Goal: Task Accomplishment & Management: Manage account settings

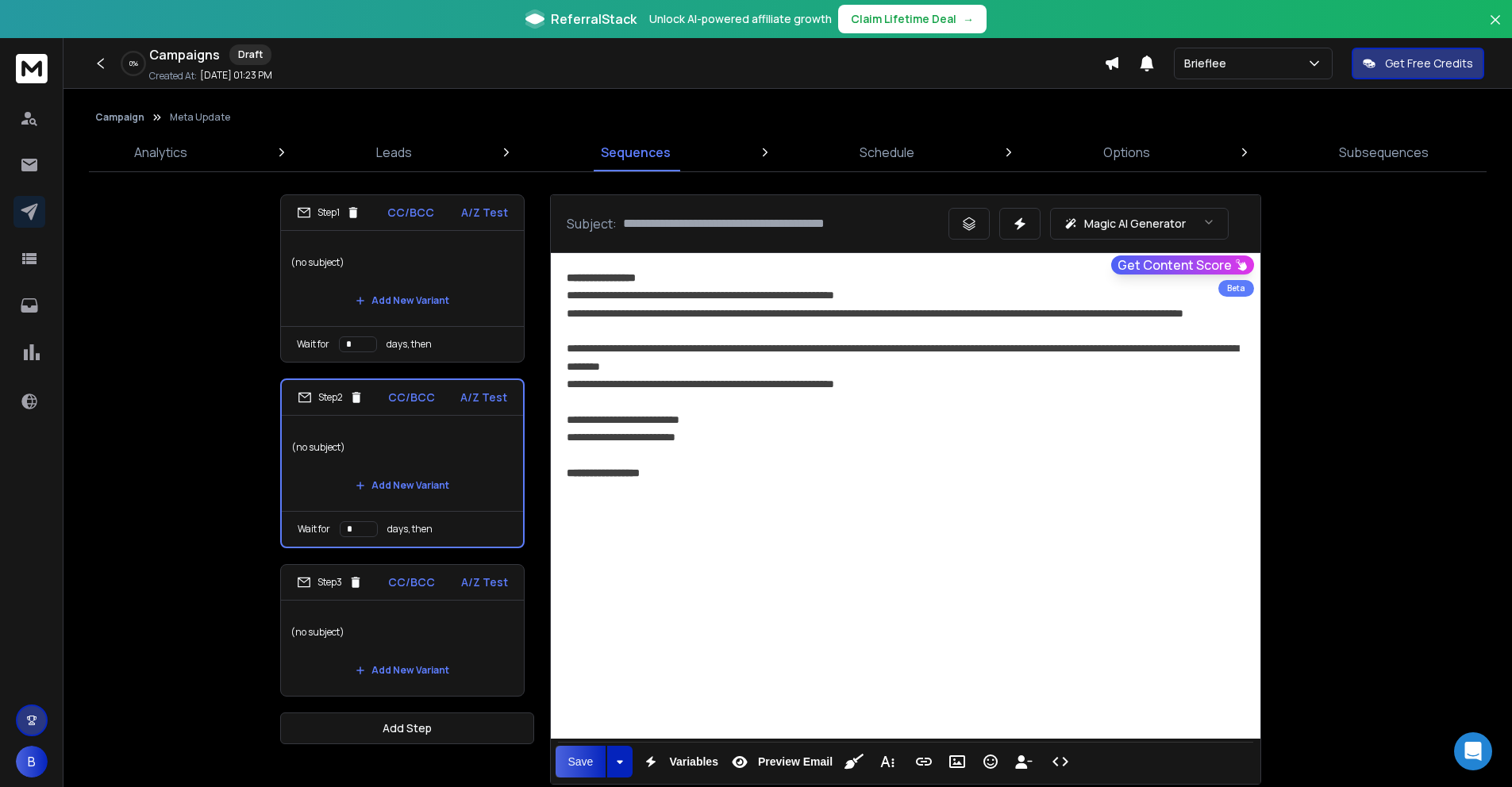
click at [731, 340] on div "**********" at bounding box center [905, 357] width 678 height 36
click at [27, 112] on circle at bounding box center [28, 115] width 6 height 6
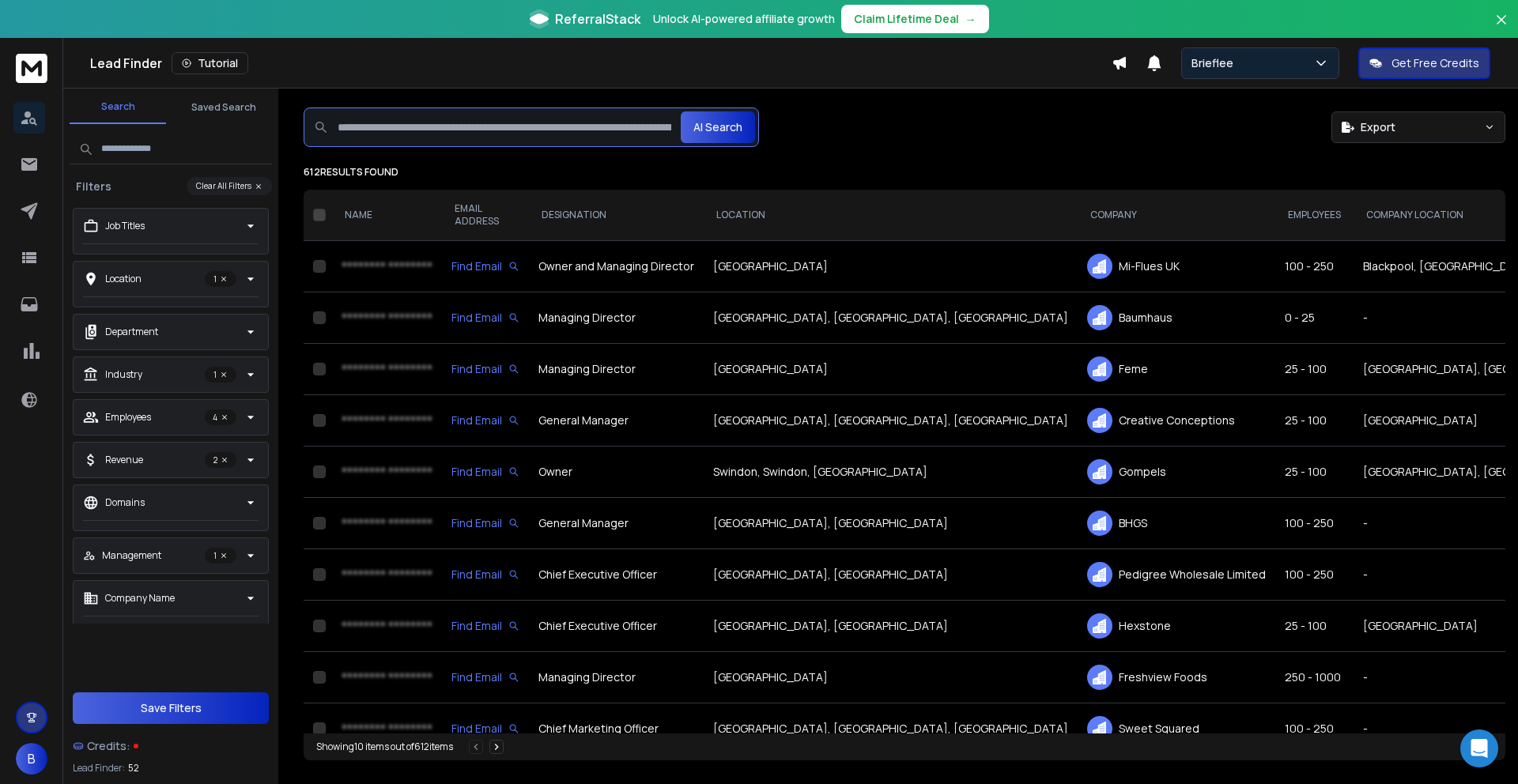
click at [1271, 68] on div "Brieflee" at bounding box center [1260, 64] width 138 height 16
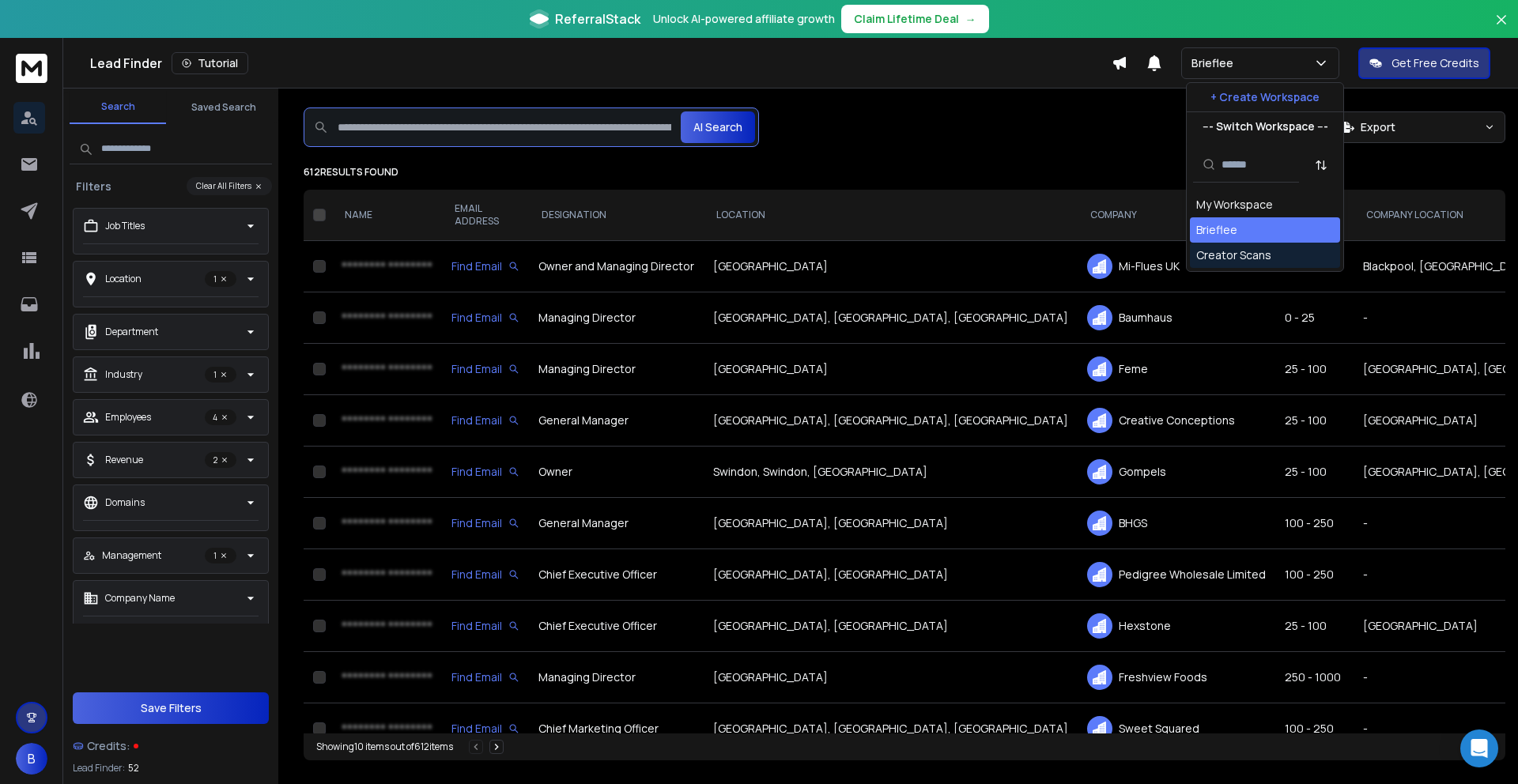
click at [1225, 243] on div "Creator Scans" at bounding box center [1264, 255] width 150 height 25
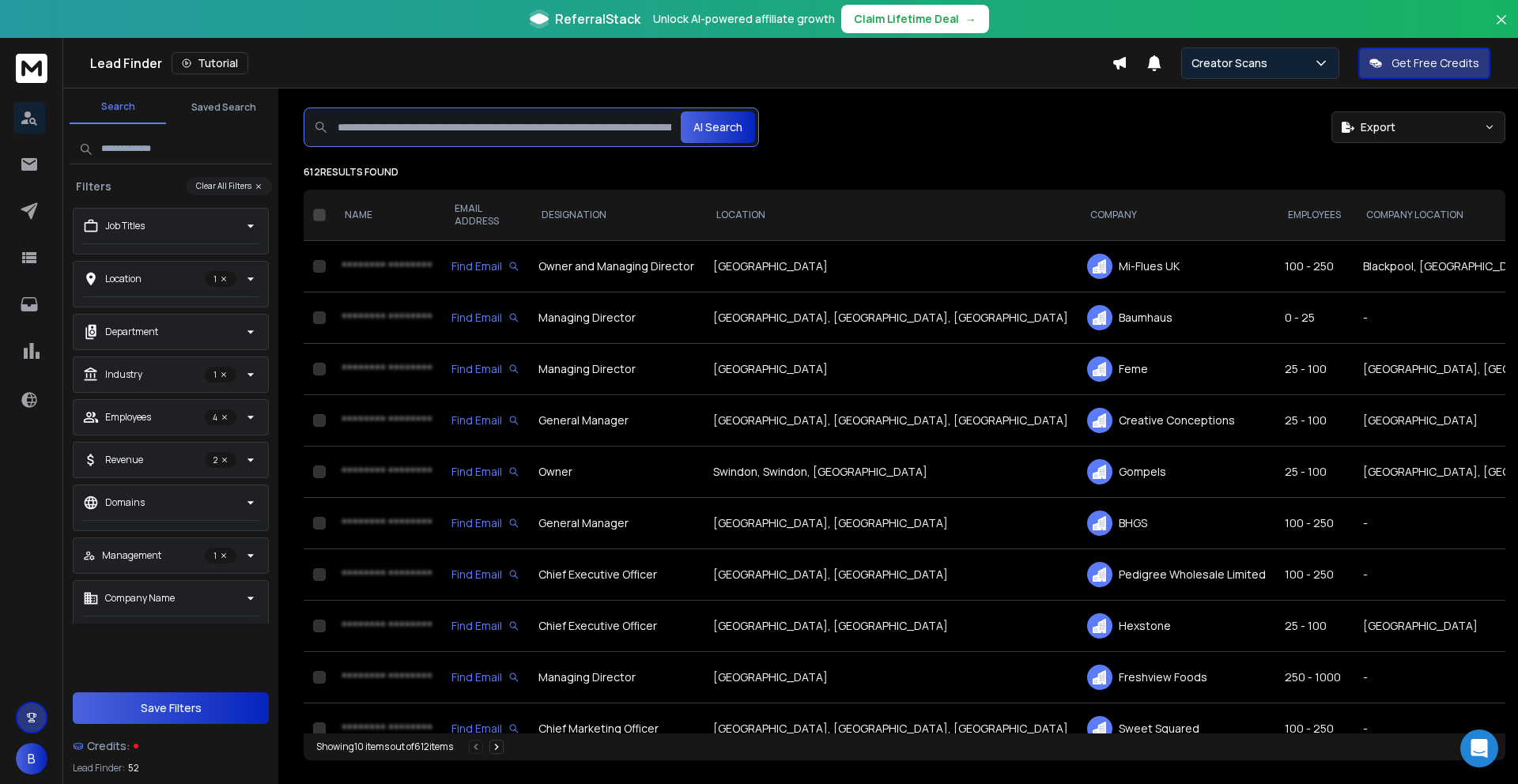
click at [1268, 72] on button "Creator Scans" at bounding box center [1260, 64] width 158 height 32
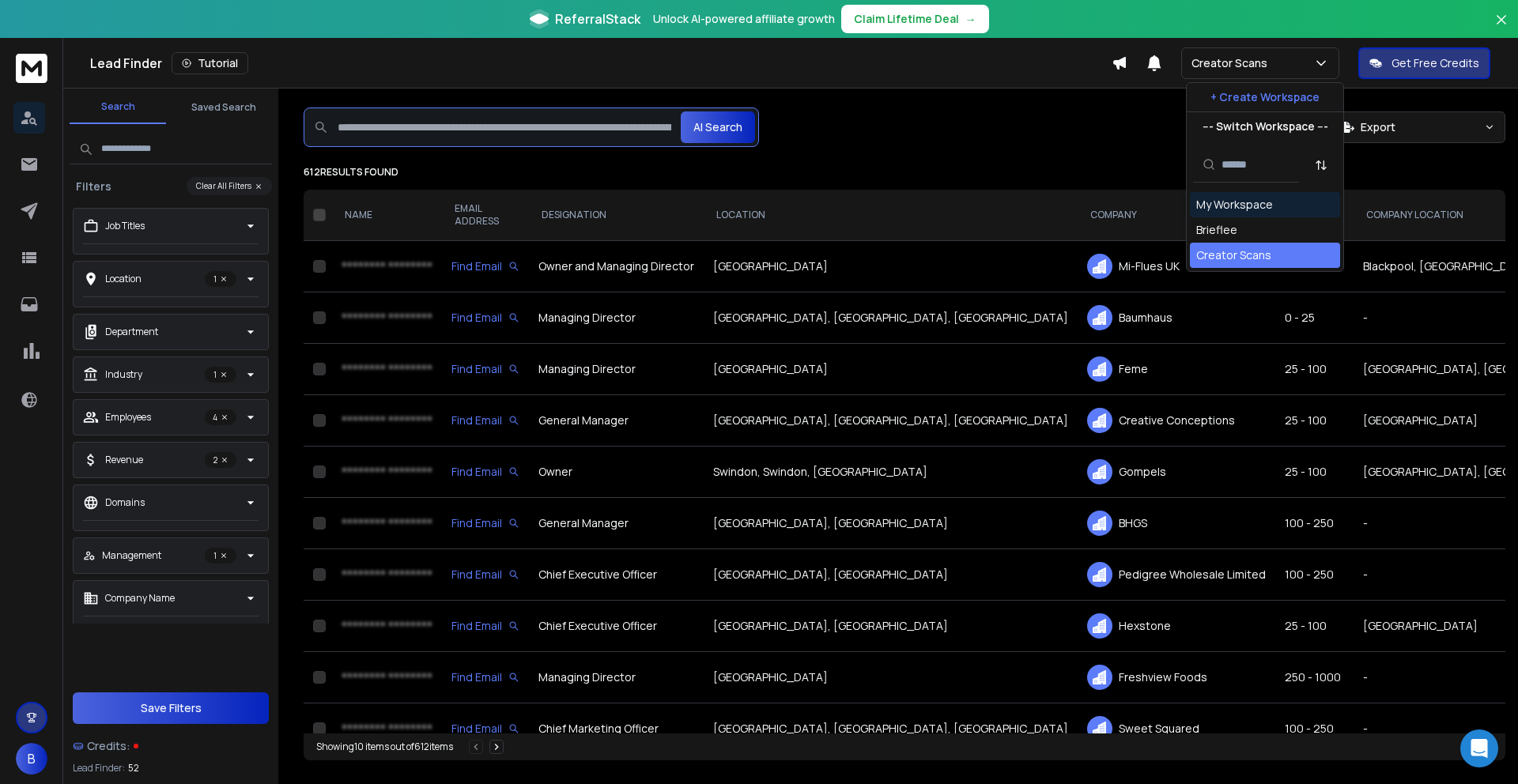
click at [1228, 208] on div "My Workspace" at bounding box center [1234, 205] width 76 height 16
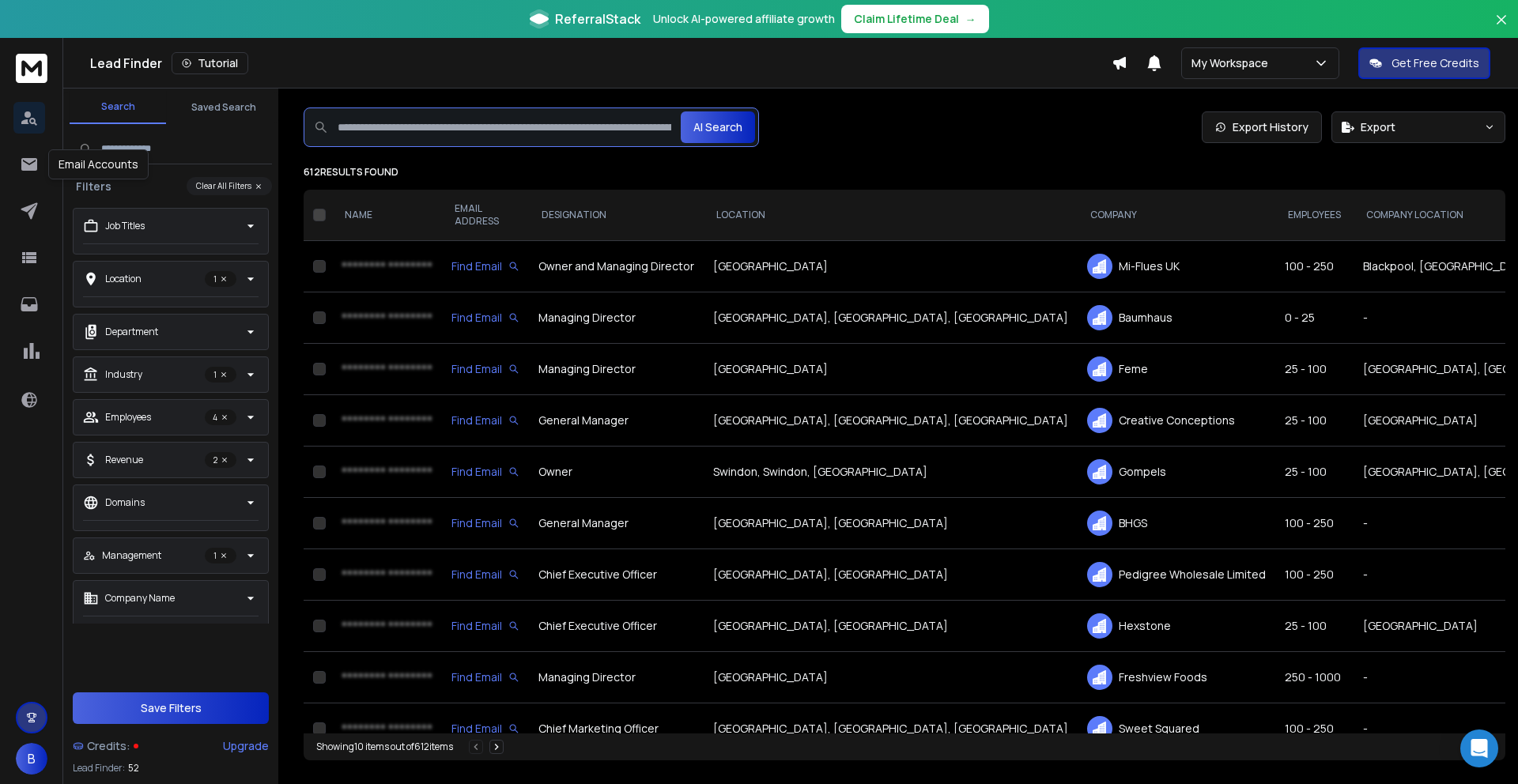
click at [5, 148] on div "B" at bounding box center [32, 414] width 64 height 752
click at [14, 155] on link at bounding box center [29, 165] width 32 height 32
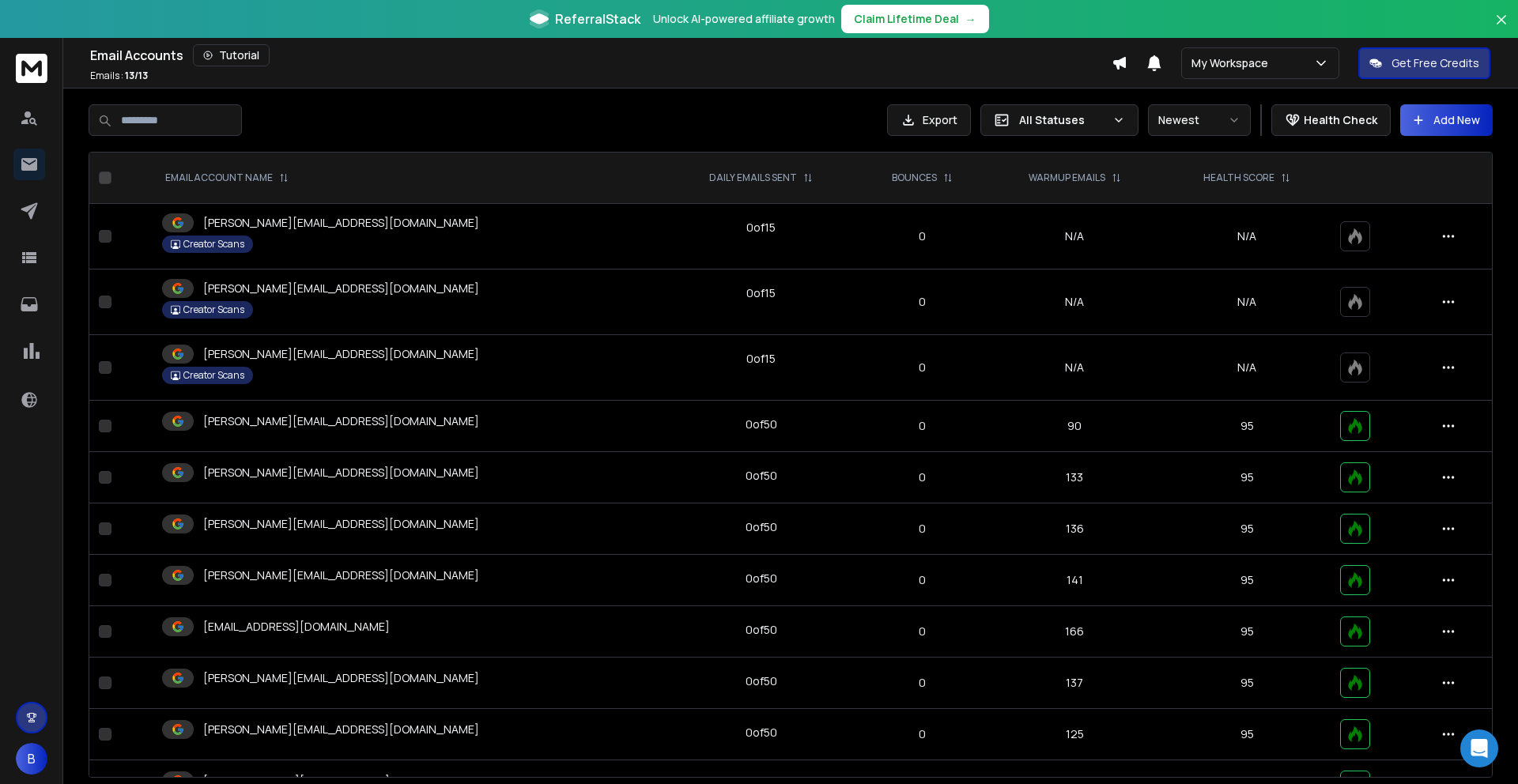
click at [1441, 429] on icon at bounding box center [1448, 426] width 14 height 14
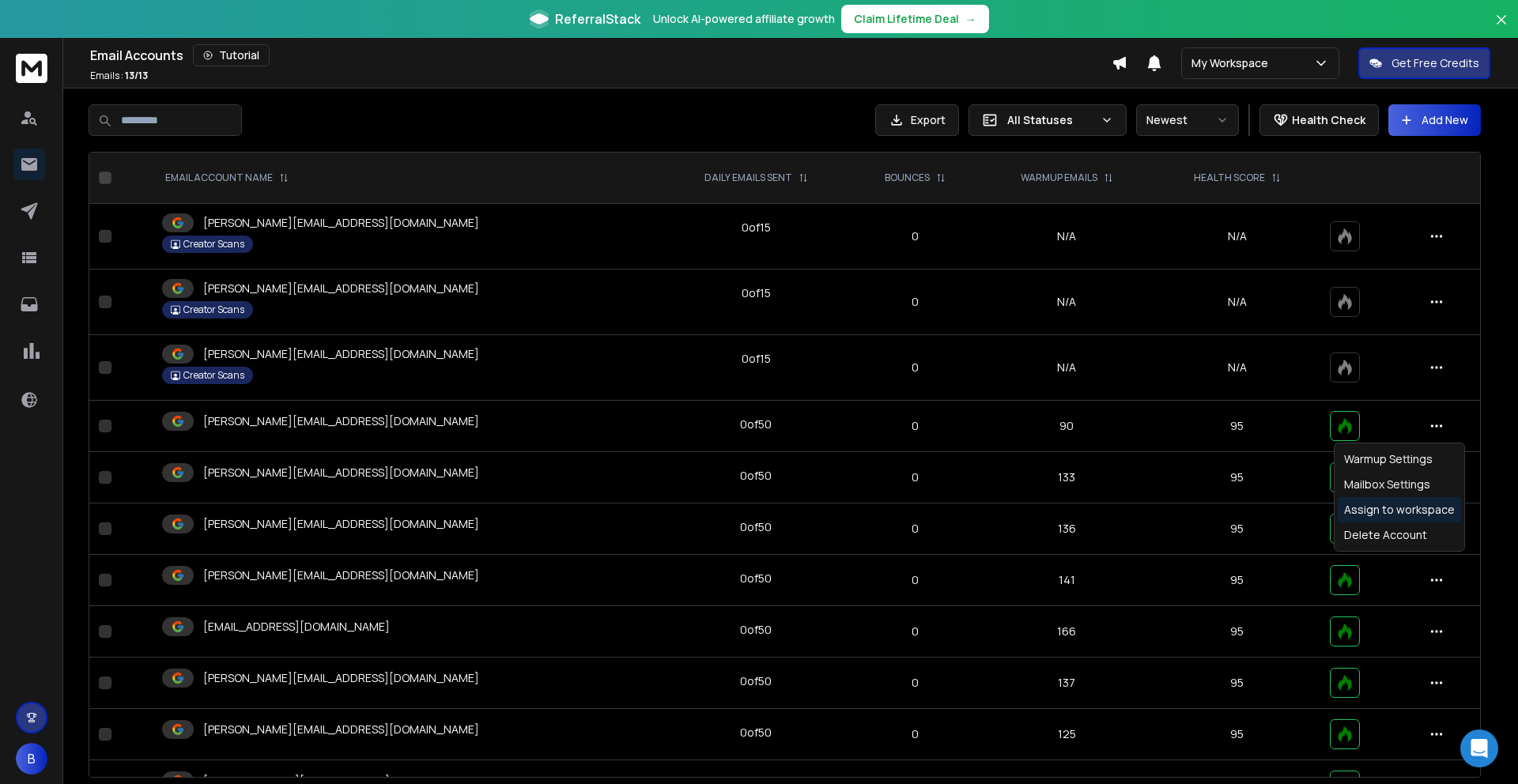
click at [1419, 514] on div "Assign to workspace" at bounding box center [1399, 510] width 123 height 25
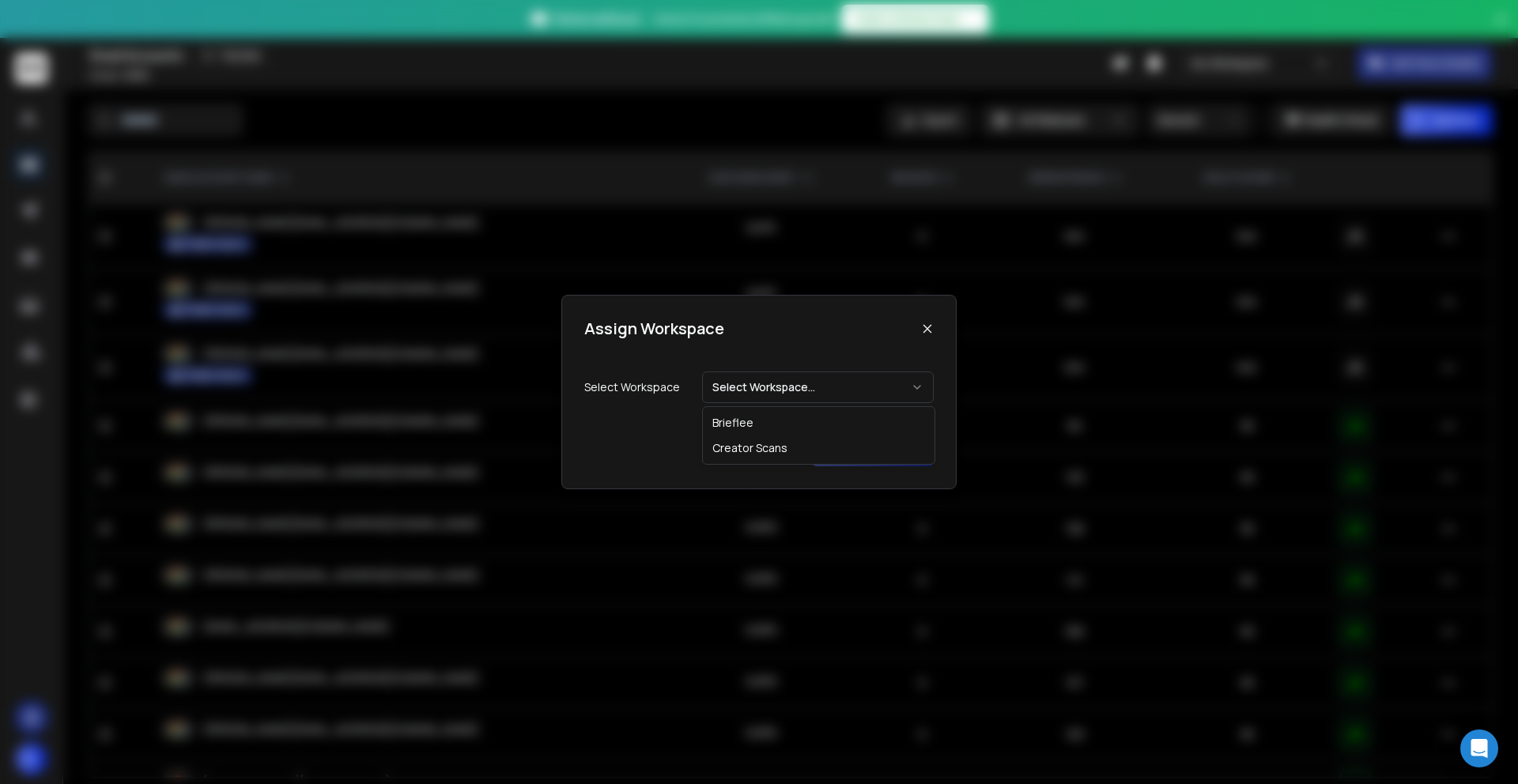
click at [885, 391] on button "Select Workspace..." at bounding box center [817, 387] width 231 height 32
click at [870, 459] on button "Assign Workspace" at bounding box center [872, 451] width 122 height 32
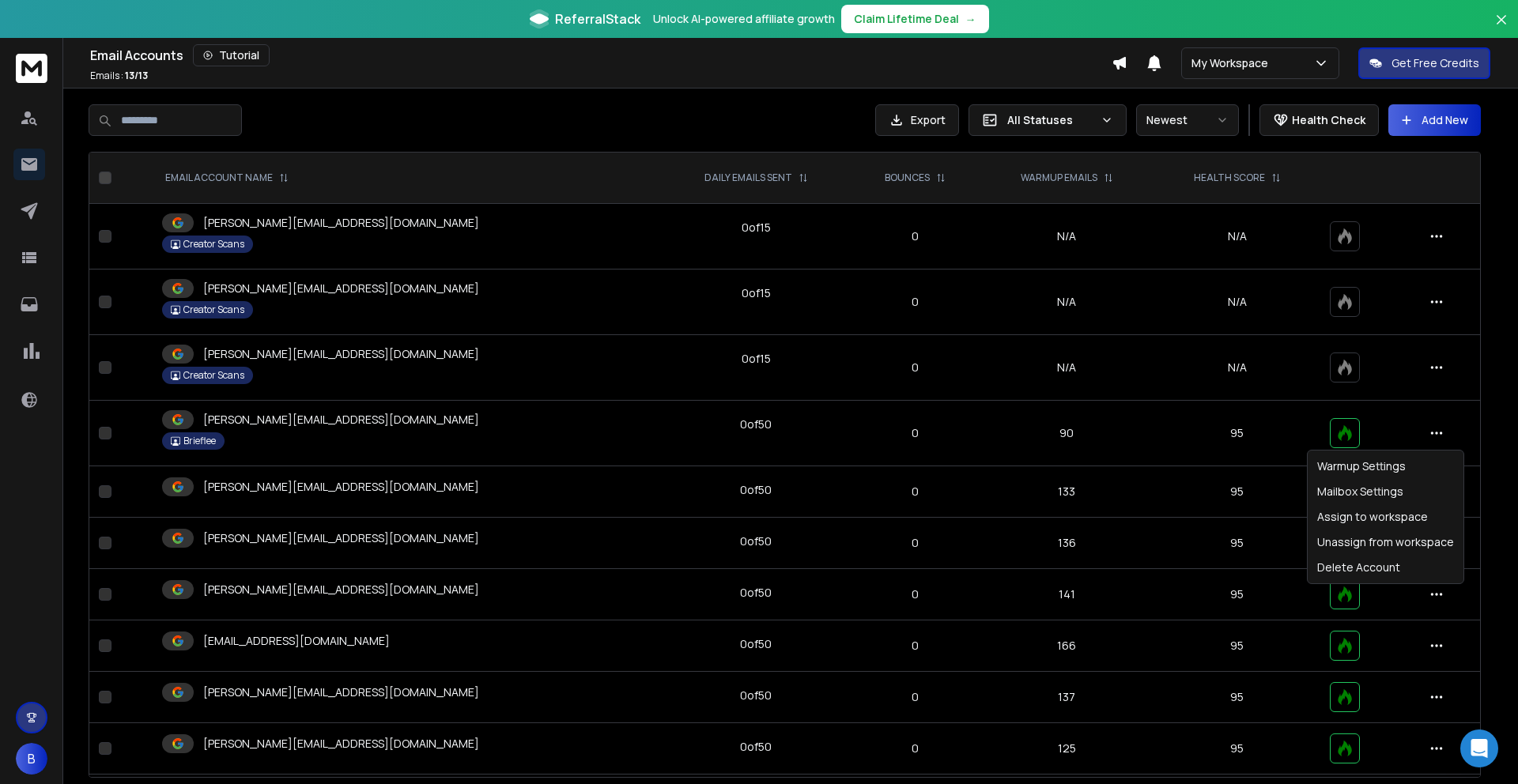
click at [1429, 436] on icon at bounding box center [1436, 433] width 14 height 14
click at [491, 429] on td "beverly@briefleeapp.com Brieflee" at bounding box center [406, 433] width 507 height 66
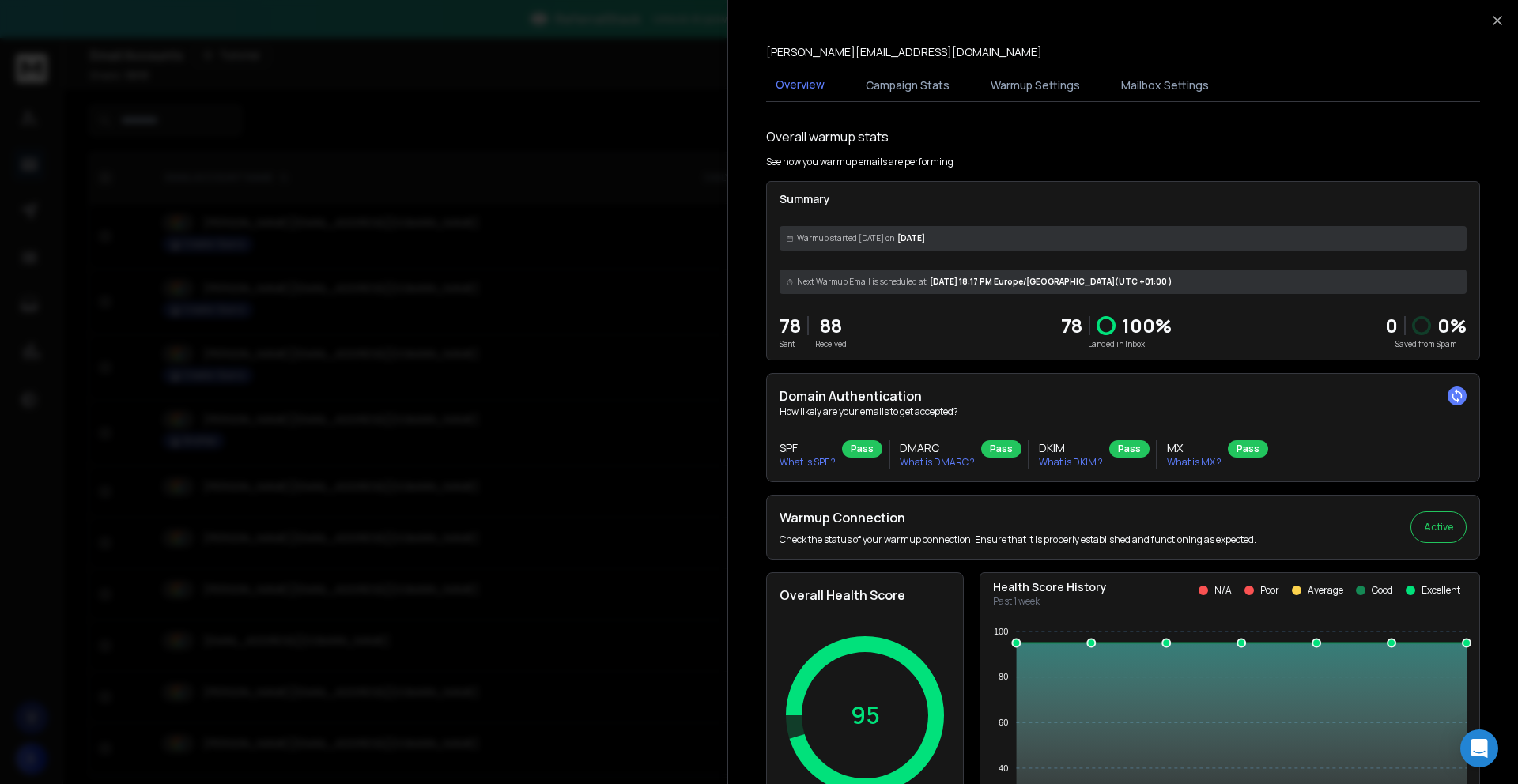
click at [914, 81] on button "Campaign Stats" at bounding box center [907, 85] width 103 height 35
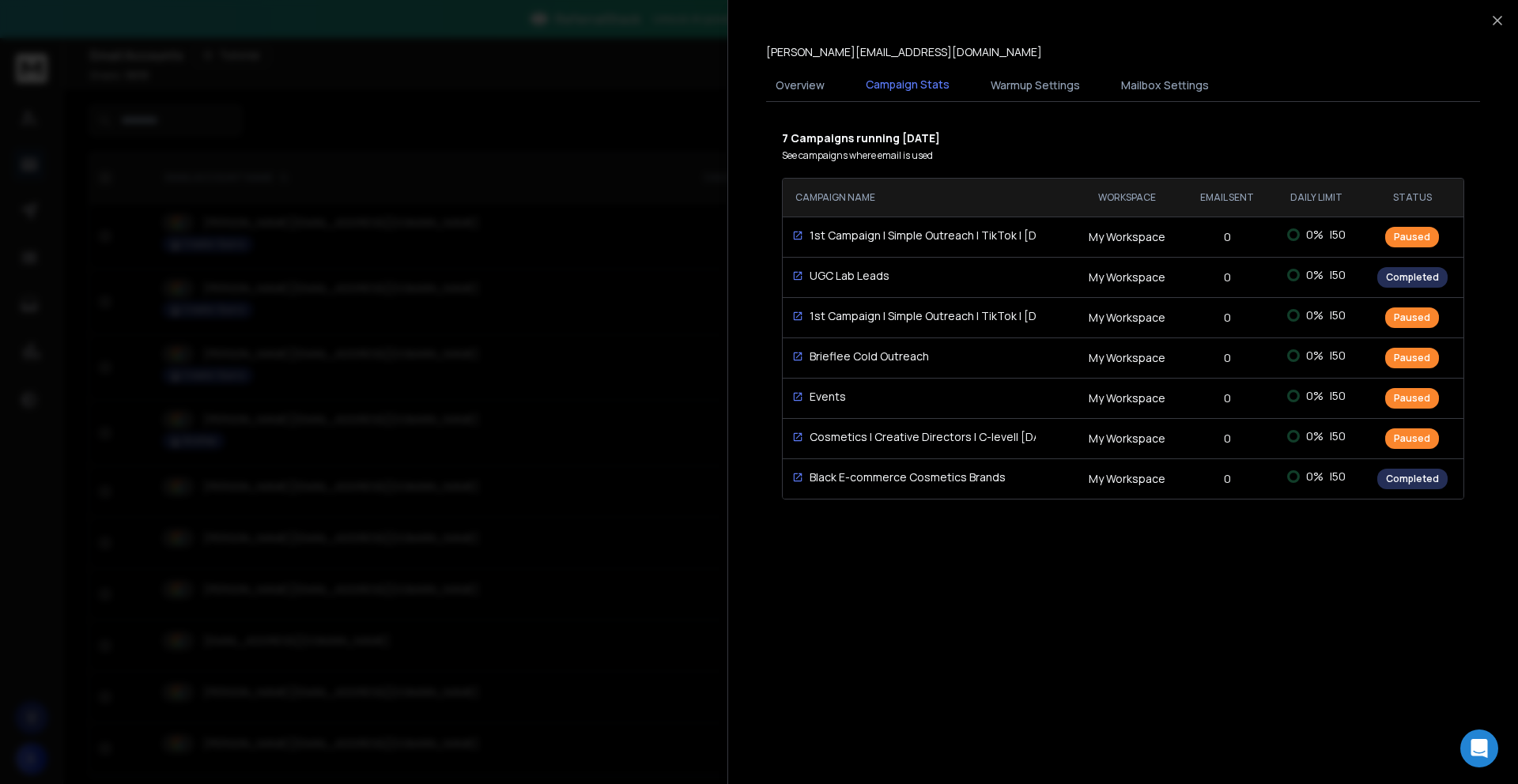
click at [1023, 87] on button "Warmup Settings" at bounding box center [1035, 85] width 108 height 35
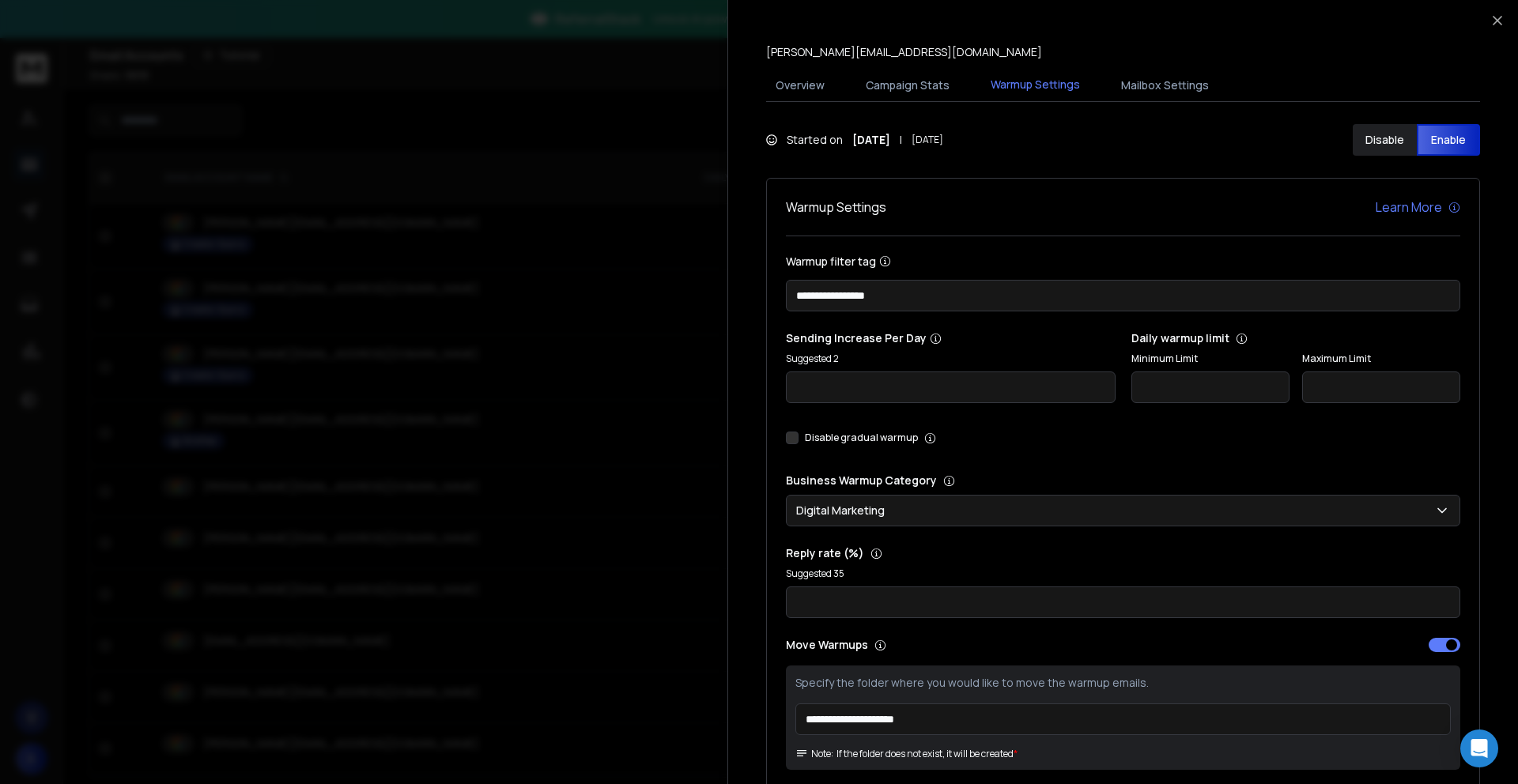
click at [1153, 81] on button "Mailbox Settings" at bounding box center [1165, 85] width 107 height 35
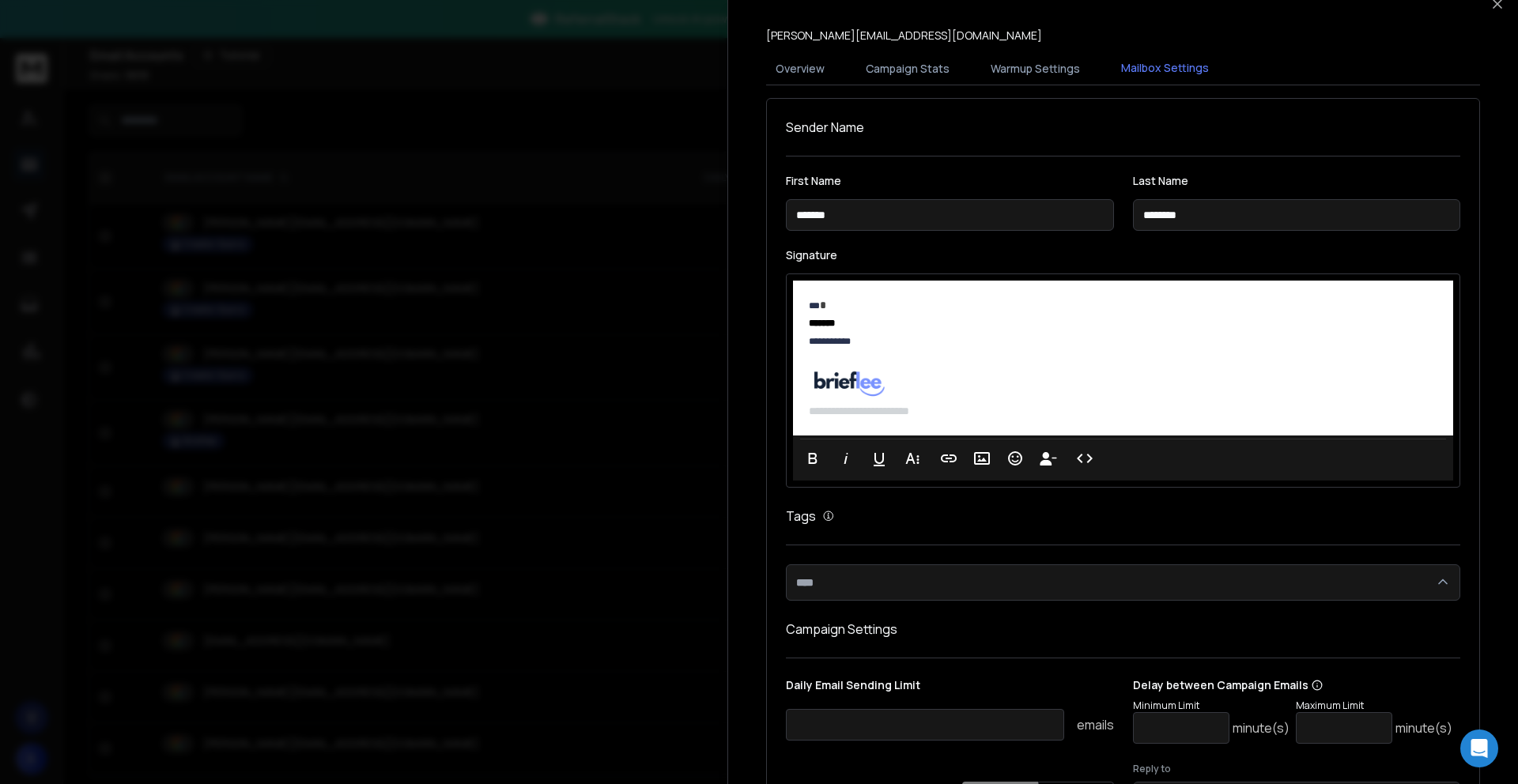
scroll to position [20, 0]
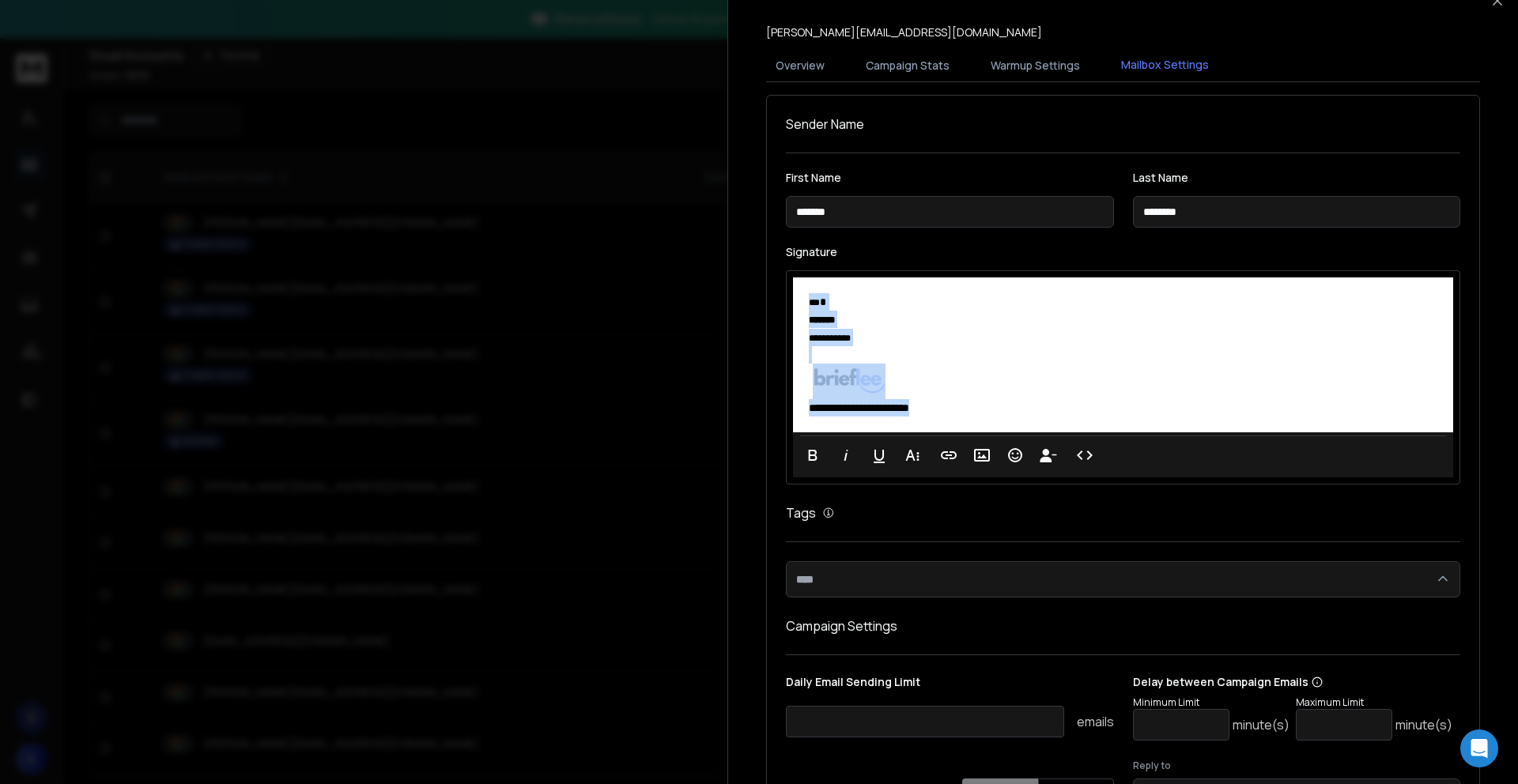
drag, startPoint x: 952, startPoint y: 409, endPoint x: 774, endPoint y: 292, distance: 213.0
click at [774, 292] on div "**********" at bounding box center [1123, 670] width 714 height 1150
click at [965, 351] on div at bounding box center [1123, 355] width 628 height 17
click at [580, 316] on div at bounding box center [759, 392] width 1518 height 784
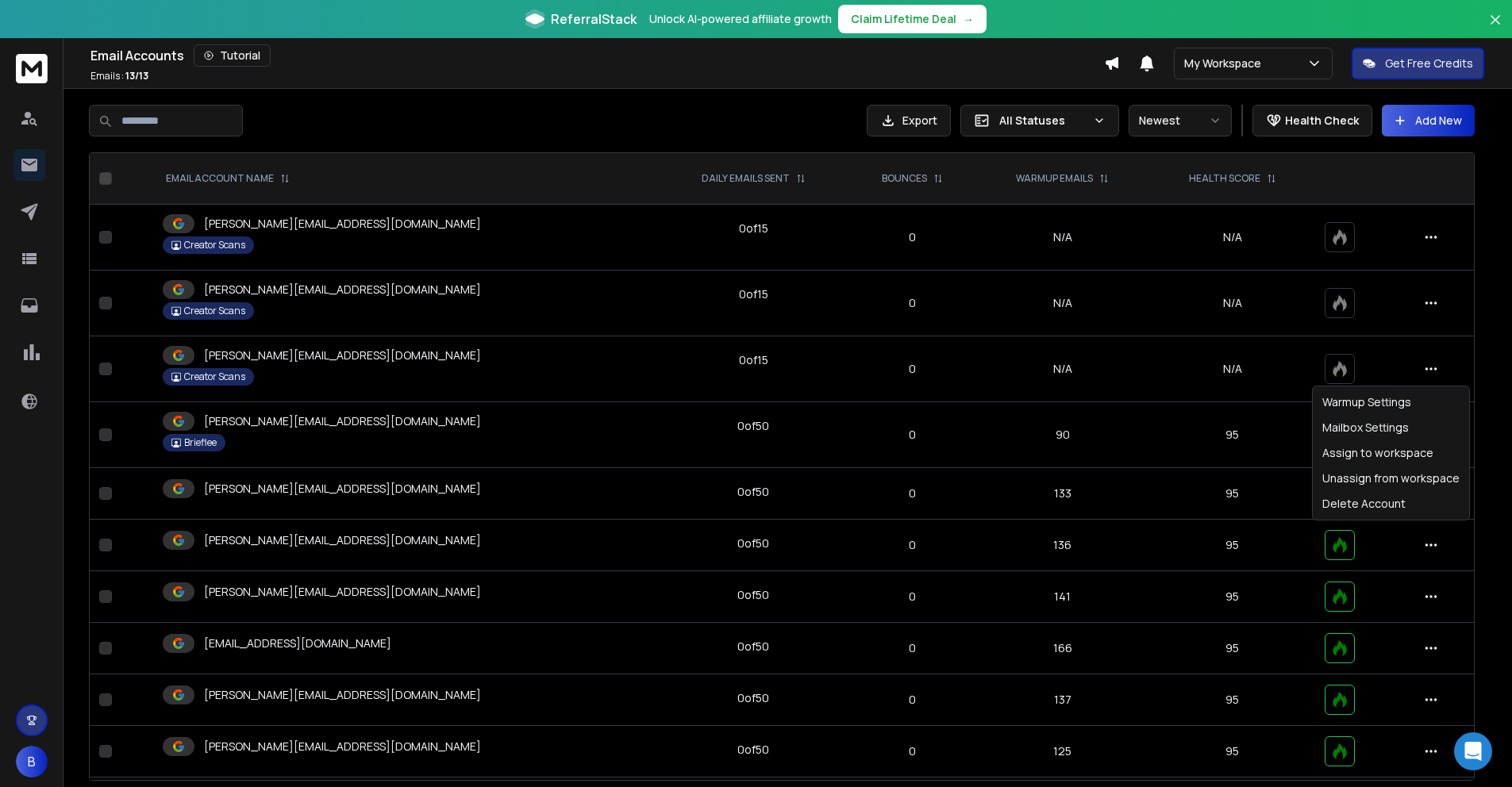
click at [1427, 363] on icon at bounding box center [1431, 369] width 14 height 14
click at [865, 364] on p "0" at bounding box center [919, 369] width 109 height 16
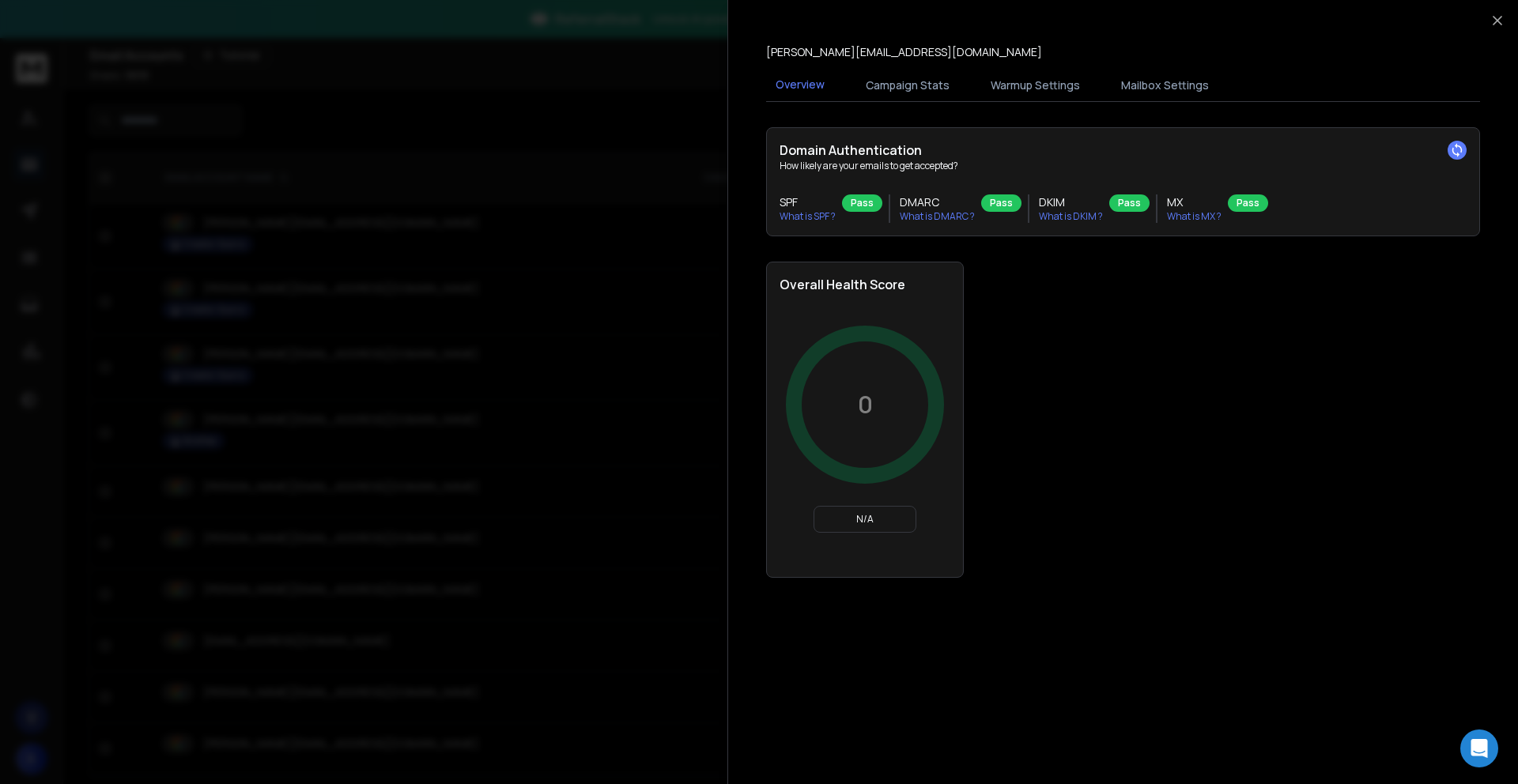
click at [888, 82] on button "Campaign Stats" at bounding box center [907, 85] width 103 height 35
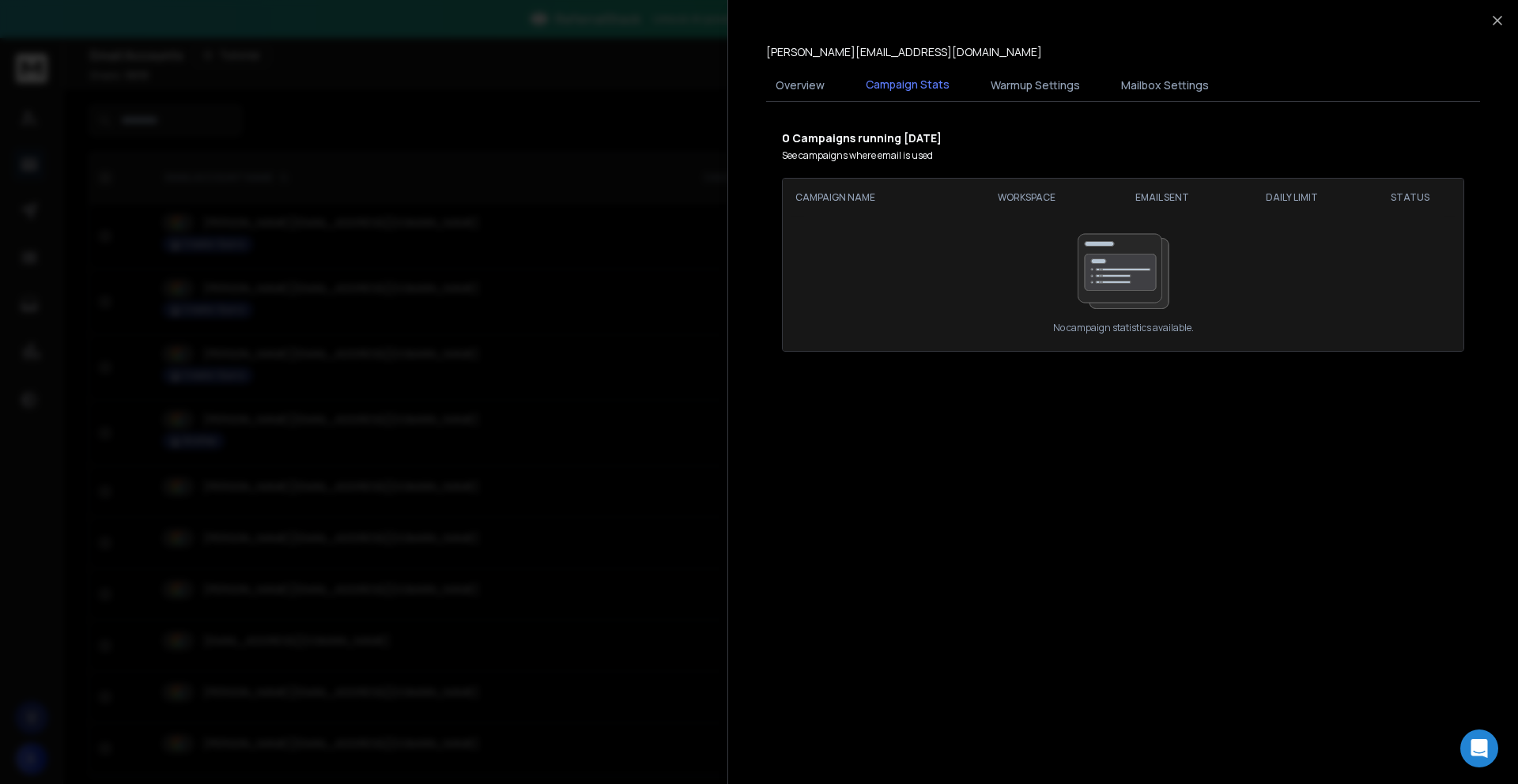
click at [1024, 83] on button "Warmup Settings" at bounding box center [1035, 85] width 108 height 35
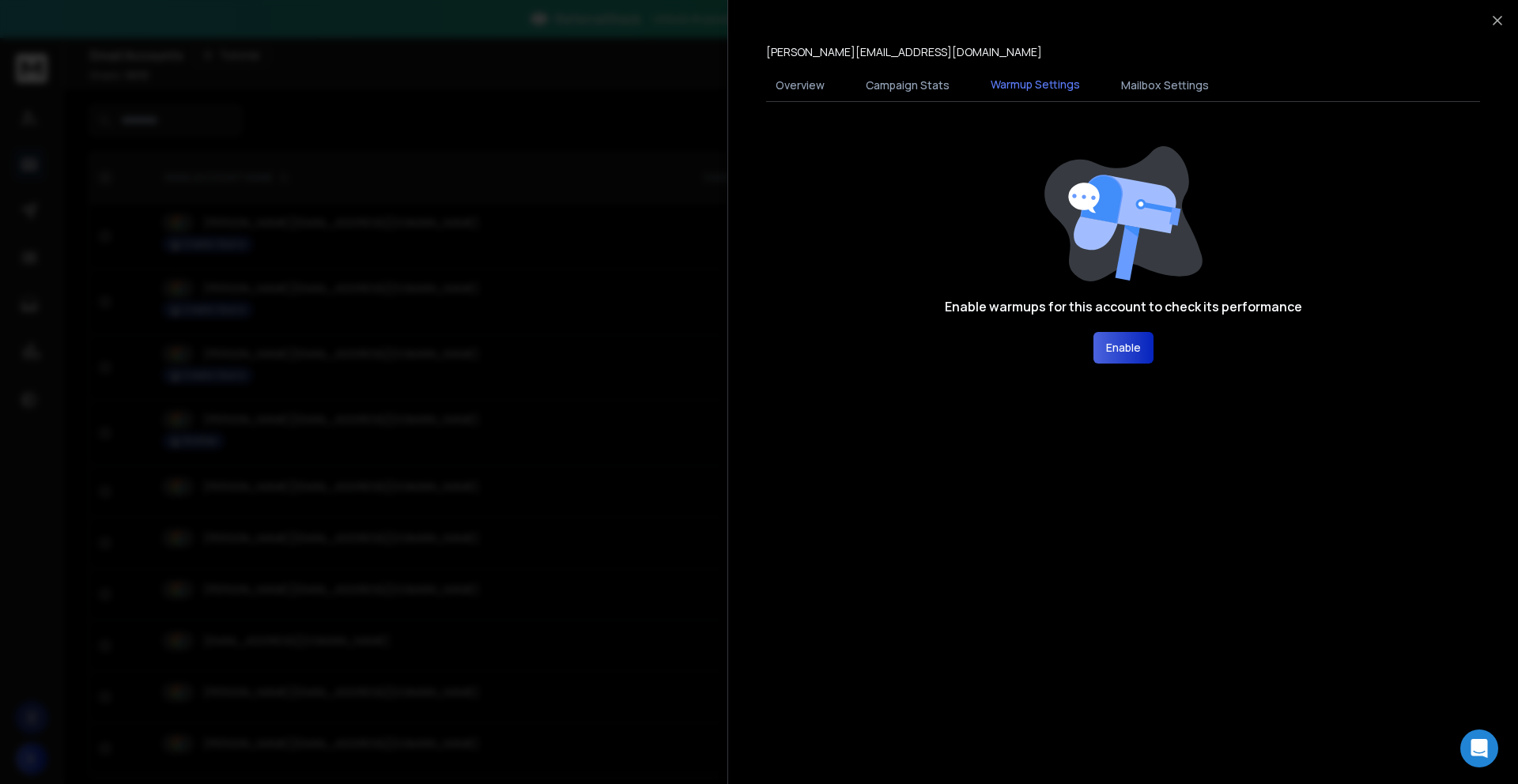
click at [1113, 369] on div "bev@usecreatorscans.com Overview Campaign Stats Warmup Settings Mailbox Setting…" at bounding box center [1122, 204] width 751 height 370
click at [1118, 347] on button "Enable" at bounding box center [1124, 348] width 60 height 32
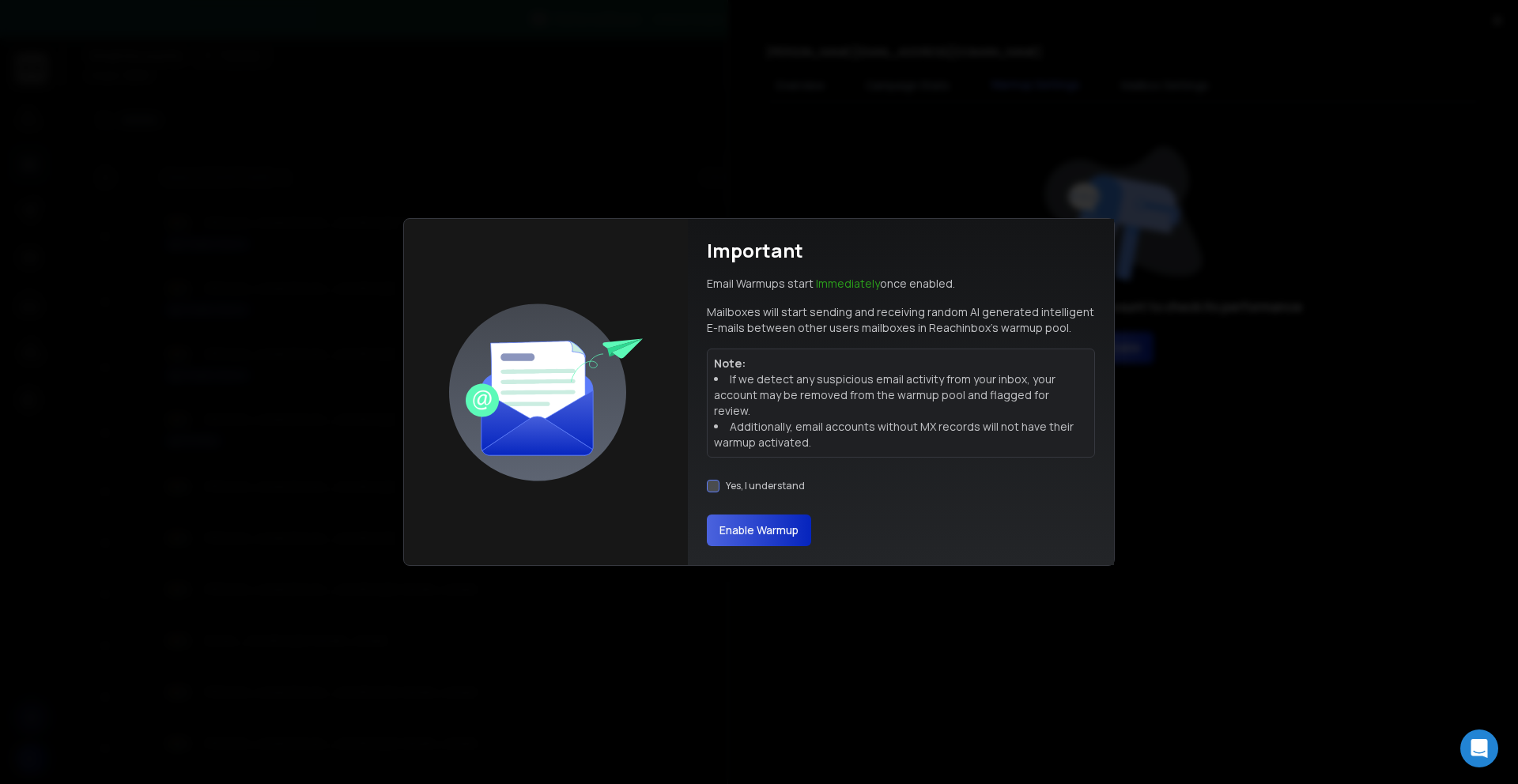
click at [712, 479] on button "Yes, I understand" at bounding box center [713, 486] width 13 height 13
click at [791, 520] on button "Enable Warmup" at bounding box center [759, 530] width 104 height 32
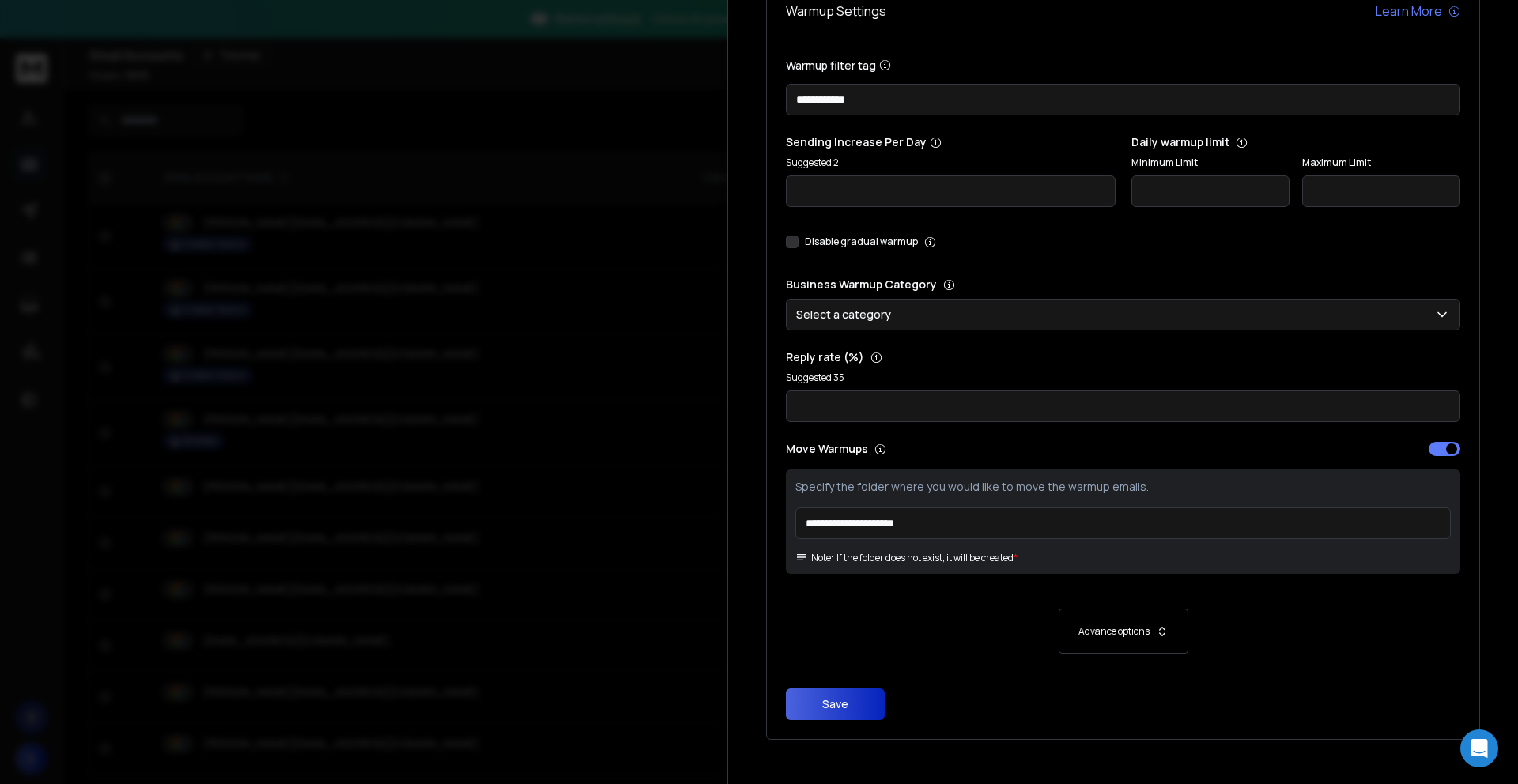
scroll to position [193, 0]
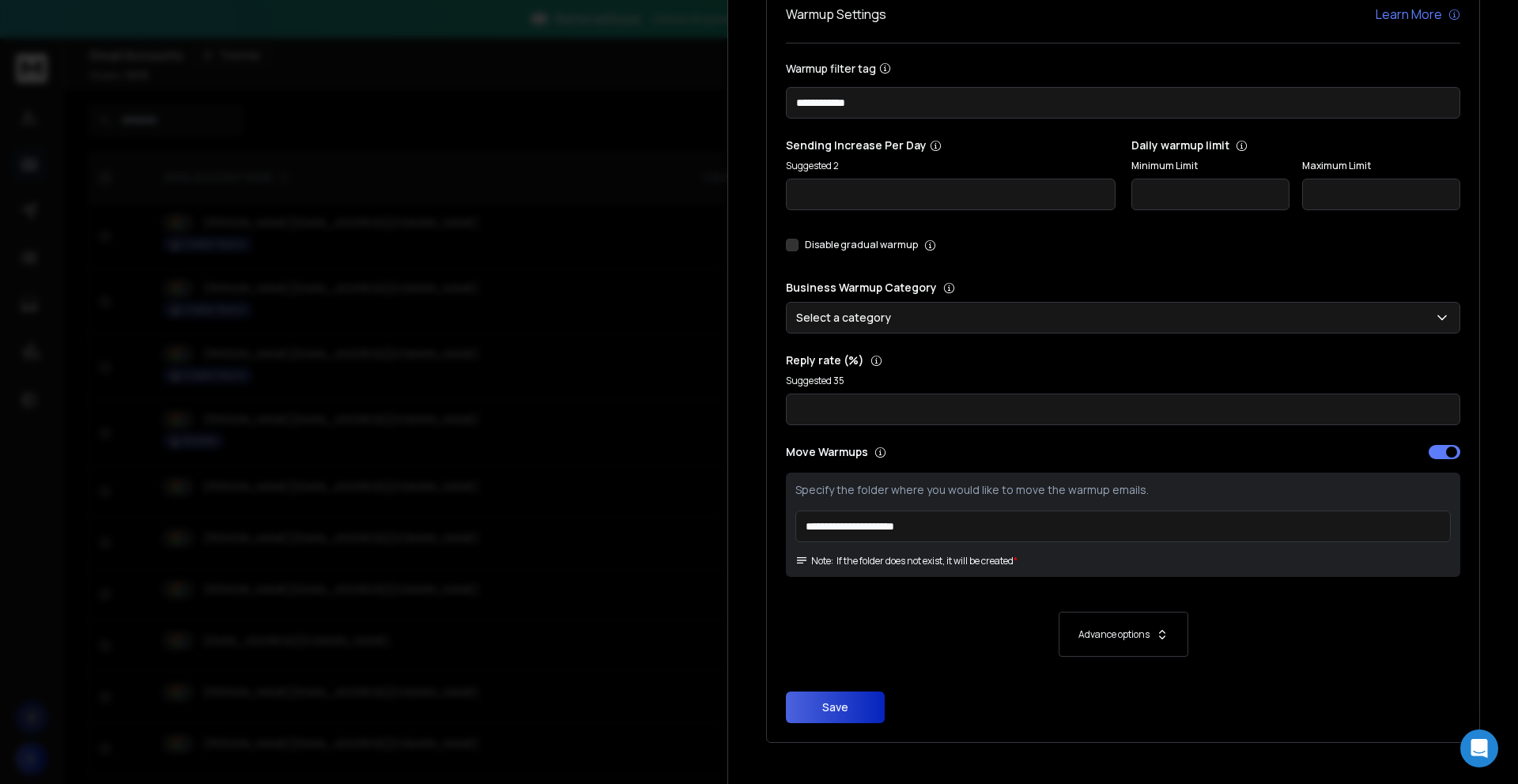
click at [824, 709] on button "Save" at bounding box center [835, 708] width 99 height 32
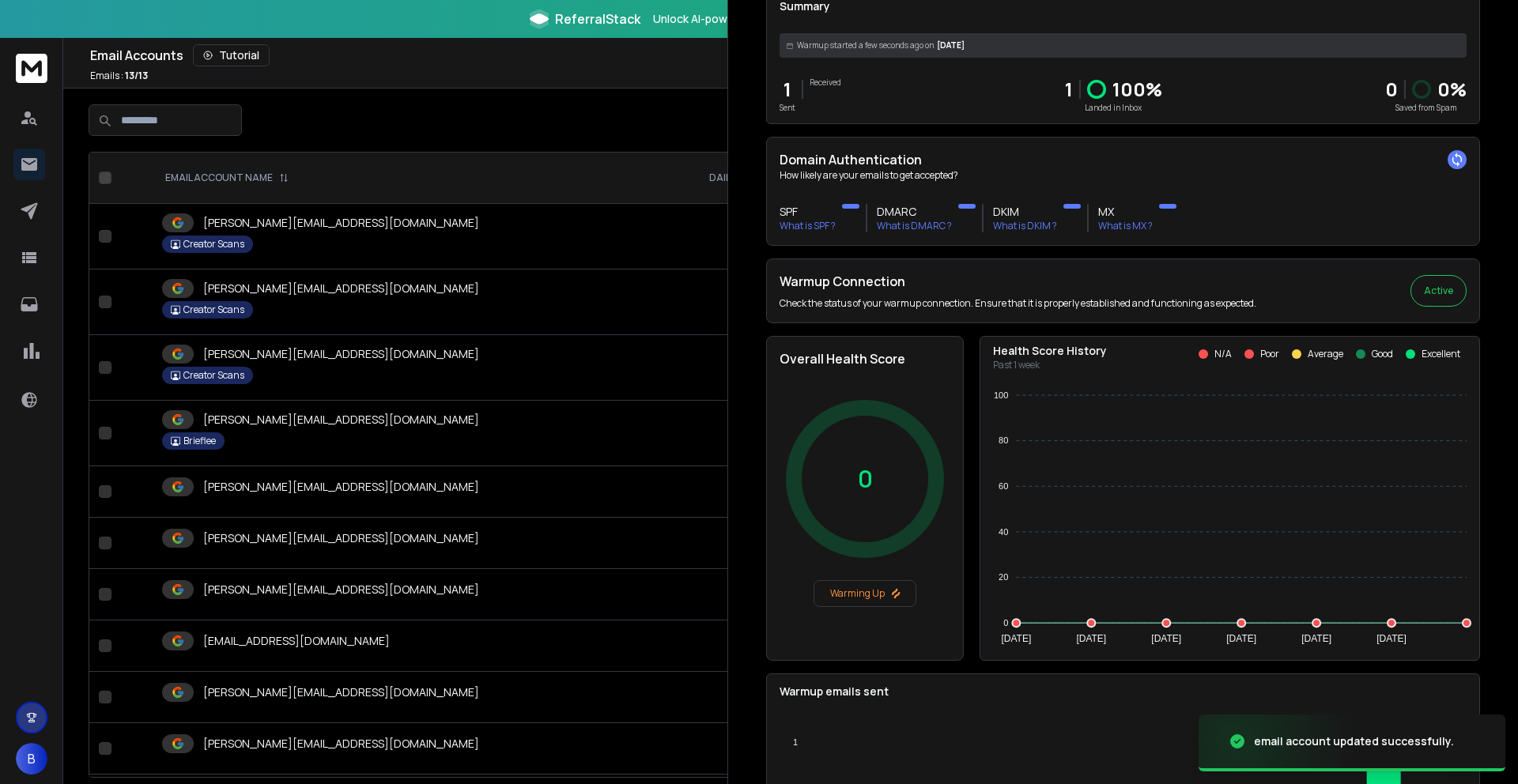
scroll to position [173, 0]
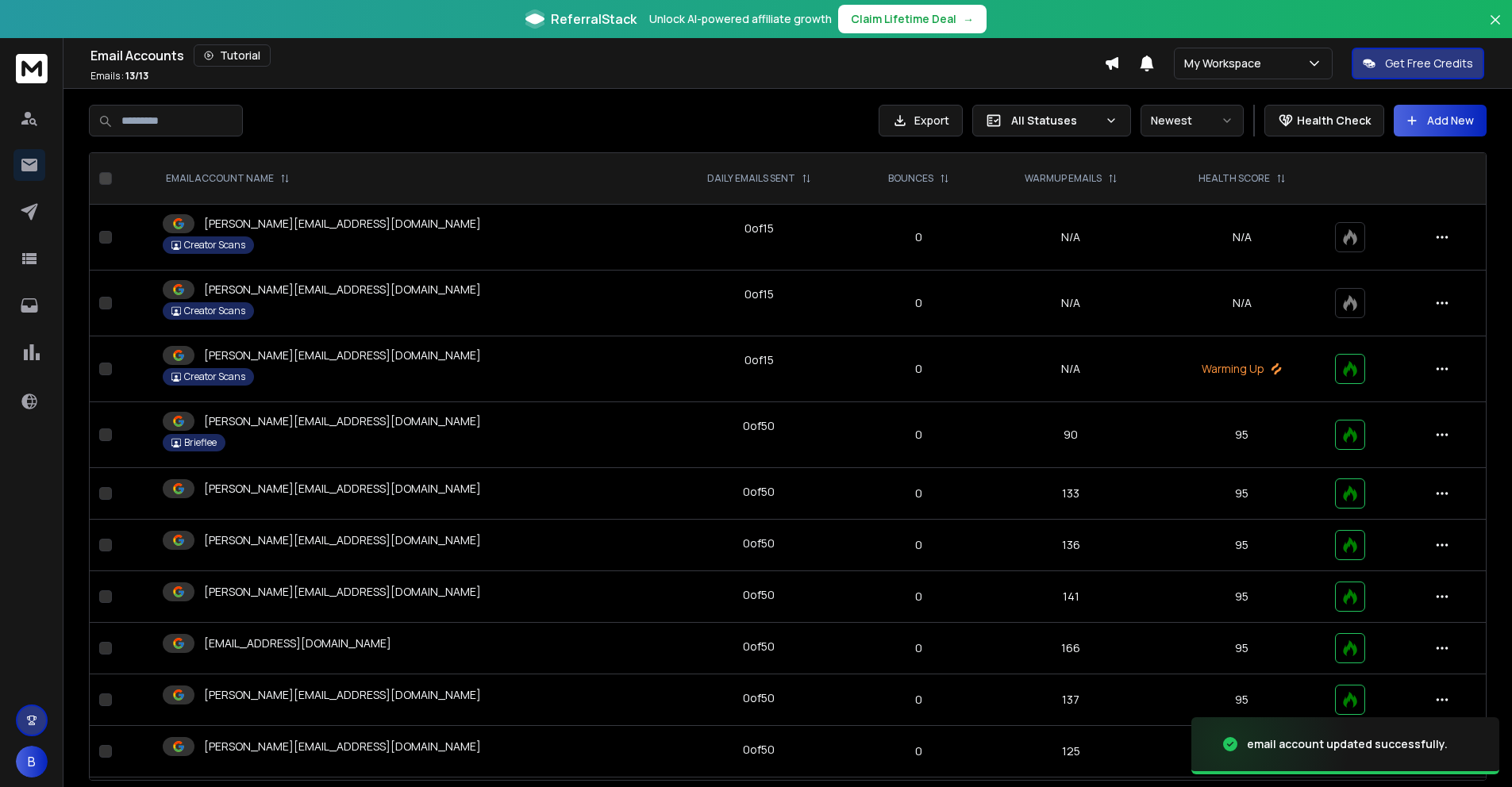
click at [881, 438] on td "0" at bounding box center [919, 435] width 129 height 66
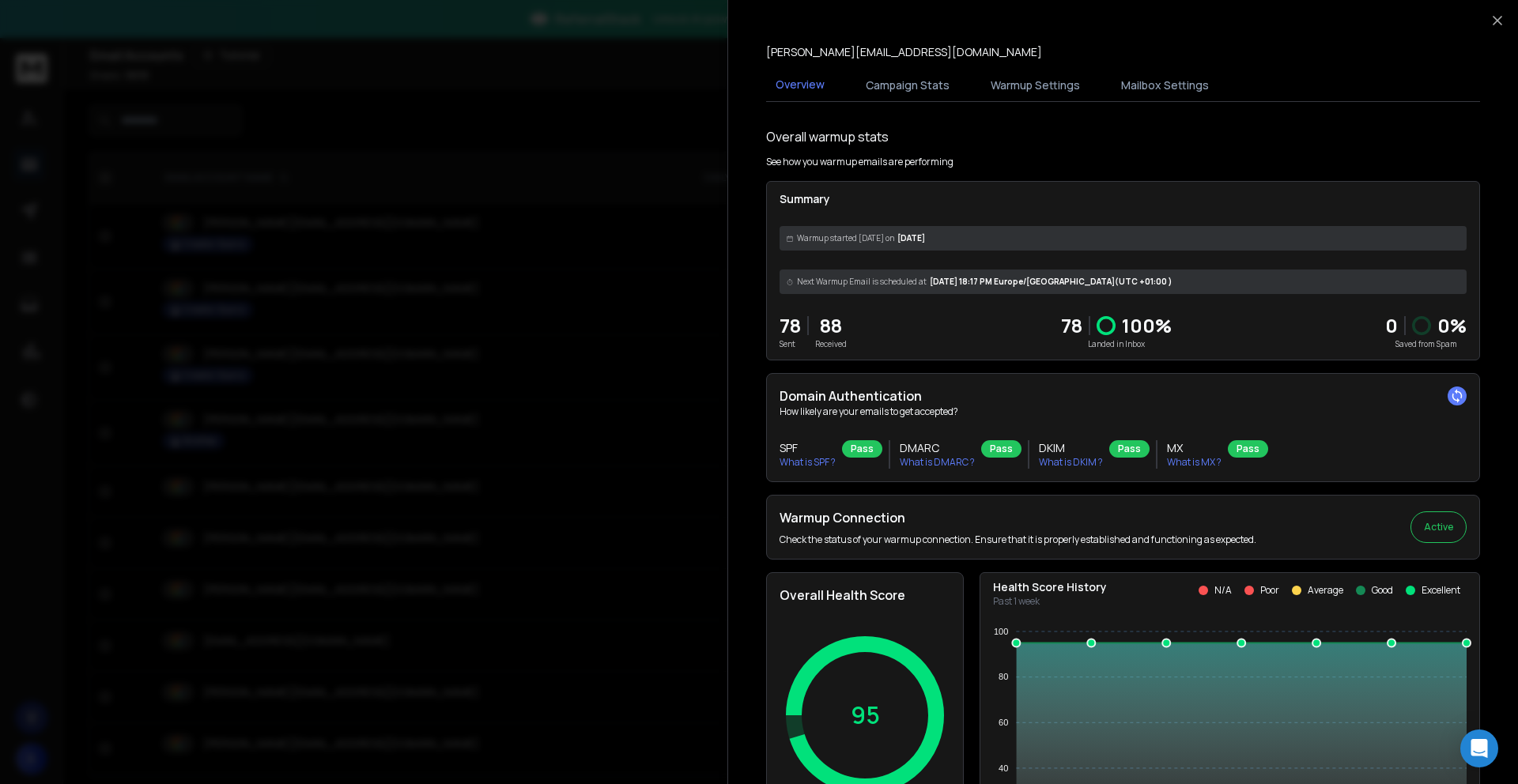
click at [1010, 78] on button "Warmup Settings" at bounding box center [1035, 85] width 108 height 35
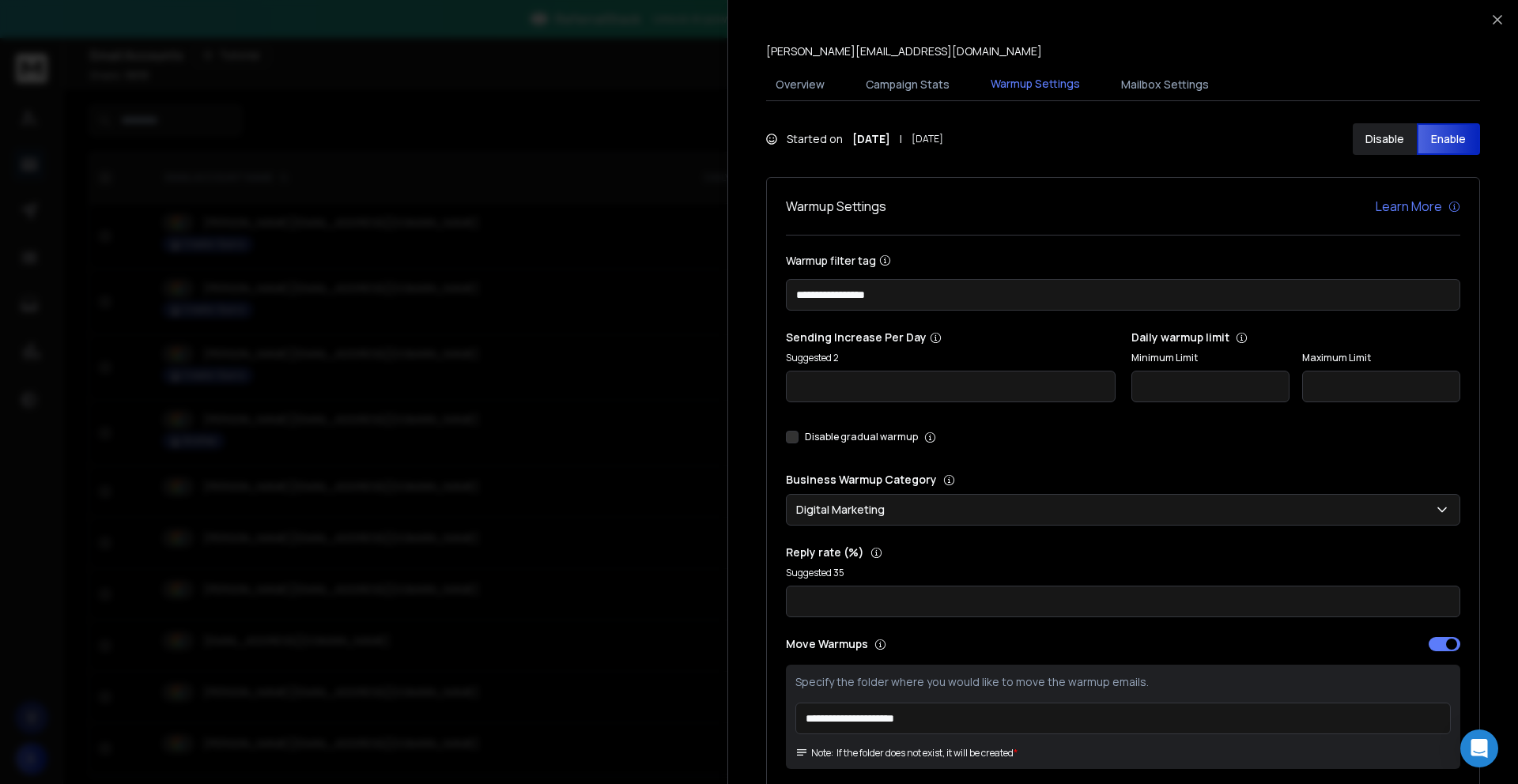
scroll to position [0, 0]
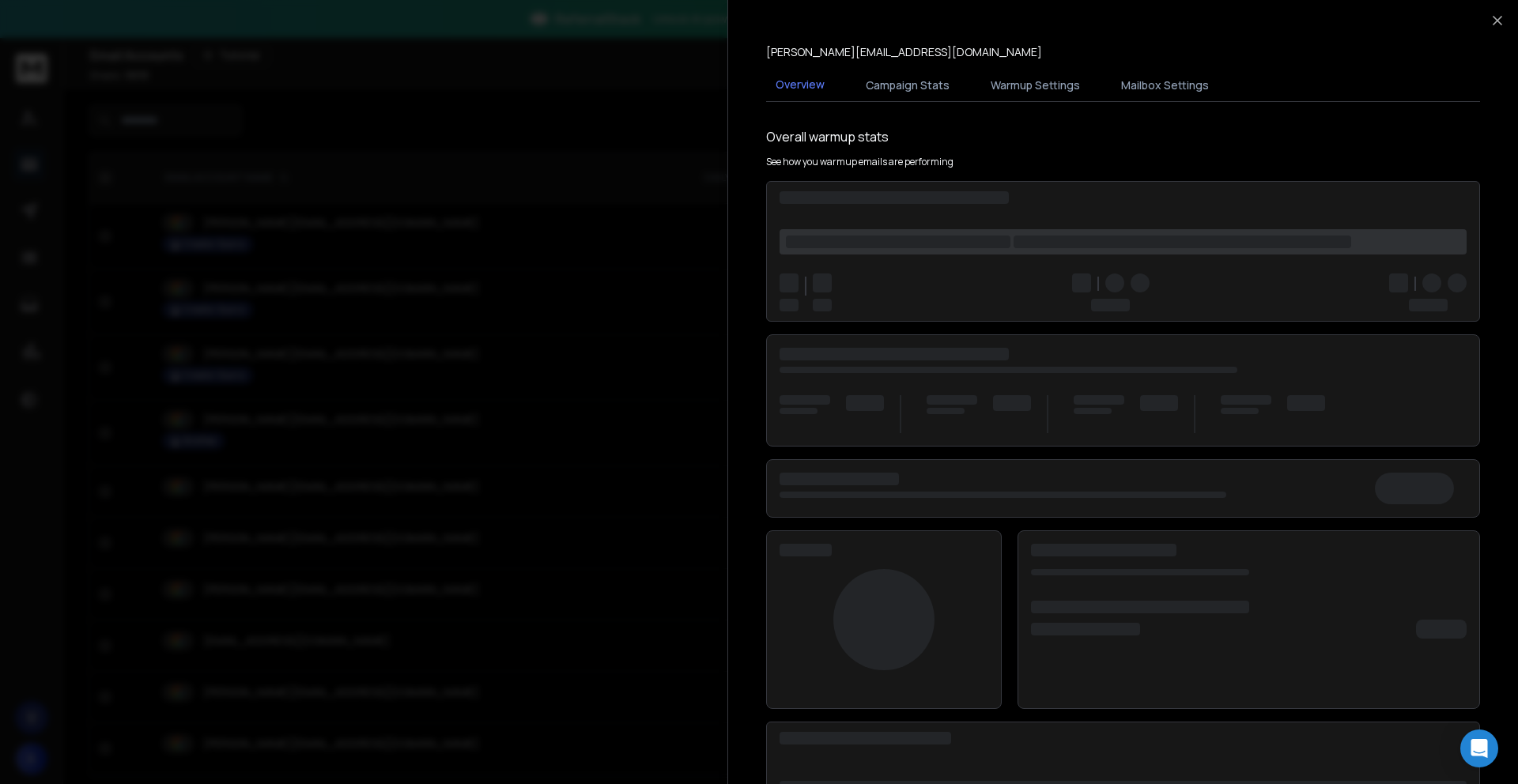
click at [573, 430] on div at bounding box center [759, 392] width 1518 height 784
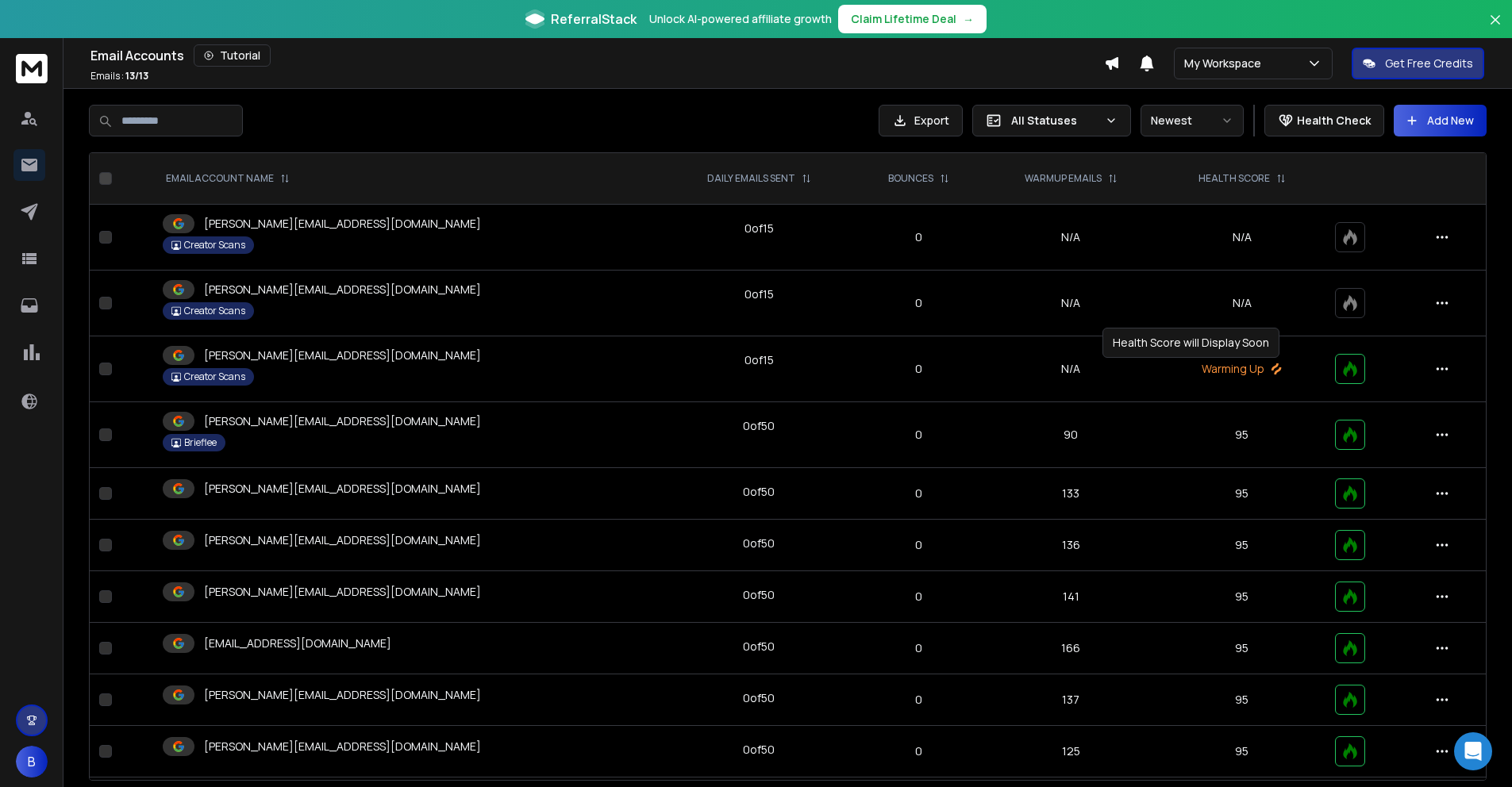
click at [1168, 366] on p "Warming Up" at bounding box center [1242, 369] width 148 height 16
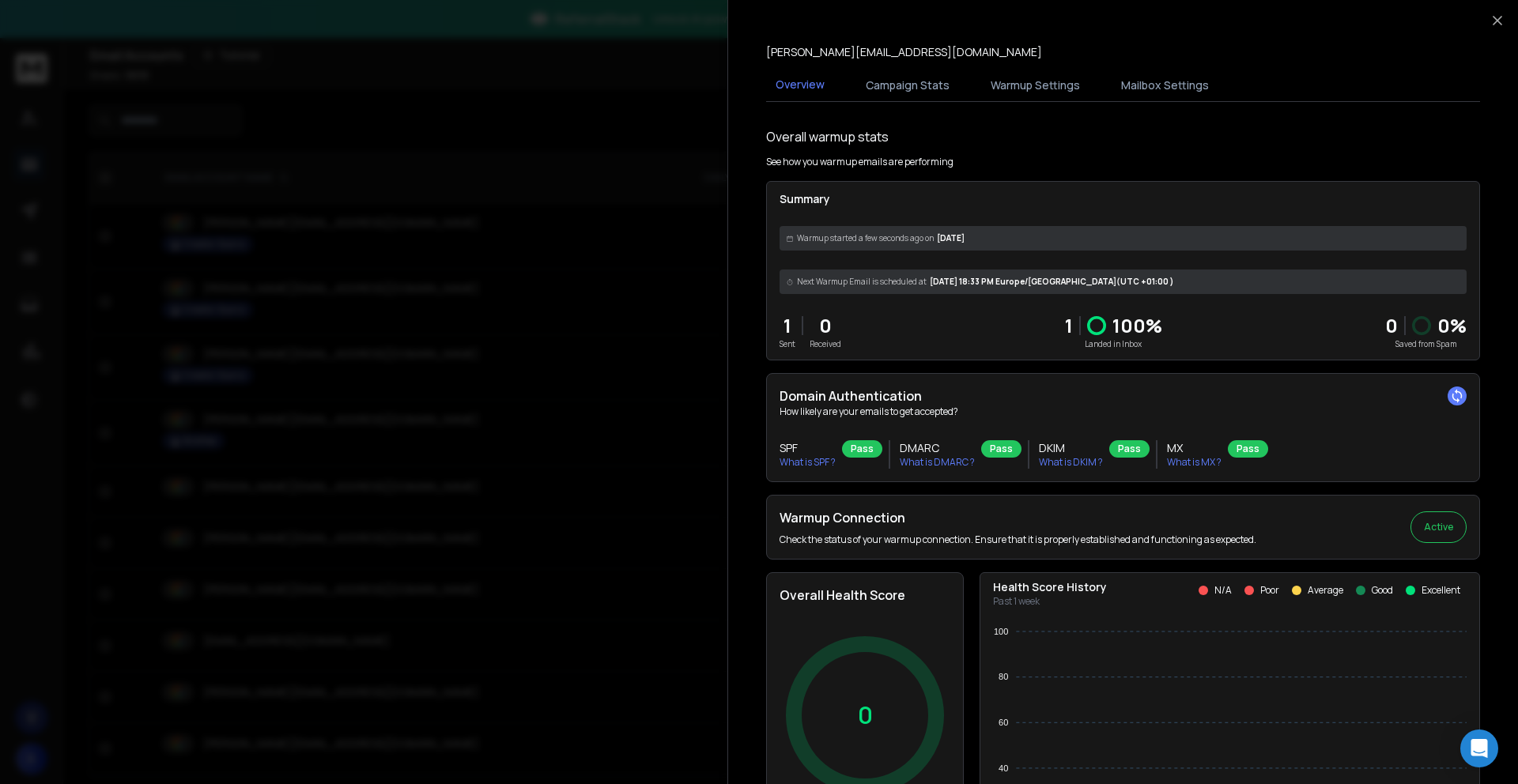
click at [1019, 66] on div "bev@usecreatorscans.com Overview Campaign Stats Warmup Settings Mailbox Setting…" at bounding box center [1122, 649] width 751 height 1260
click at [1022, 80] on button "Warmup Settings" at bounding box center [1035, 85] width 108 height 35
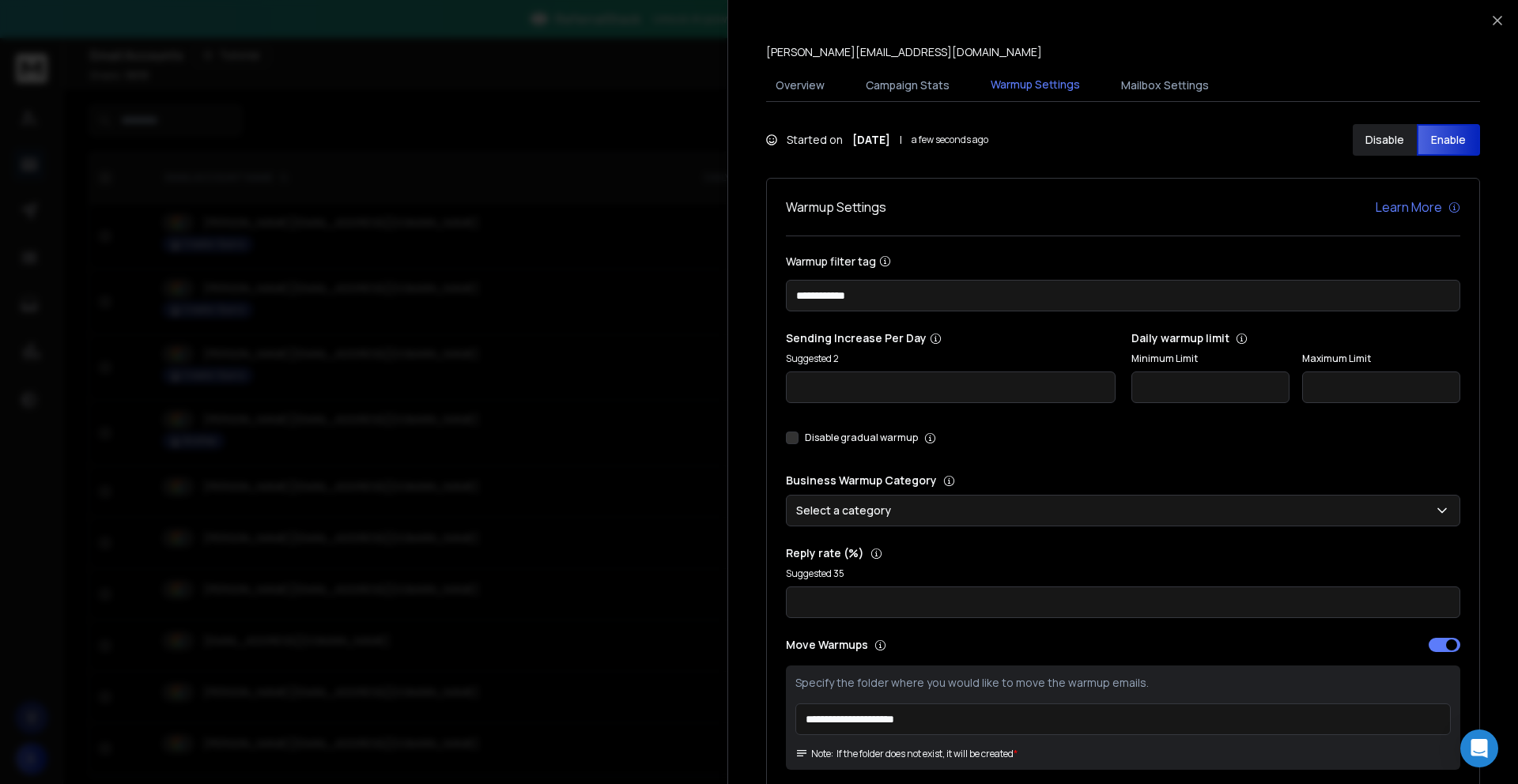
click at [1285, 378] on div "Minimum Limit * Maximum Limit **" at bounding box center [1296, 378] width 330 height 51
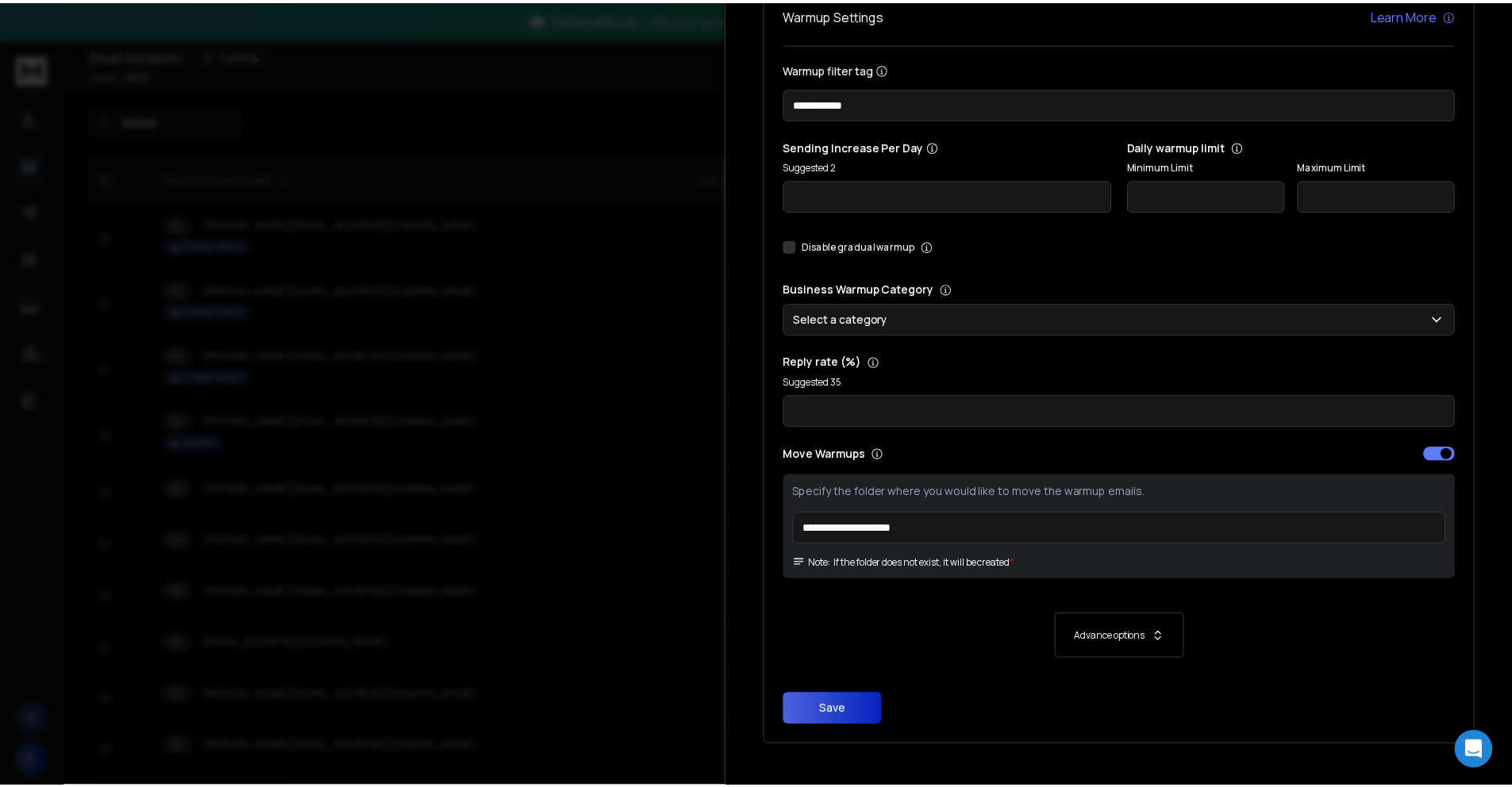
scroll to position [197, 0]
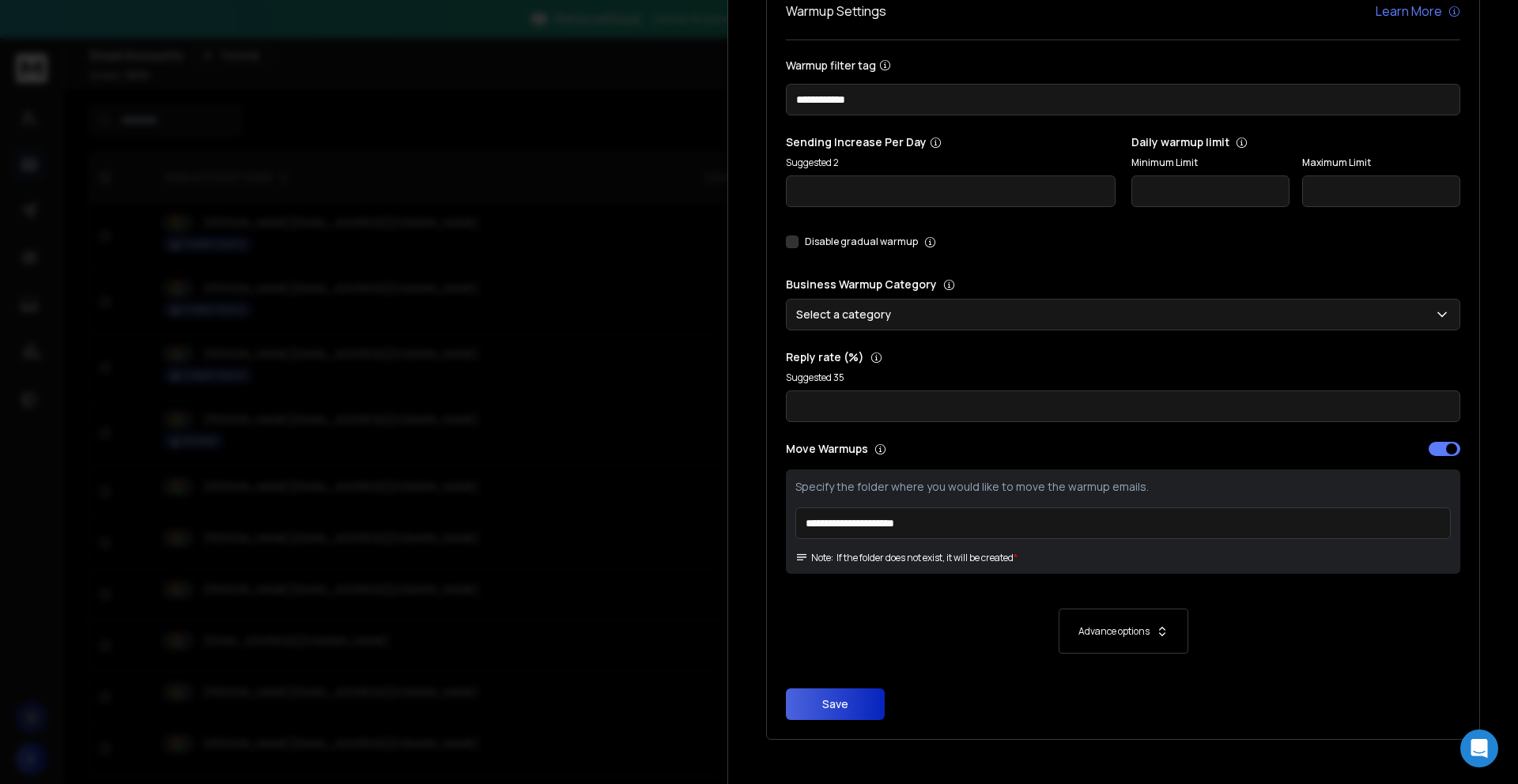
type input "**"
click at [841, 693] on button "Save" at bounding box center [835, 704] width 99 height 32
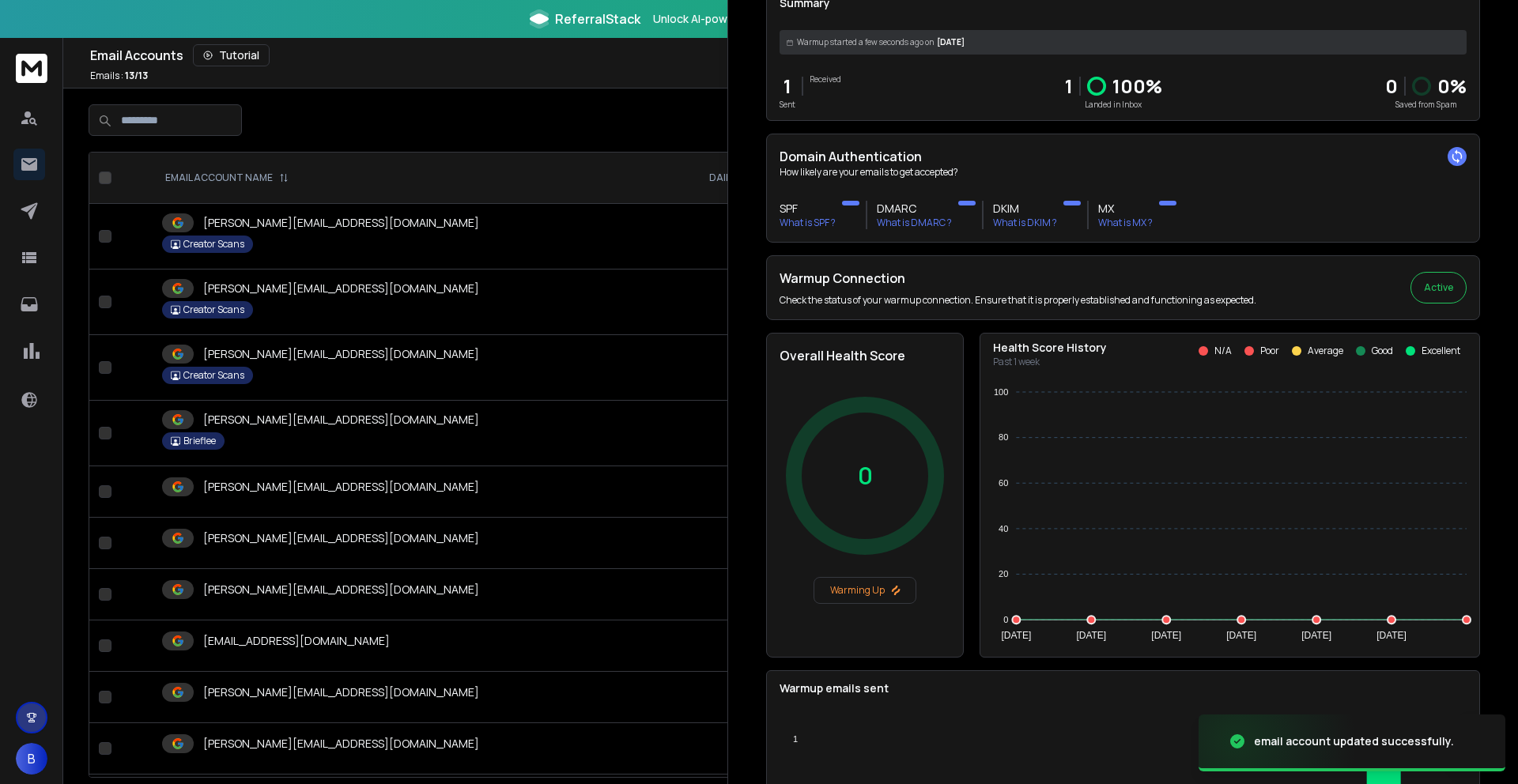
scroll to position [182, 0]
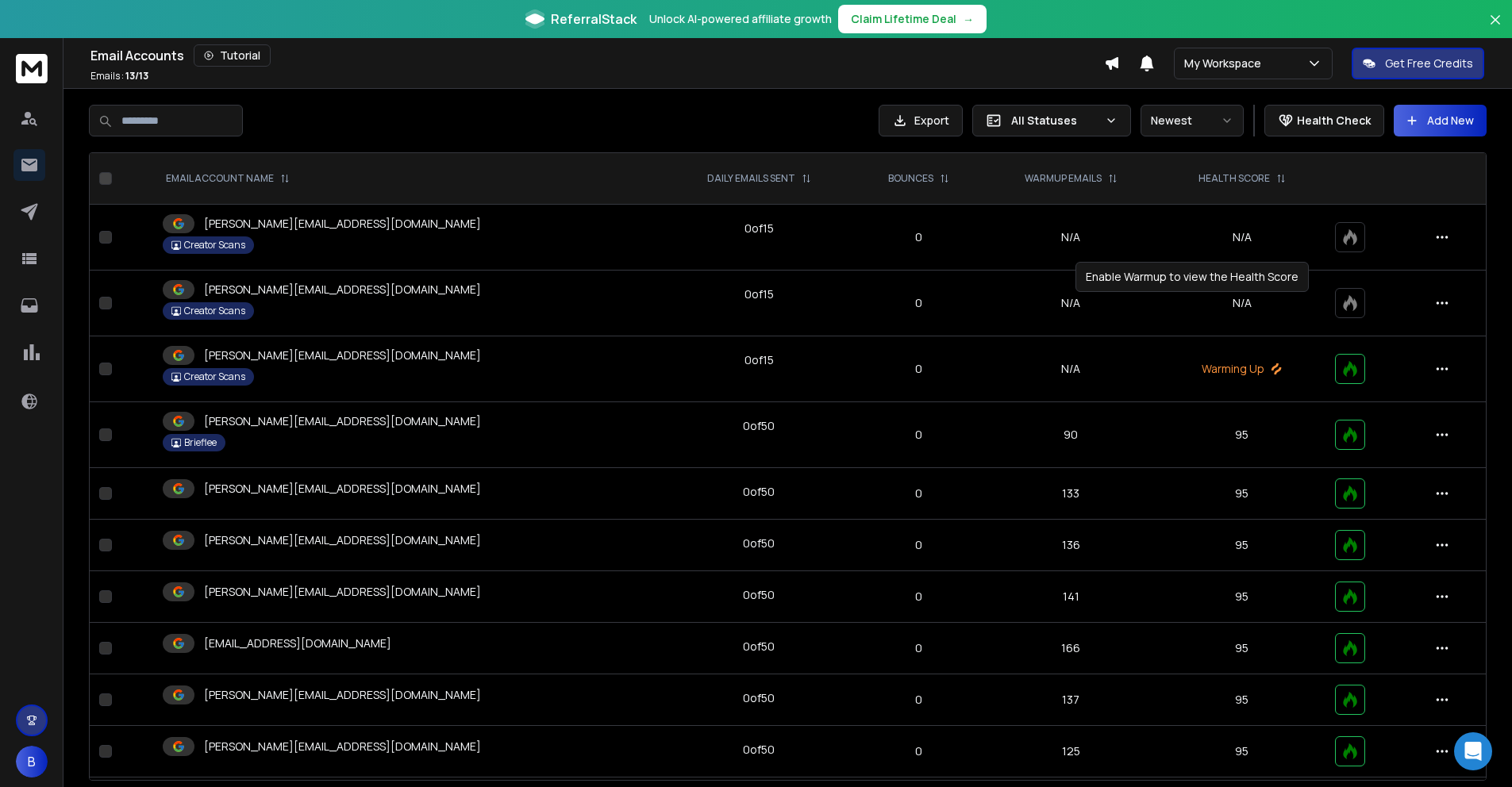
click at [1168, 299] on p "N/A" at bounding box center [1242, 303] width 148 height 16
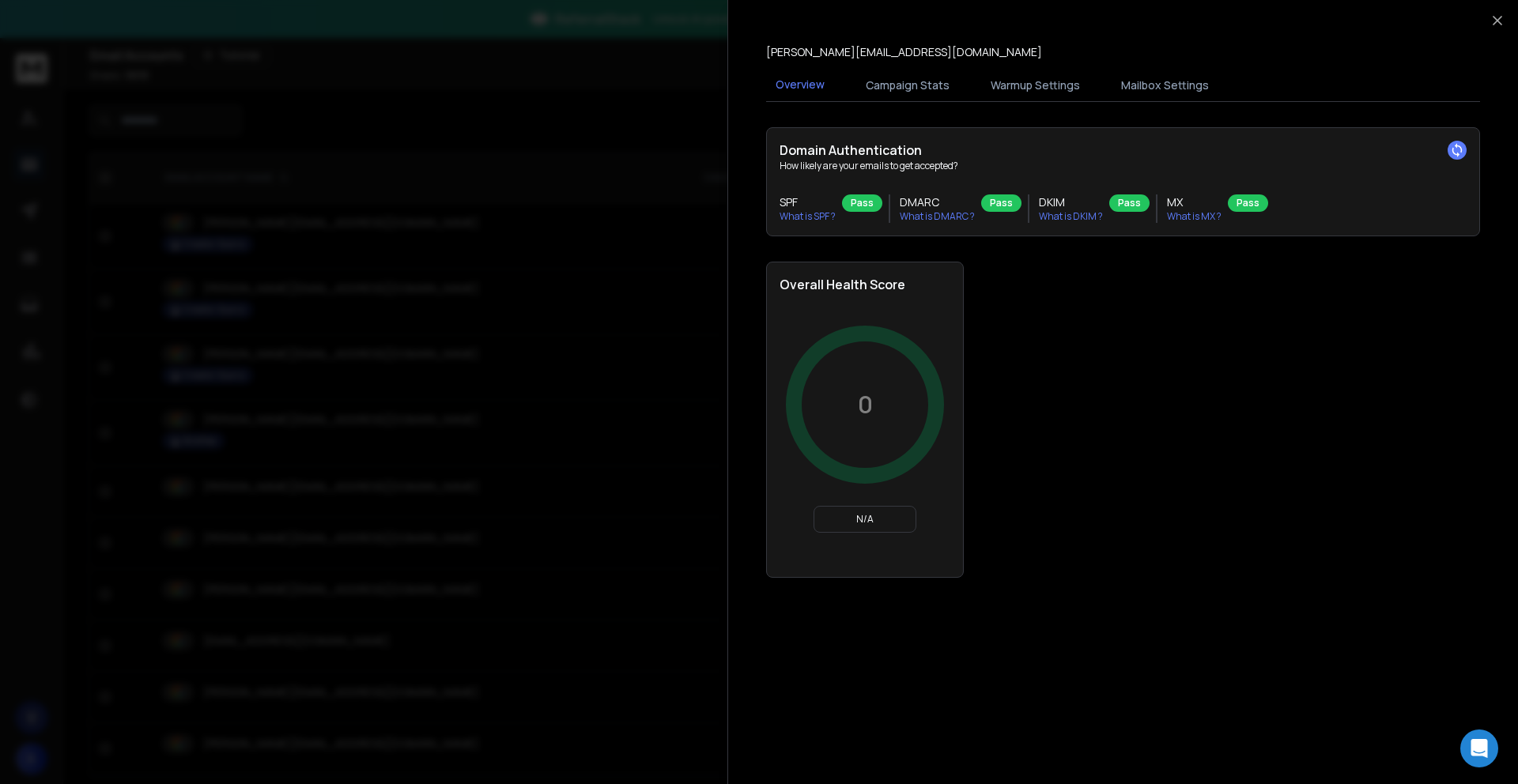
click at [930, 76] on button "Campaign Stats" at bounding box center [907, 85] width 103 height 35
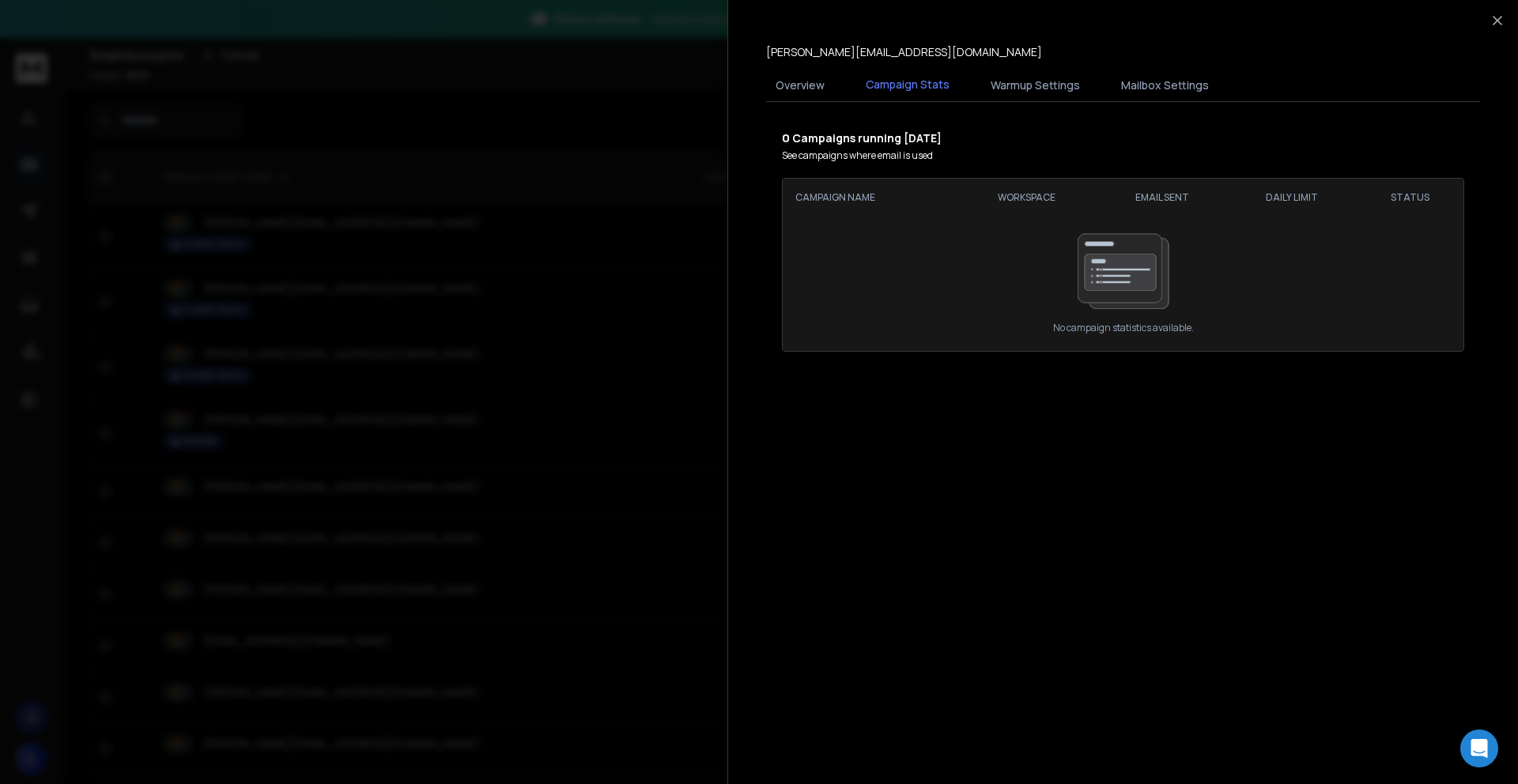
click at [1019, 84] on button "Warmup Settings" at bounding box center [1035, 85] width 108 height 35
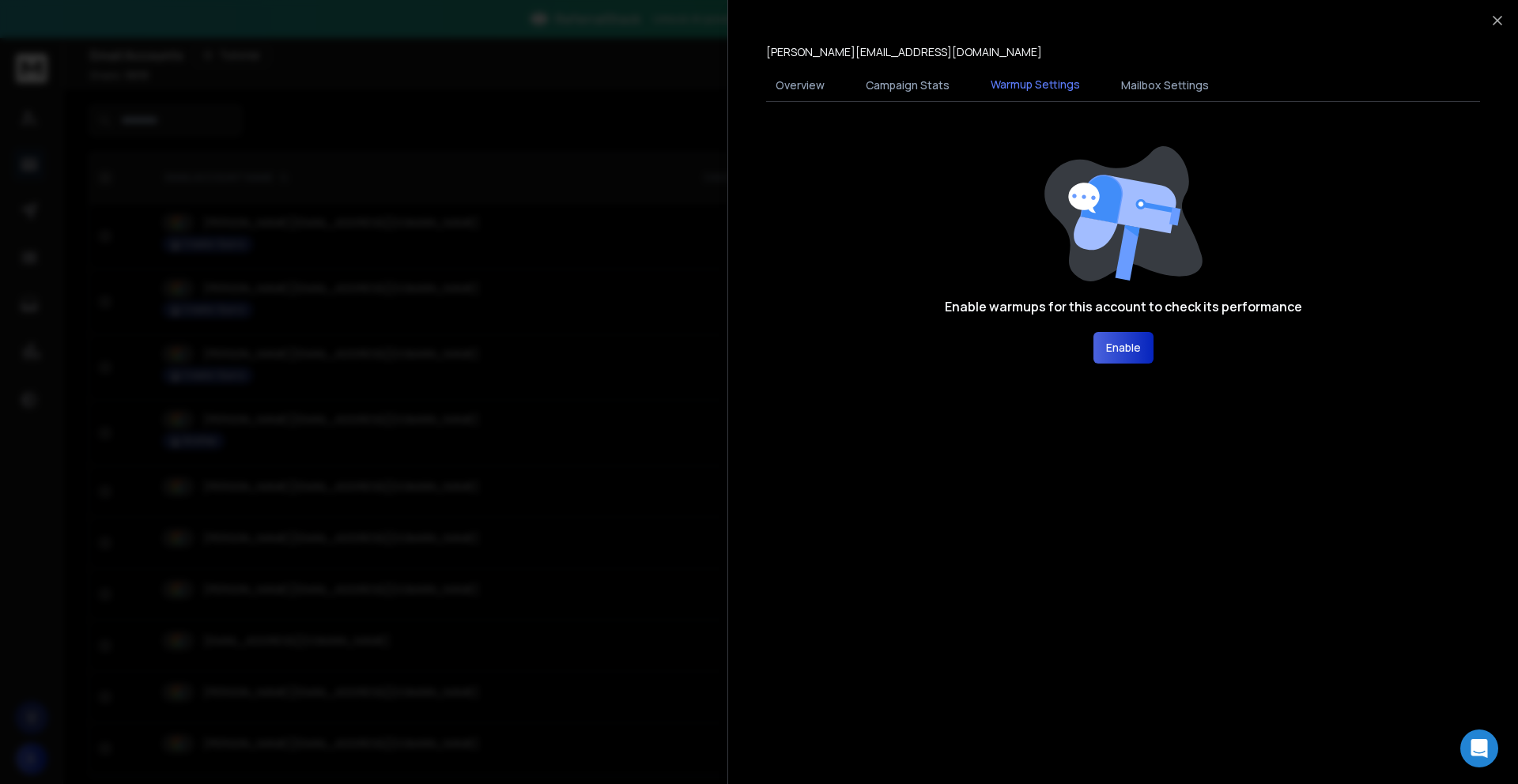
click at [1105, 348] on button "Enable" at bounding box center [1124, 348] width 60 height 32
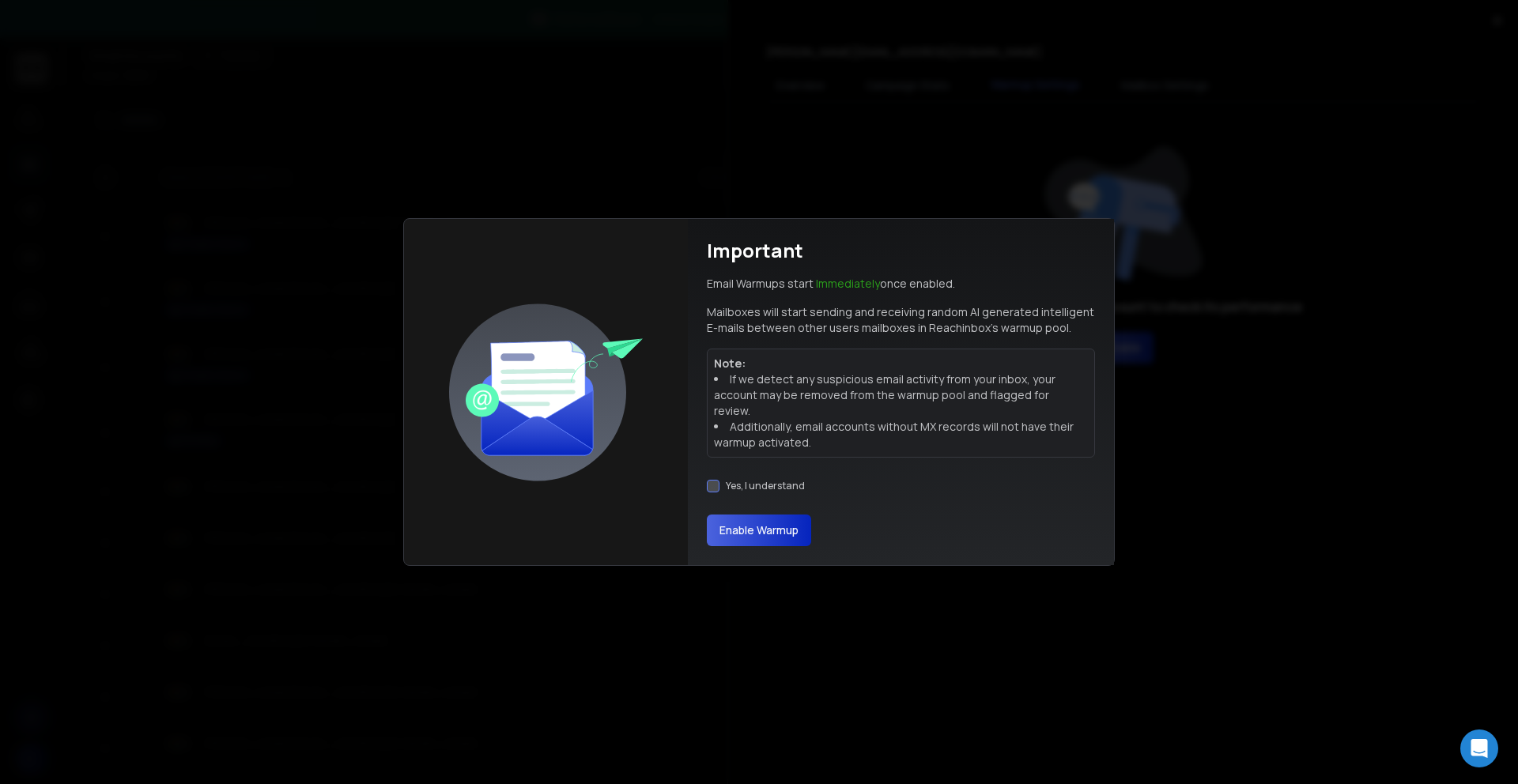
click at [721, 479] on div "Yes, I understand" at bounding box center [755, 486] width 98 height 13
click at [716, 479] on button "Yes, I understand" at bounding box center [713, 486] width 13 height 13
click at [751, 523] on button "Enable Warmup" at bounding box center [759, 530] width 104 height 32
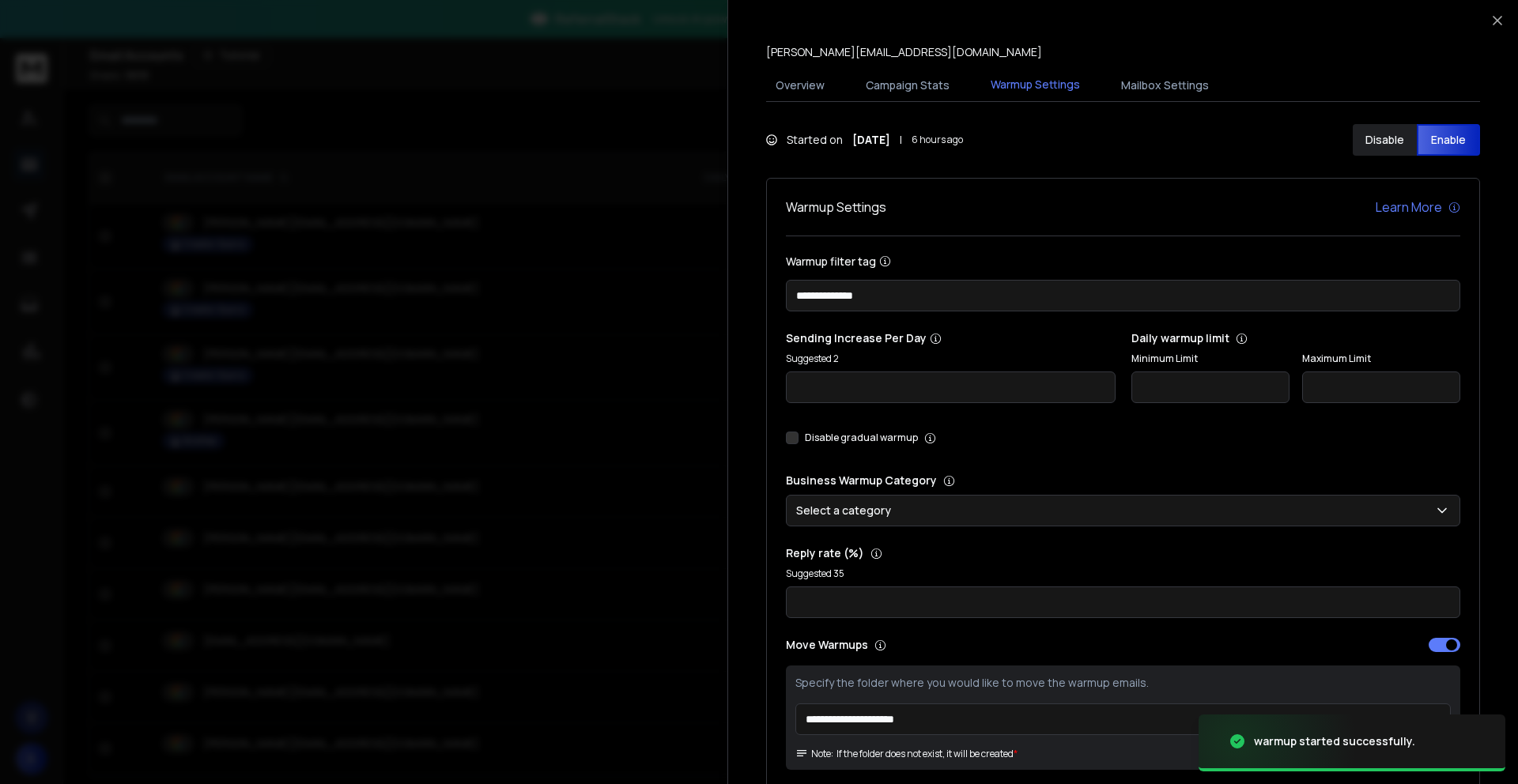
drag, startPoint x: 1310, startPoint y: 382, endPoint x: 1295, endPoint y: 384, distance: 15.1
click at [1295, 385] on div "Minimum Limit * Maximum Limit **" at bounding box center [1296, 378] width 330 height 51
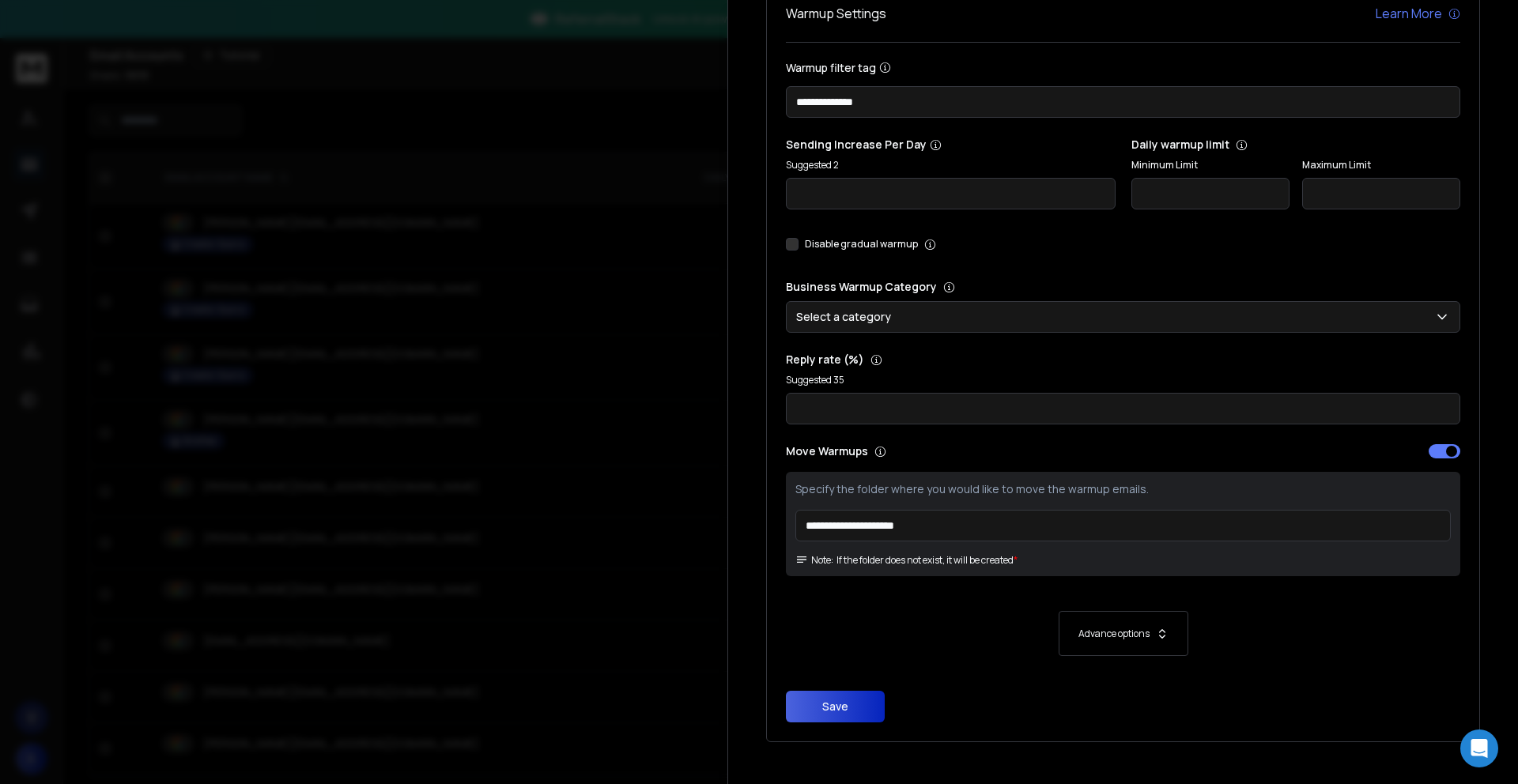
scroll to position [196, 0]
type input "**"
click at [1088, 638] on div "Advance options" at bounding box center [1123, 631] width 130 height 45
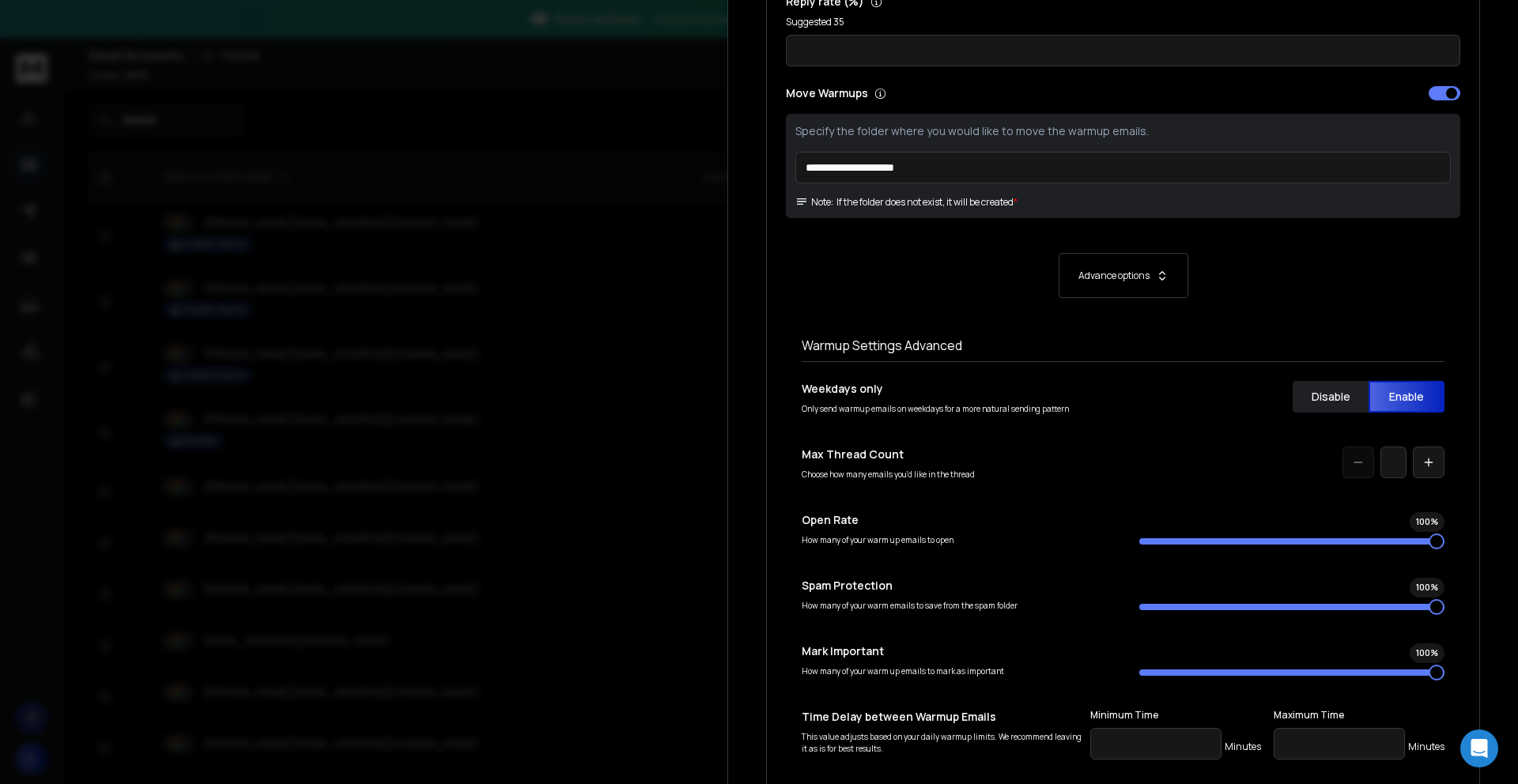
scroll to position [658, 0]
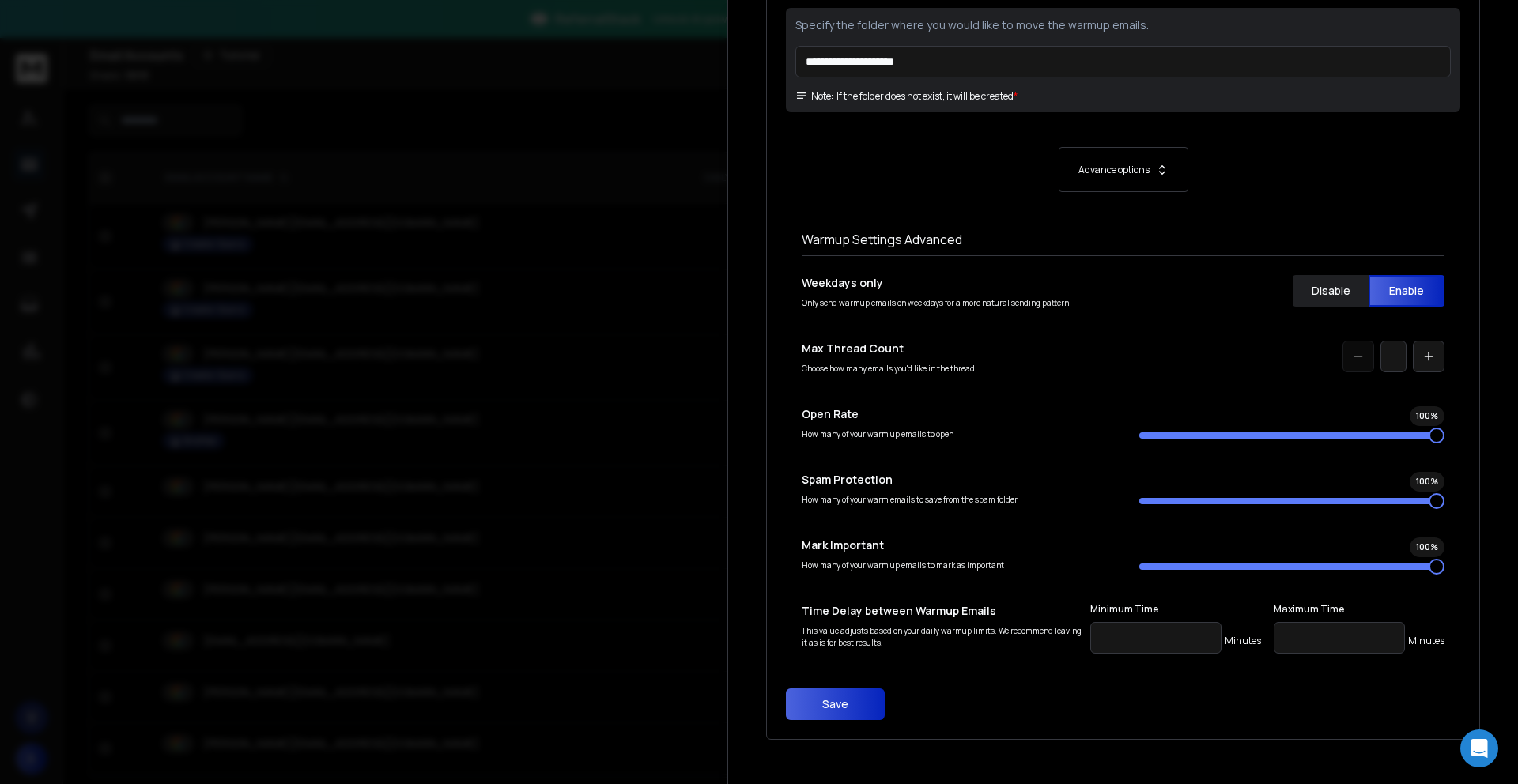
click at [835, 716] on button "Save" at bounding box center [835, 704] width 99 height 32
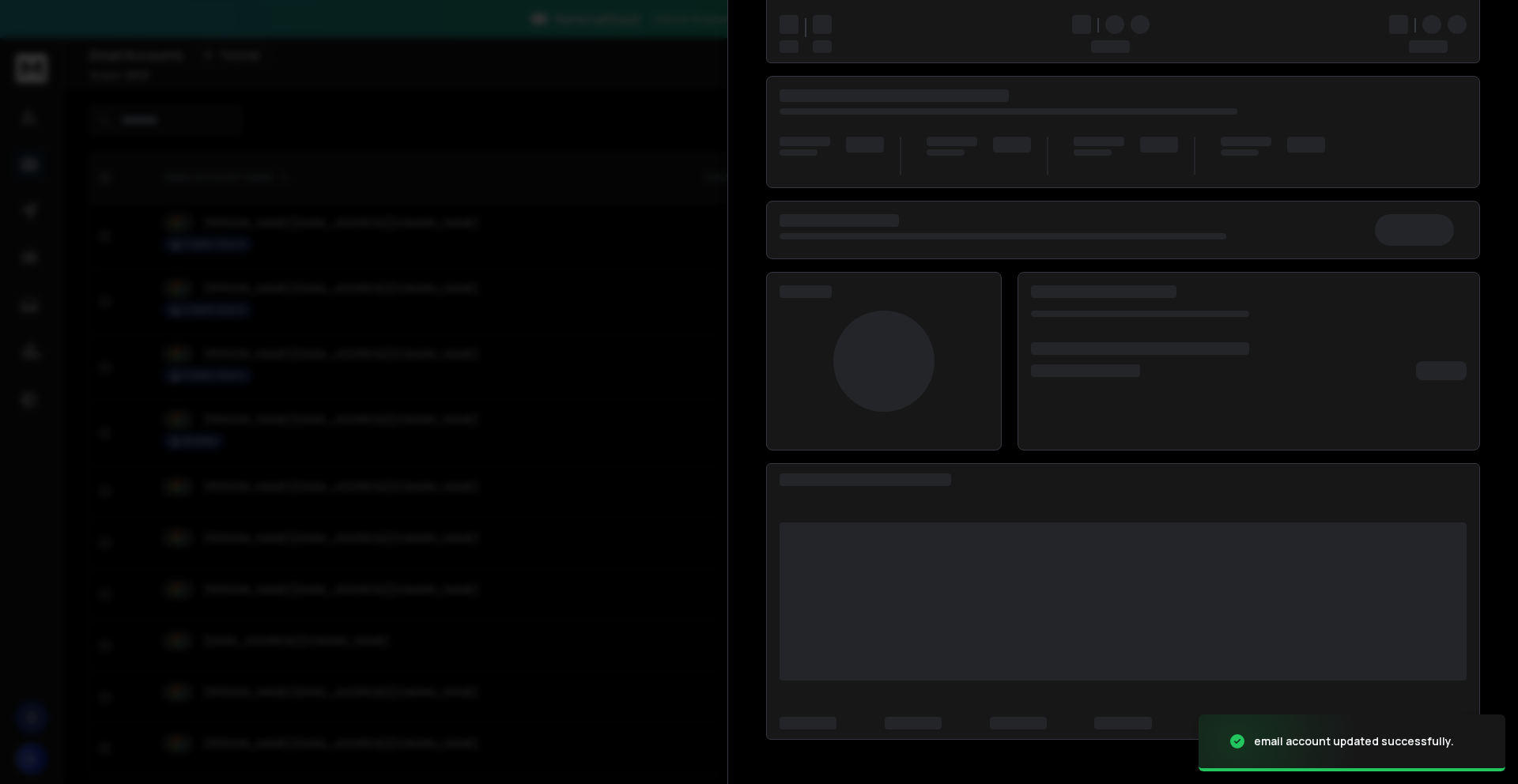
scroll to position [173, 0]
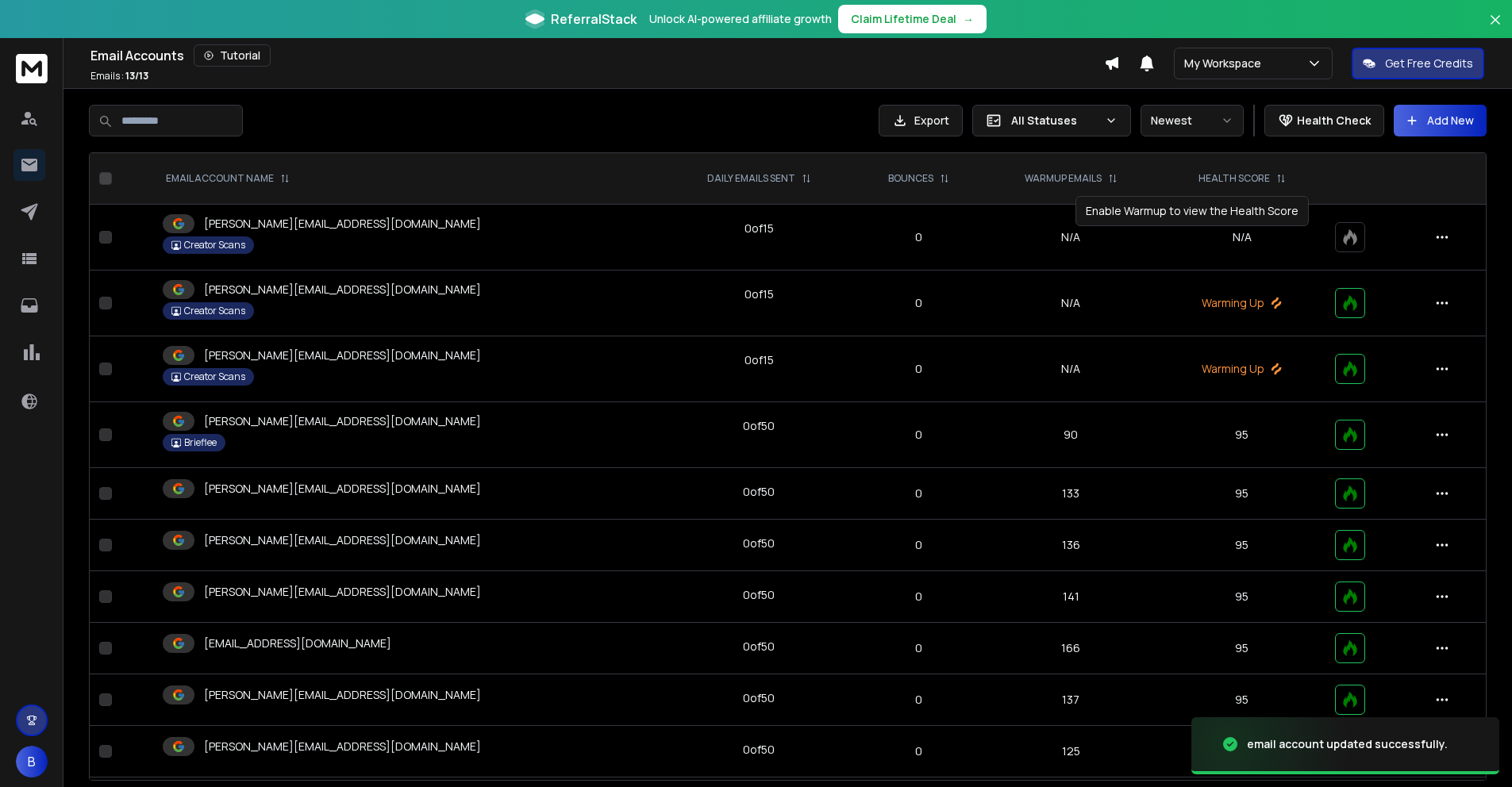
click at [1179, 235] on p "N/A" at bounding box center [1242, 237] width 148 height 16
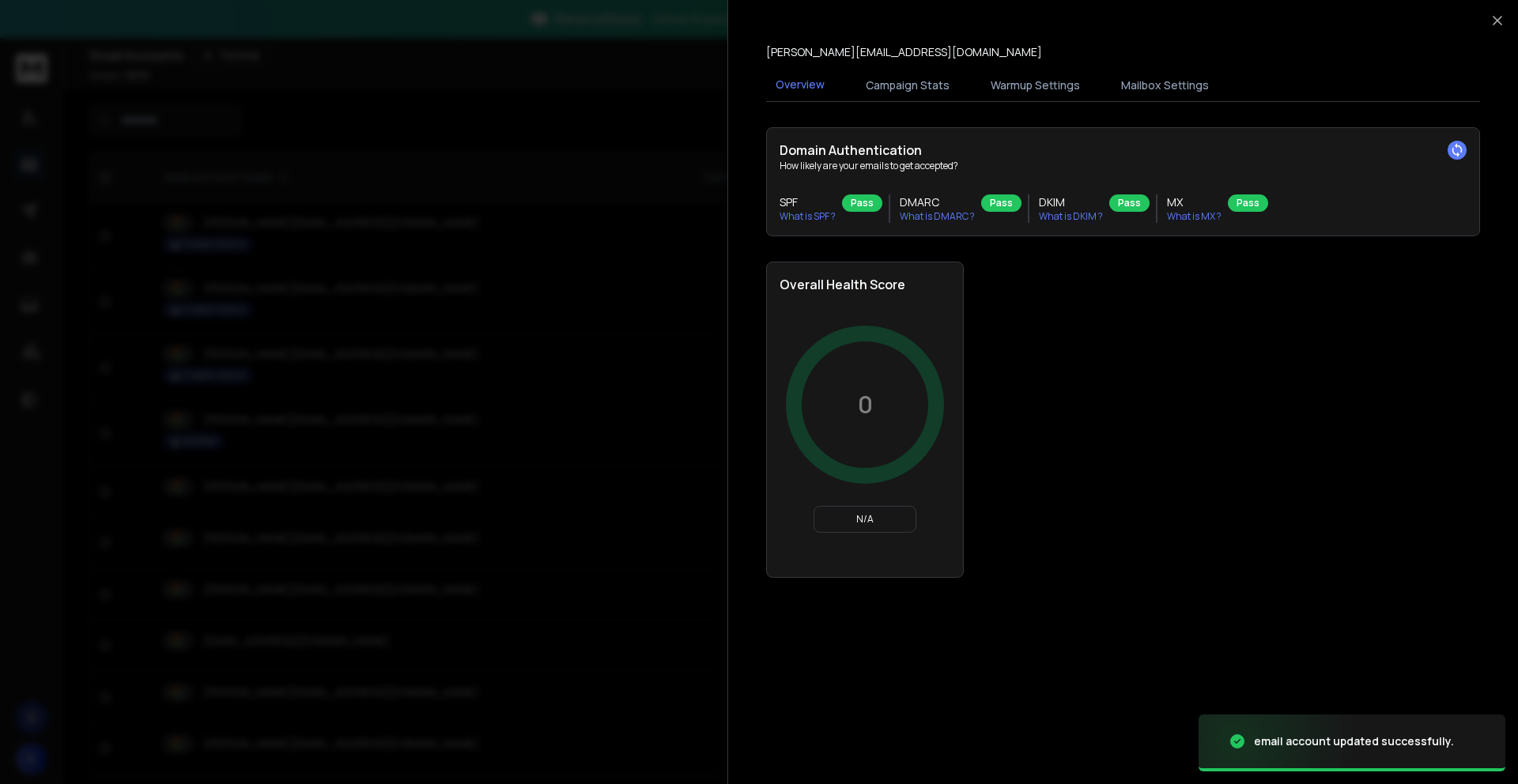
click at [1036, 78] on button "Warmup Settings" at bounding box center [1035, 85] width 108 height 35
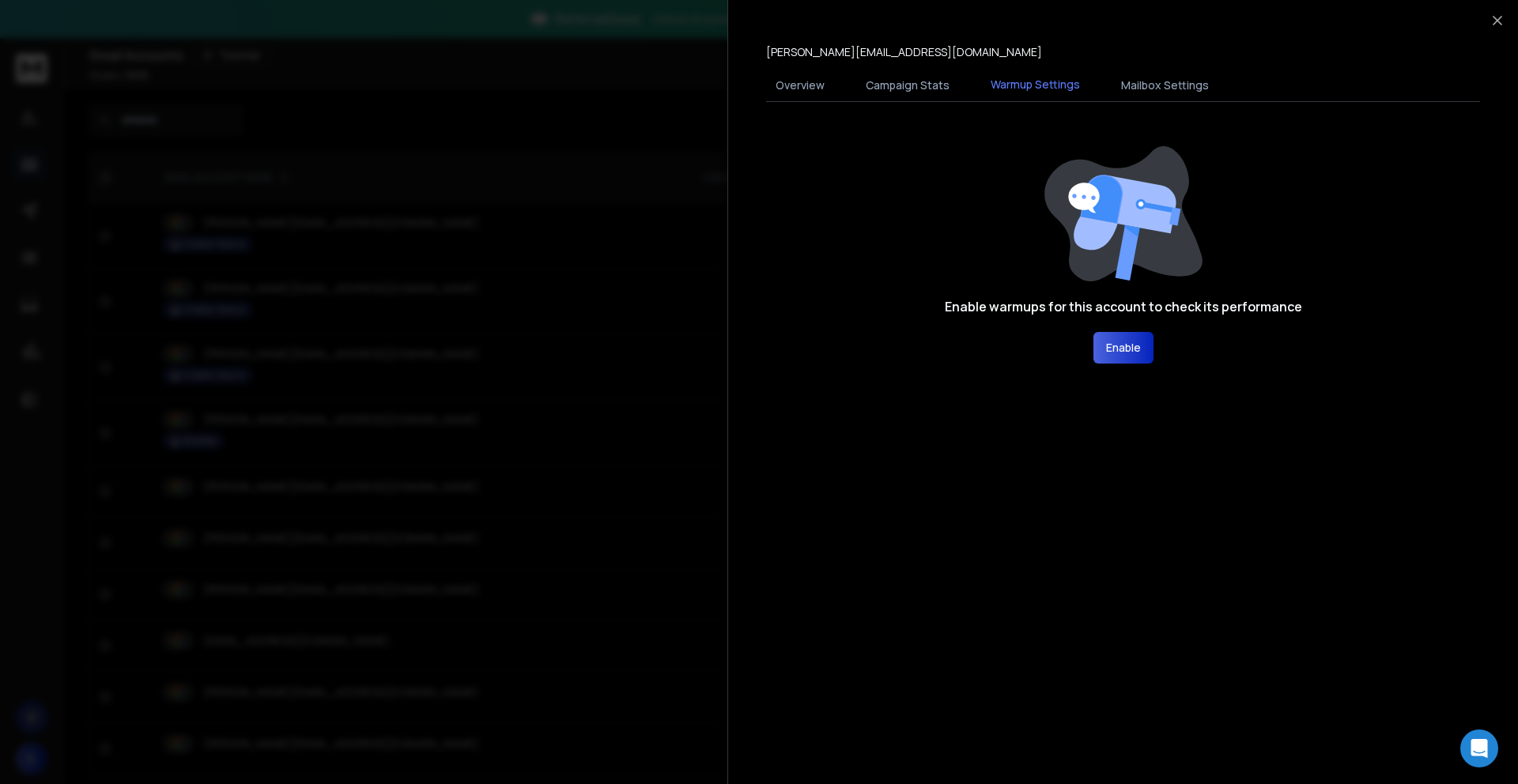
click at [1140, 360] on button "Enable" at bounding box center [1124, 348] width 60 height 32
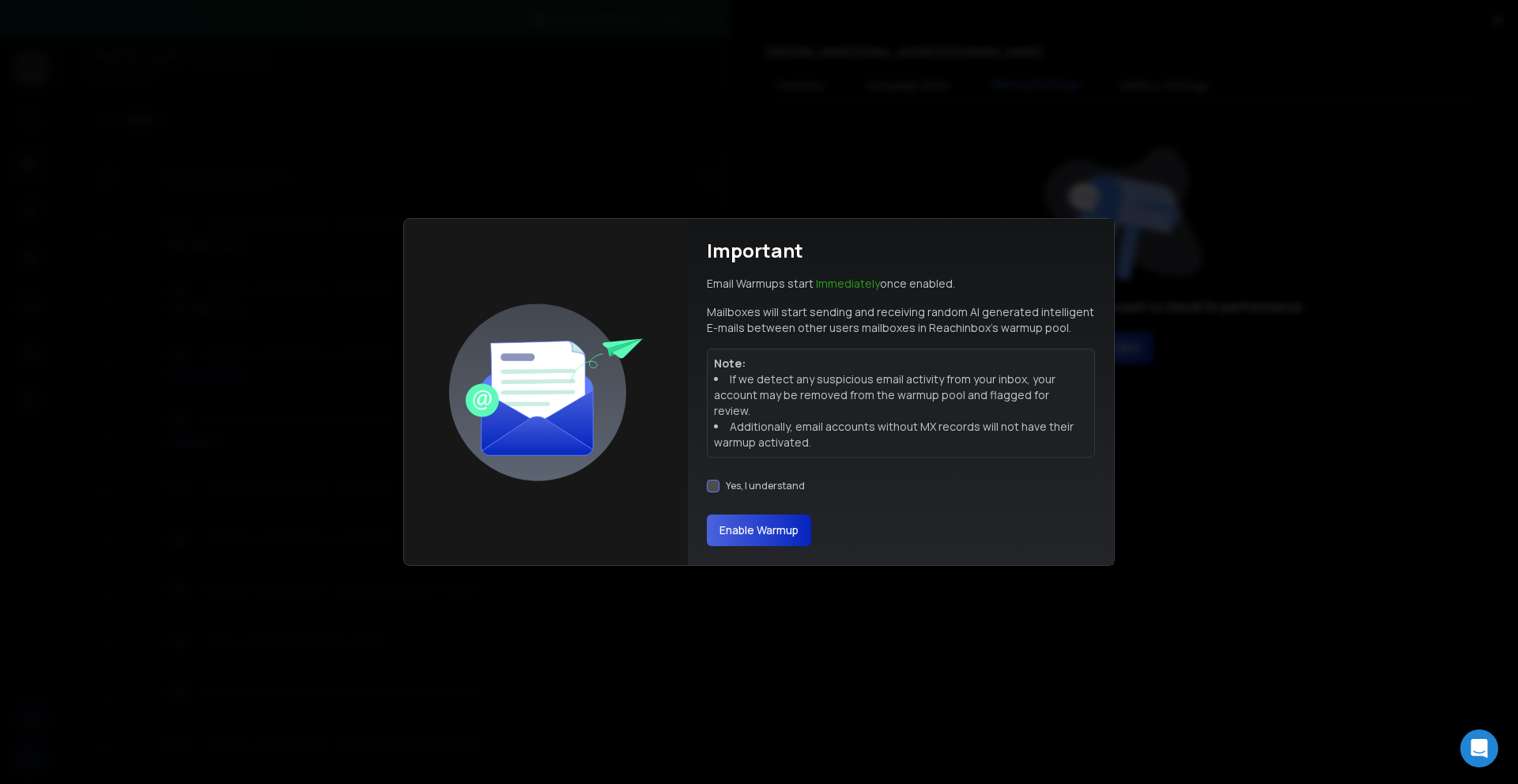
click at [712, 479] on button "Yes, I understand" at bounding box center [713, 486] width 13 height 13
click at [756, 522] on button "Enable Warmup" at bounding box center [759, 530] width 104 height 32
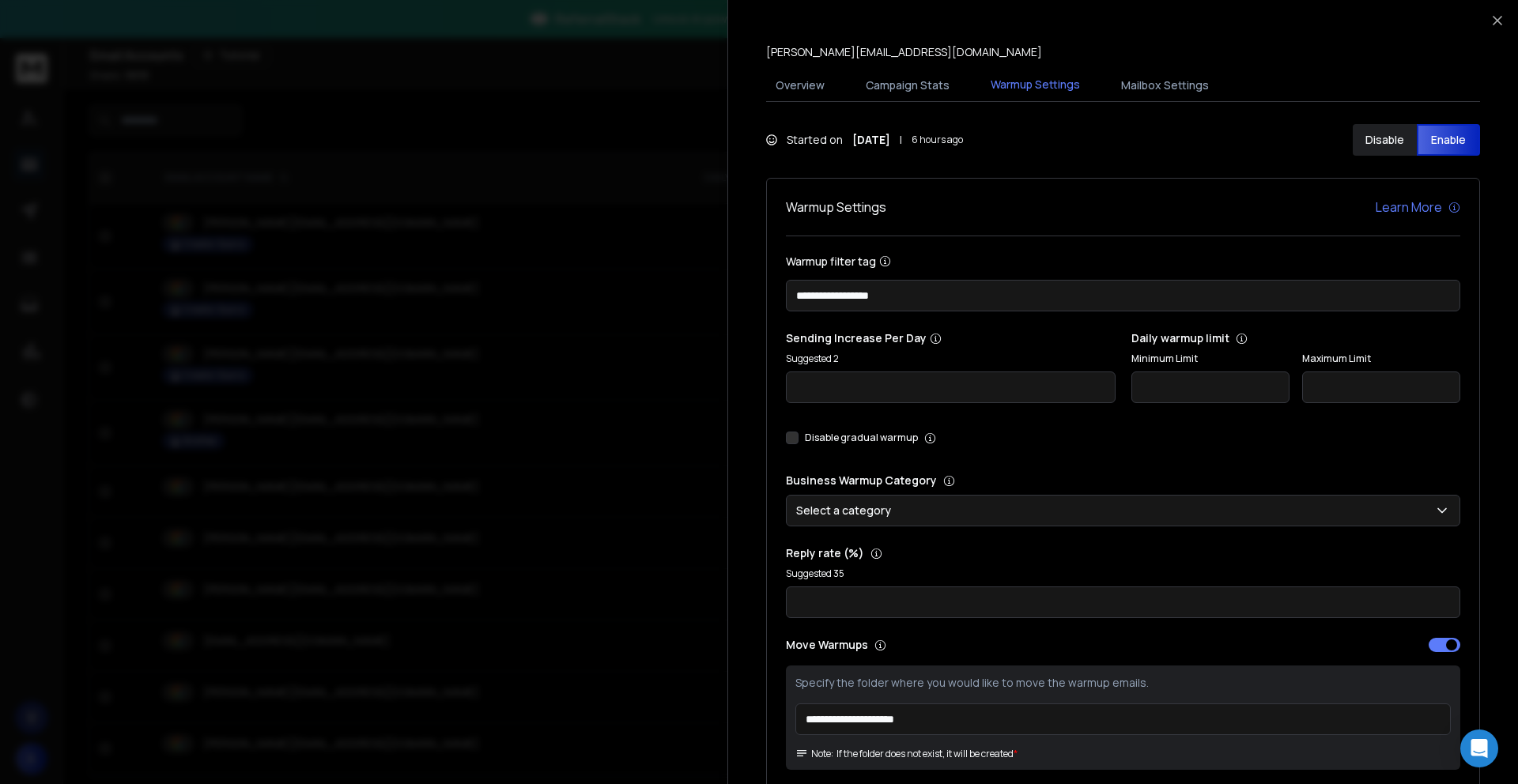
drag, startPoint x: 1414, startPoint y: 393, endPoint x: 1300, endPoint y: 379, distance: 114.9
click at [1302, 380] on input "**" at bounding box center [1380, 387] width 158 height 32
type input "**"
click at [1159, 80] on button "Mailbox Settings" at bounding box center [1165, 85] width 107 height 35
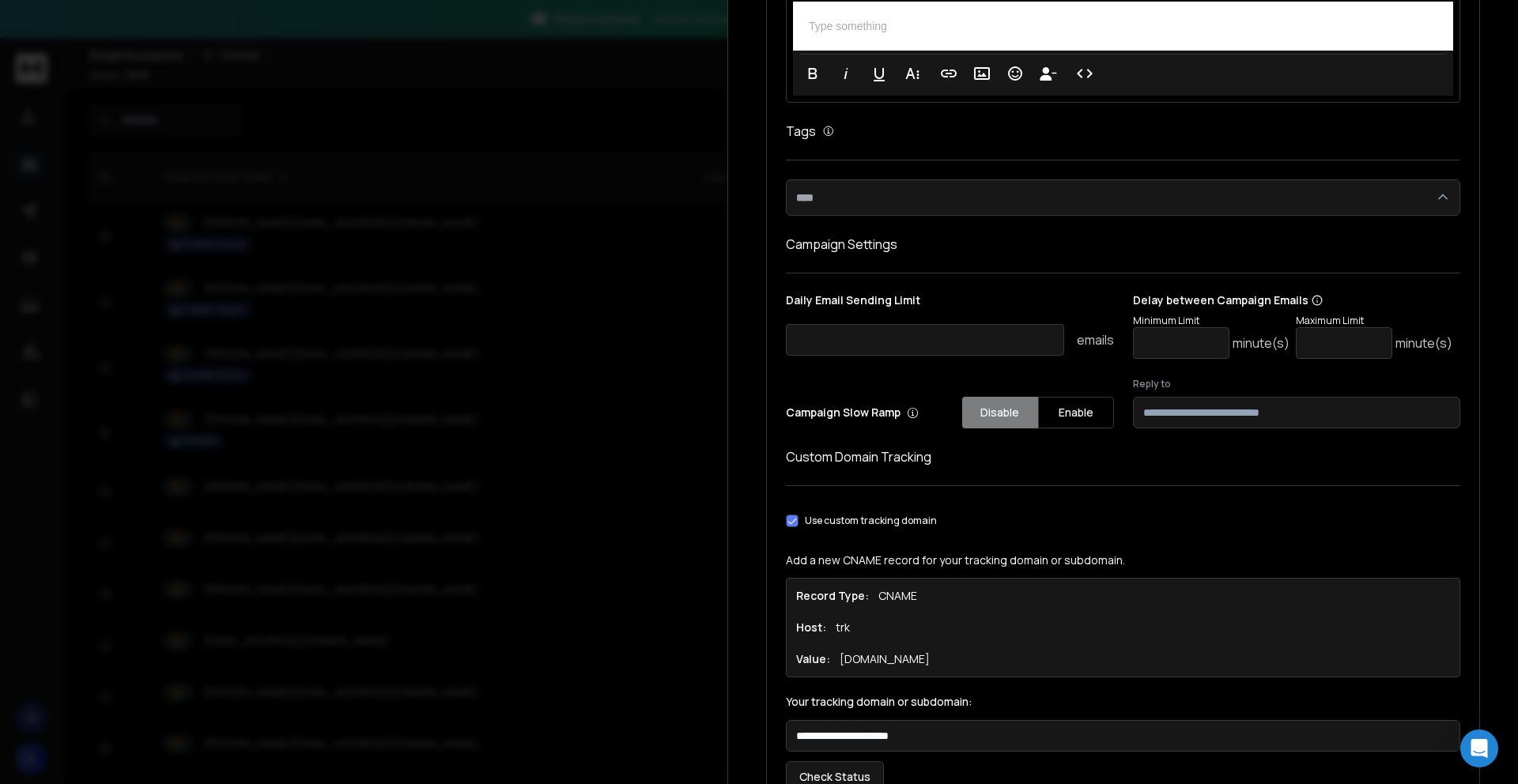
scroll to position [298, 0]
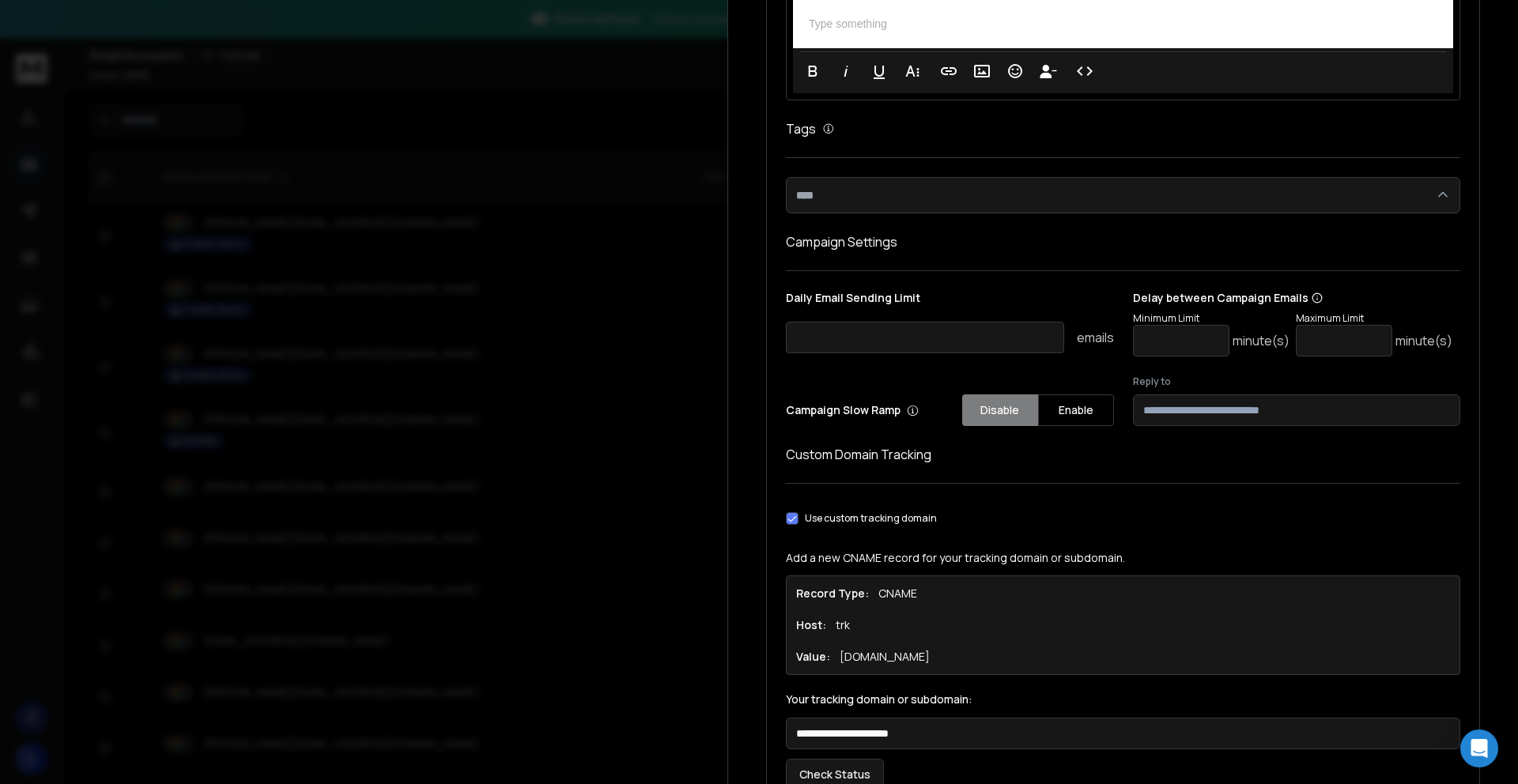
click at [1166, 414] on input "text" at bounding box center [1297, 410] width 328 height 32
click at [1157, 448] on h1 "Custom Domain Tracking" at bounding box center [1123, 455] width 674 height 19
drag, startPoint x: 826, startPoint y: 328, endPoint x: 872, endPoint y: 343, distance: 48.4
click at [872, 343] on input "**" at bounding box center [925, 338] width 278 height 32
type input "**"
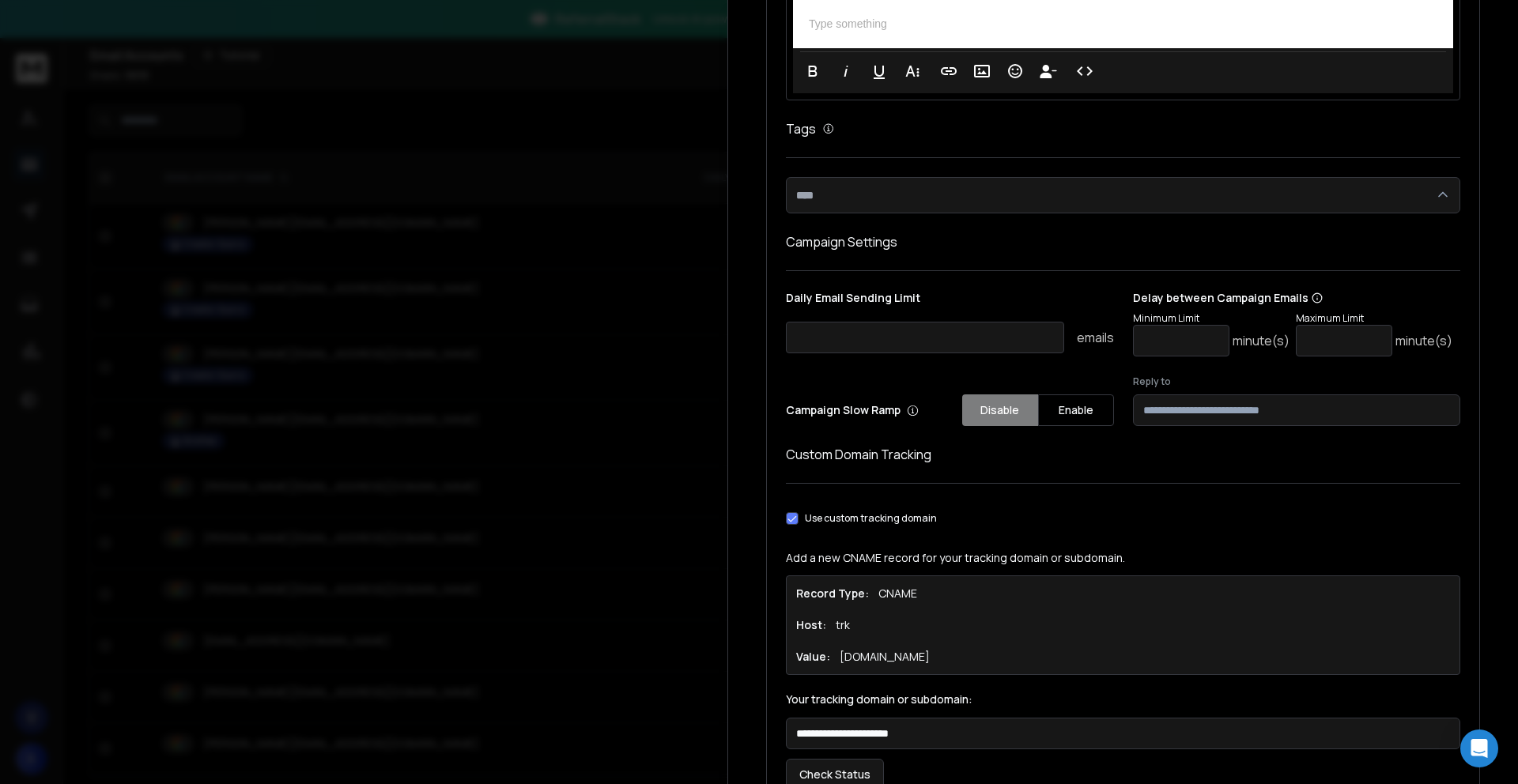
click at [1213, 455] on h1 "Custom Domain Tracking" at bounding box center [1123, 455] width 674 height 19
drag, startPoint x: 1156, startPoint y: 341, endPoint x: 1143, endPoint y: 336, distance: 13.9
click at [1109, 332] on div "Daily Email Sending Limit ** emails Delay between Campaign Emails Minimum Limit…" at bounding box center [1123, 358] width 674 height 136
click at [1196, 335] on input "**" at bounding box center [1181, 341] width 96 height 32
drag, startPoint x: 1196, startPoint y: 335, endPoint x: 1147, endPoint y: 332, distance: 49.1
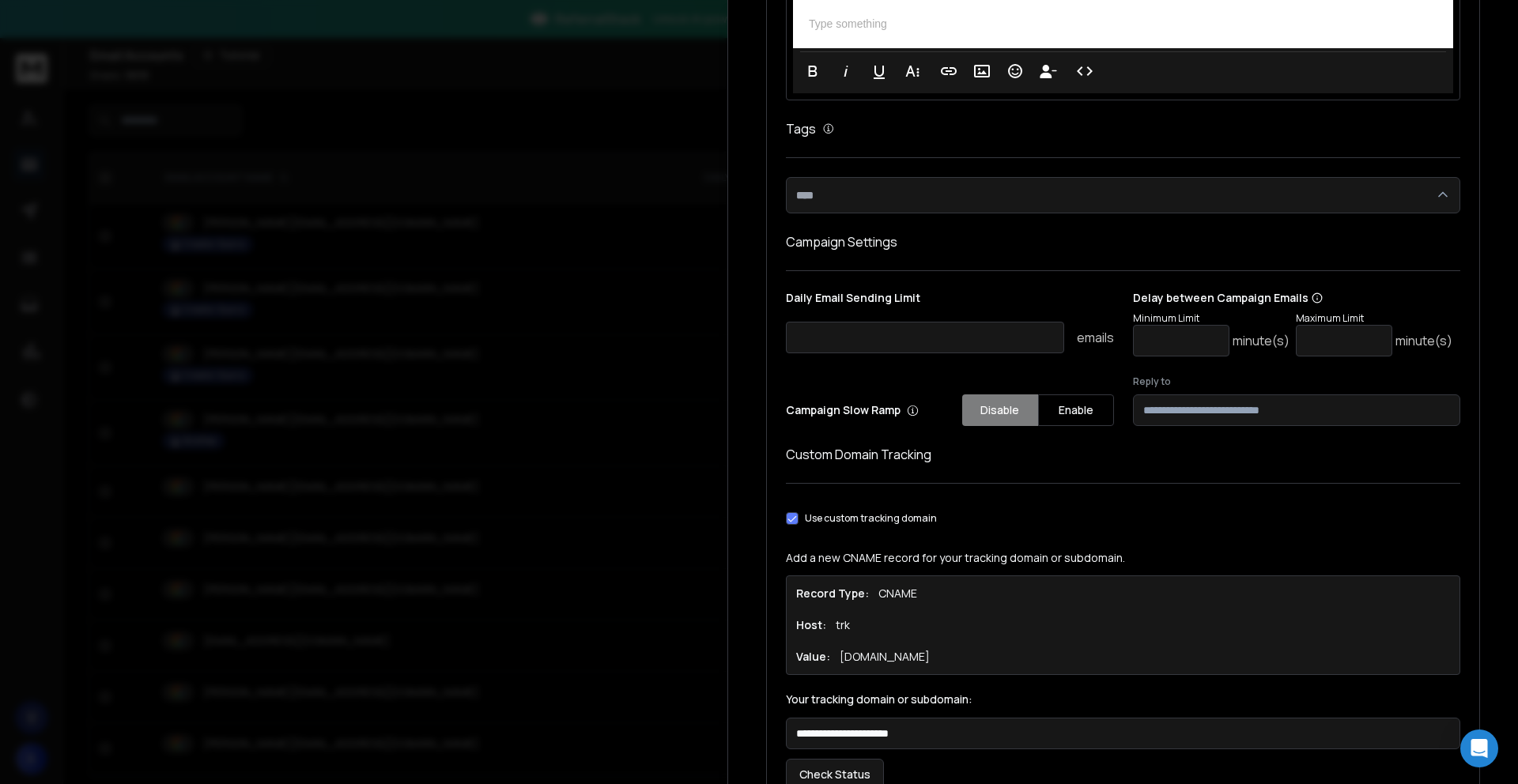
click at [1147, 332] on input "**" at bounding box center [1181, 341] width 96 height 32
type input "**"
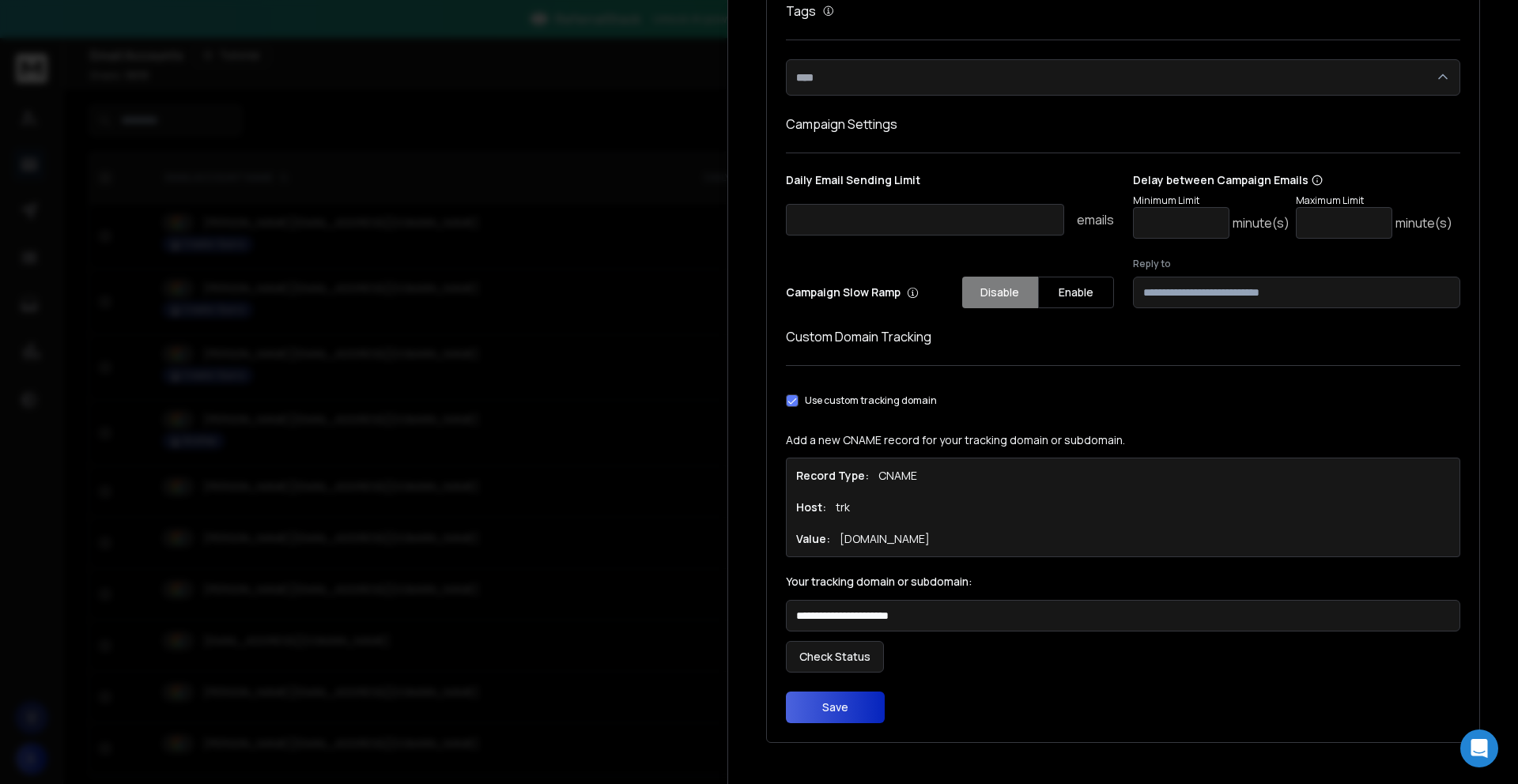
scroll to position [419, 0]
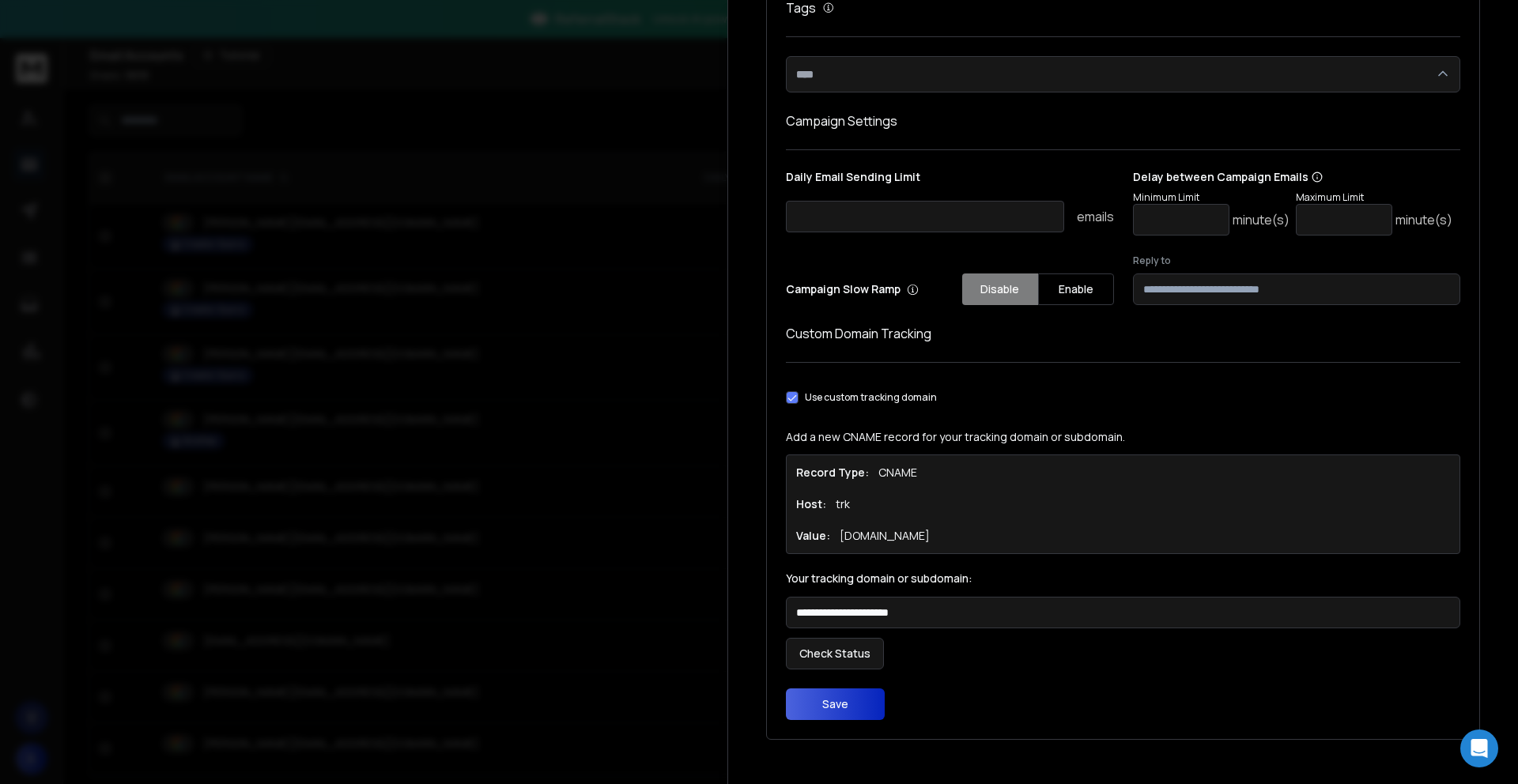
click at [863, 704] on button "Save" at bounding box center [835, 704] width 99 height 32
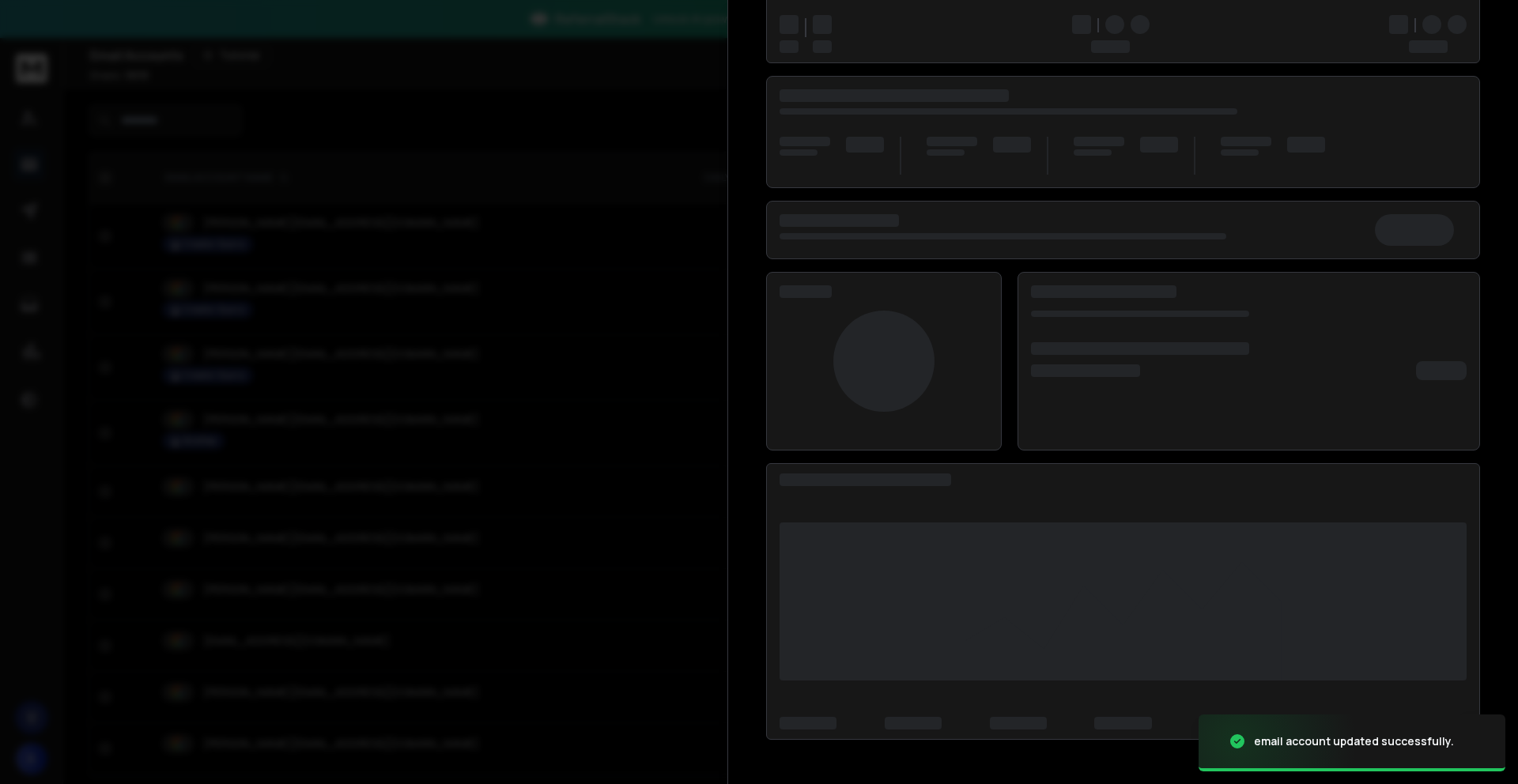
scroll to position [258, 0]
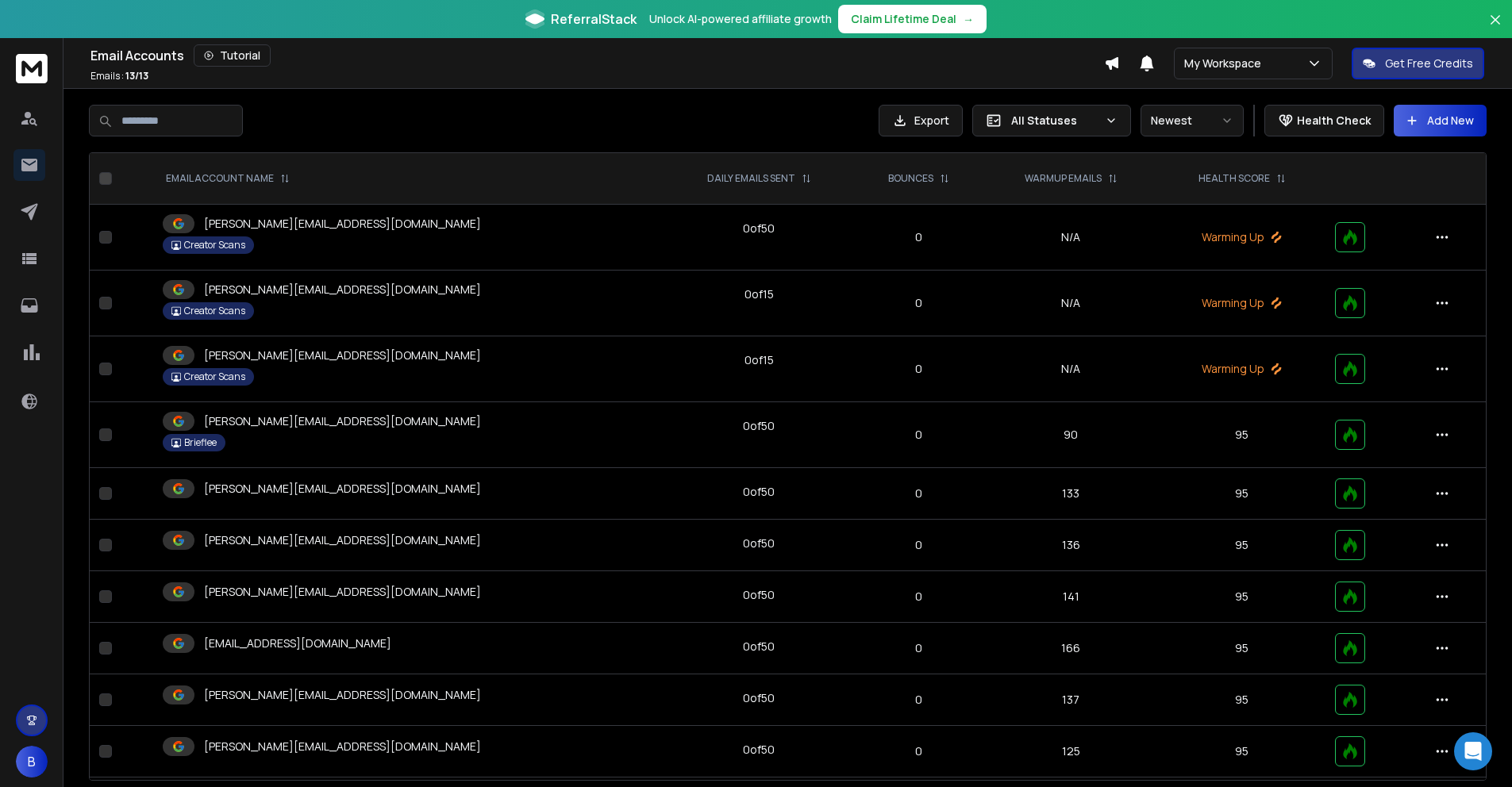
click at [729, 287] on td "0 of 15" at bounding box center [758, 291] width 192 height 42
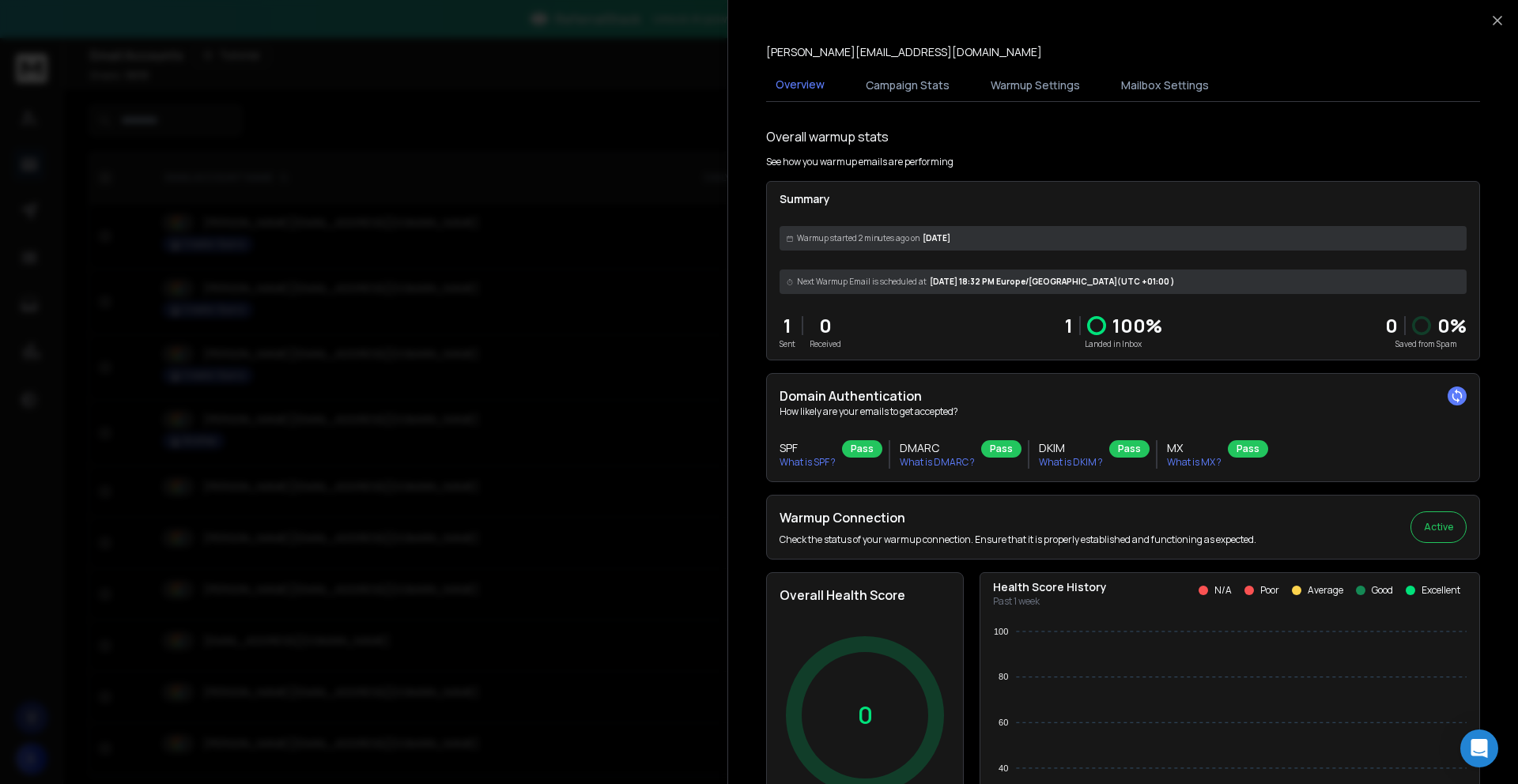
click at [1131, 84] on button "Mailbox Settings" at bounding box center [1165, 85] width 107 height 35
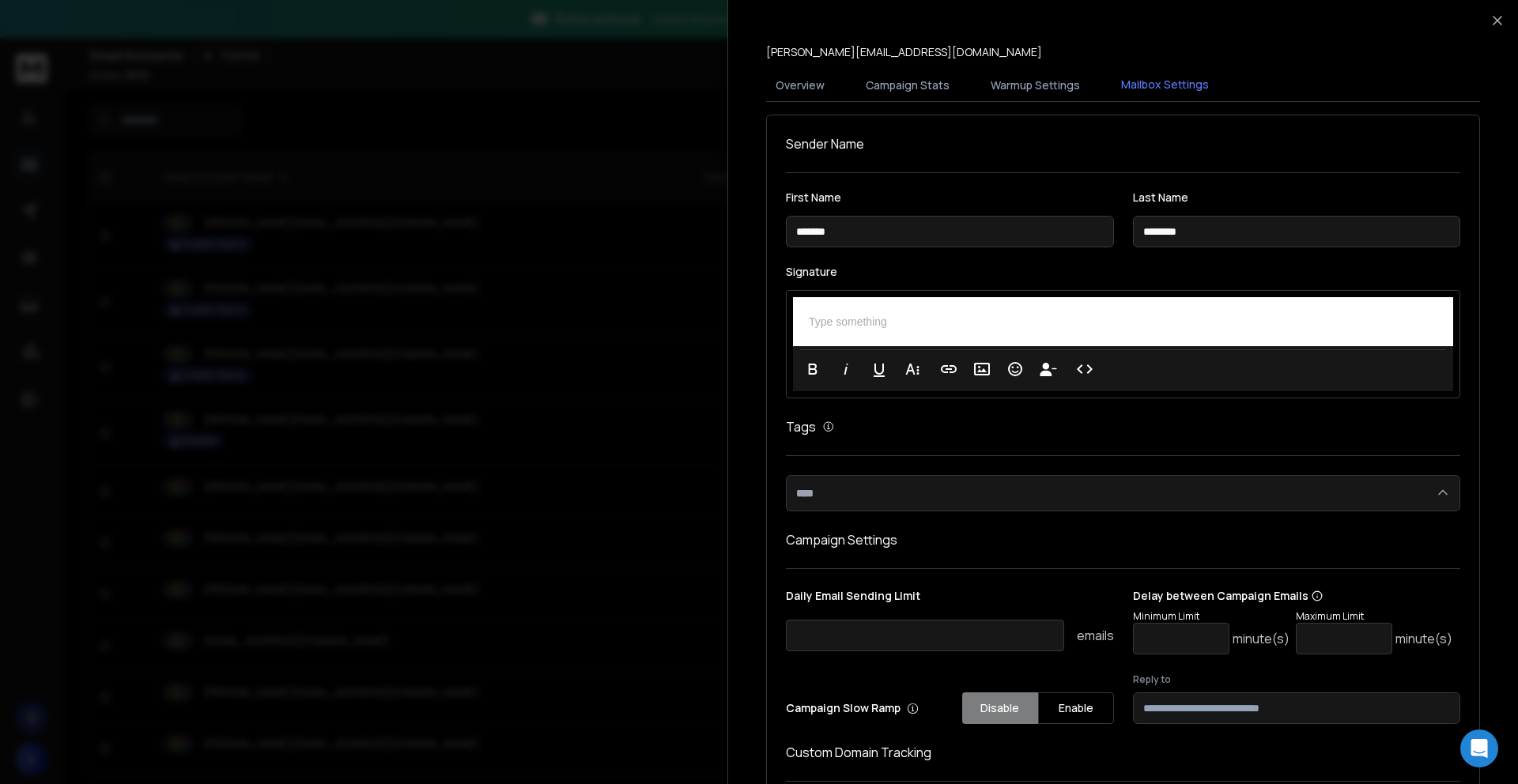
drag, startPoint x: 874, startPoint y: 638, endPoint x: 746, endPoint y: 639, distance: 128.0
click at [747, 639] on div "bev@joincreatorscans.com Overview Campaign Stats Warmup Settings Mailbox Settin…" at bounding box center [1122, 601] width 751 height 1165
type input "**"
click at [1206, 705] on input "text" at bounding box center [1297, 708] width 328 height 32
paste input "**********"
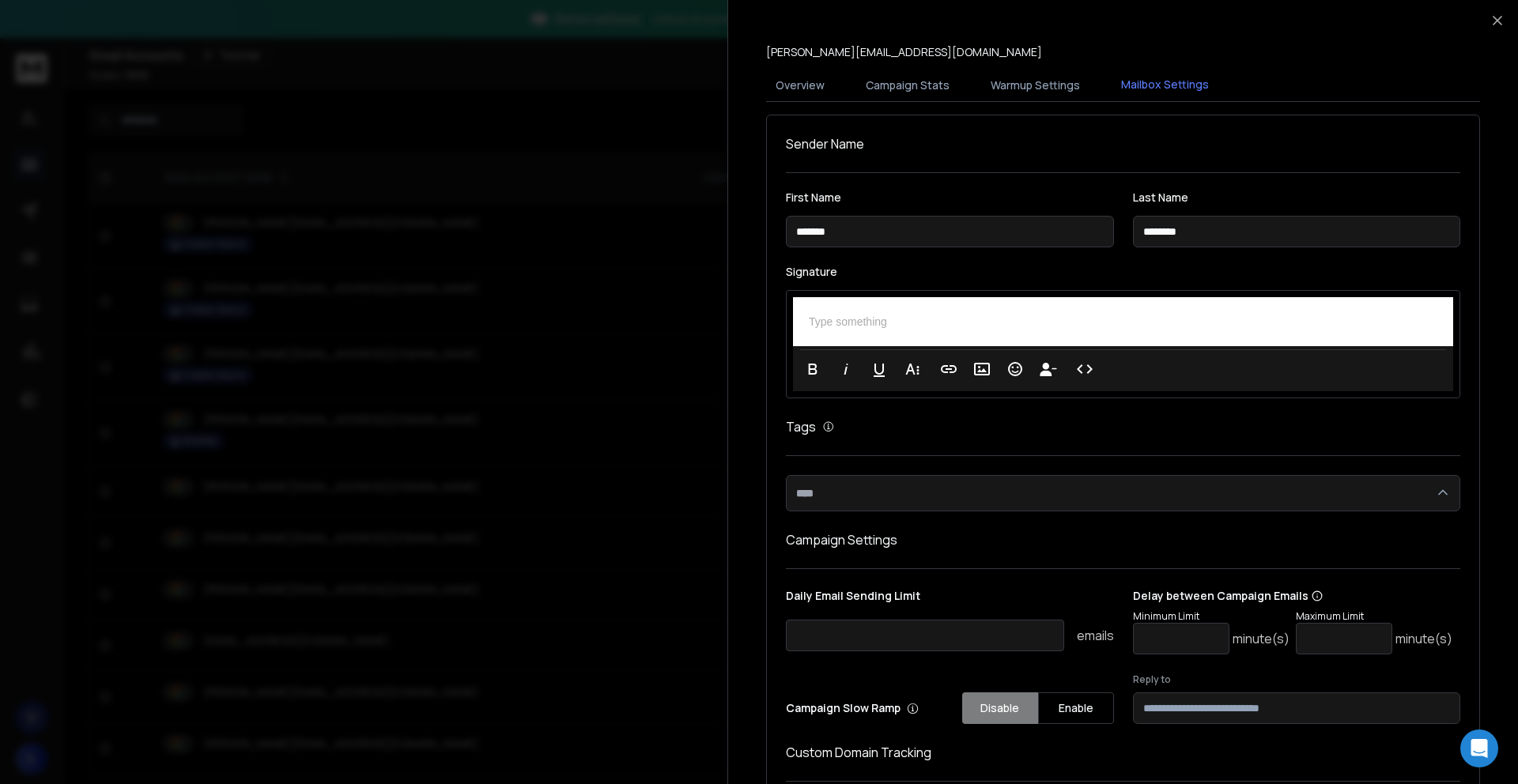
type input "**********"
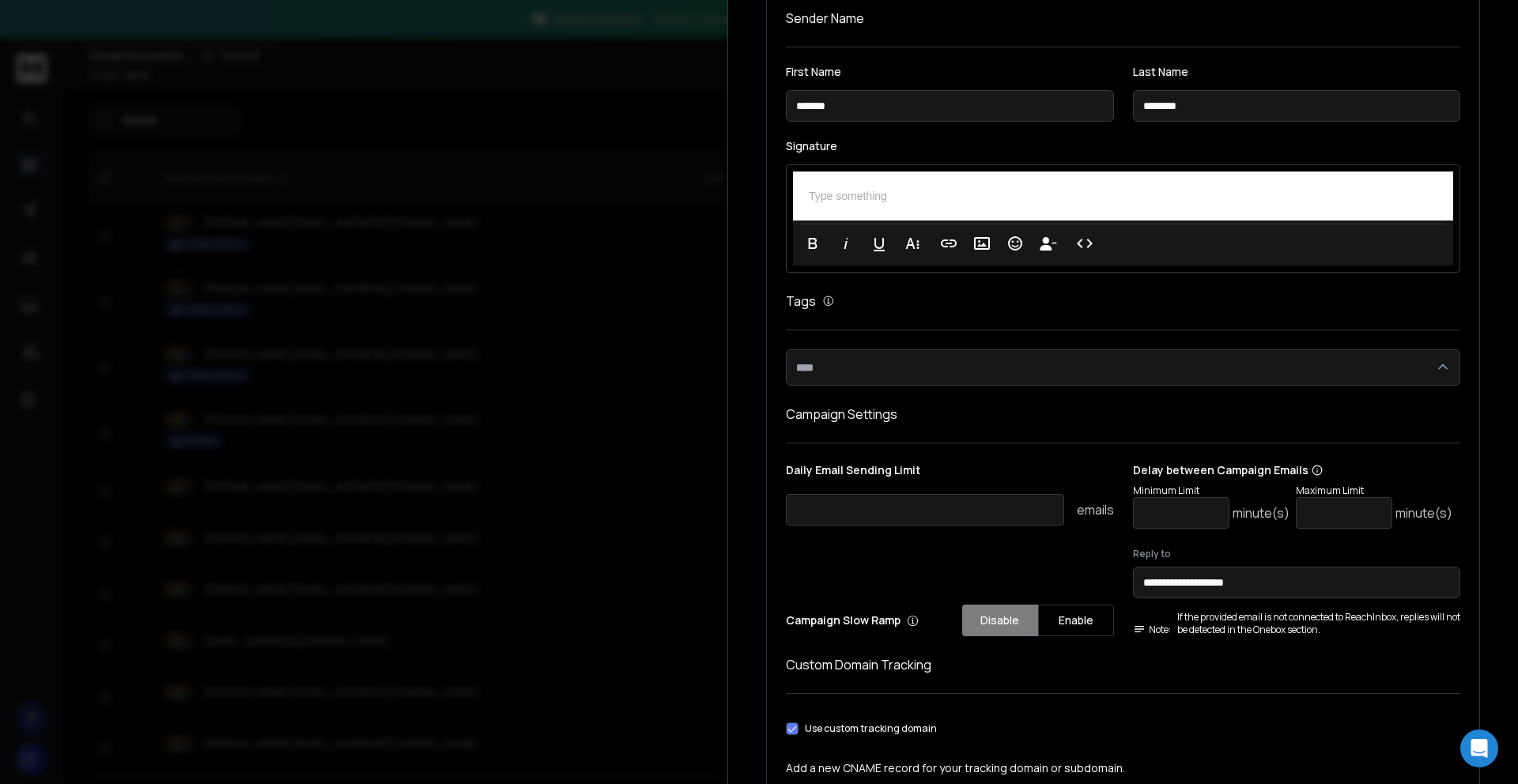
scroll to position [457, 0]
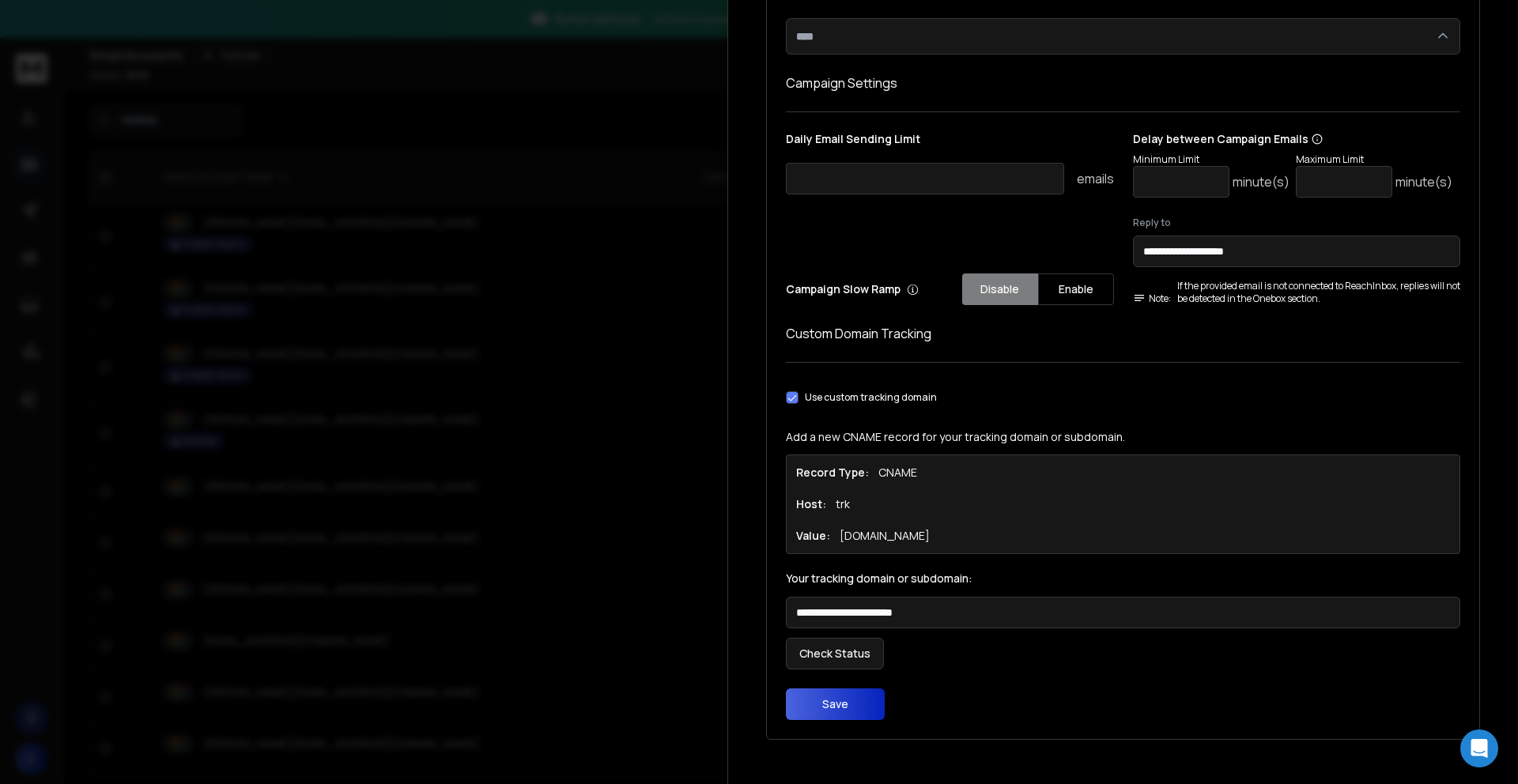
drag, startPoint x: 1306, startPoint y: 253, endPoint x: 1136, endPoint y: 244, distance: 170.2
click at [1136, 244] on input "**********" at bounding box center [1297, 251] width 328 height 32
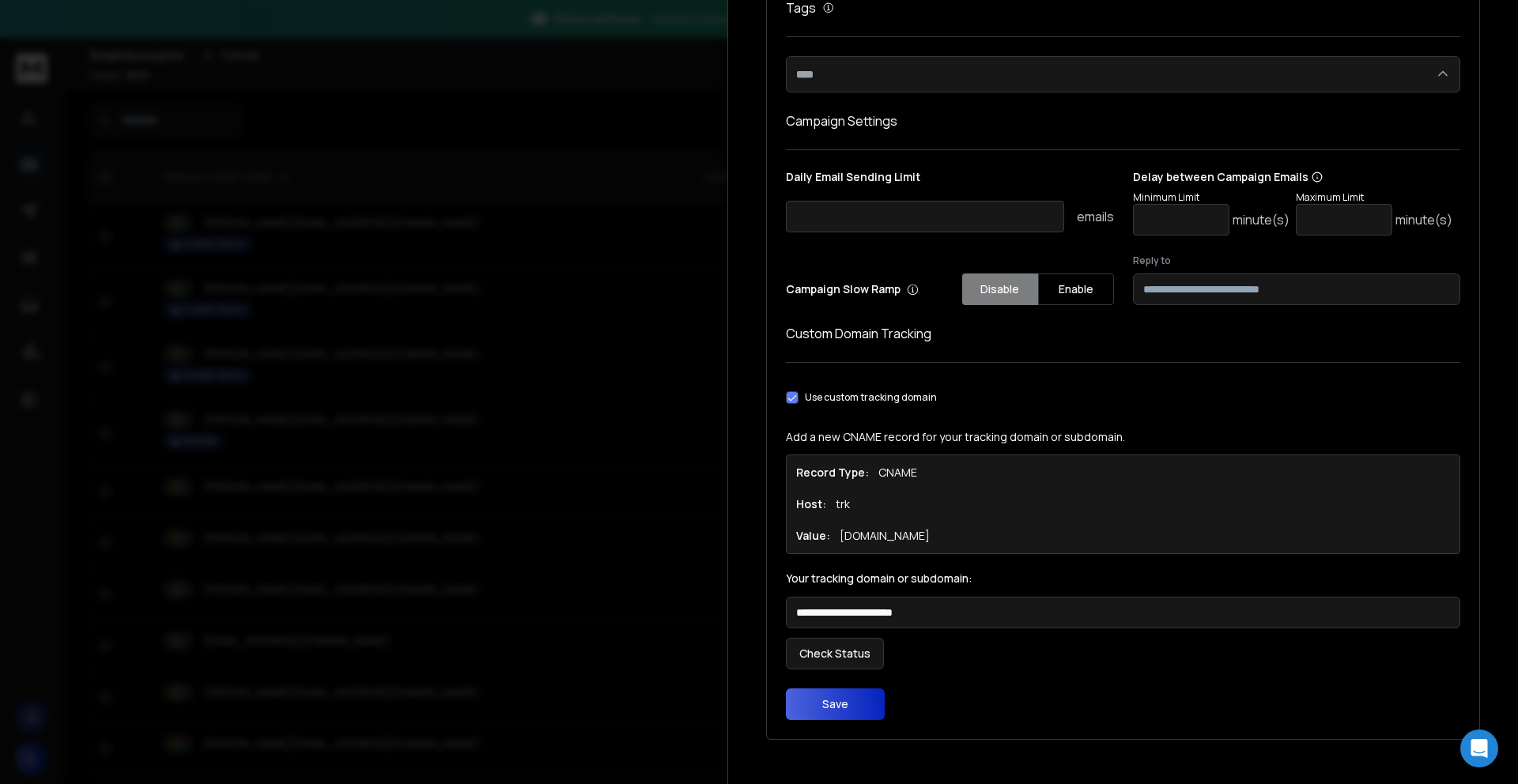
click at [825, 716] on button "Save" at bounding box center [835, 704] width 99 height 32
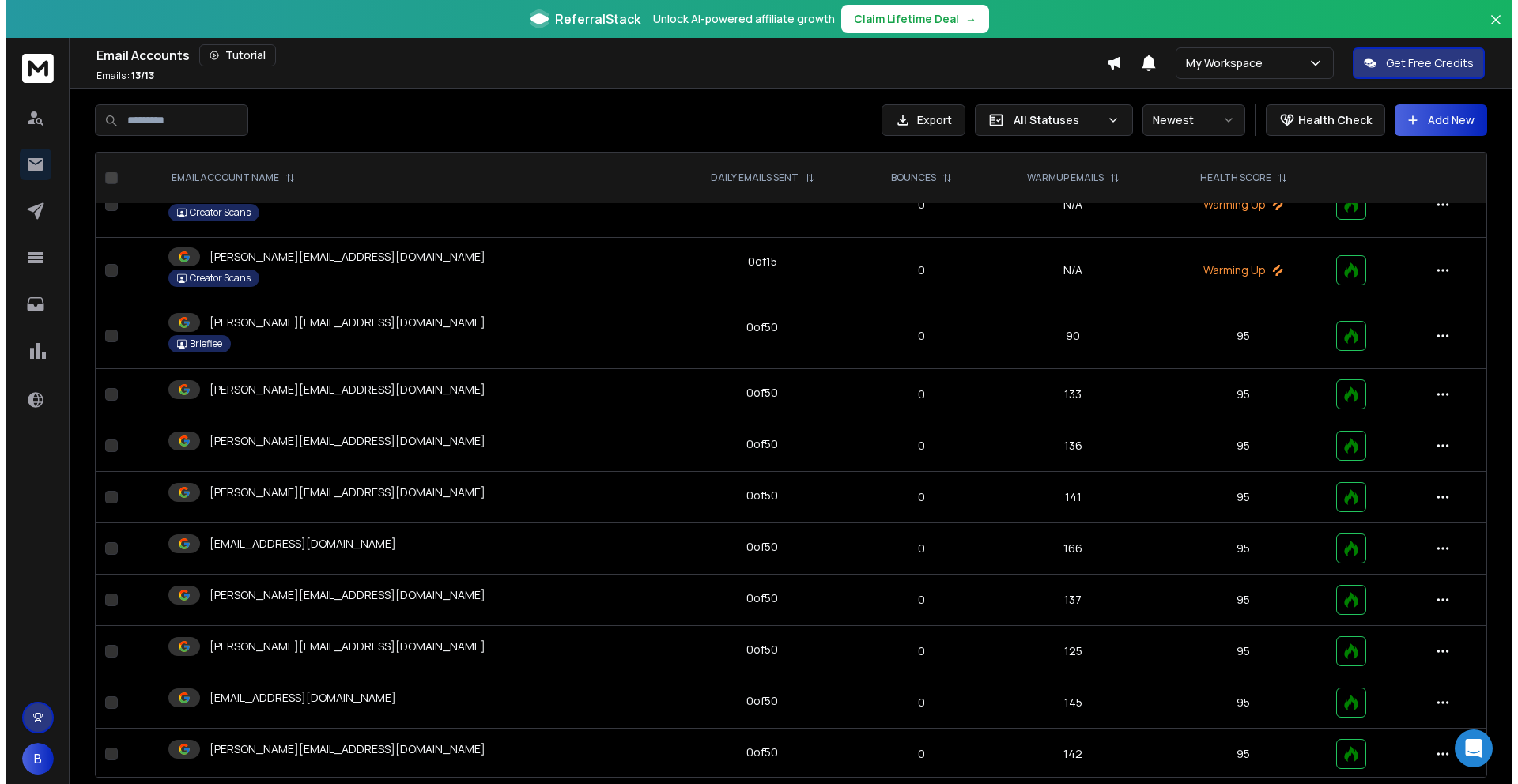
scroll to position [0, 0]
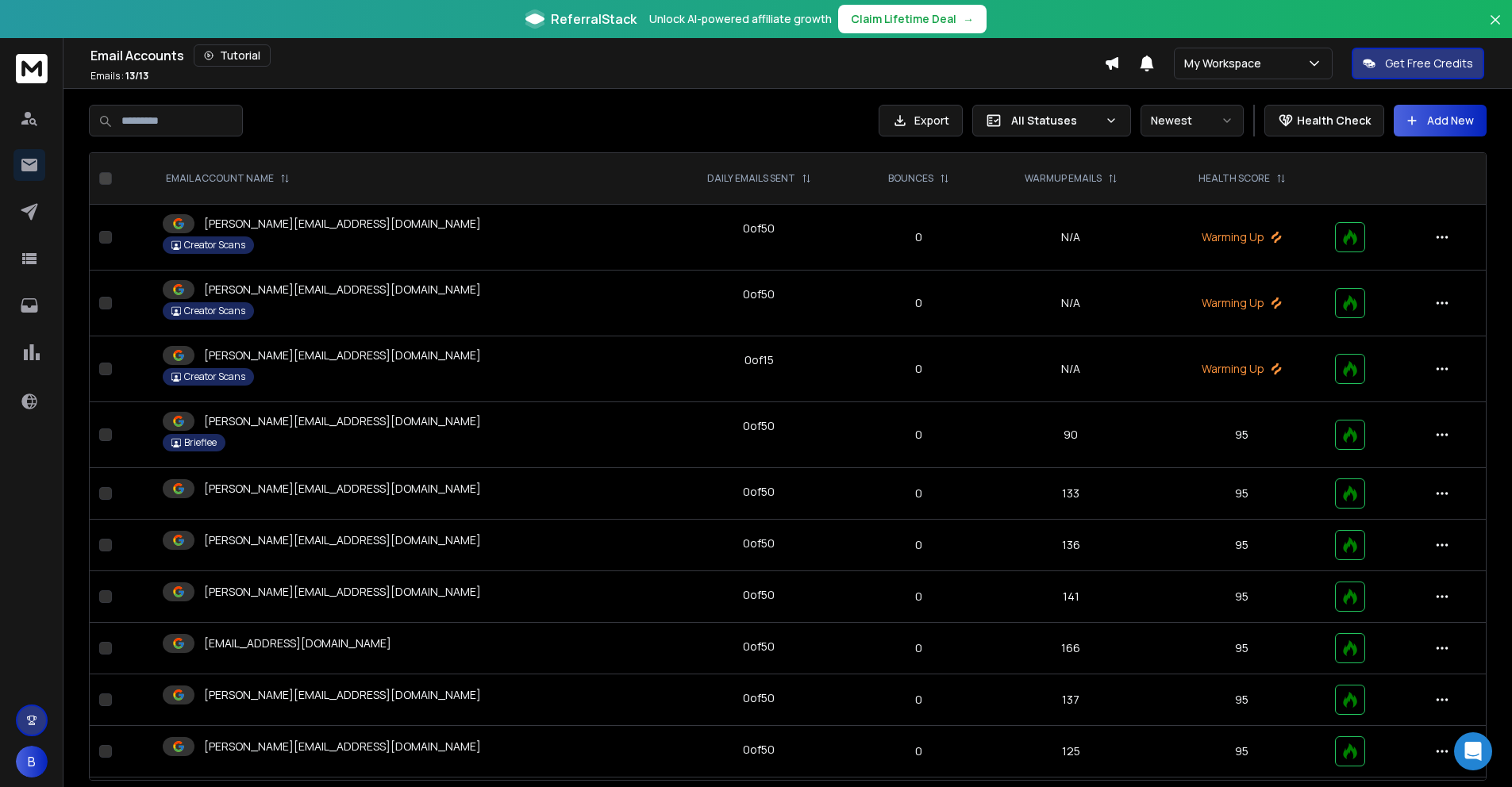
click at [876, 431] on p "0" at bounding box center [919, 435] width 109 height 16
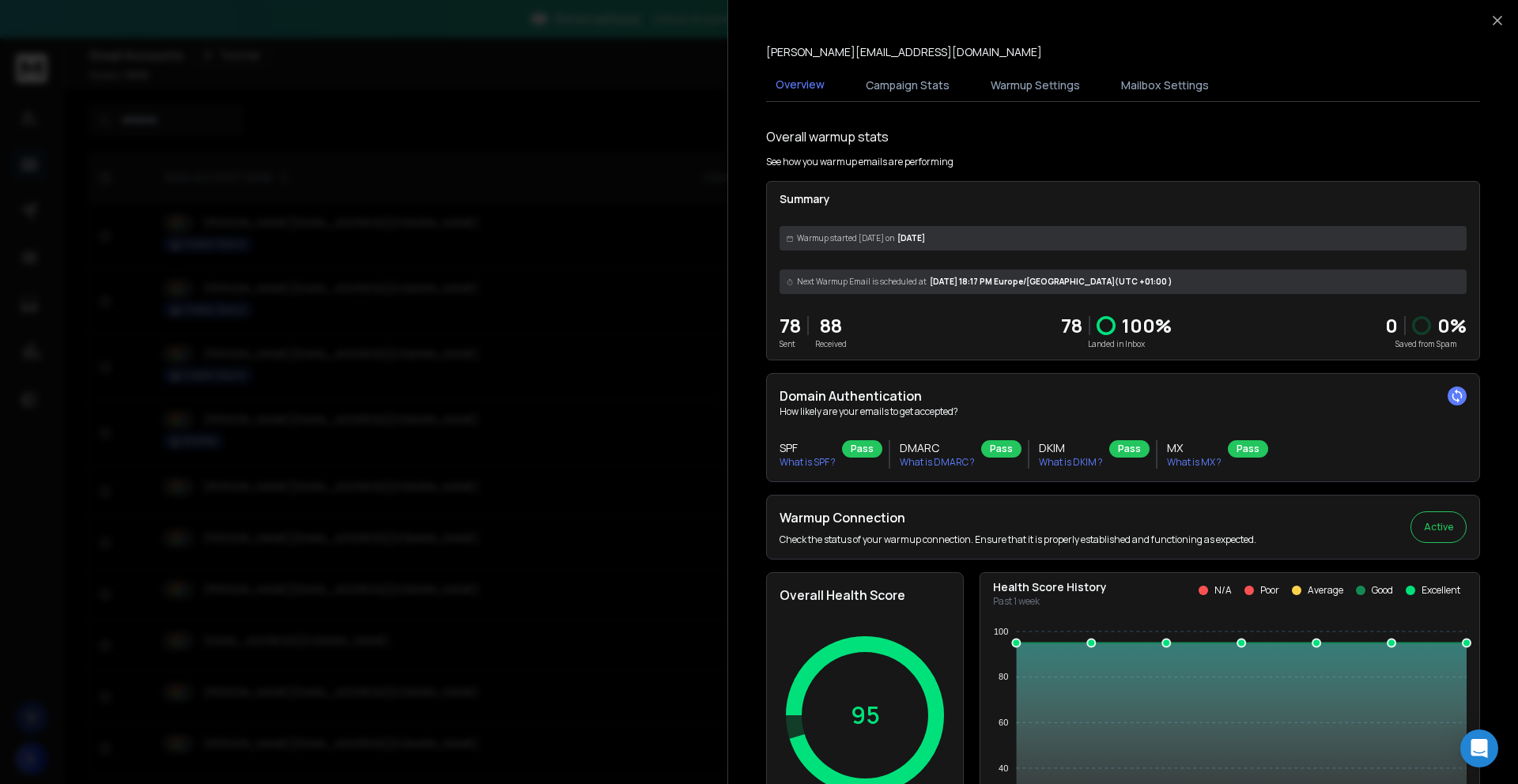
click at [1154, 84] on button "Mailbox Settings" at bounding box center [1165, 85] width 107 height 35
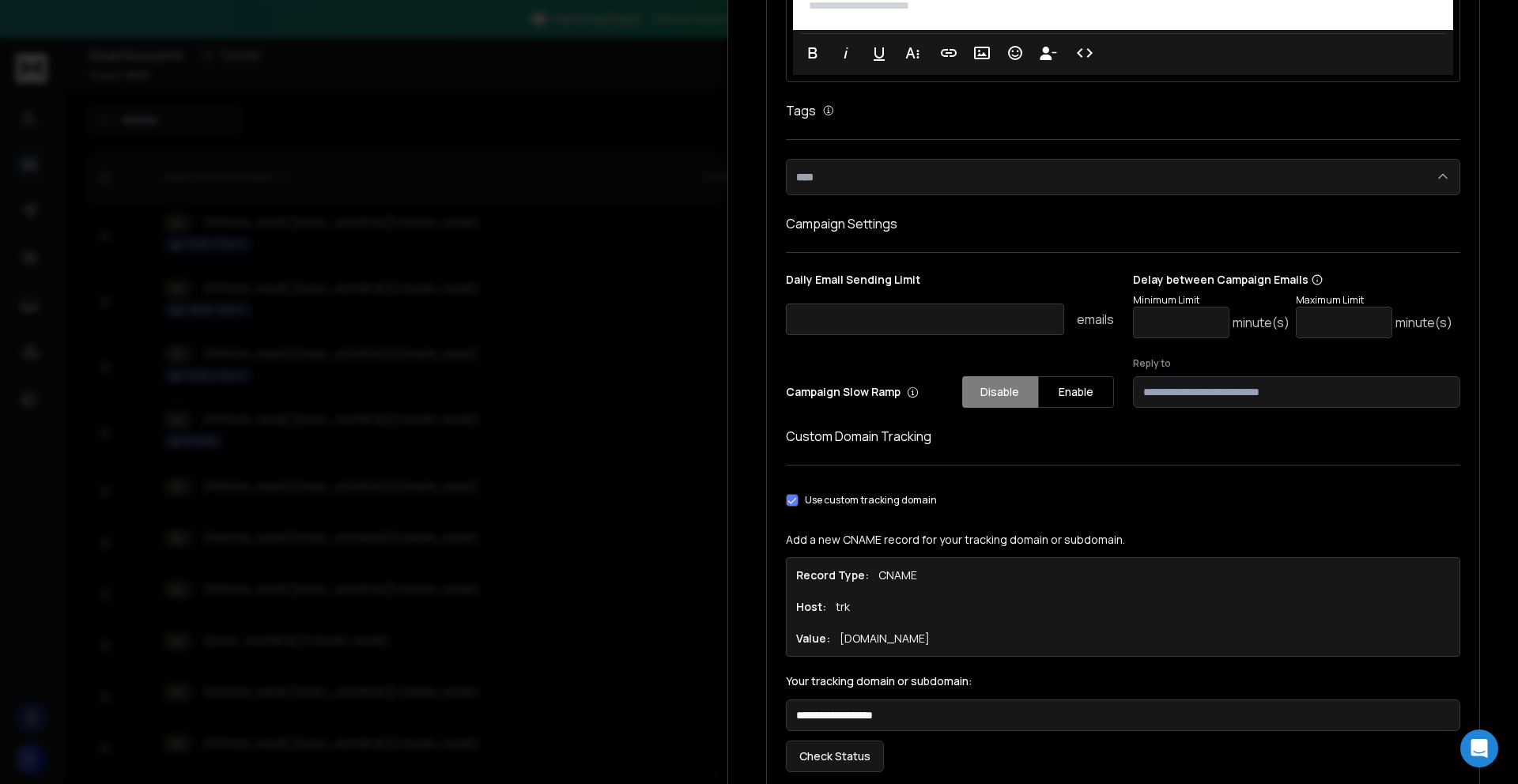
scroll to position [525, 0]
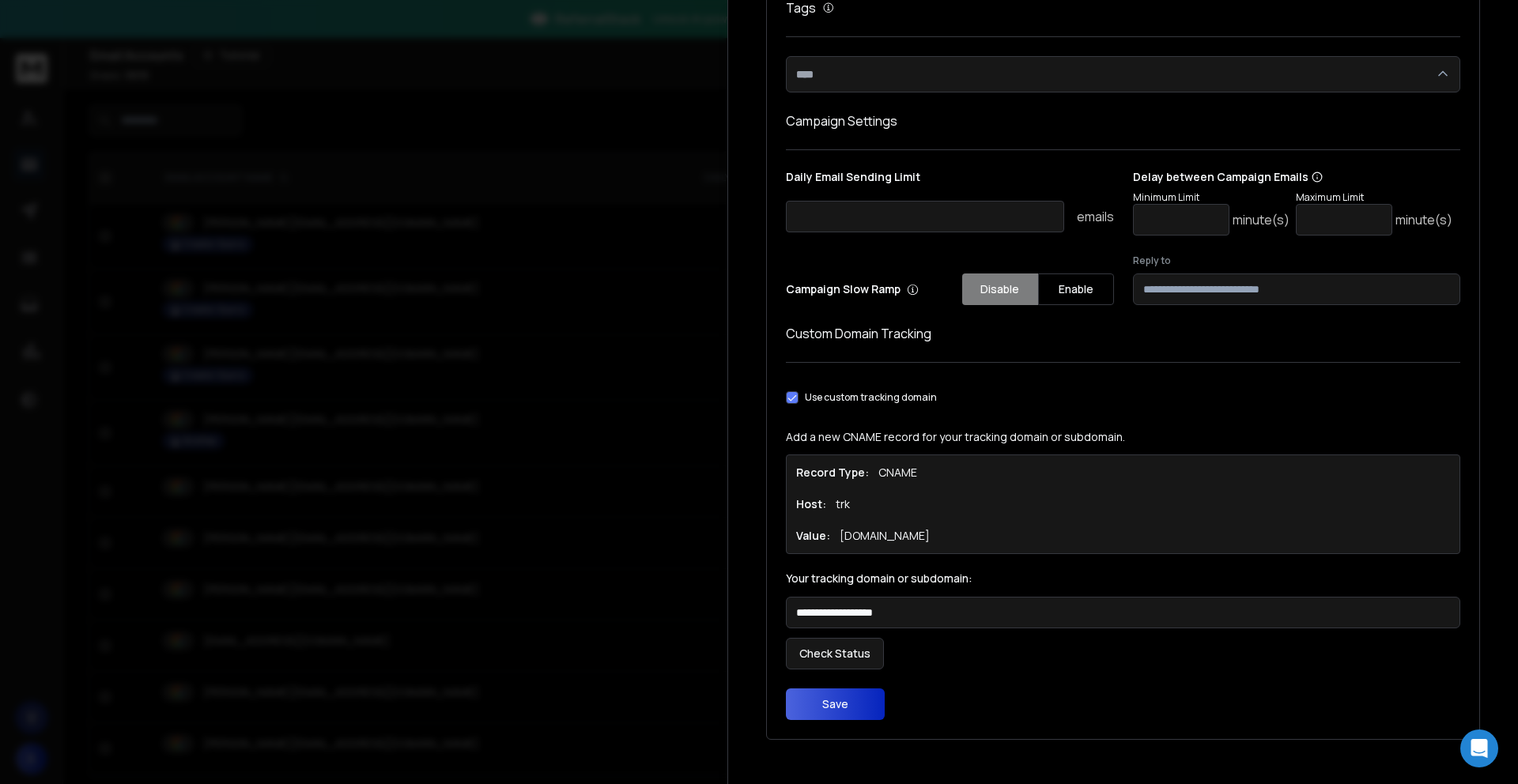
click at [866, 698] on button "Save" at bounding box center [835, 704] width 99 height 32
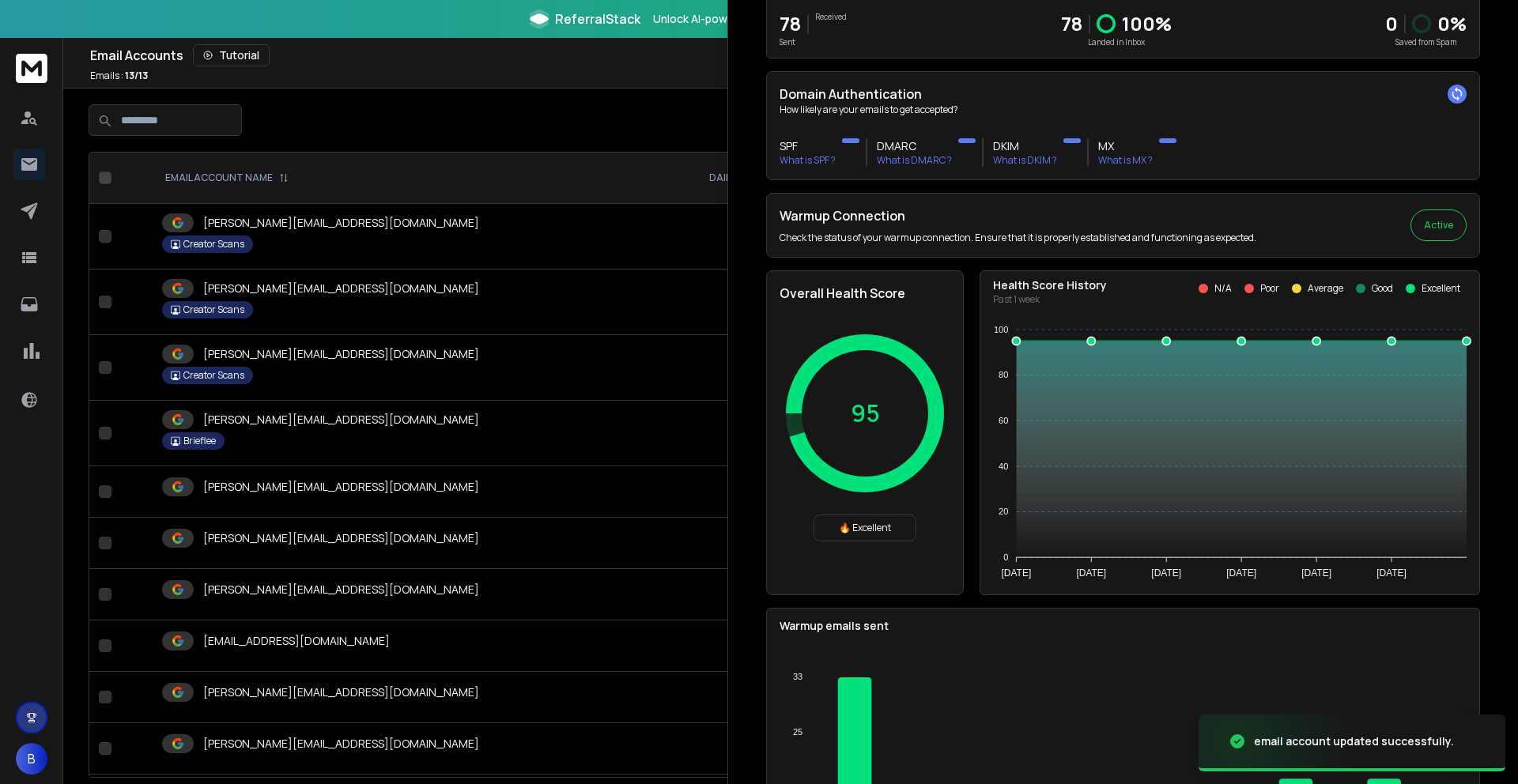
scroll to position [0, 0]
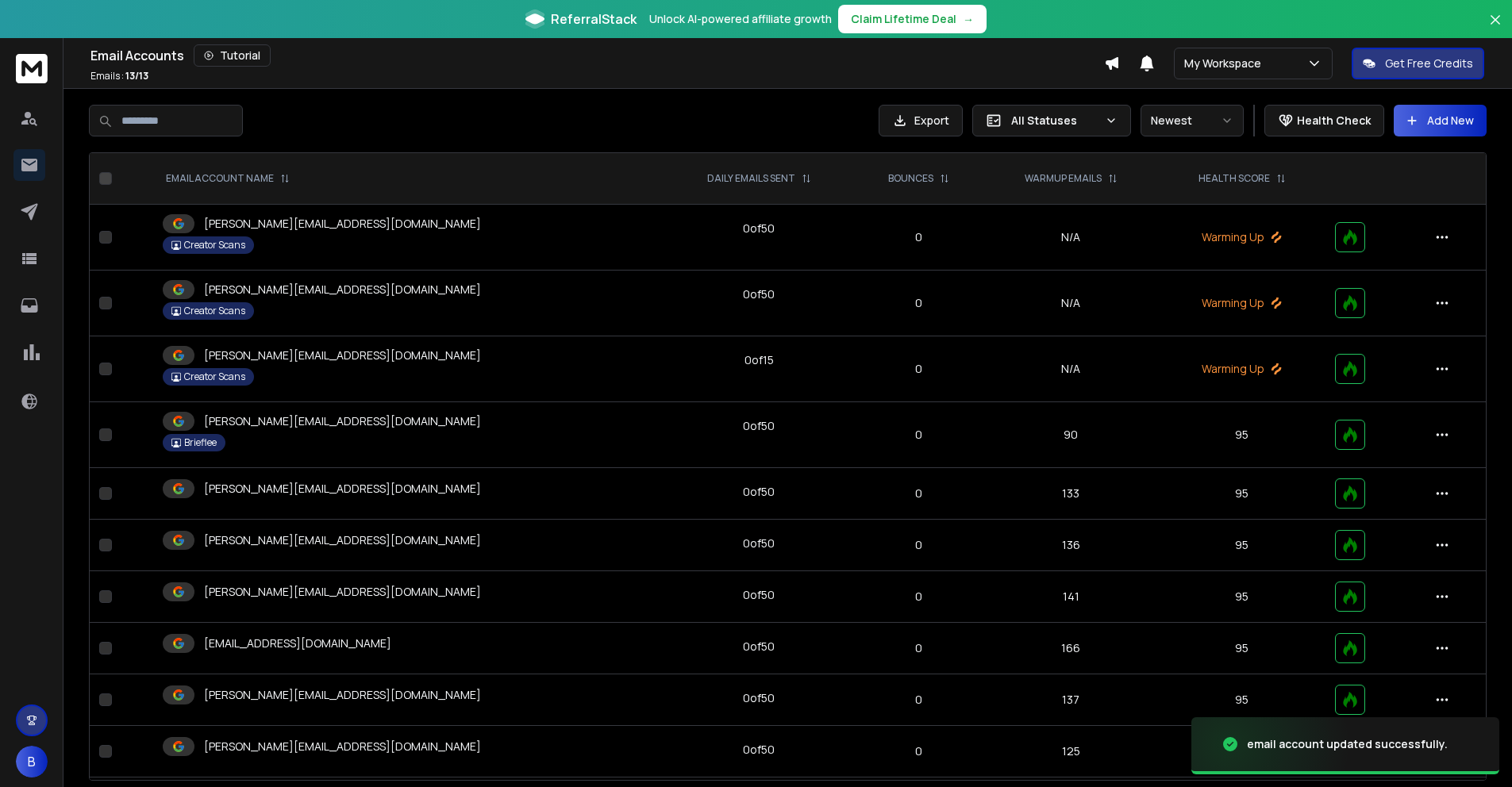
click at [984, 358] on td "N/A" at bounding box center [1071, 369] width 176 height 66
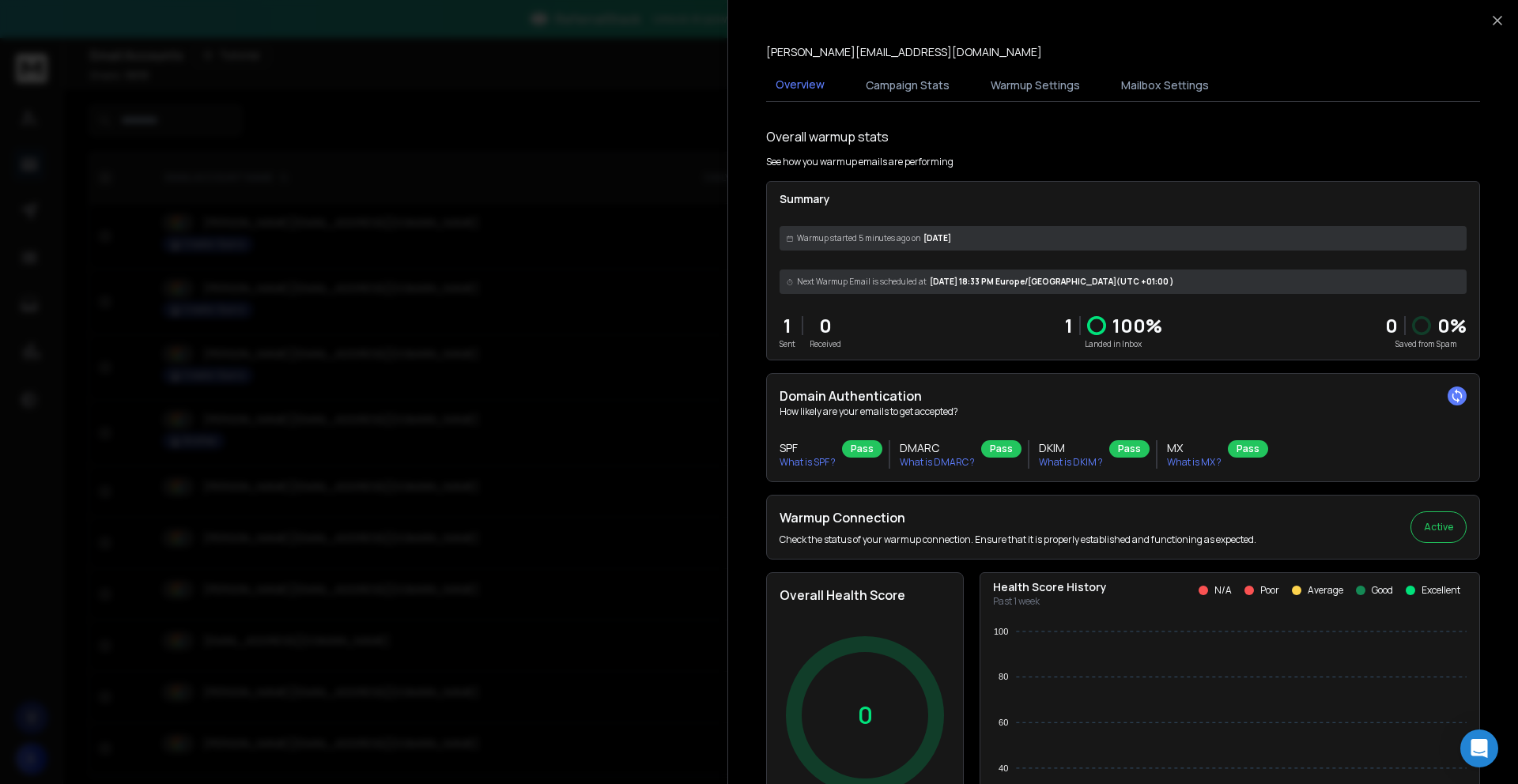
click at [1154, 79] on button "Mailbox Settings" at bounding box center [1165, 85] width 107 height 35
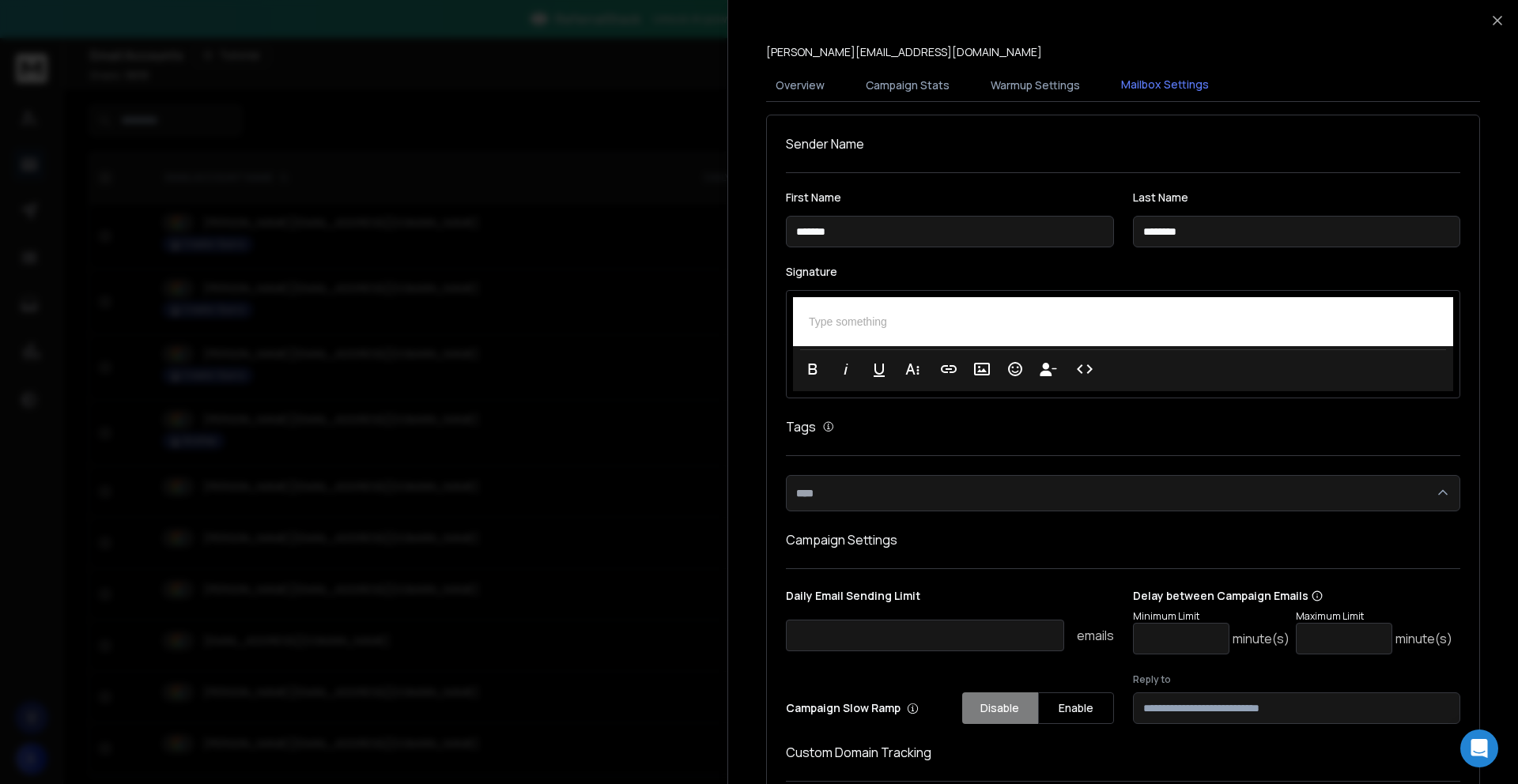
drag, startPoint x: 841, startPoint y: 644, endPoint x: 781, endPoint y: 635, distance: 60.7
click at [782, 635] on div "**********" at bounding box center [1123, 636] width 714 height 1044
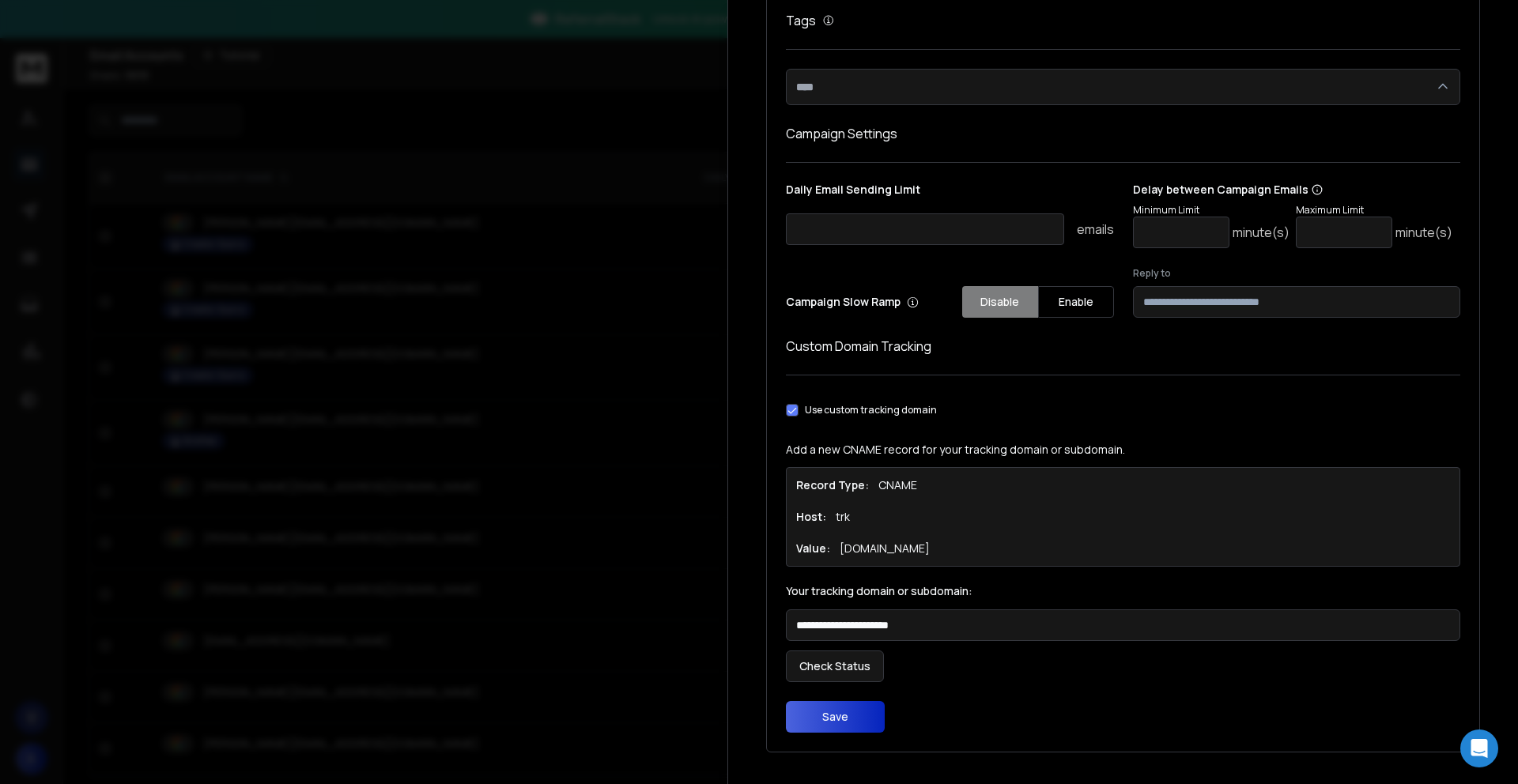
scroll to position [419, 0]
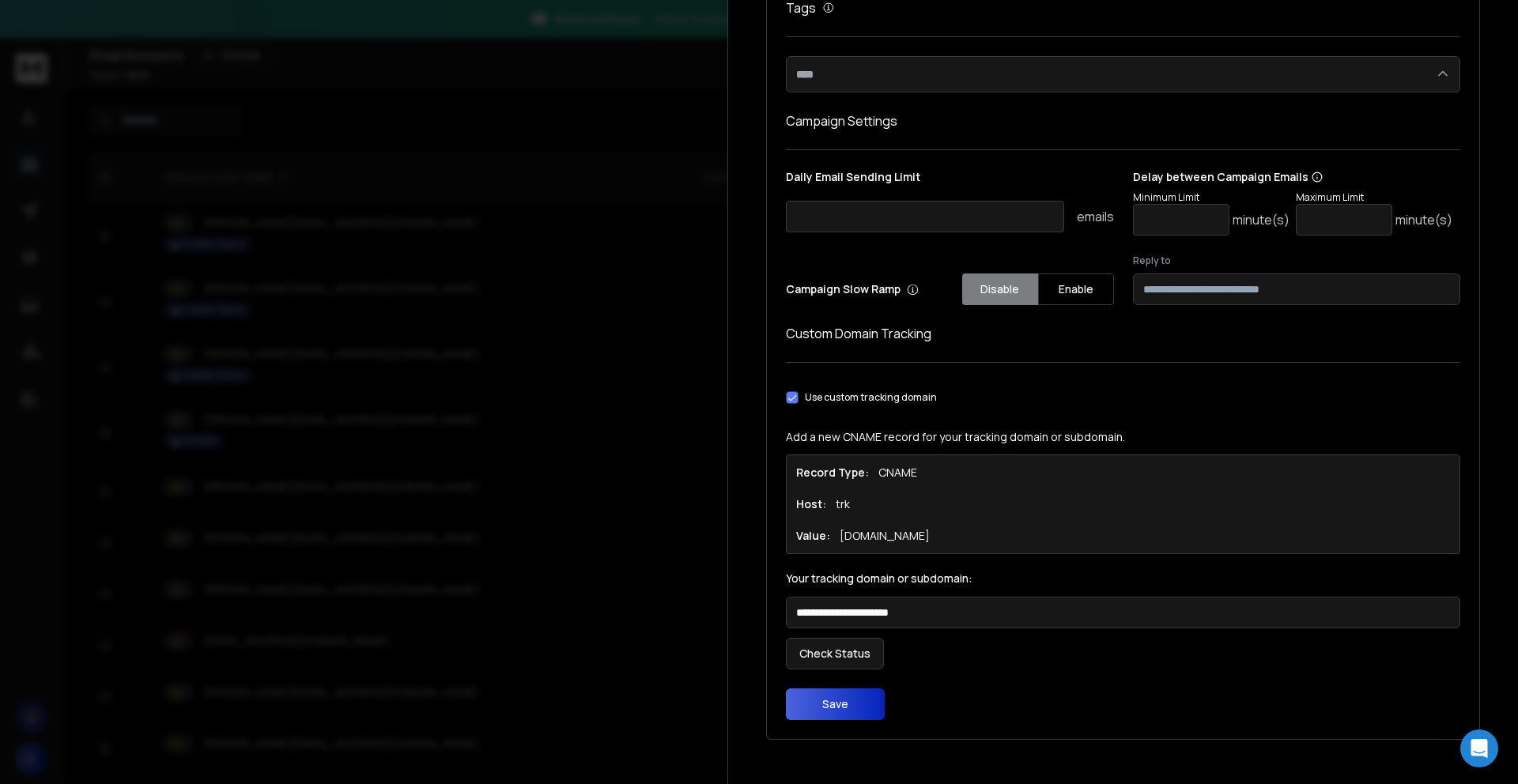
type input "**"
click at [851, 711] on button "Save" at bounding box center [835, 704] width 99 height 32
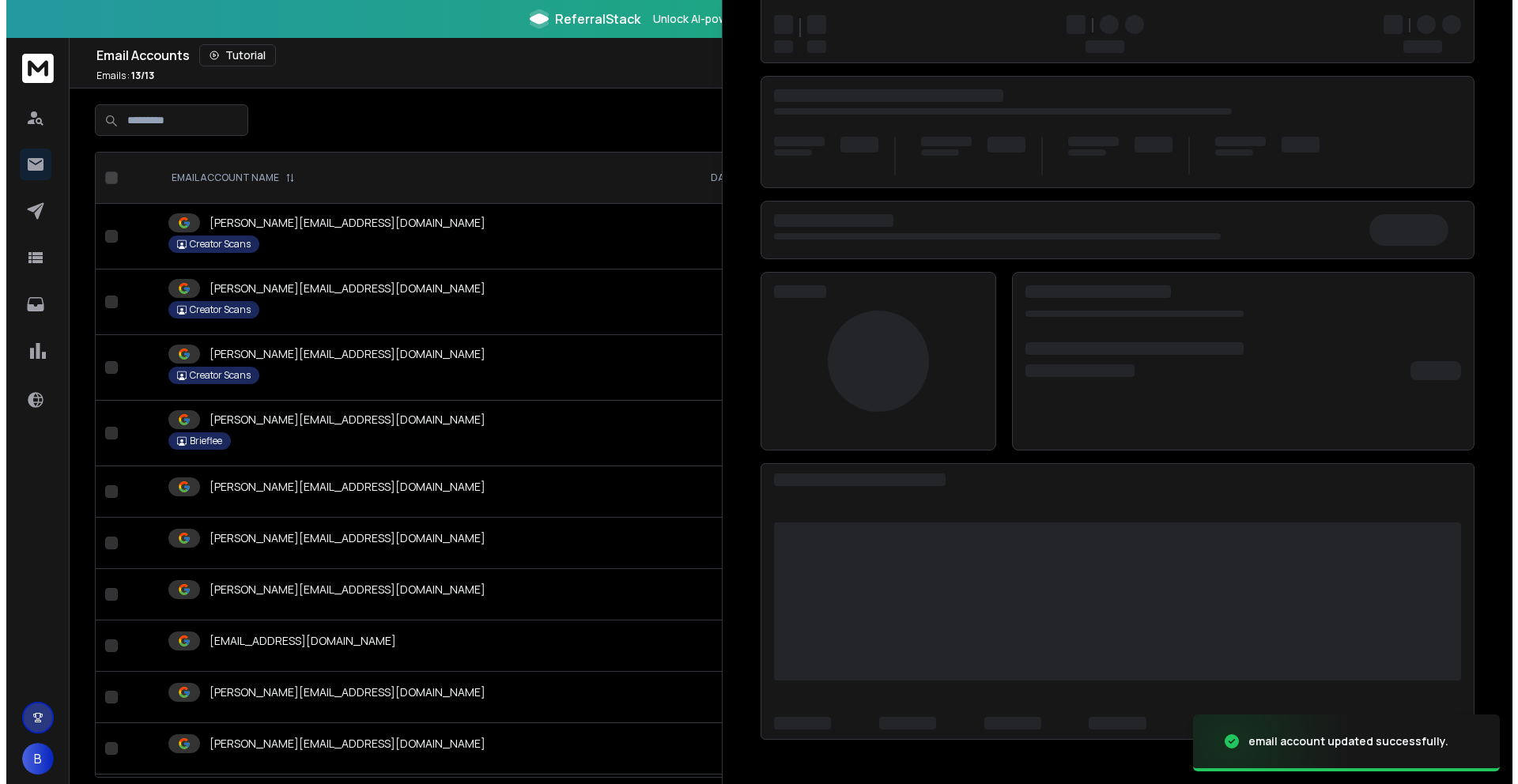
scroll to position [0, 0]
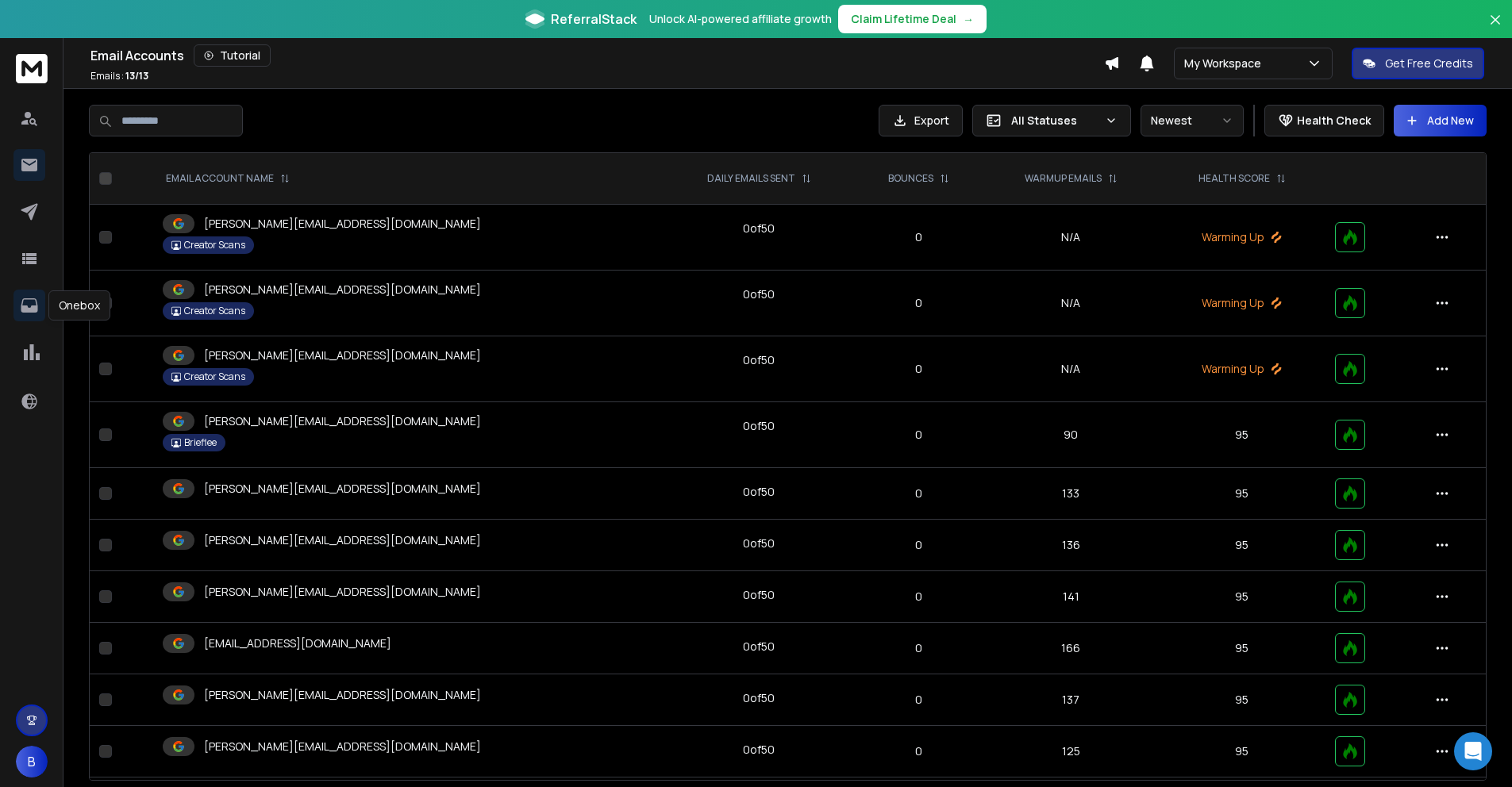
click at [24, 306] on icon at bounding box center [29, 306] width 17 height 14
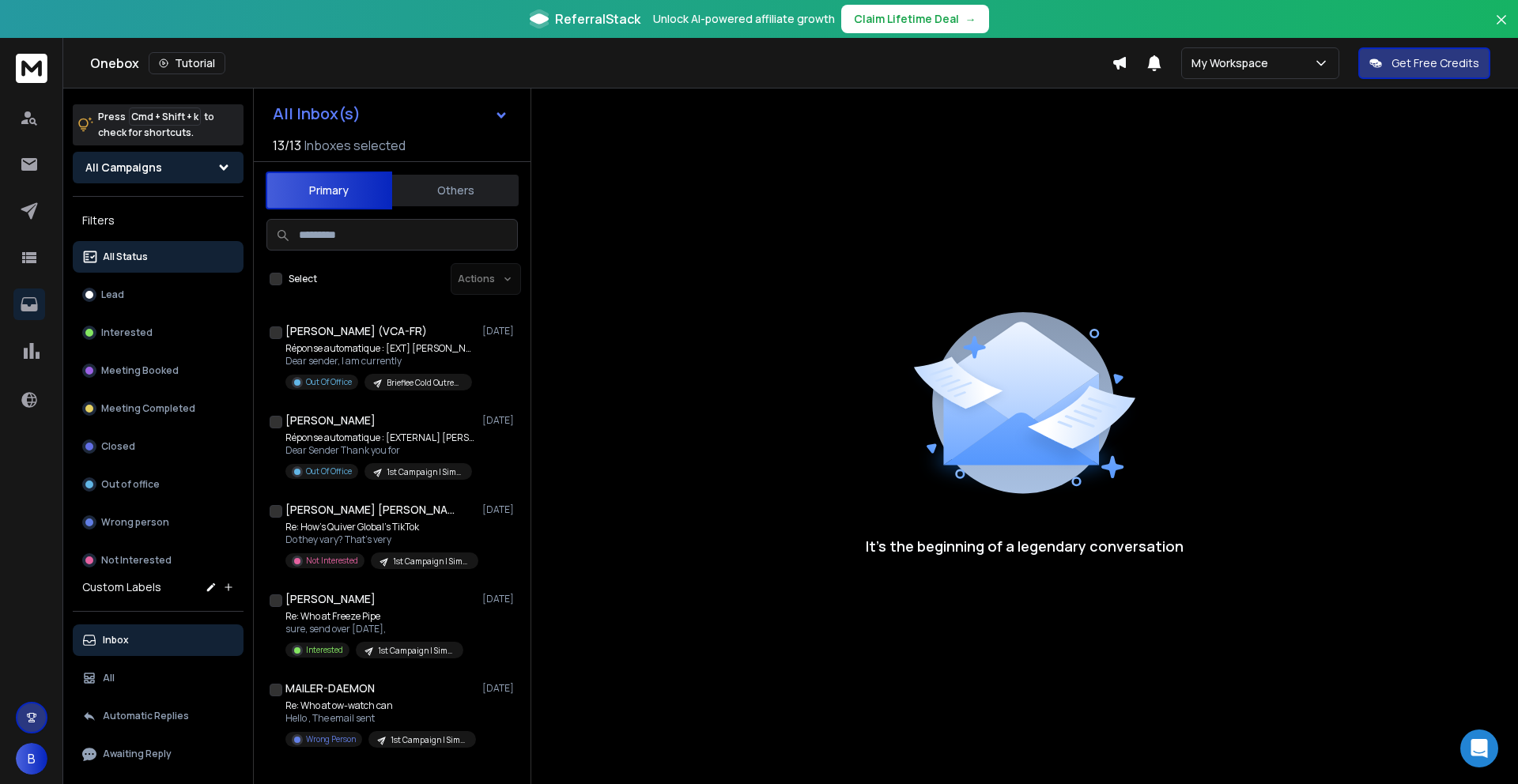
click at [166, 167] on button "All Campaigns" at bounding box center [157, 168] width 171 height 32
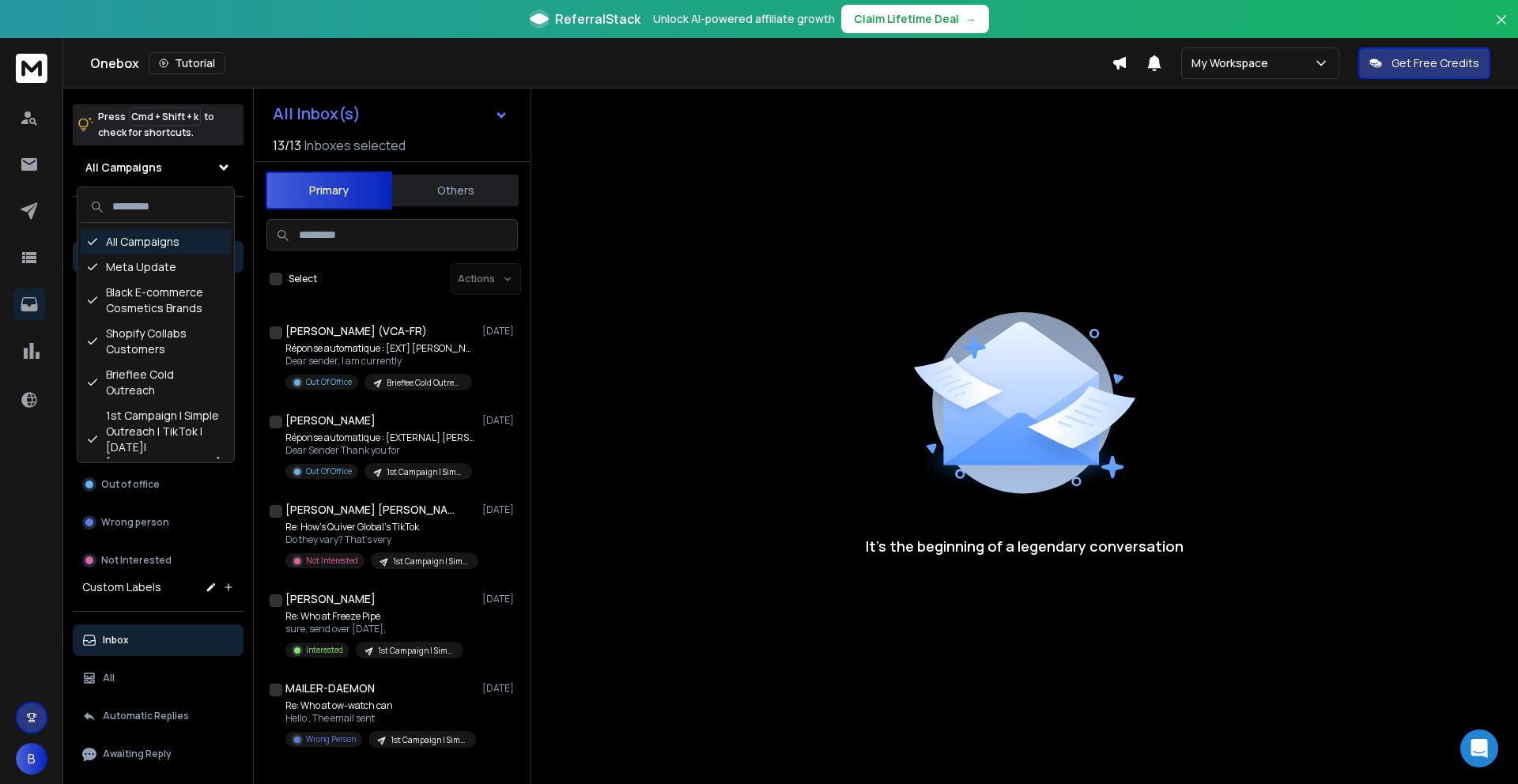
click at [134, 240] on div "All Campaigns" at bounding box center [155, 242] width 150 height 25
click at [149, 311] on div "Black E-commerce Cosmetics Brands" at bounding box center [155, 301] width 150 height 41
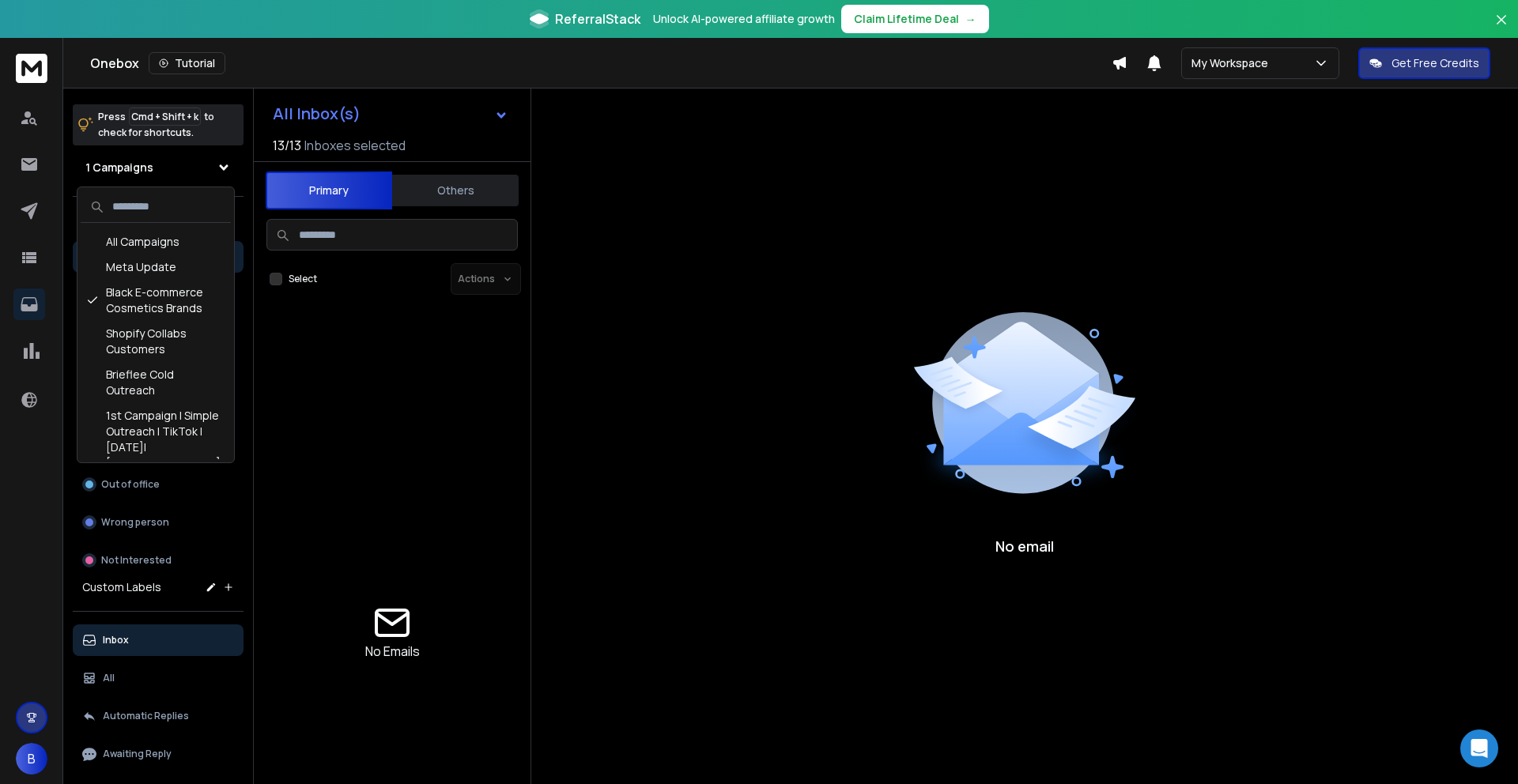
click at [448, 190] on button "Others" at bounding box center [455, 191] width 126 height 35
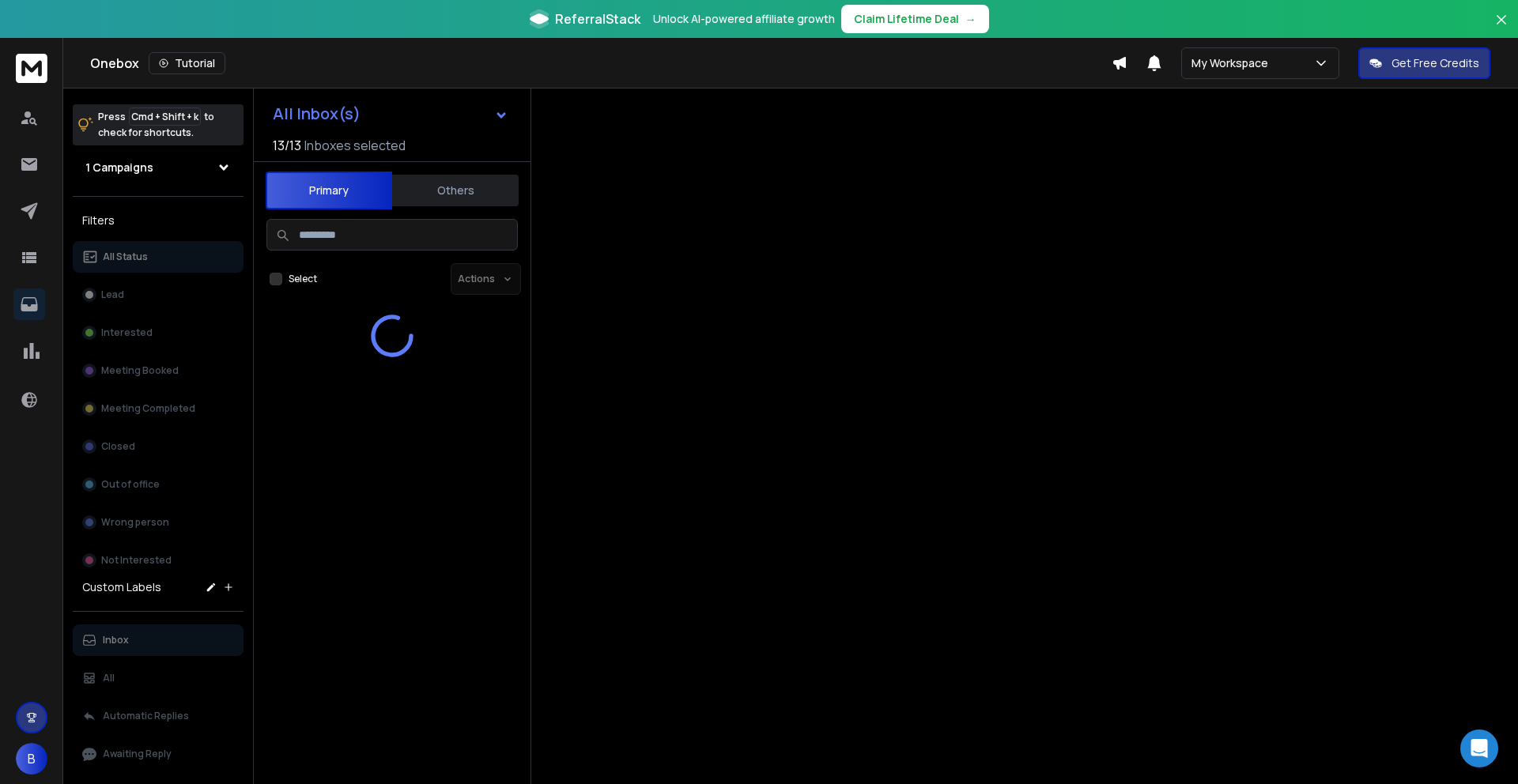
click at [319, 192] on button "Primary" at bounding box center [328, 191] width 126 height 38
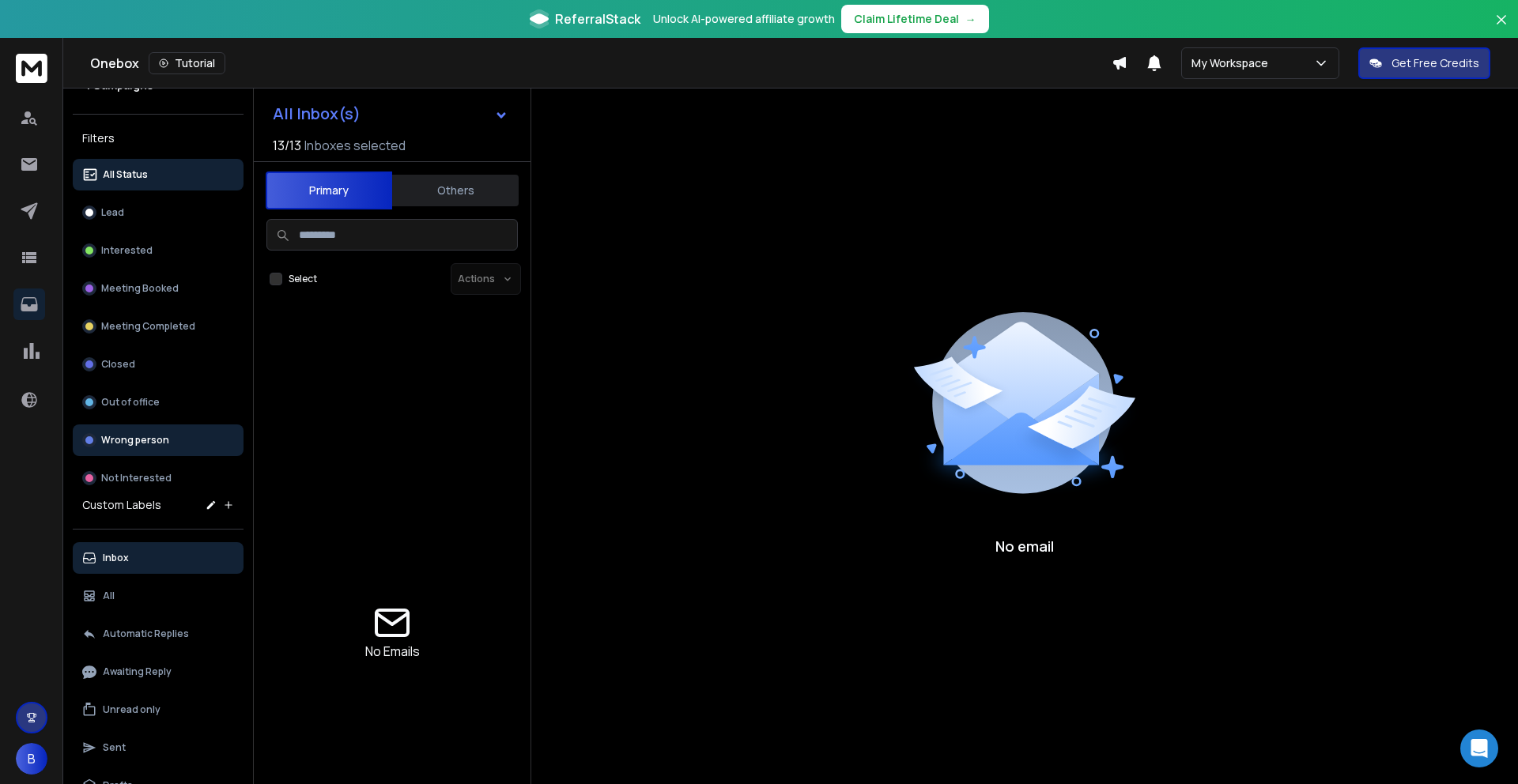
scroll to position [162, 0]
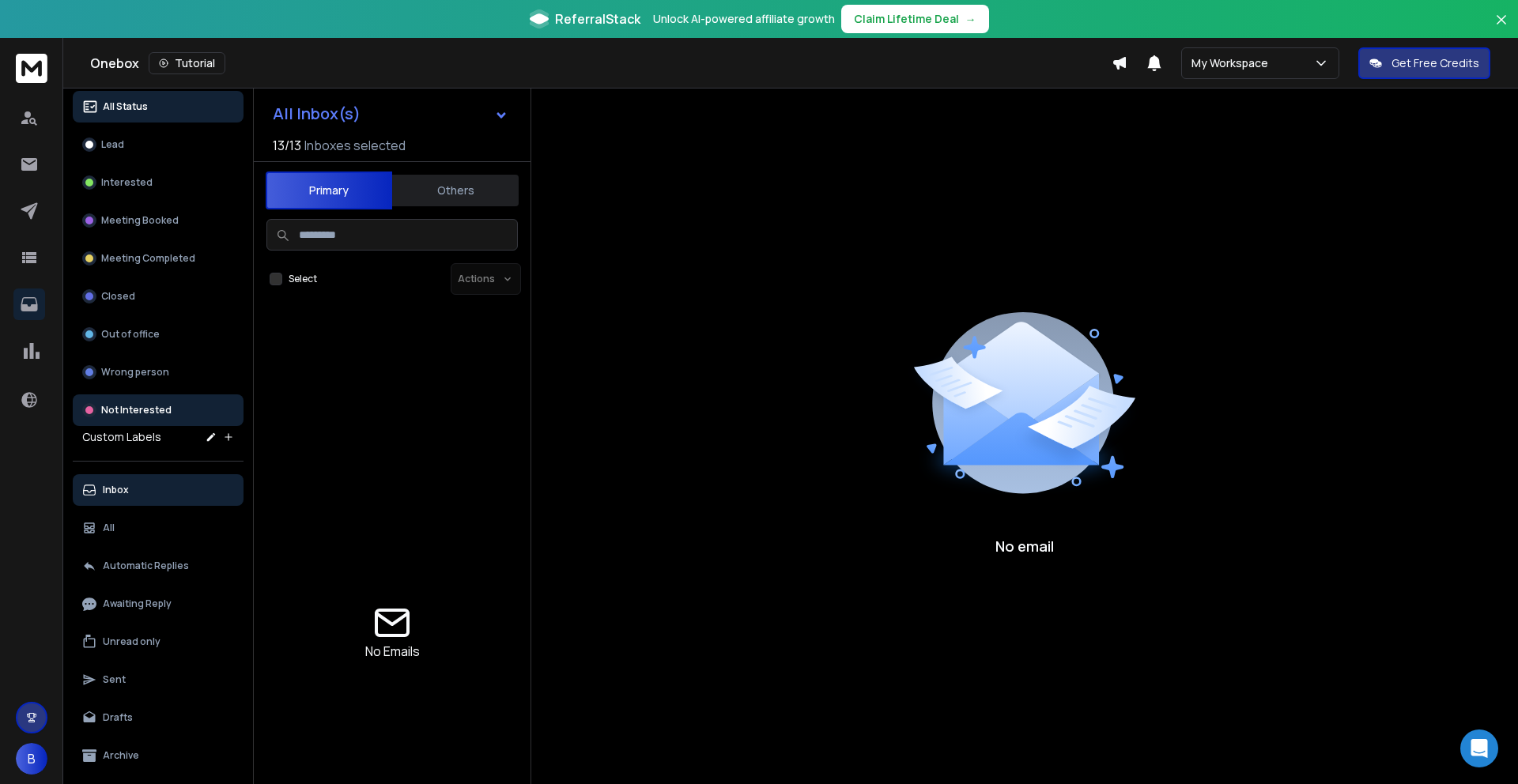
click at [156, 404] on p "Not Interested" at bounding box center [136, 410] width 70 height 13
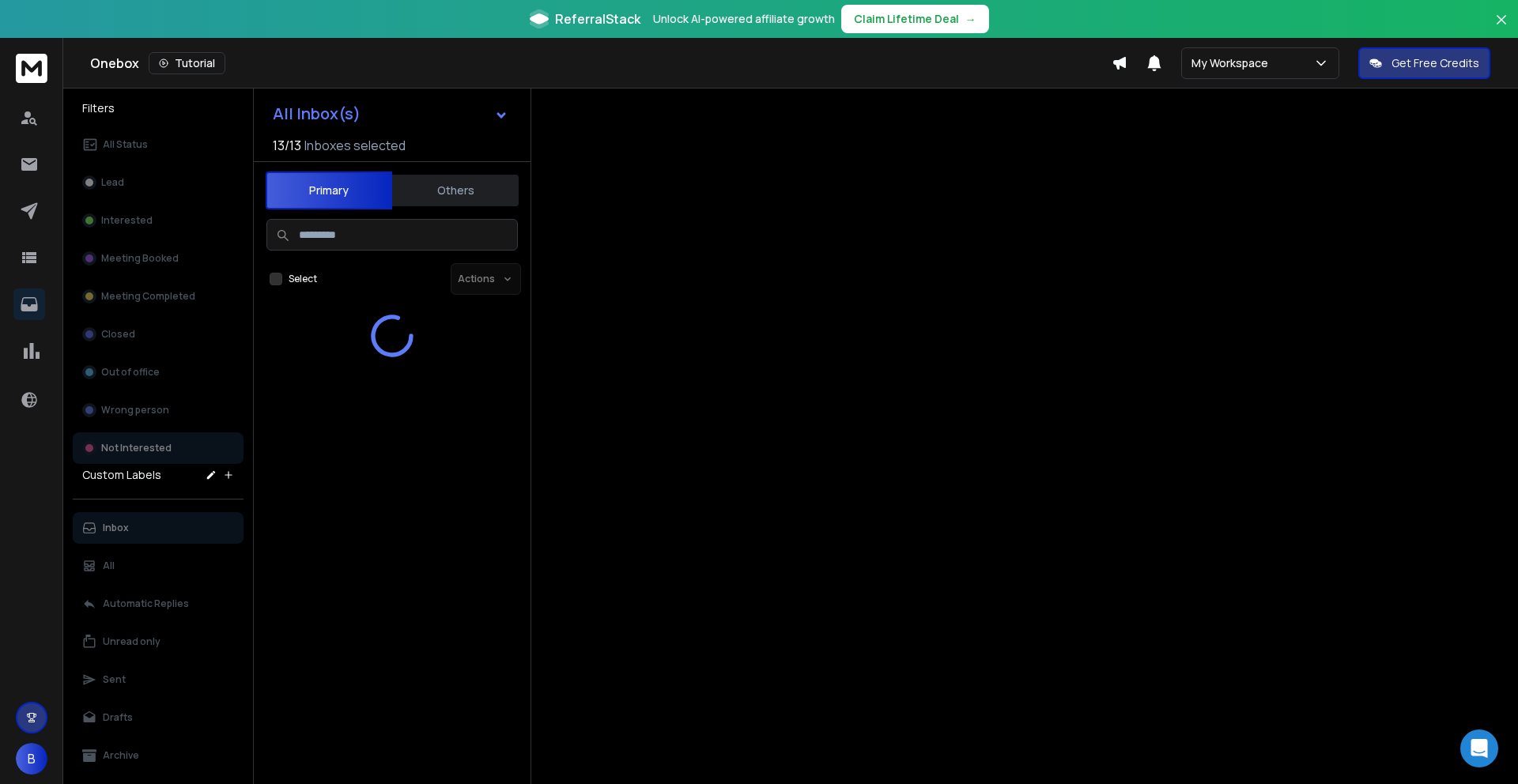
scroll to position [124, 0]
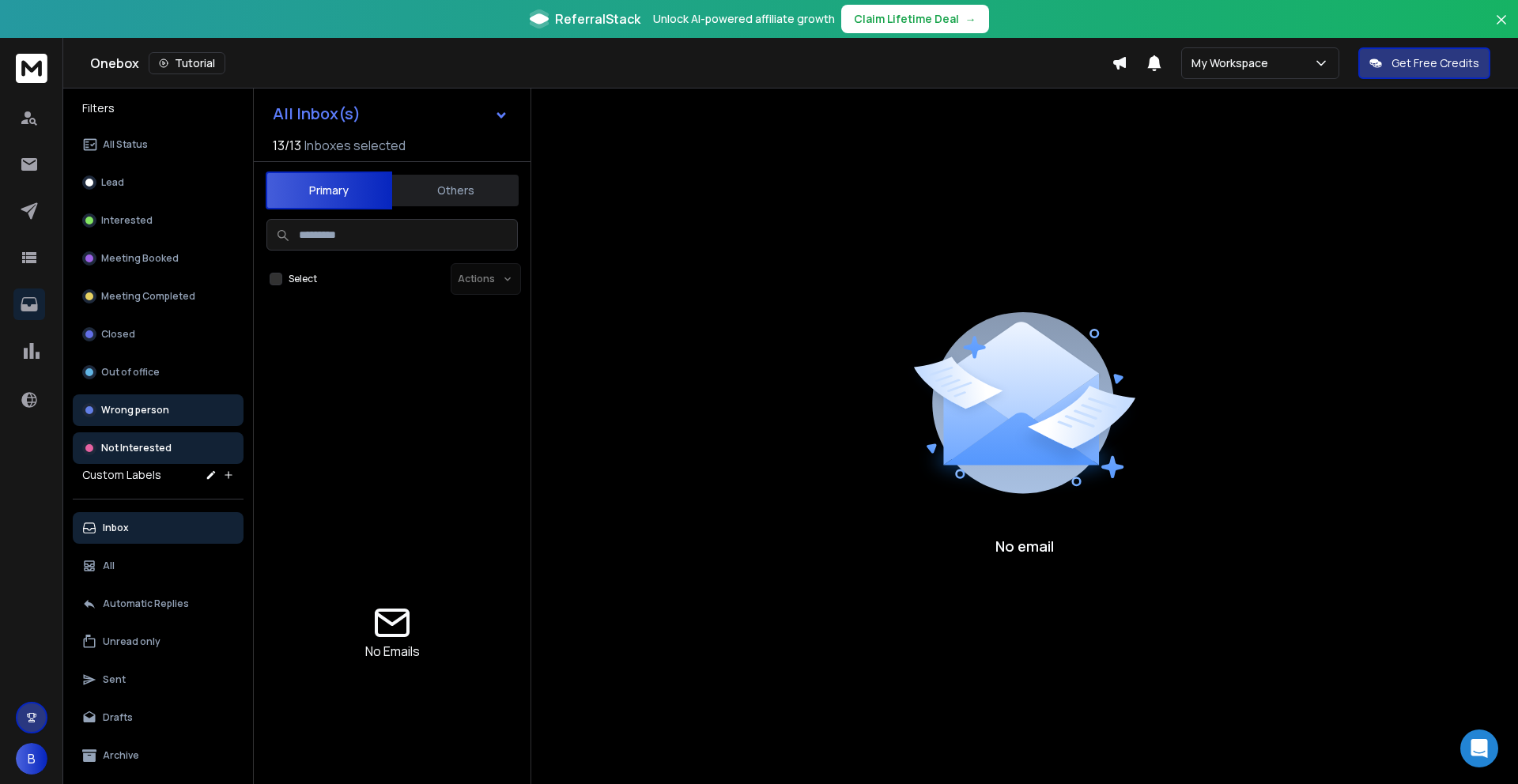
click at [164, 404] on p "Wrong person" at bounding box center [134, 410] width 68 height 13
click at [169, 359] on button "Out of office" at bounding box center [157, 372] width 171 height 32
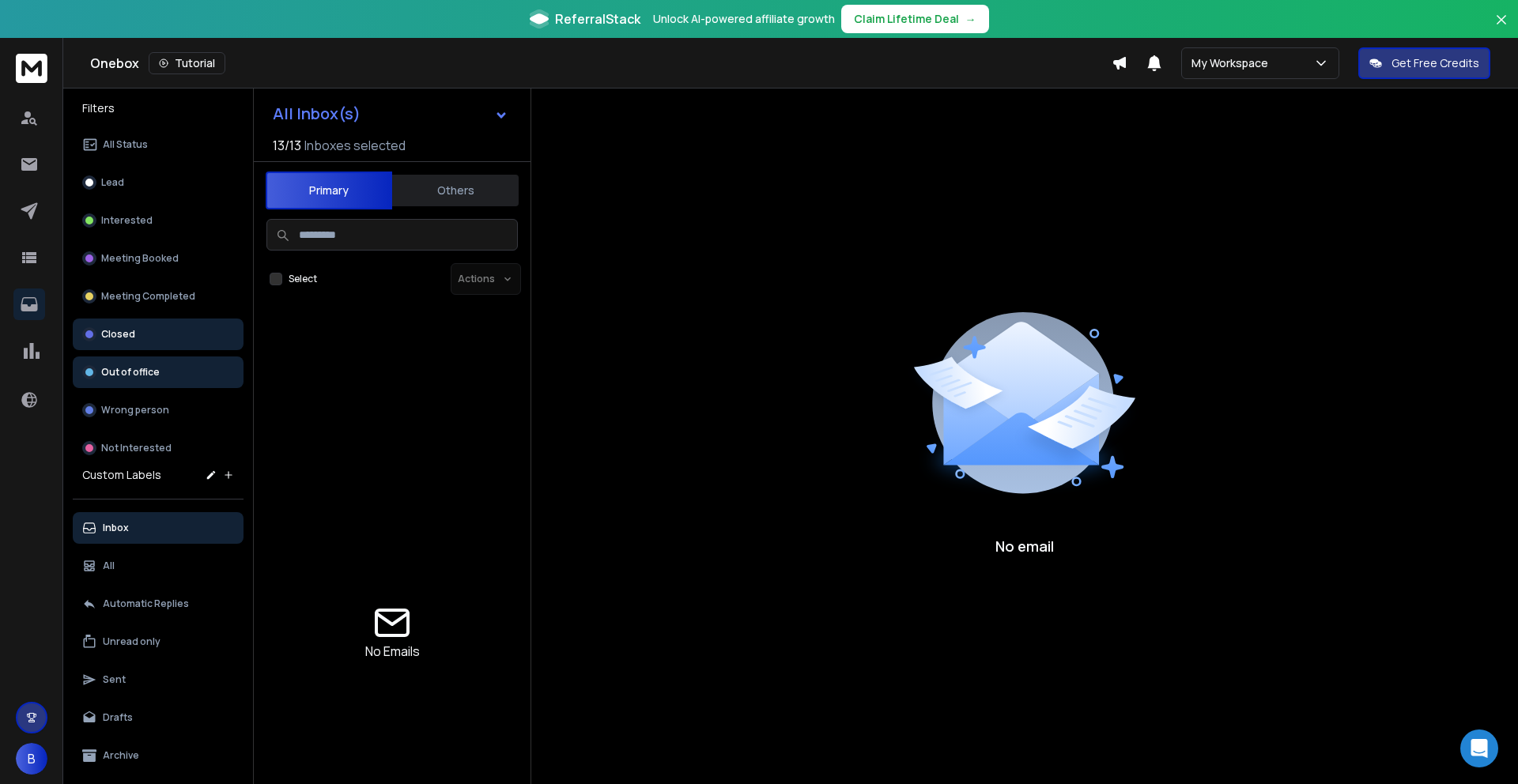
click at [149, 319] on button "Closed" at bounding box center [157, 335] width 171 height 32
click at [141, 281] on button "Meeting Completed" at bounding box center [157, 297] width 171 height 32
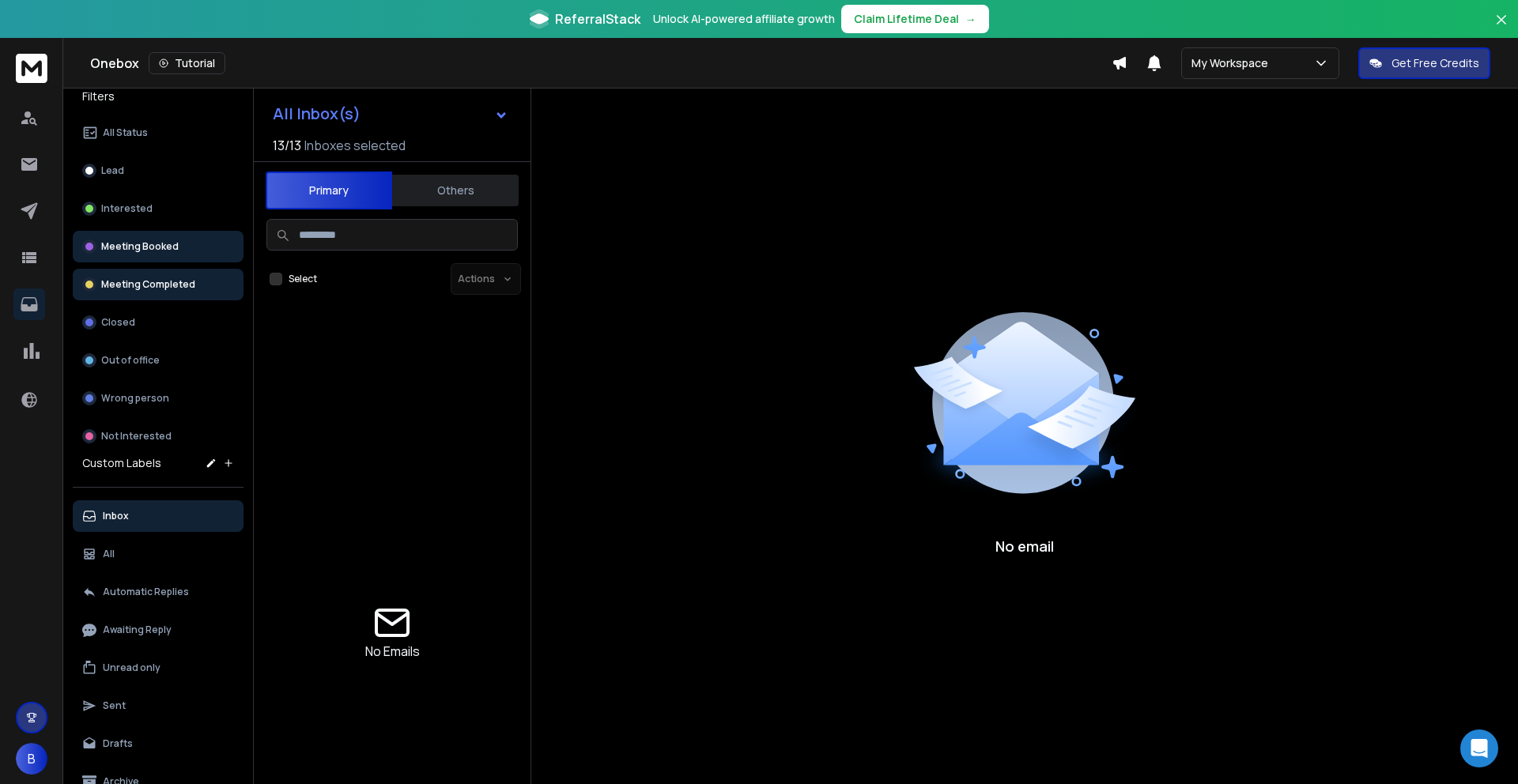
click at [149, 241] on p "Meeting Booked" at bounding box center [139, 246] width 77 height 13
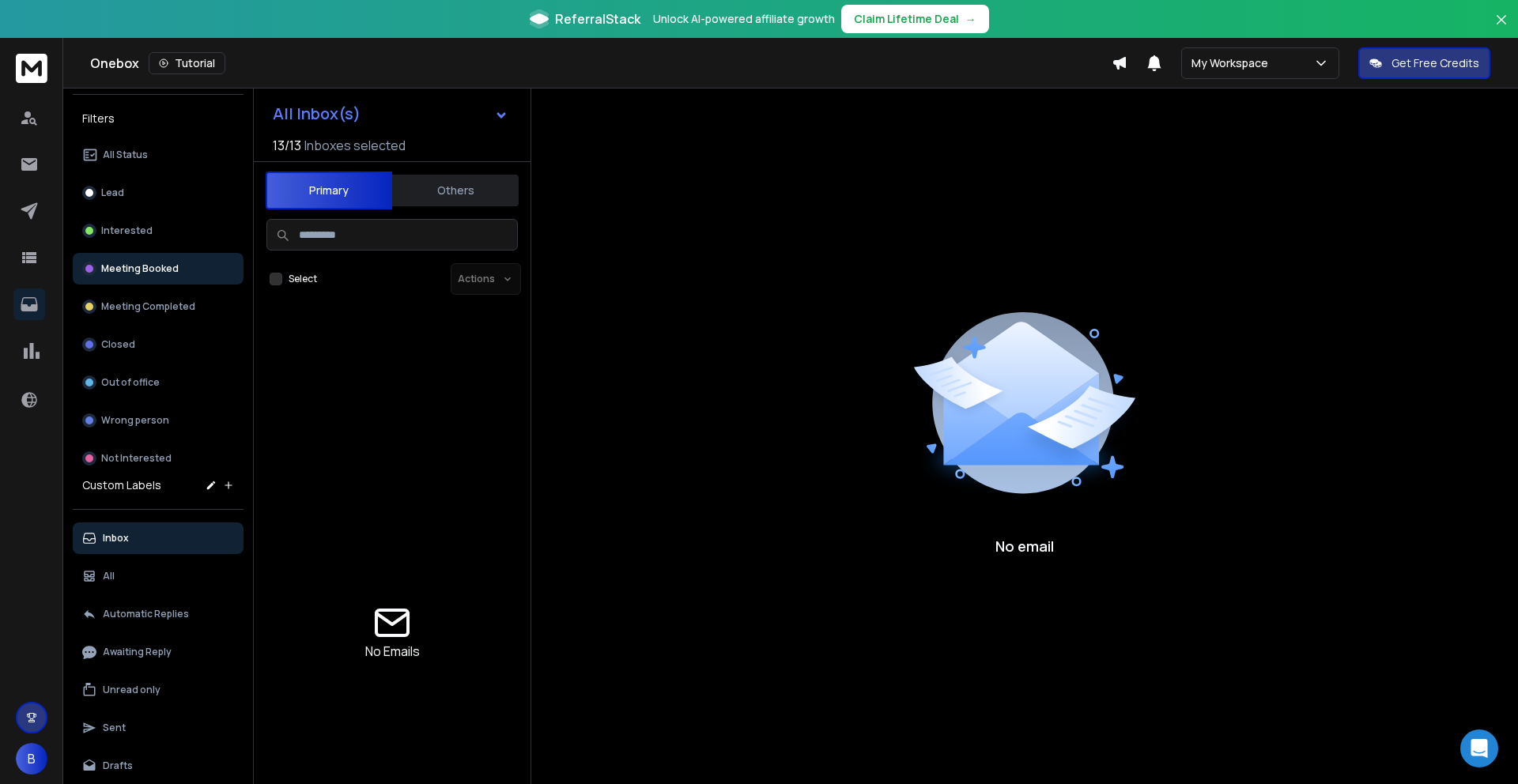
scroll to position [0, 0]
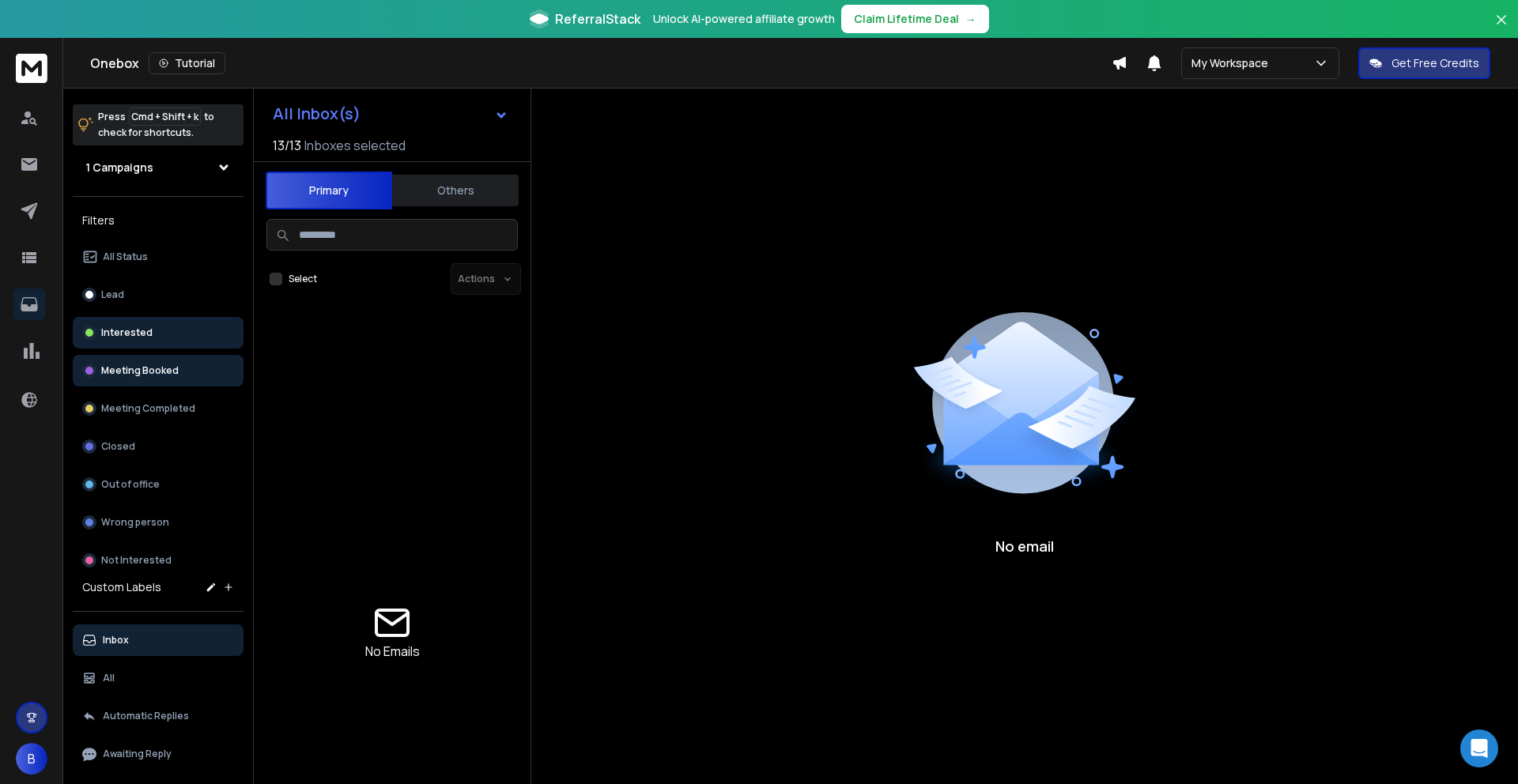
click at [136, 332] on p "Interested" at bounding box center [126, 333] width 52 height 13
click at [130, 295] on button "Lead" at bounding box center [157, 295] width 171 height 32
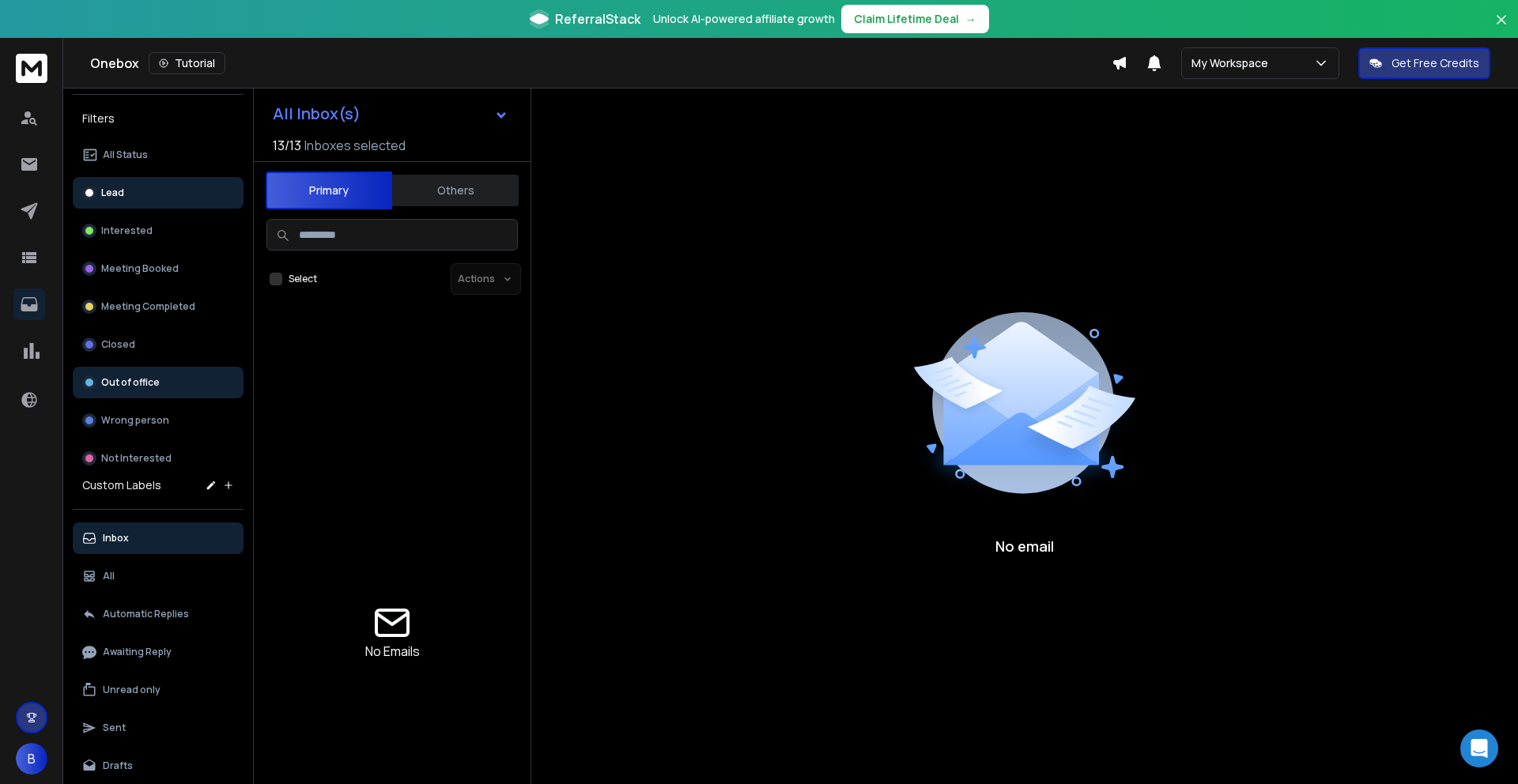
scroll to position [162, 0]
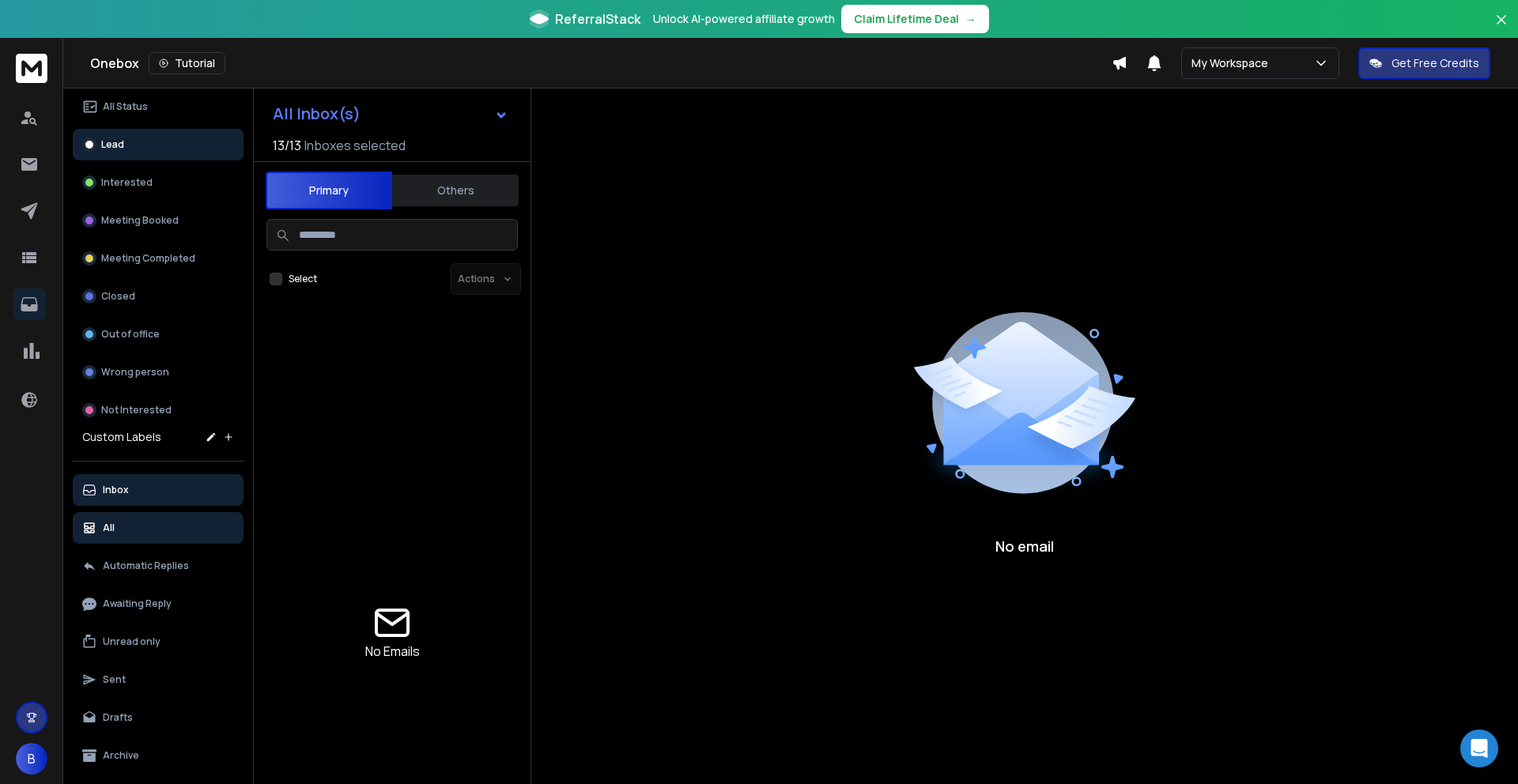
click at [139, 515] on button "All" at bounding box center [157, 528] width 171 height 32
click at [150, 550] on button "Automatic Replies" at bounding box center [157, 566] width 171 height 32
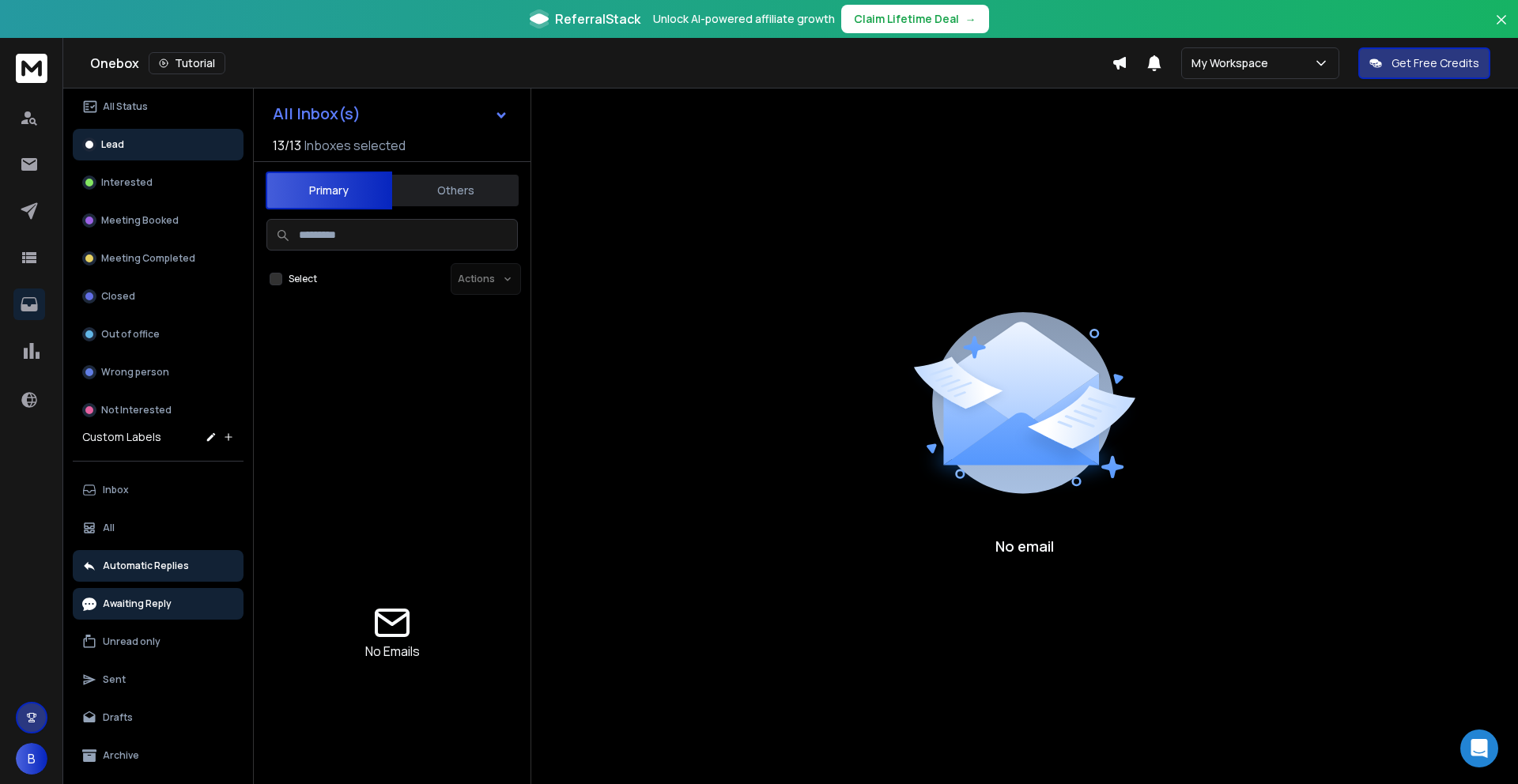
click at [148, 598] on p "Awaiting Reply" at bounding box center [137, 604] width 68 height 13
click at [133, 635] on p "Unread only" at bounding box center [131, 642] width 58 height 13
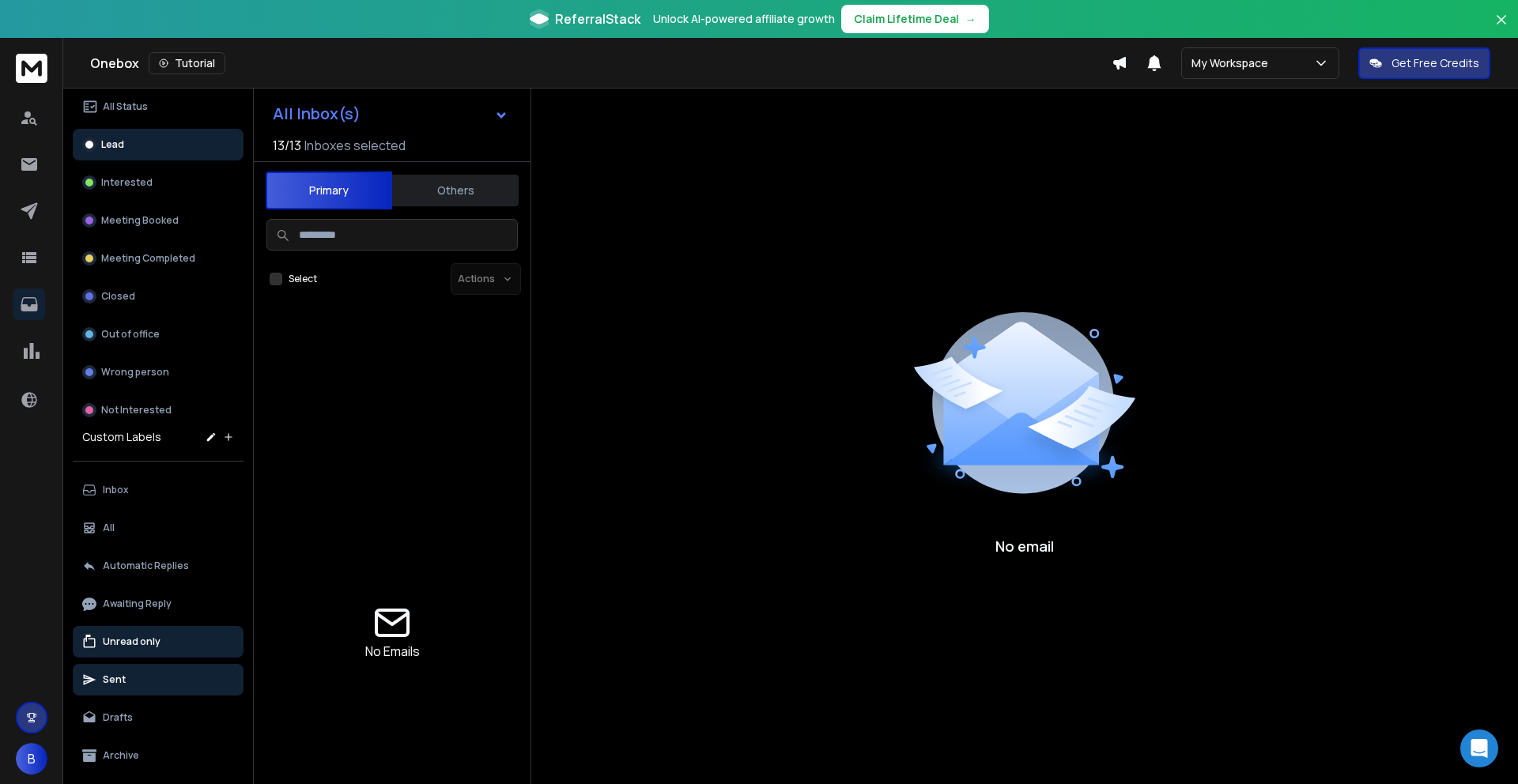
click at [128, 672] on button "Sent" at bounding box center [157, 680] width 171 height 32
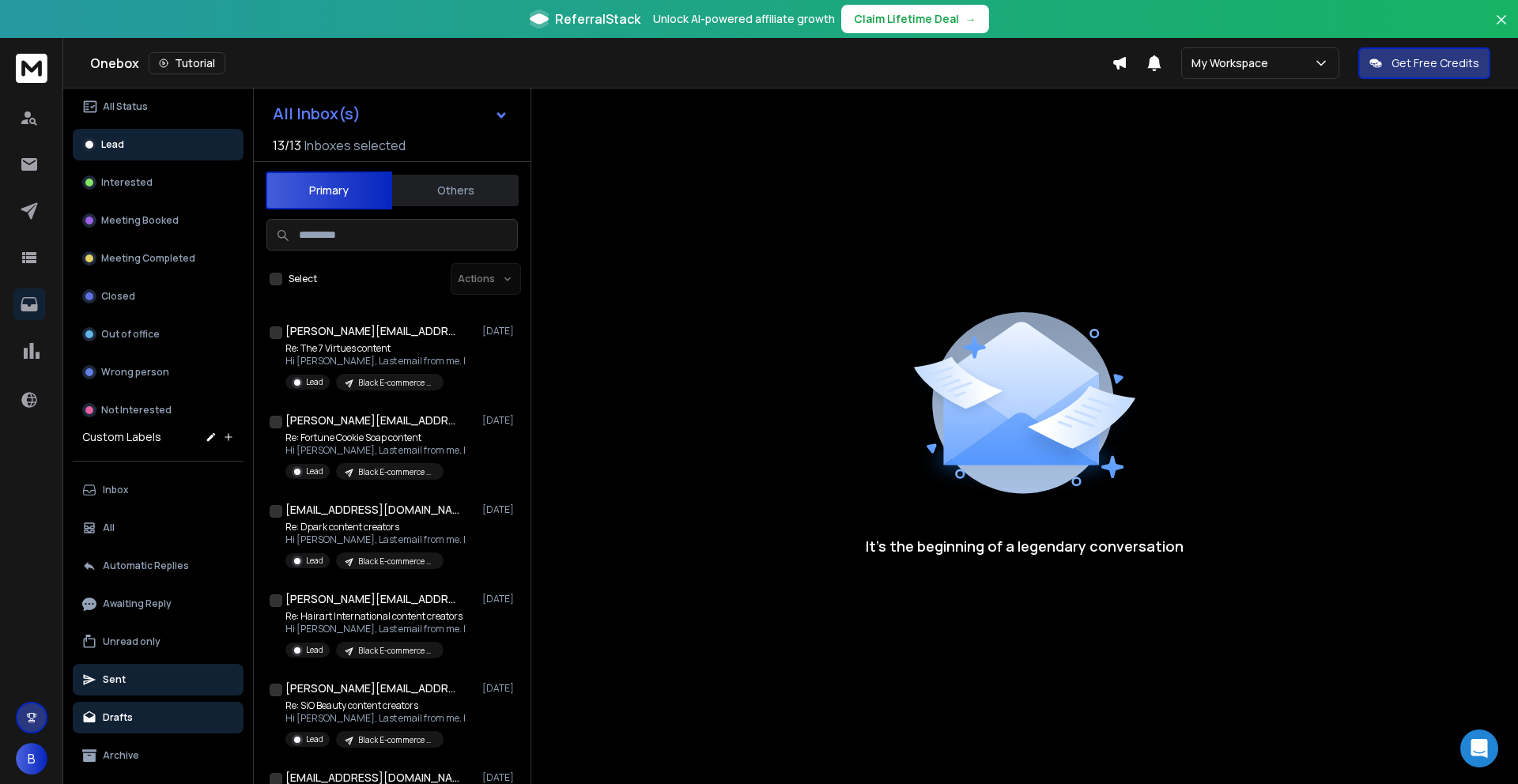
click at [127, 713] on div "Drafts" at bounding box center [107, 718] width 51 height 19
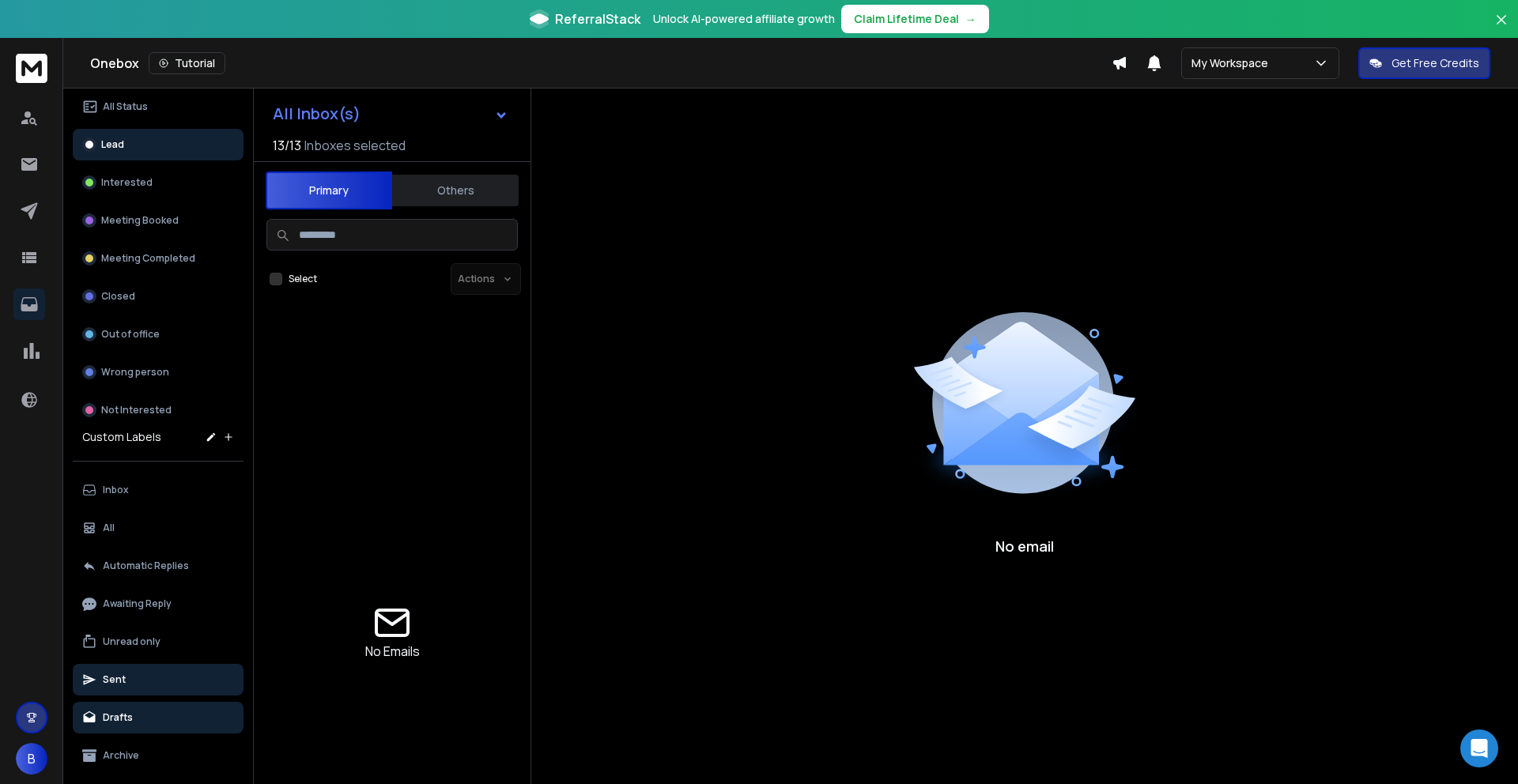
click at [123, 673] on p "Sent" at bounding box center [114, 680] width 23 height 13
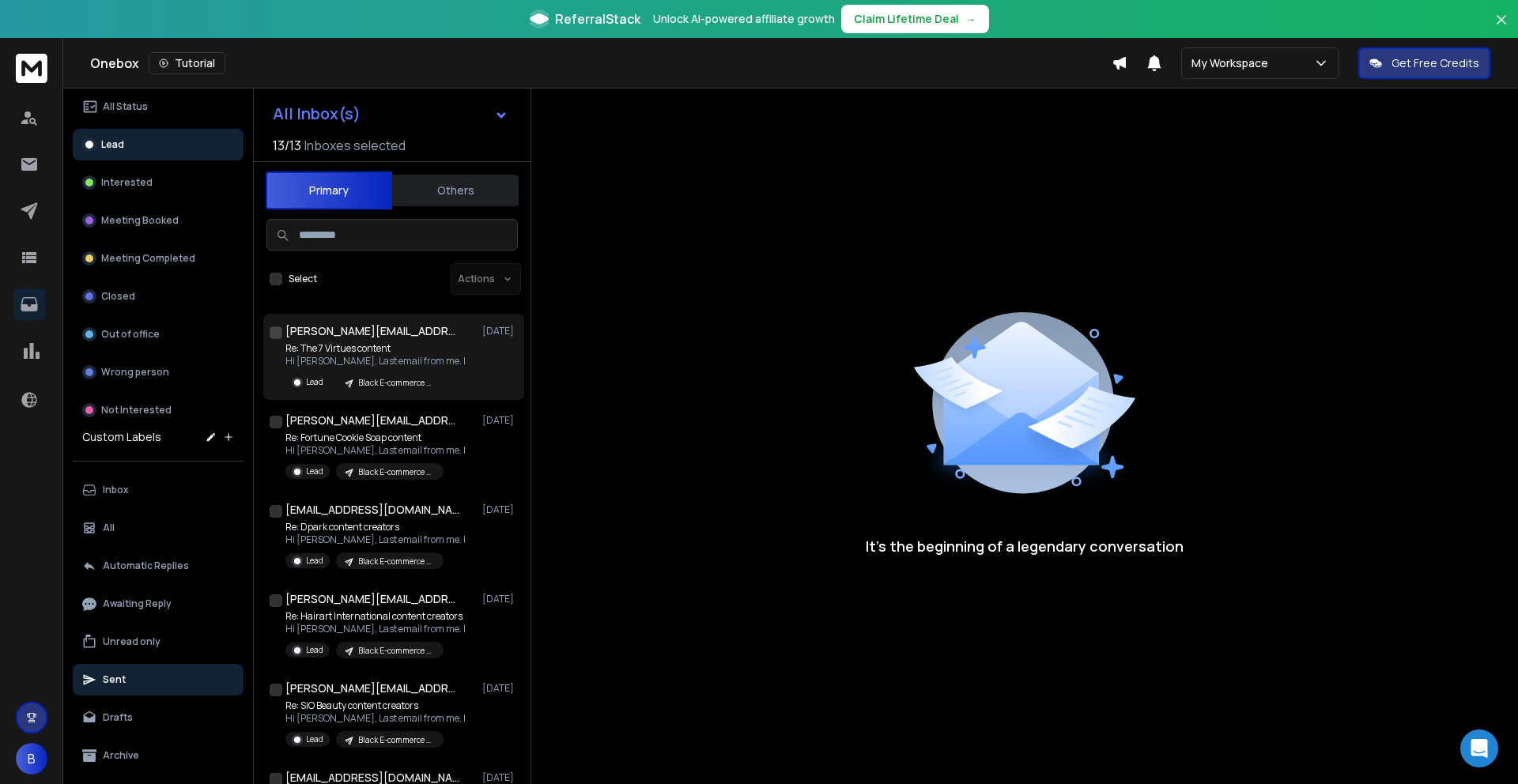
click at [395, 348] on p "Re: The 7 Virtues content" at bounding box center [375, 348] width 181 height 13
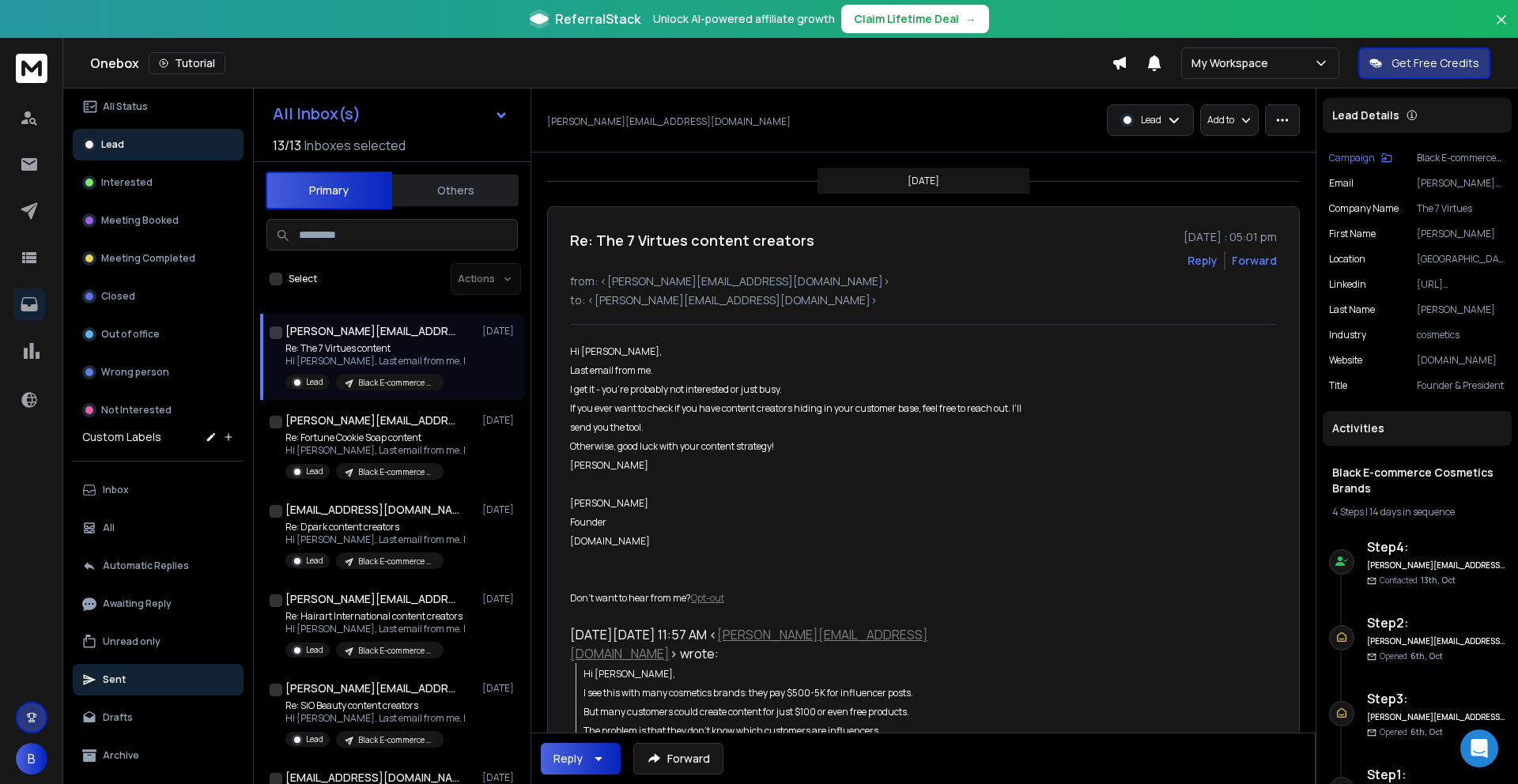
scroll to position [86, 0]
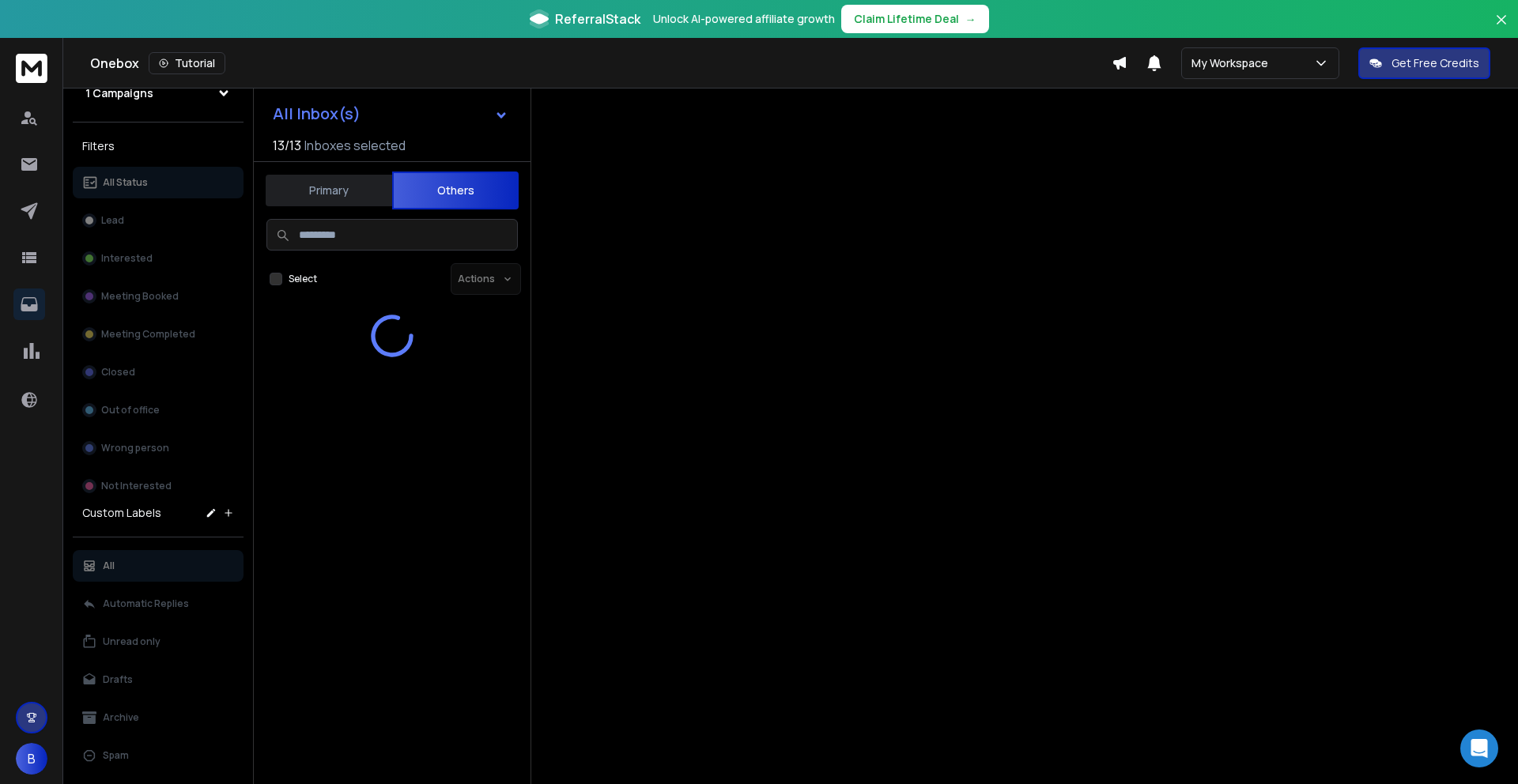
click at [417, 191] on button "Others" at bounding box center [455, 191] width 126 height 38
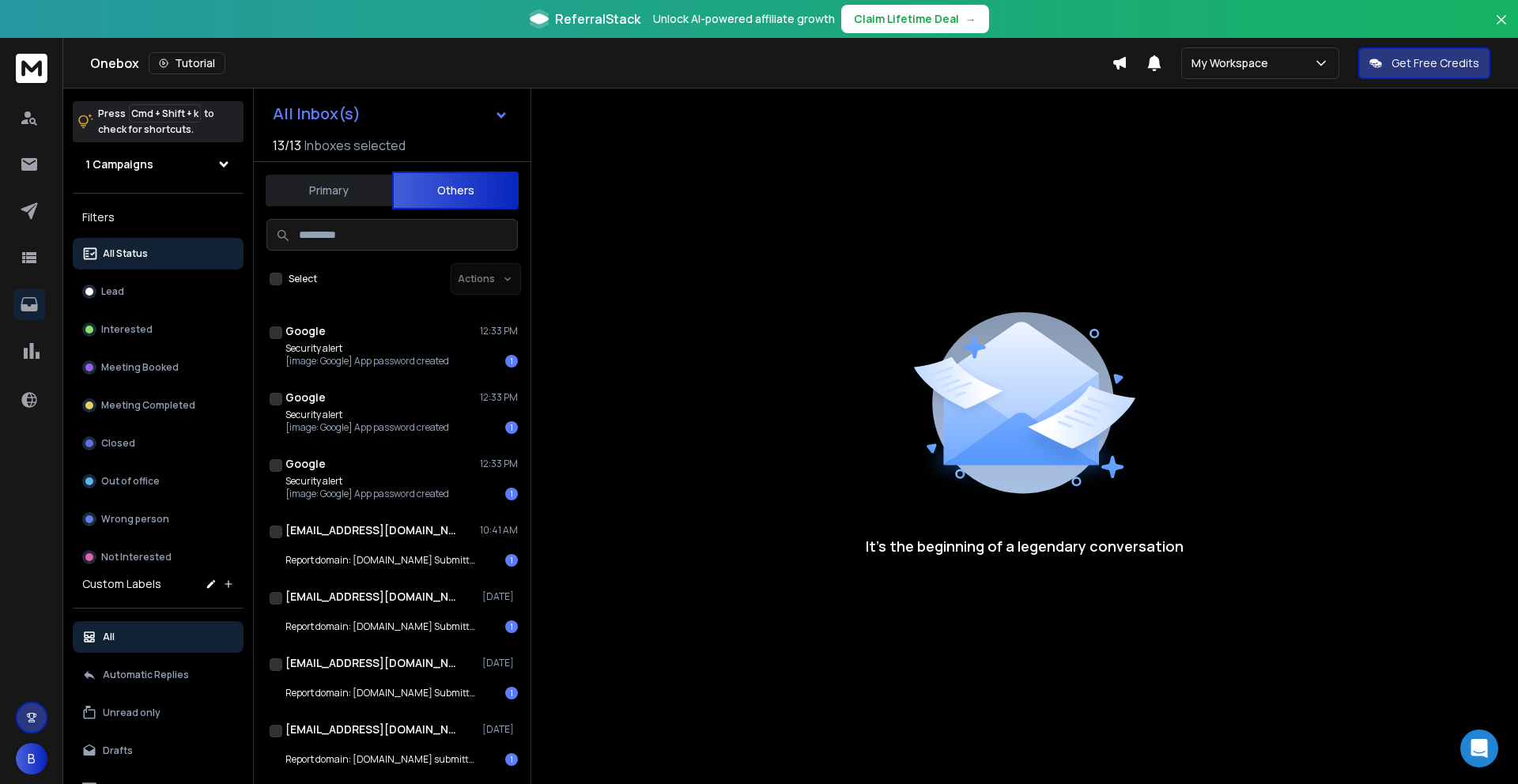
scroll to position [0, 0]
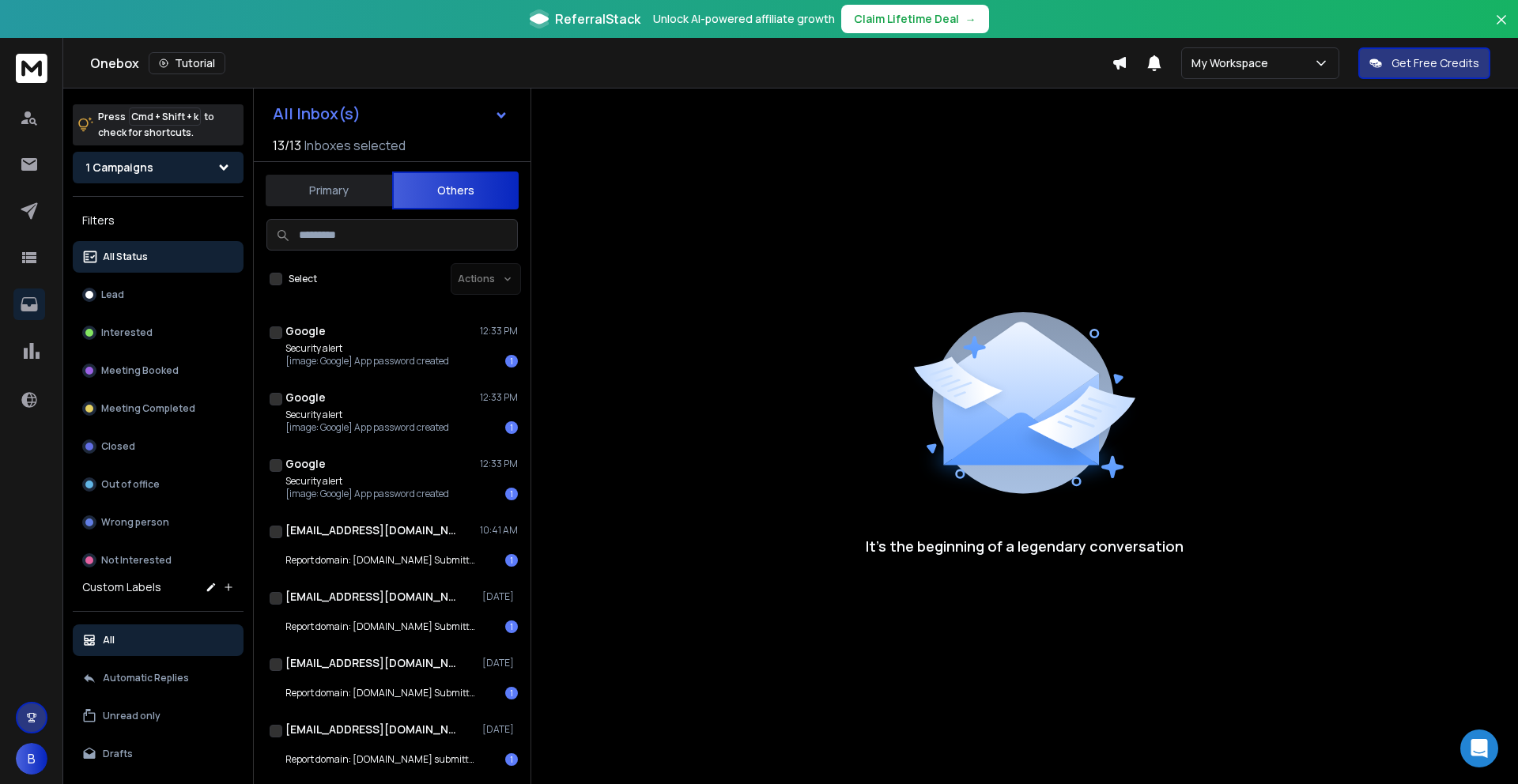
click at [205, 165] on button "1 Campaigns" at bounding box center [157, 168] width 171 height 32
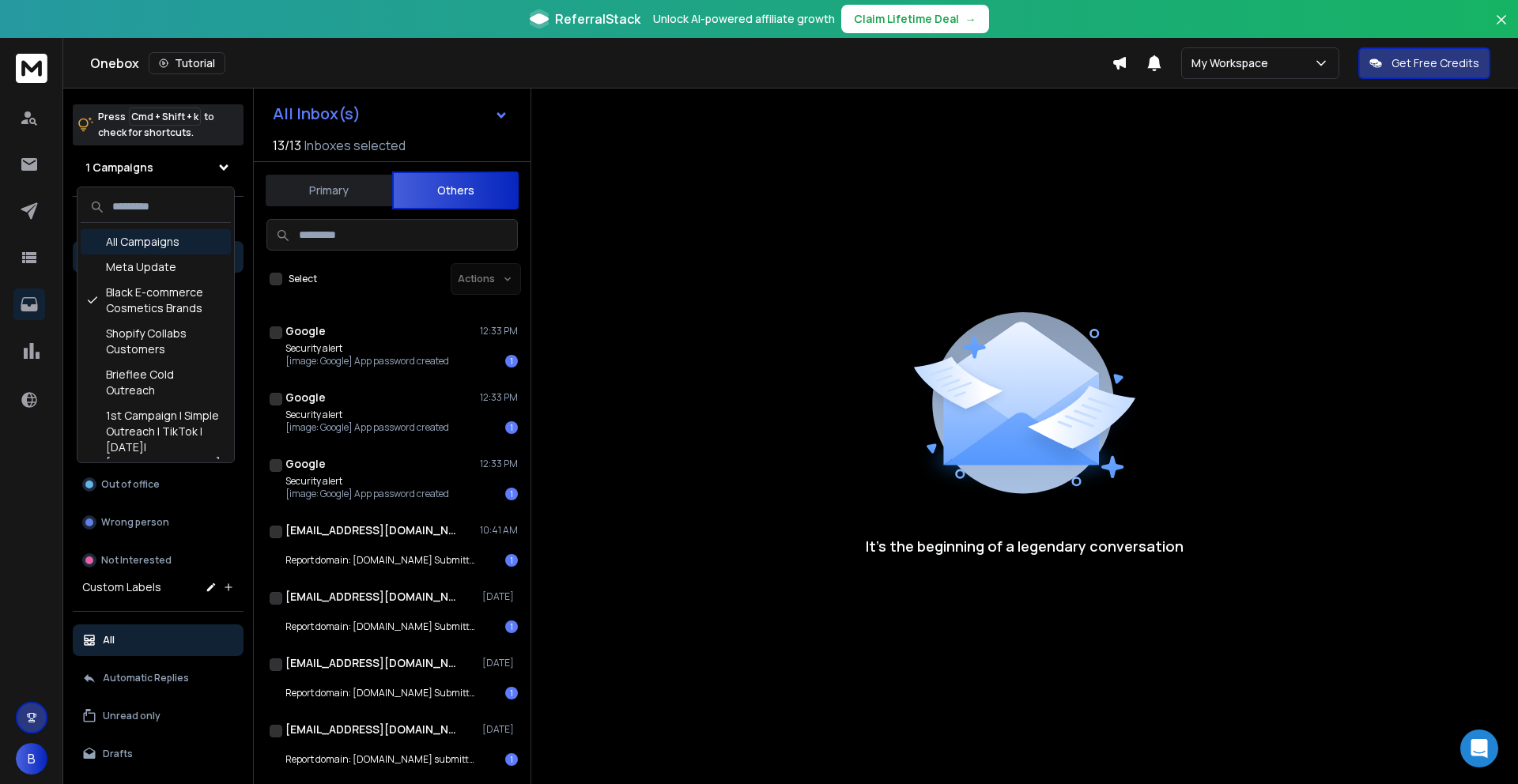
click at [130, 247] on div "All Campaigns" at bounding box center [155, 242] width 150 height 25
click at [373, 195] on button "Primary" at bounding box center [328, 191] width 126 height 35
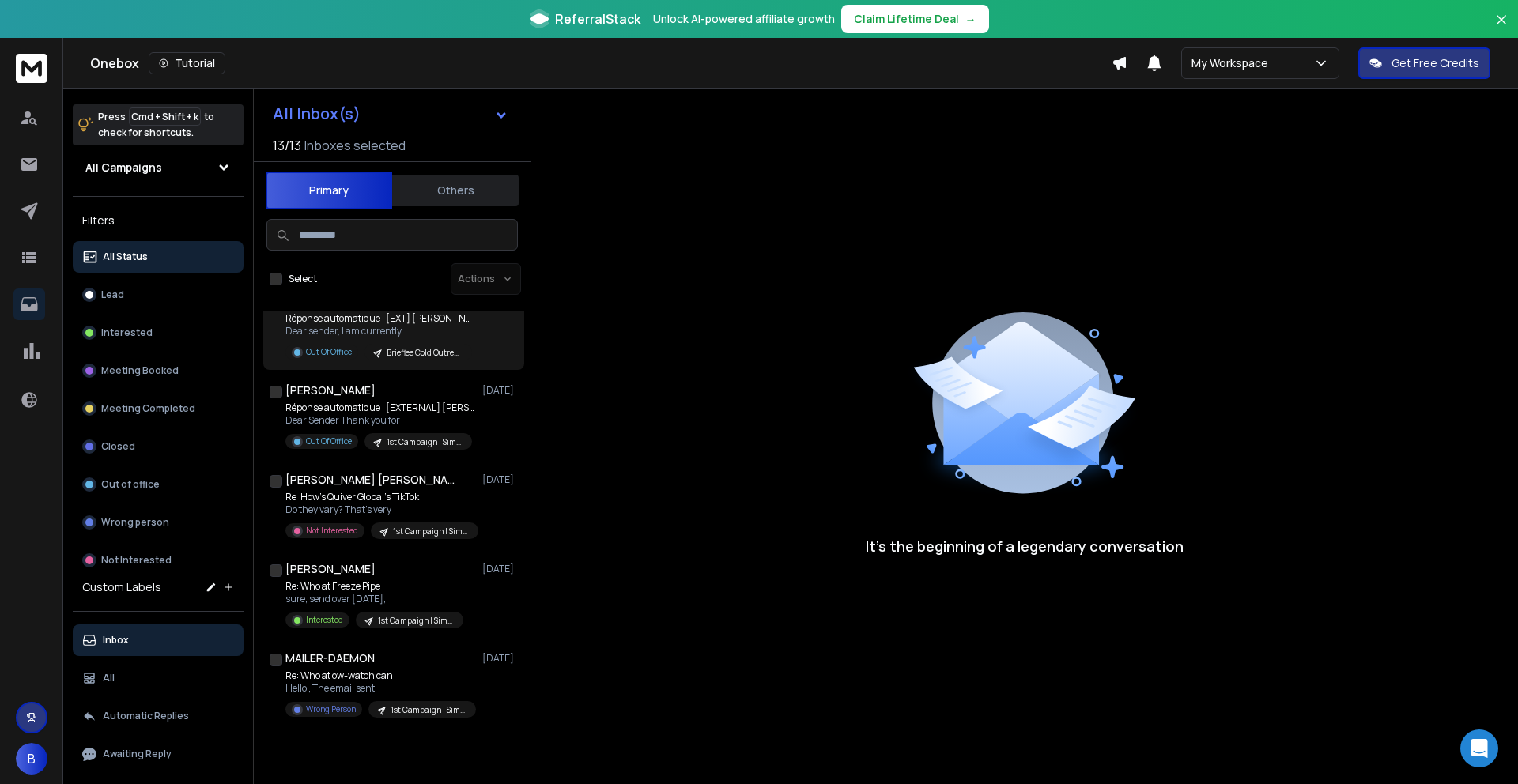
scroll to position [34, 0]
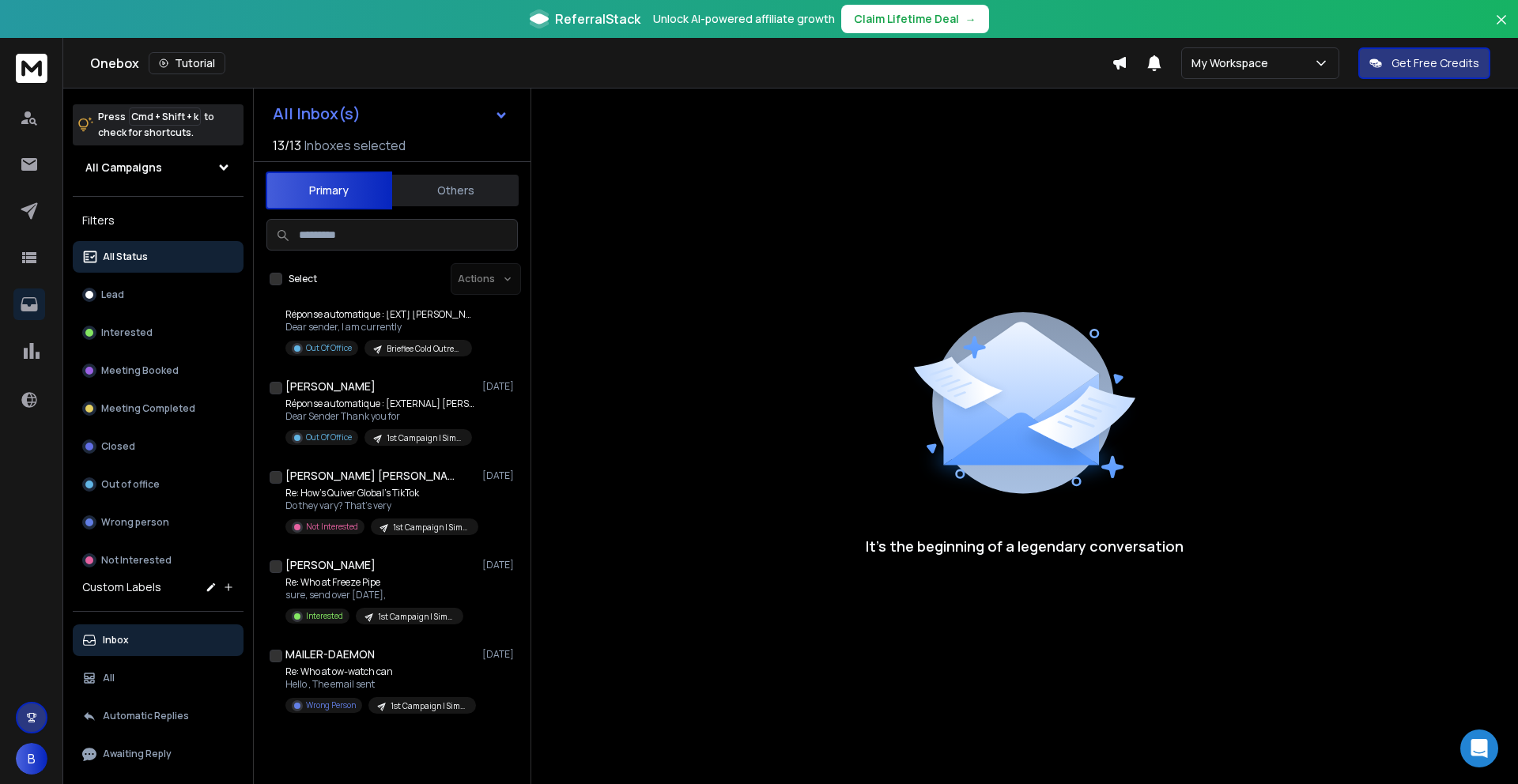
click at [374, 302] on div "Select Actions DOSSIN Alix (VCA-FR) 11 Aug Réponse automatique : [EXT] Van Clee…" at bounding box center [392, 551] width 277 height 678
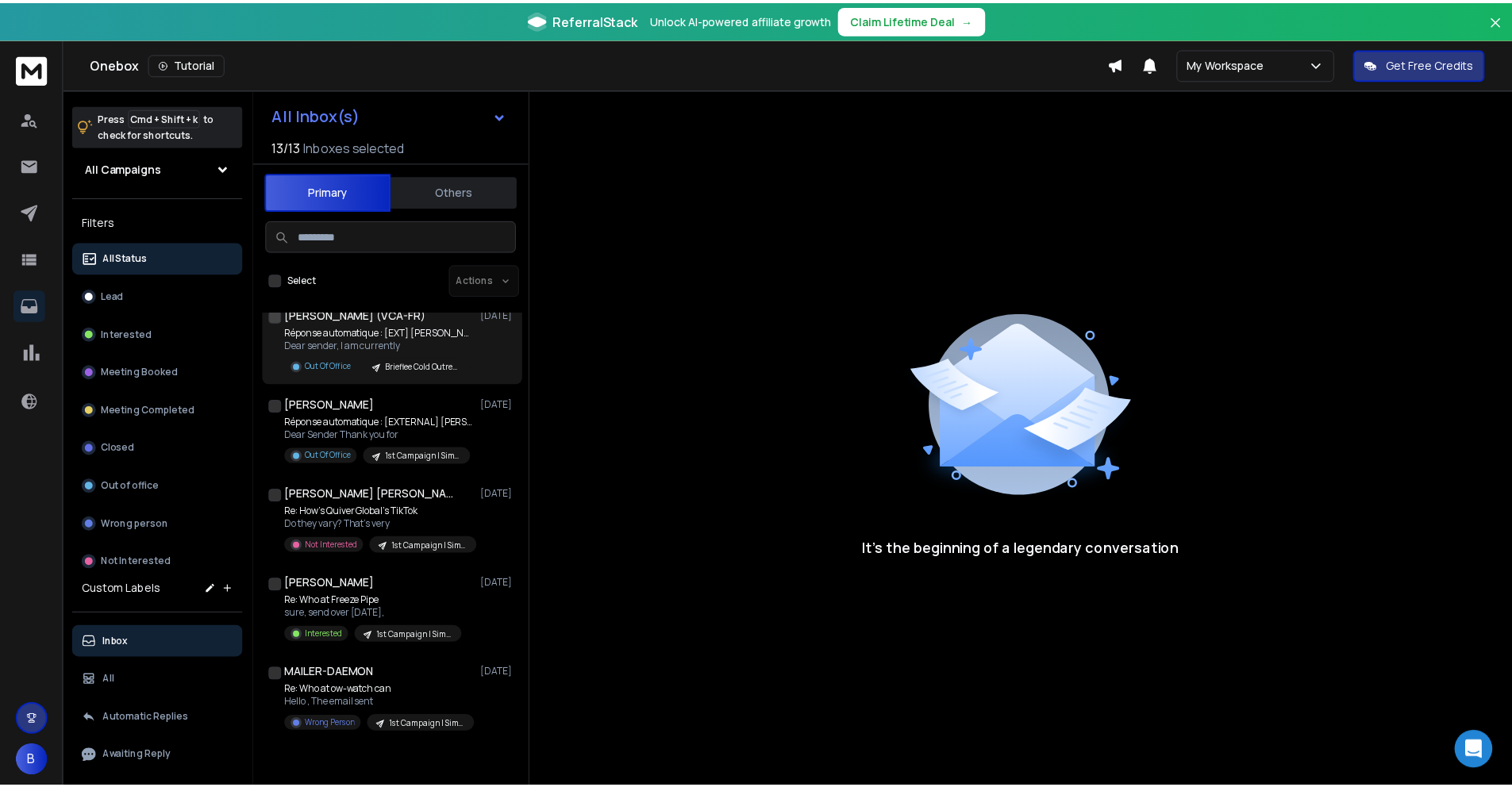
scroll to position [0, 0]
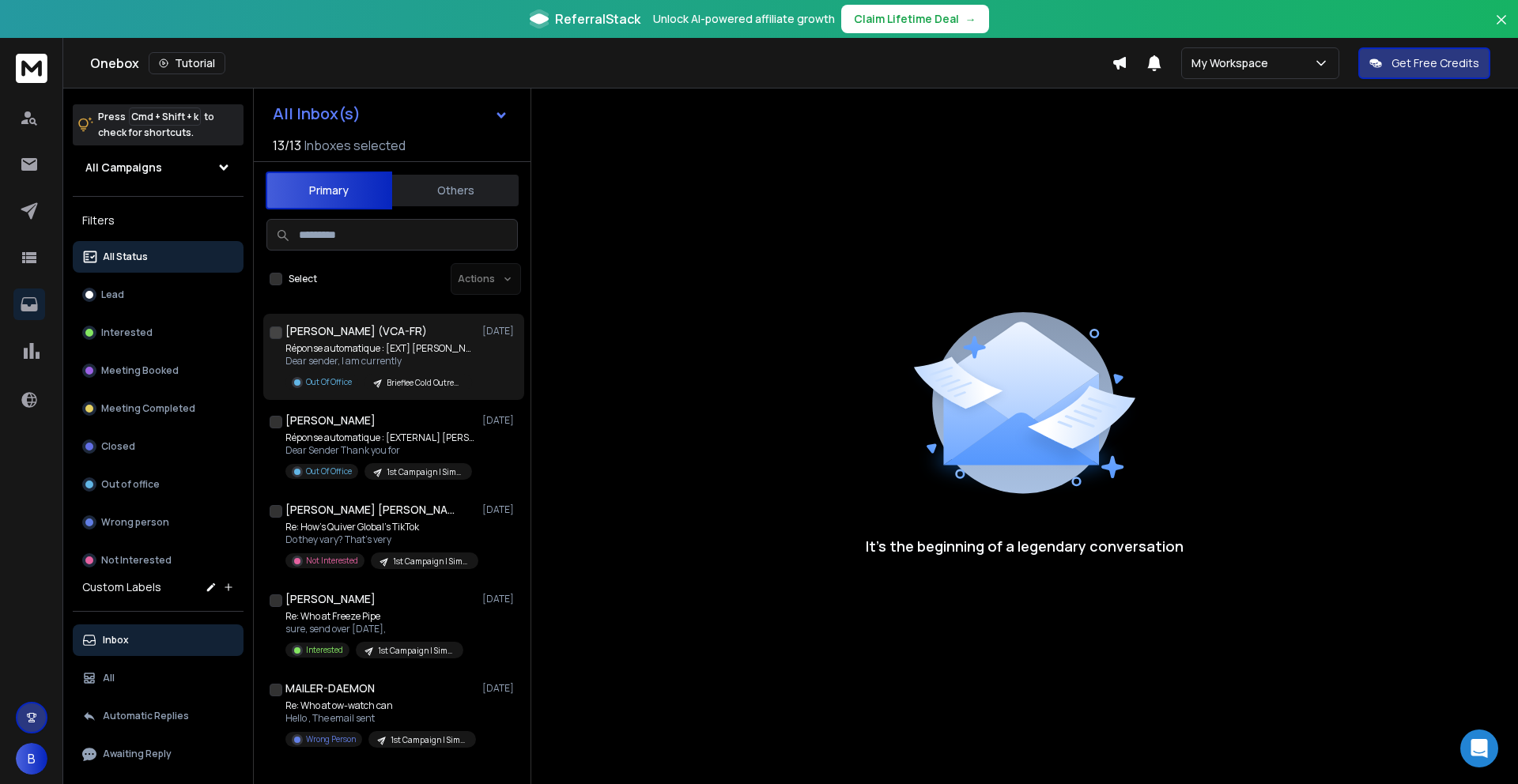
click at [374, 350] on p "Réponse automatique : [EXT] Van Cleef" at bounding box center [380, 348] width 190 height 13
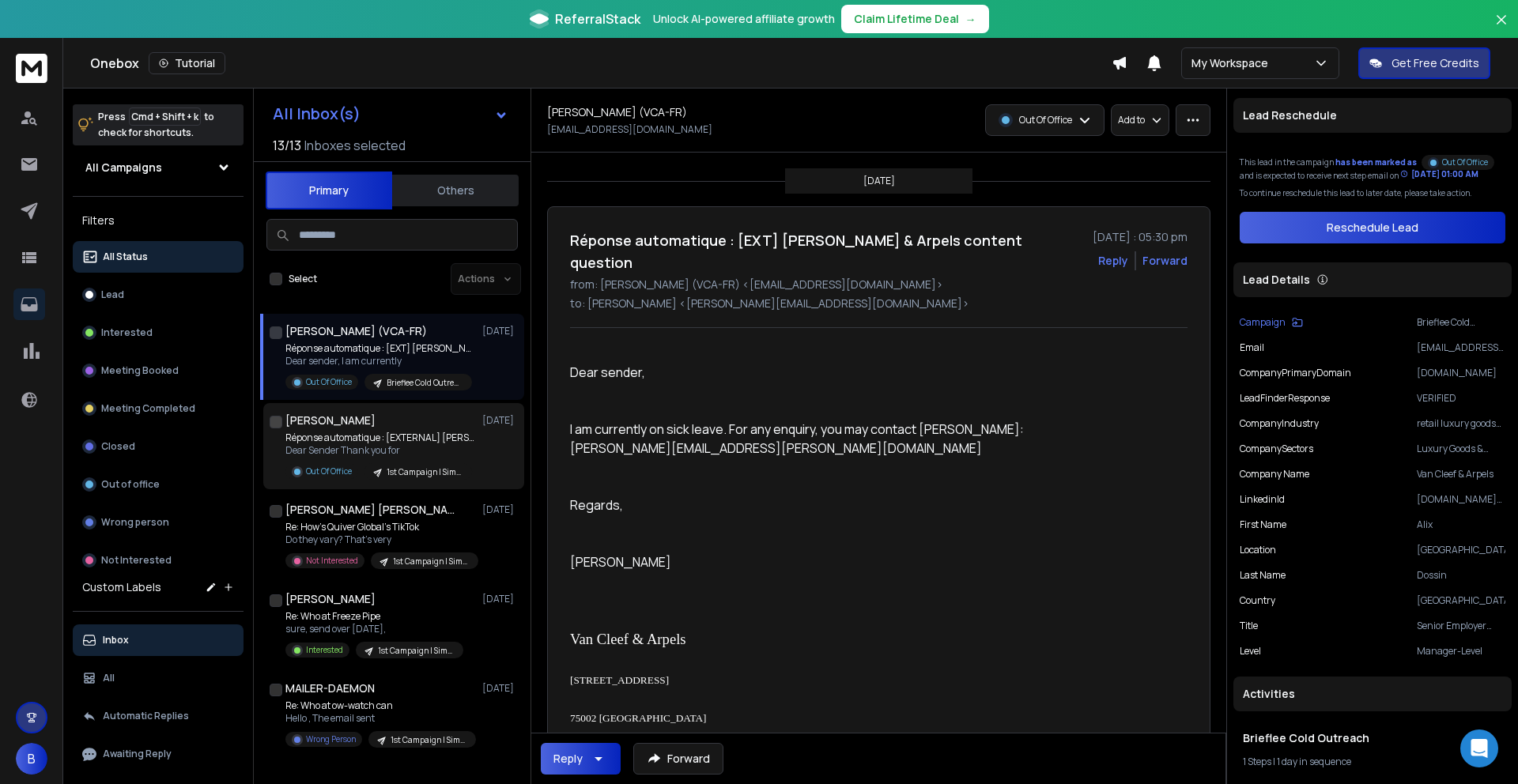
click at [375, 418] on h1 "DOLLE-LABBE Pauline" at bounding box center [330, 421] width 90 height 16
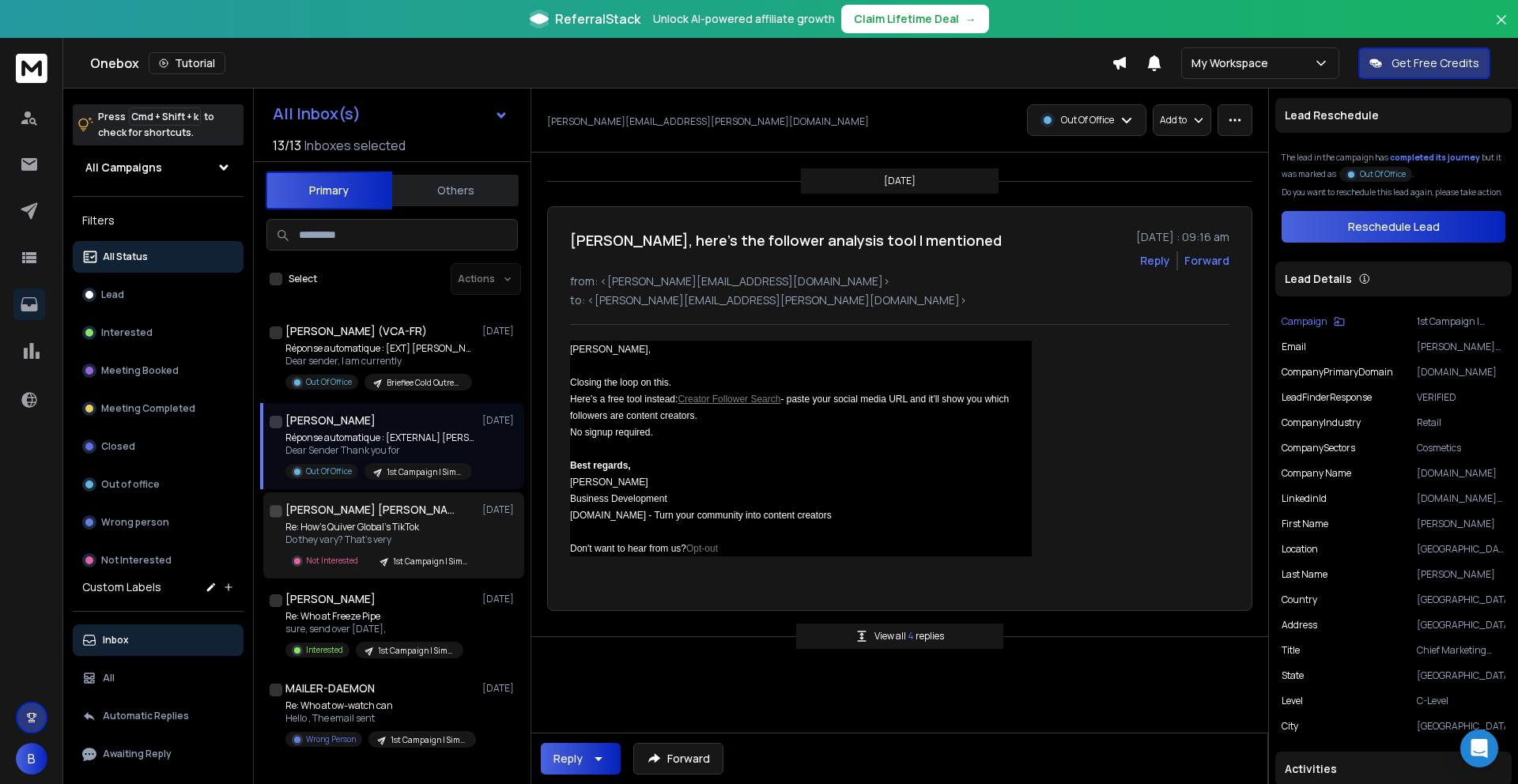
click at [363, 516] on div "Carver Koch 04 Jul" at bounding box center [402, 510] width 232 height 16
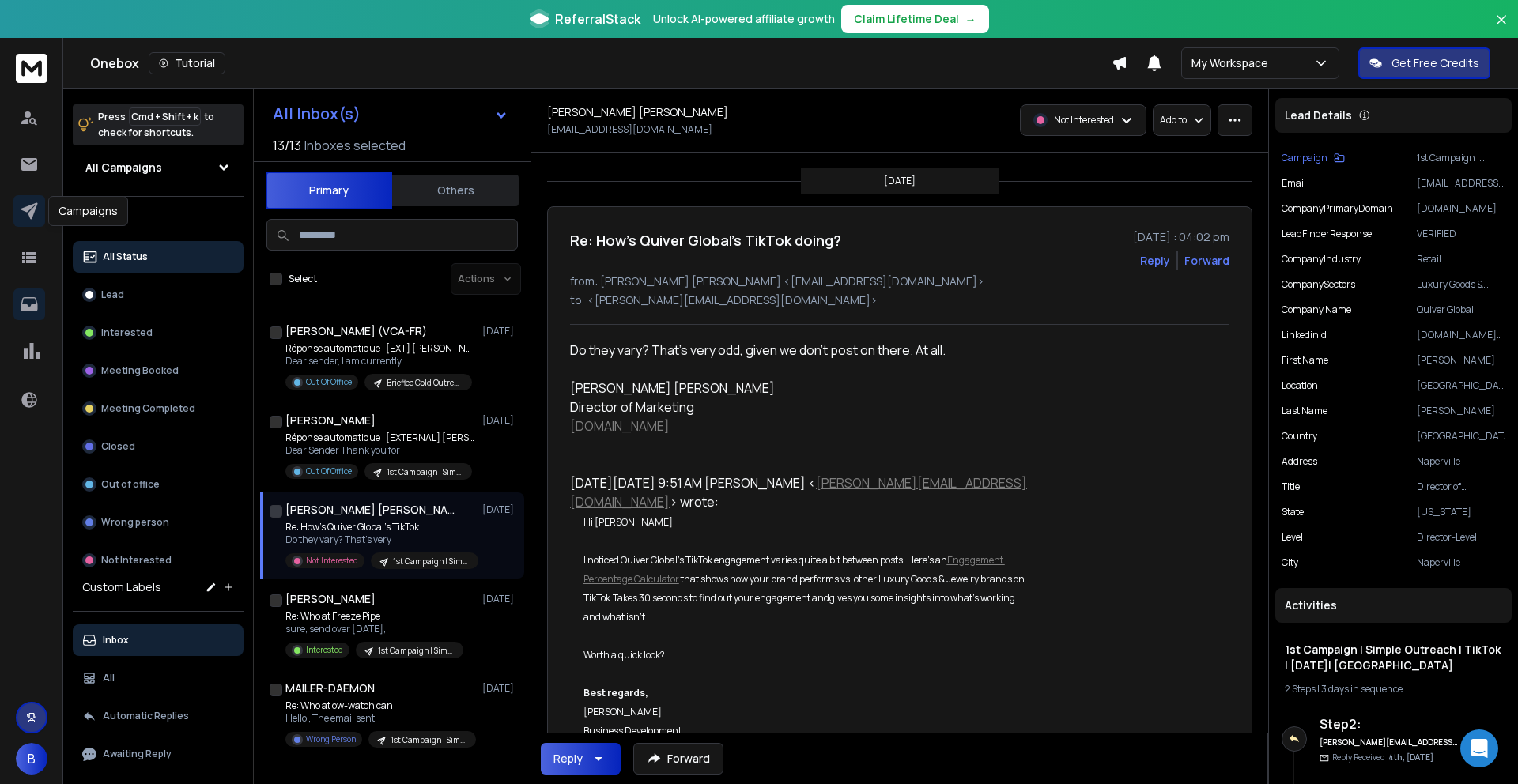
click at [27, 210] on icon at bounding box center [29, 211] width 17 height 17
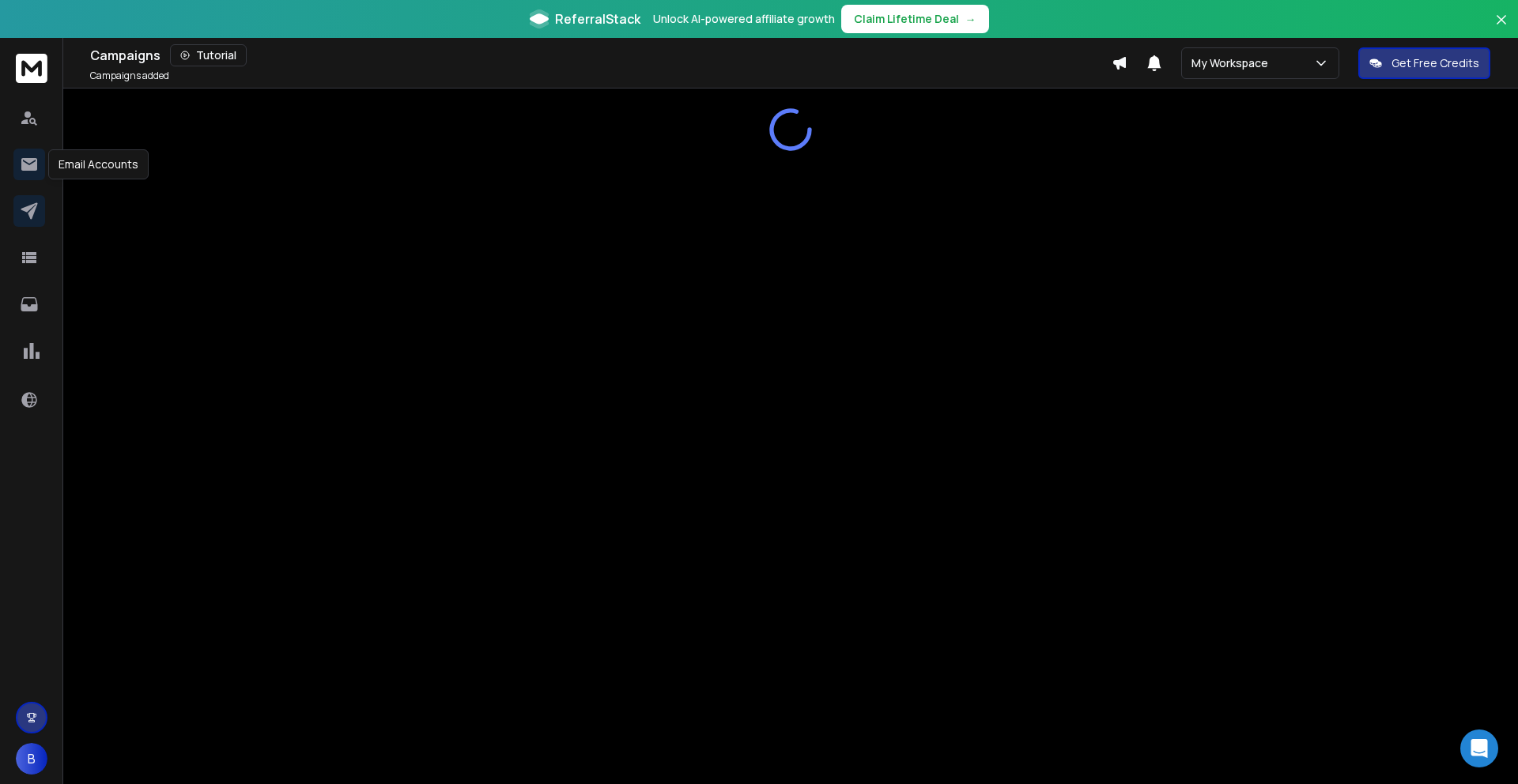
click at [31, 157] on icon at bounding box center [29, 165] width 19 height 19
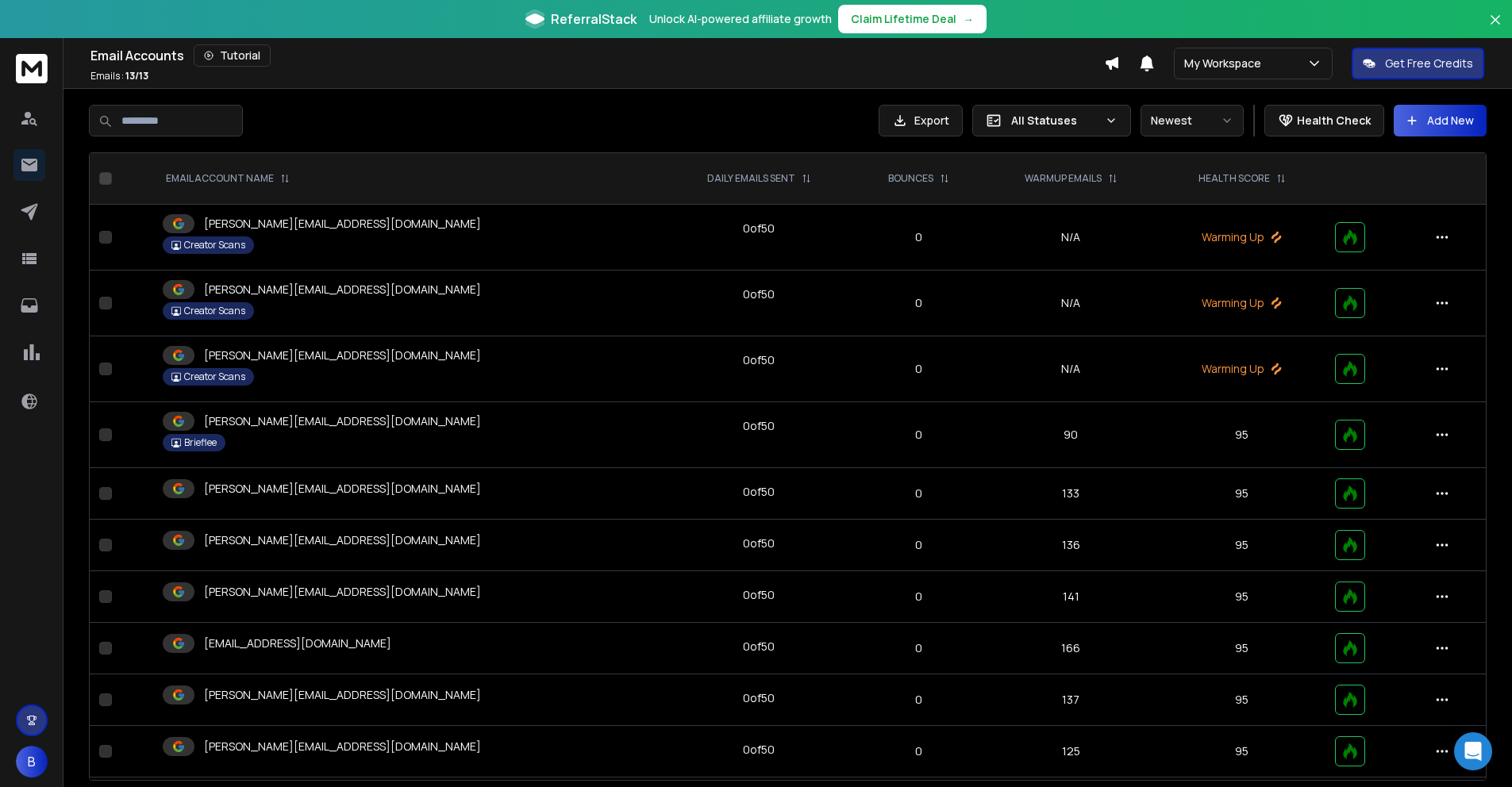
click at [382, 494] on div "bev@trybrieflee.com" at bounding box center [408, 488] width 490 height 19
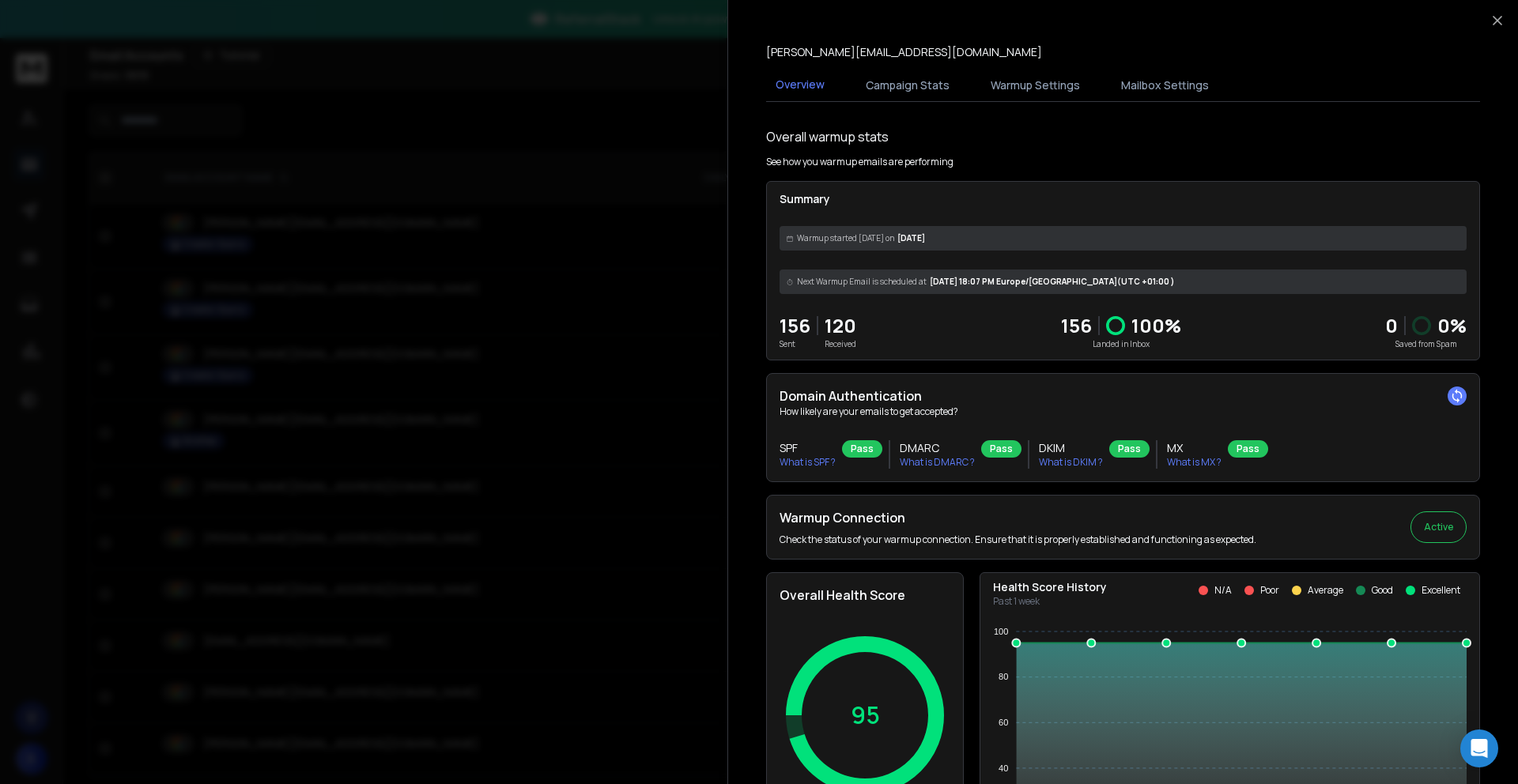
click at [1152, 76] on button "Mailbox Settings" at bounding box center [1165, 85] width 107 height 35
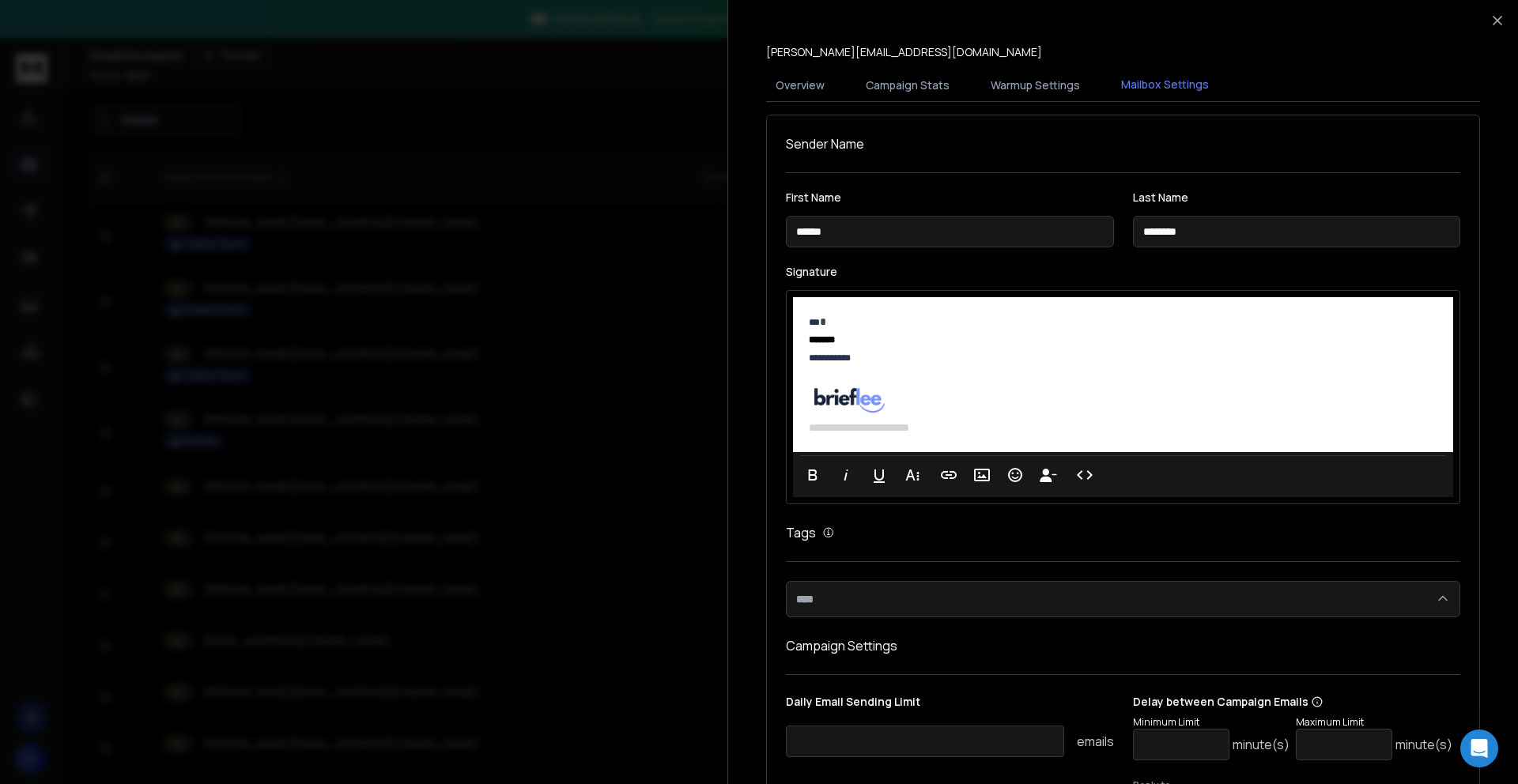
click at [372, 335] on div at bounding box center [759, 392] width 1518 height 784
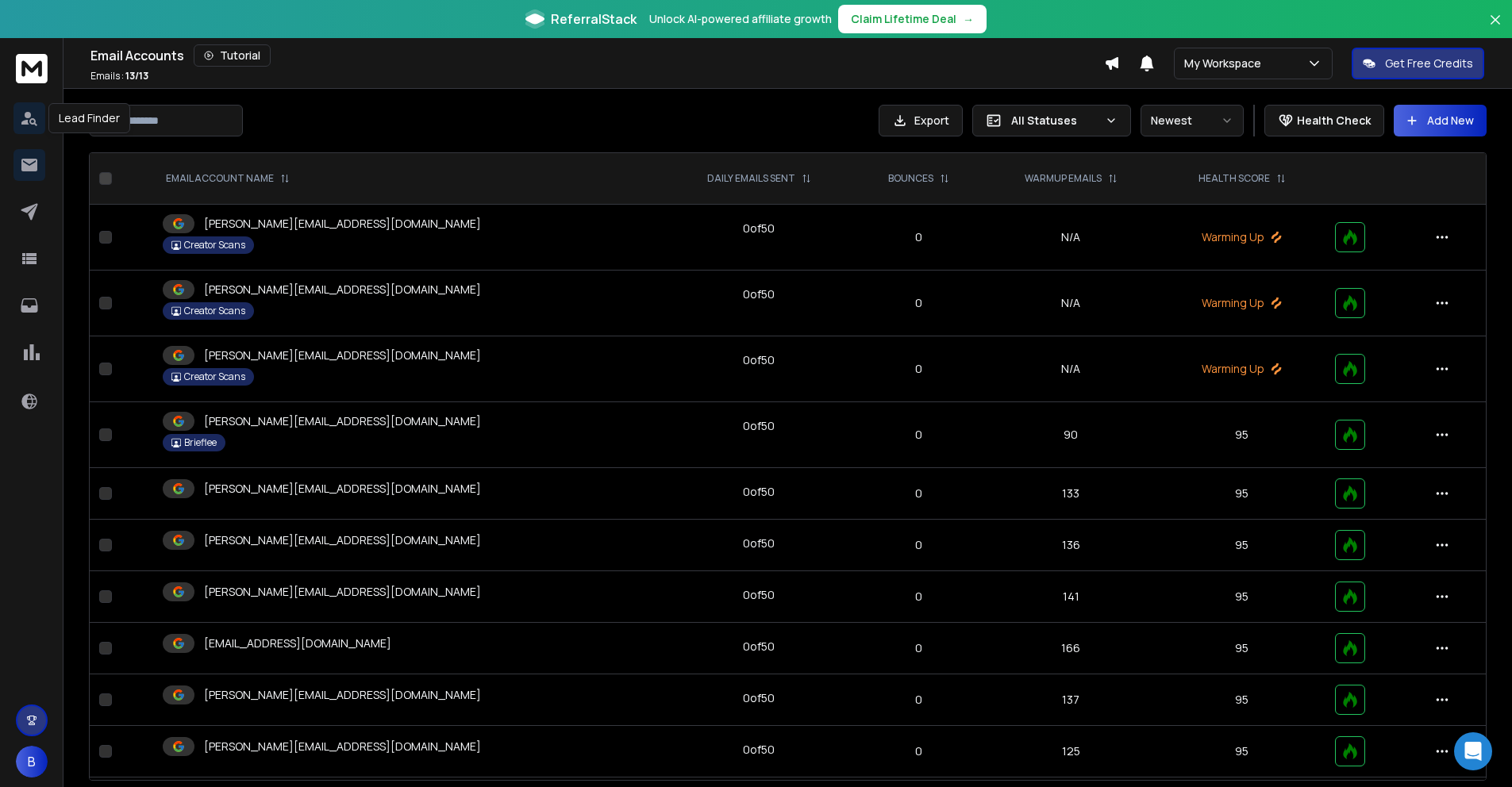
click at [23, 127] on link at bounding box center [30, 118] width 32 height 32
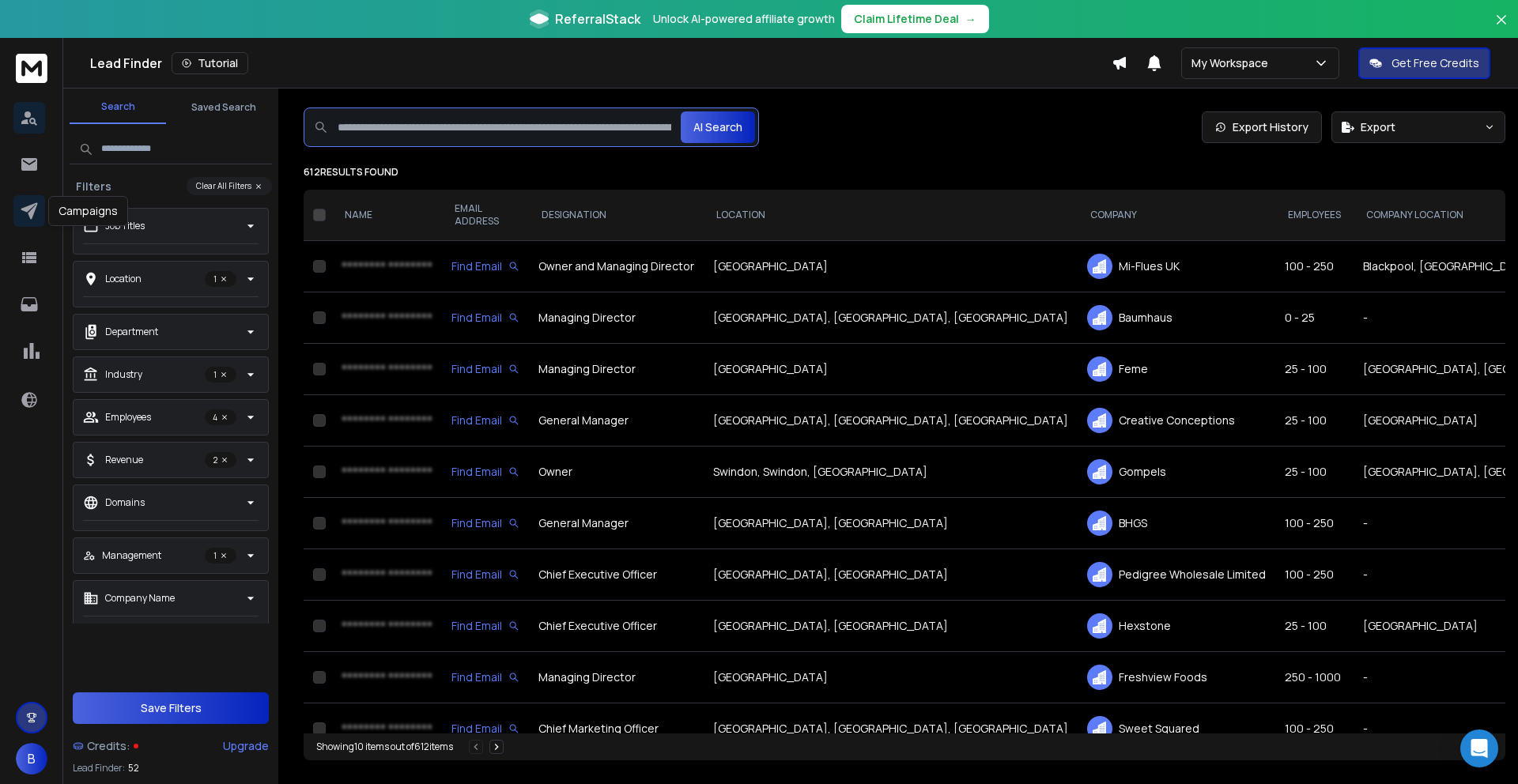
click at [38, 204] on icon at bounding box center [29, 211] width 19 height 19
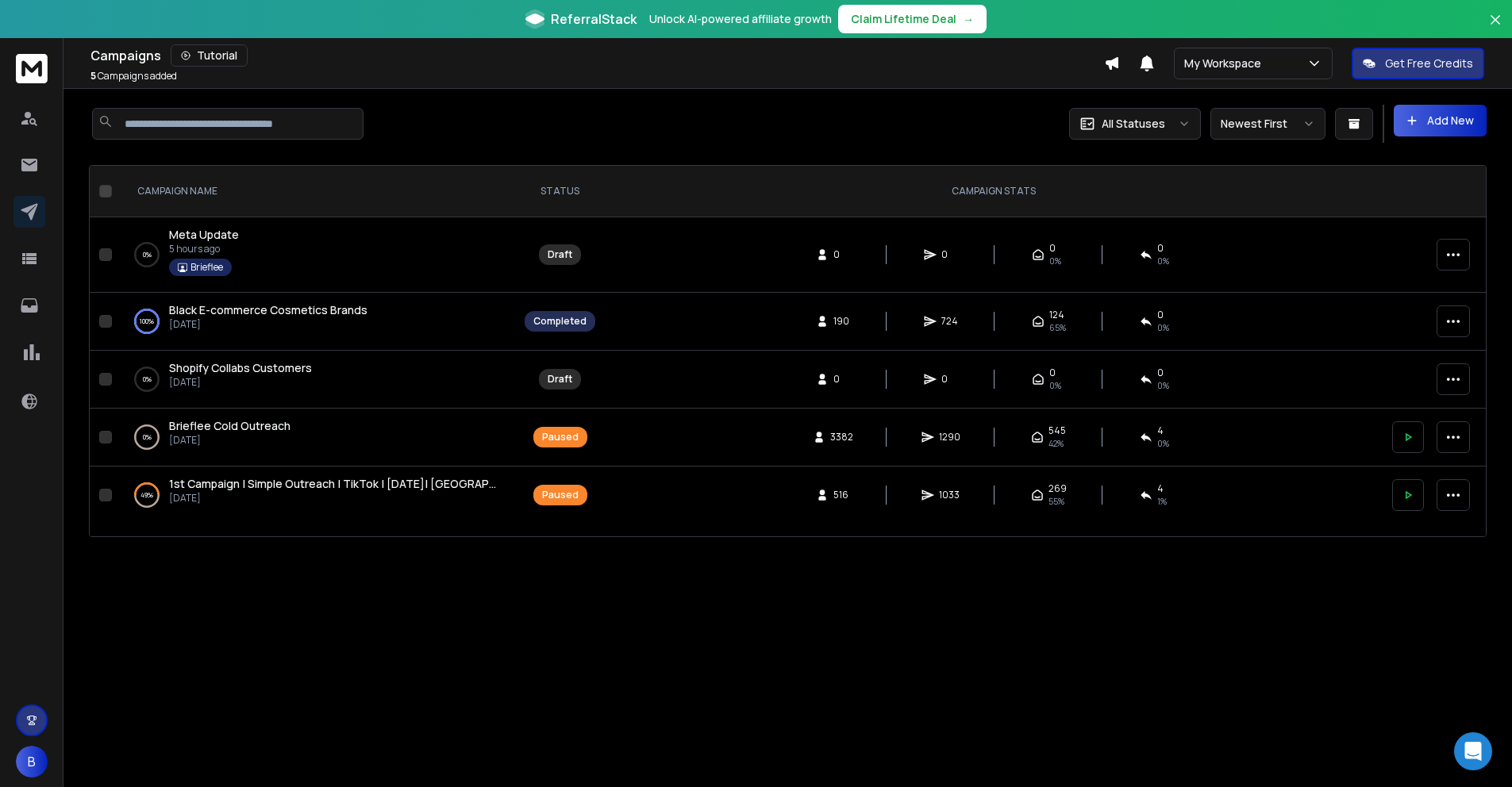
click at [303, 314] on span "Black E-commerce Cosmetics Brands" at bounding box center [268, 310] width 199 height 15
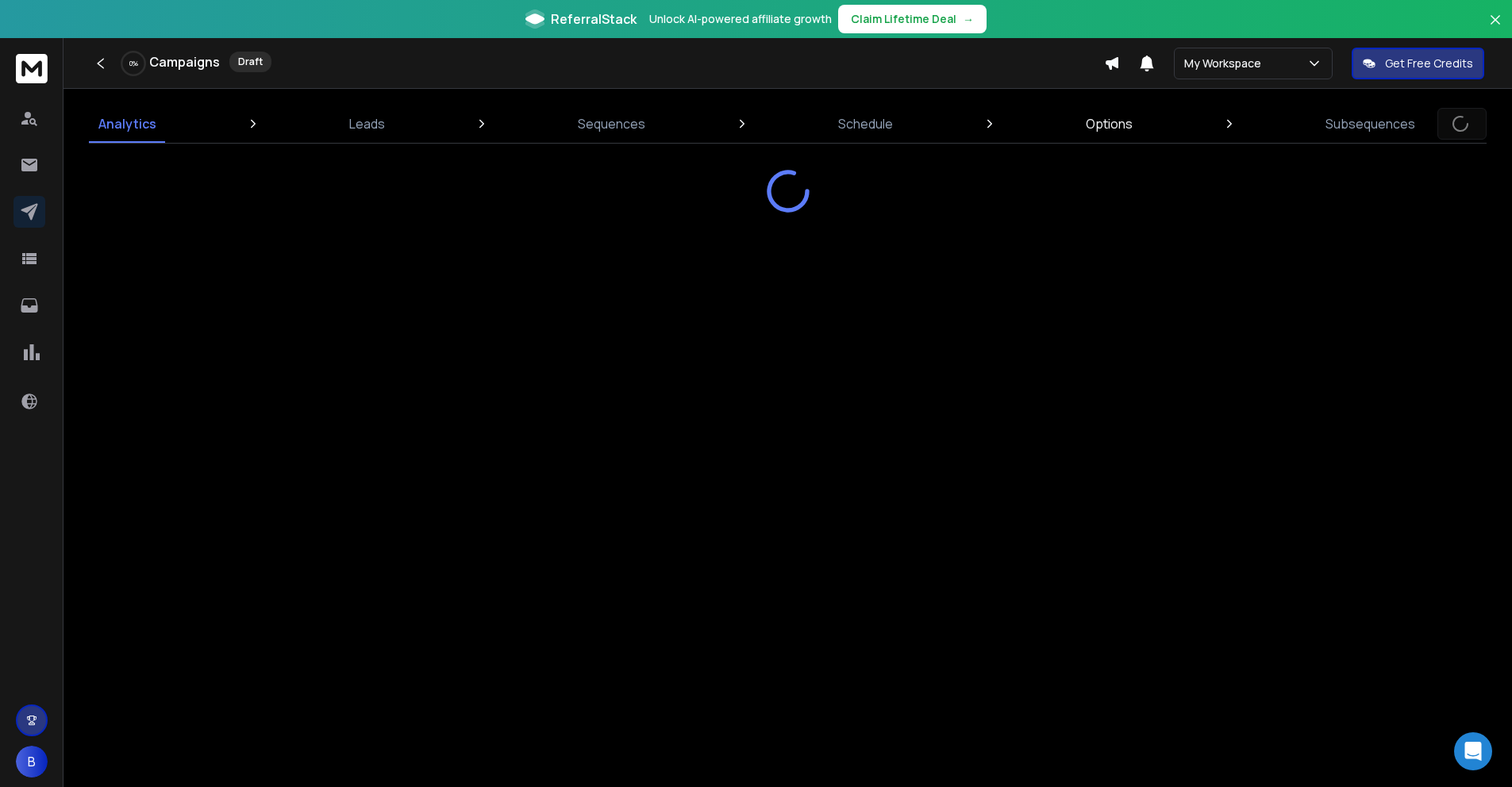
click at [1102, 120] on p "Options" at bounding box center [1109, 124] width 47 height 19
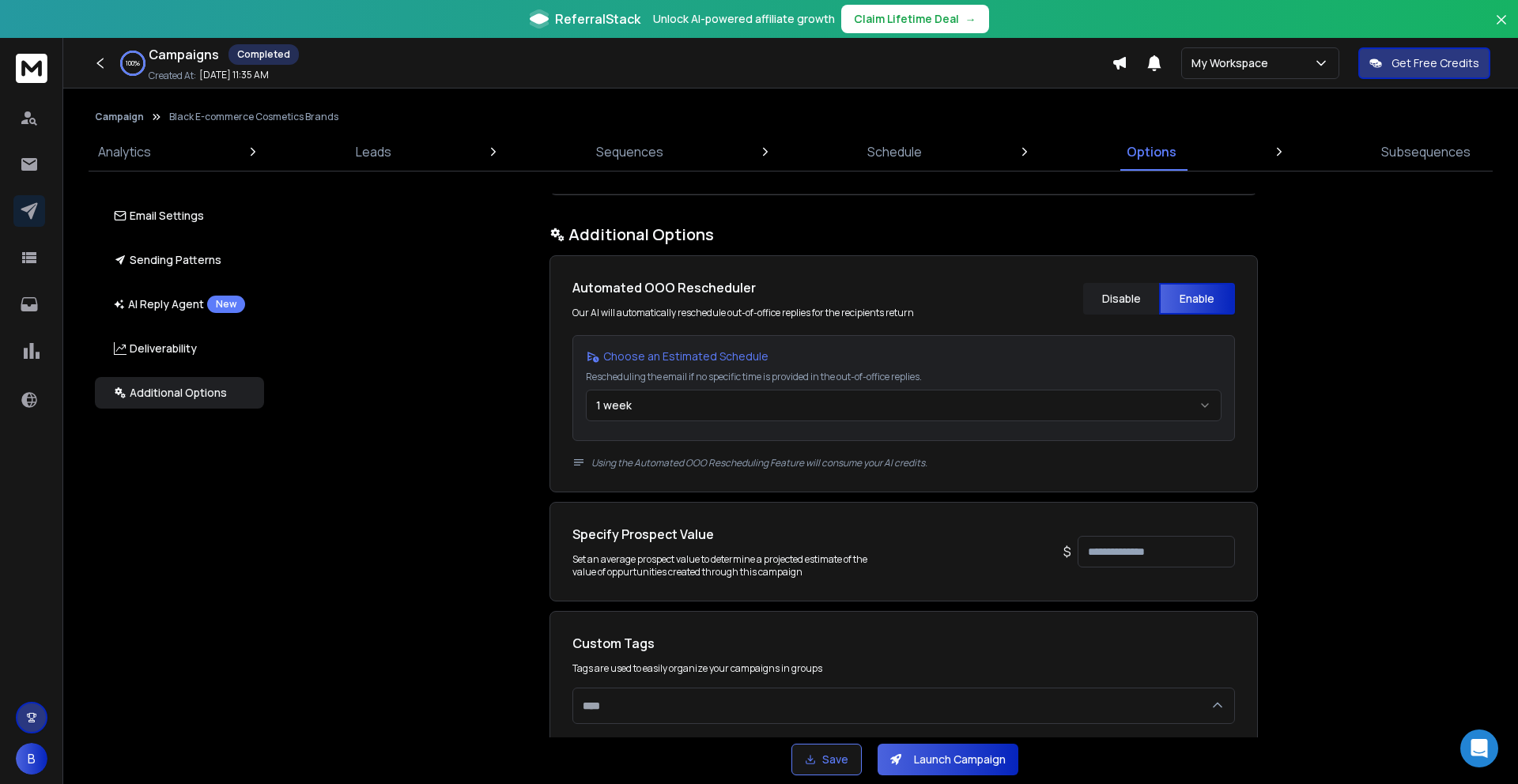
scroll to position [2664, 0]
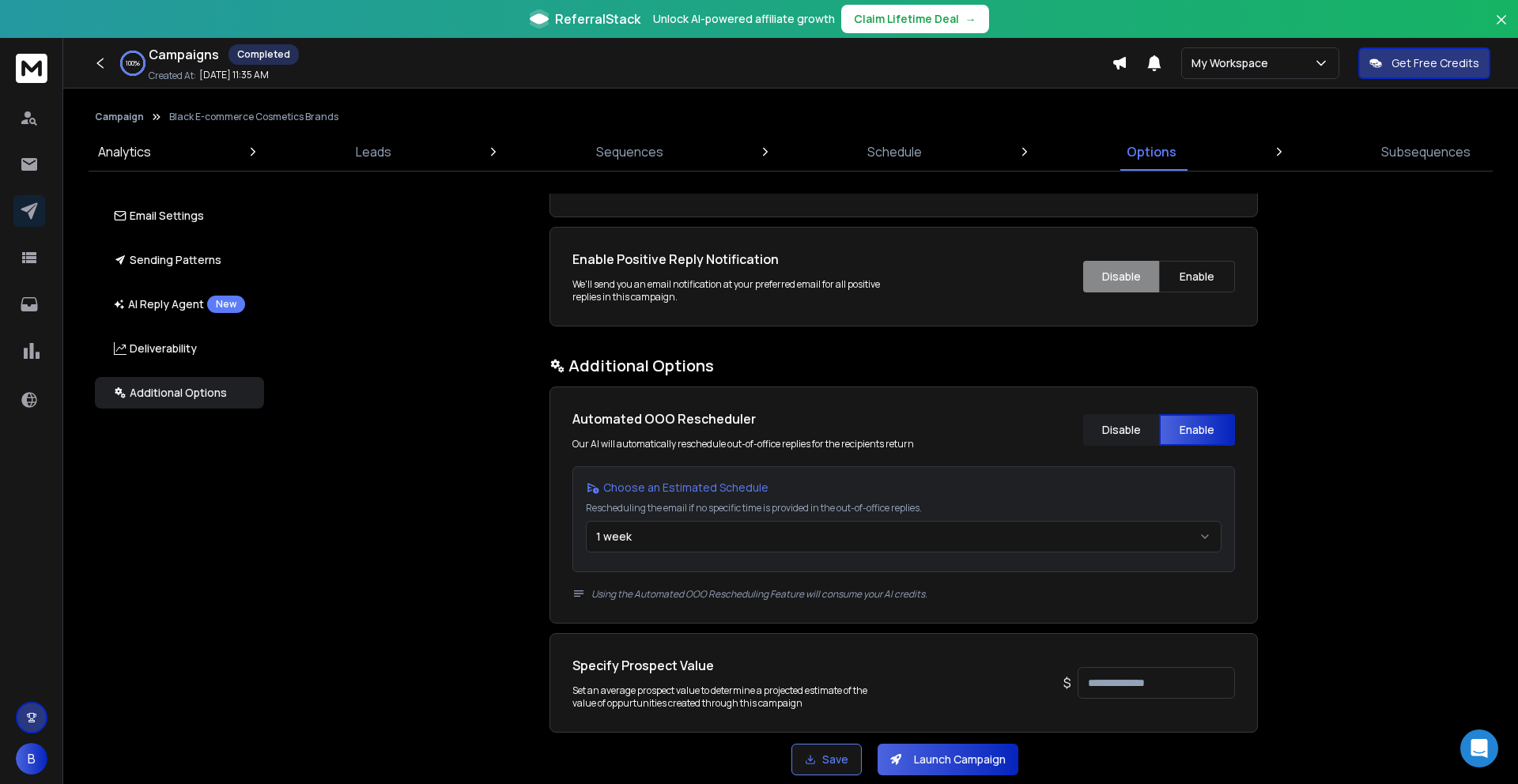
click at [108, 153] on p "Analytics" at bounding box center [124, 152] width 53 height 19
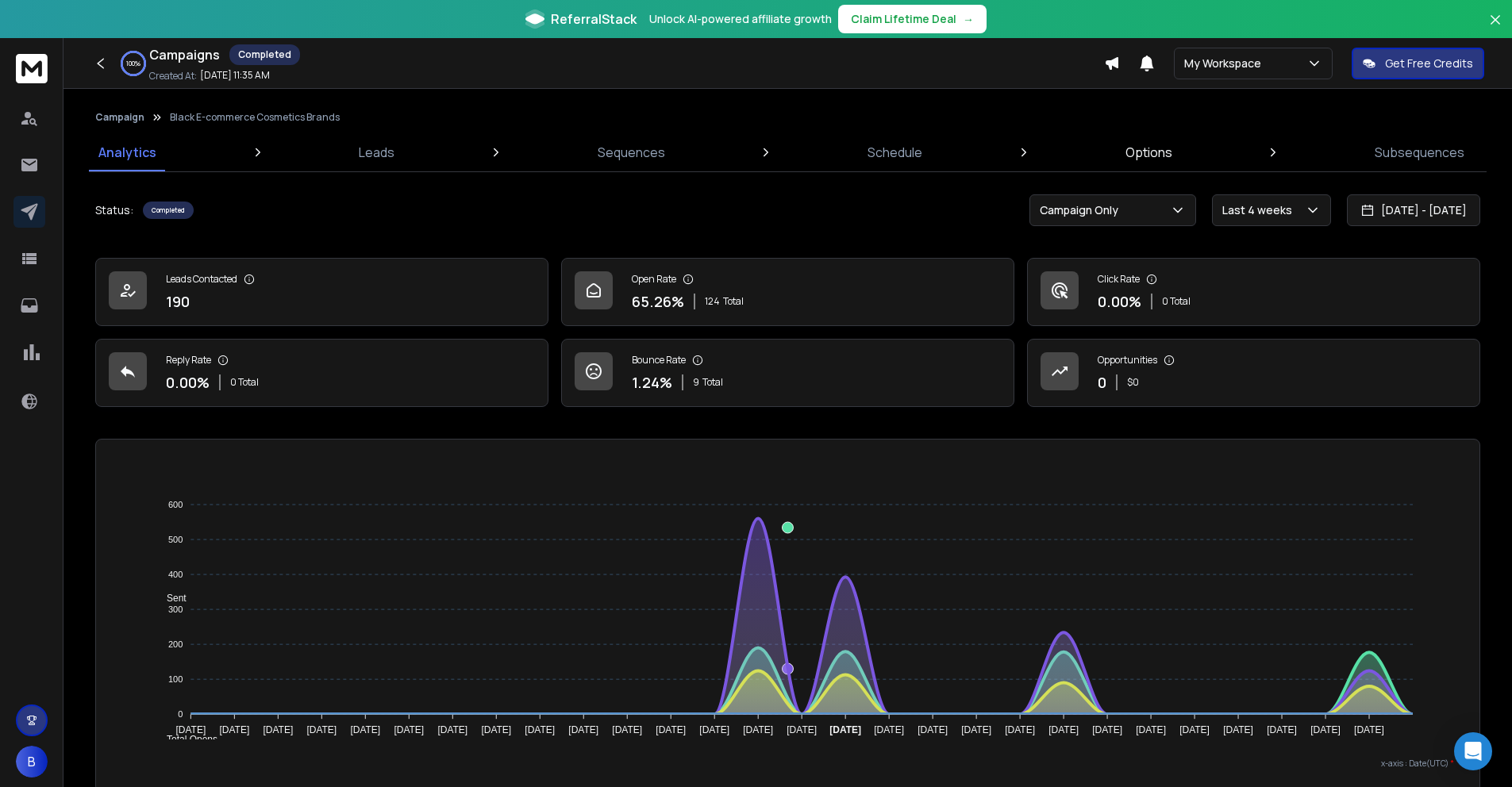
click at [1147, 149] on p "Options" at bounding box center [1149, 152] width 47 height 19
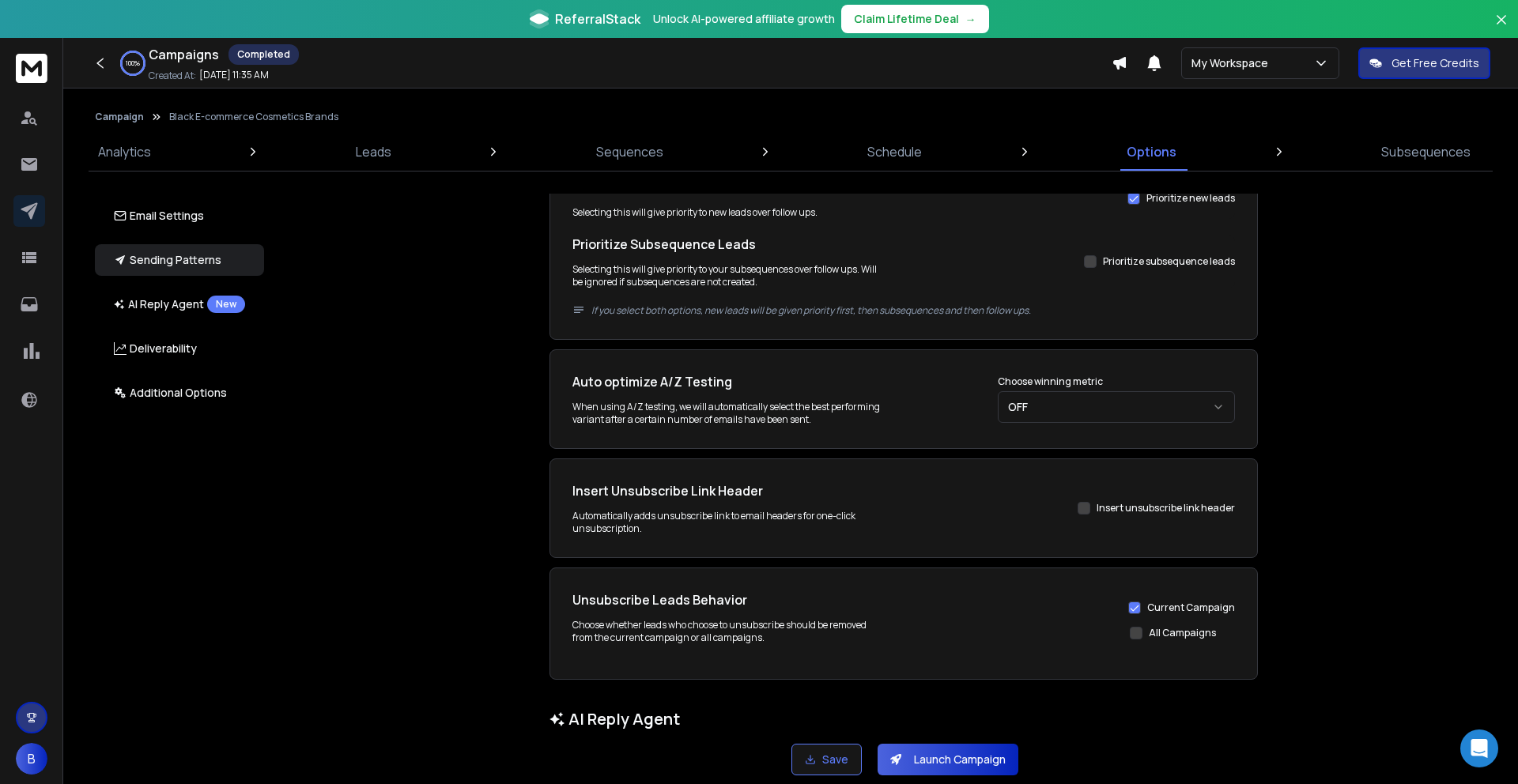
scroll to position [1080, 0]
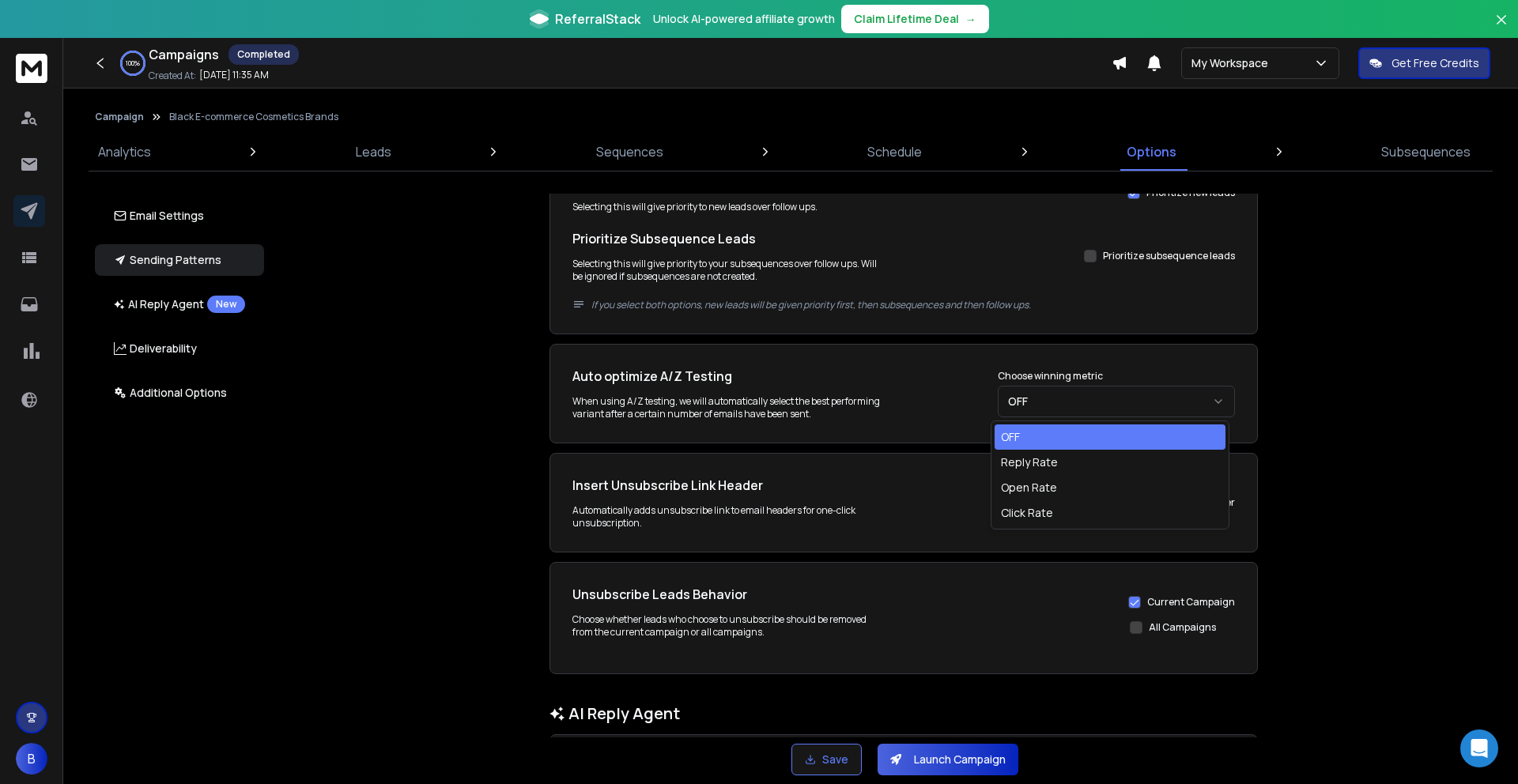
click at [1136, 409] on button "OFF" at bounding box center [1116, 402] width 237 height 32
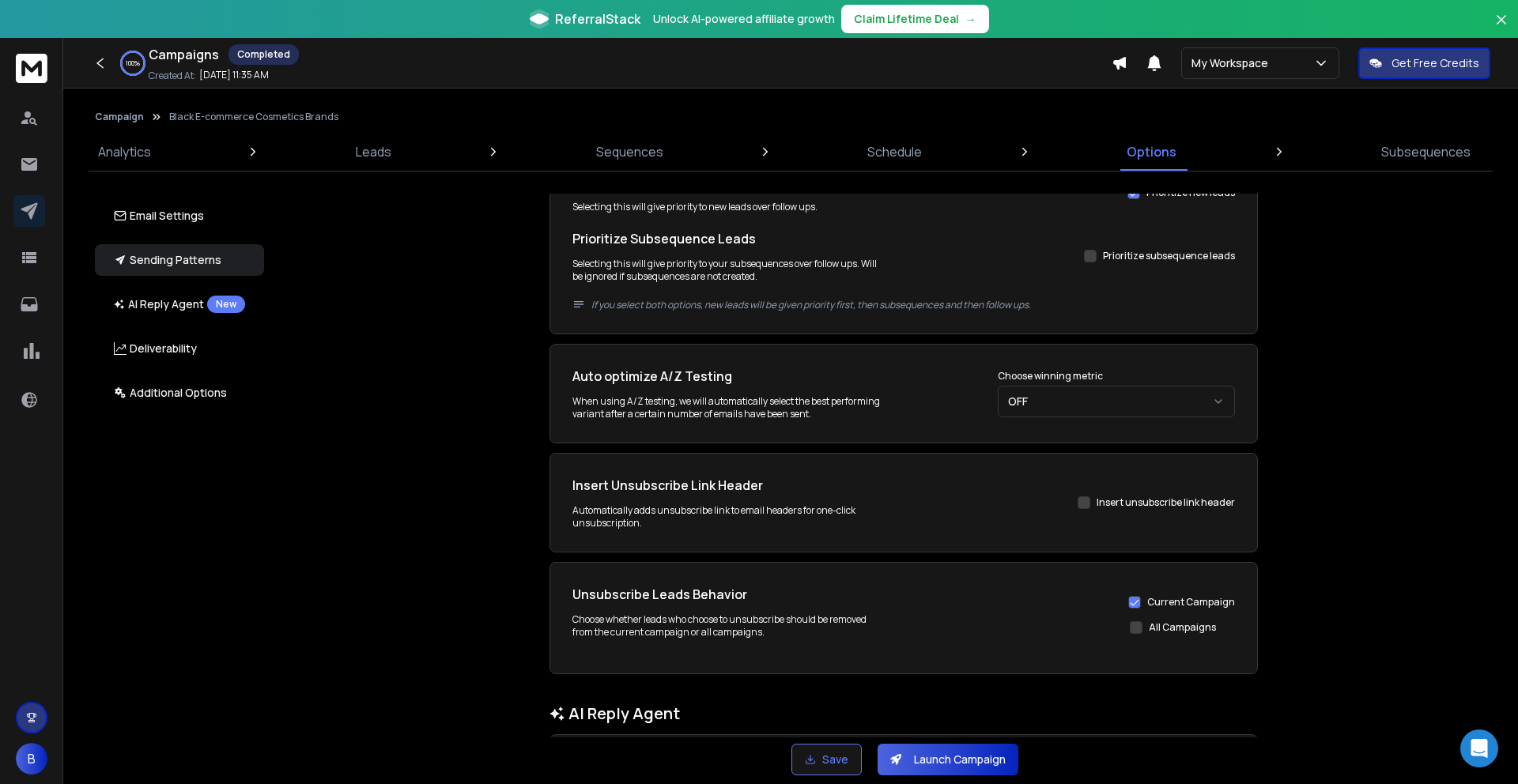
click at [1121, 402] on button "OFF" at bounding box center [1116, 402] width 237 height 32
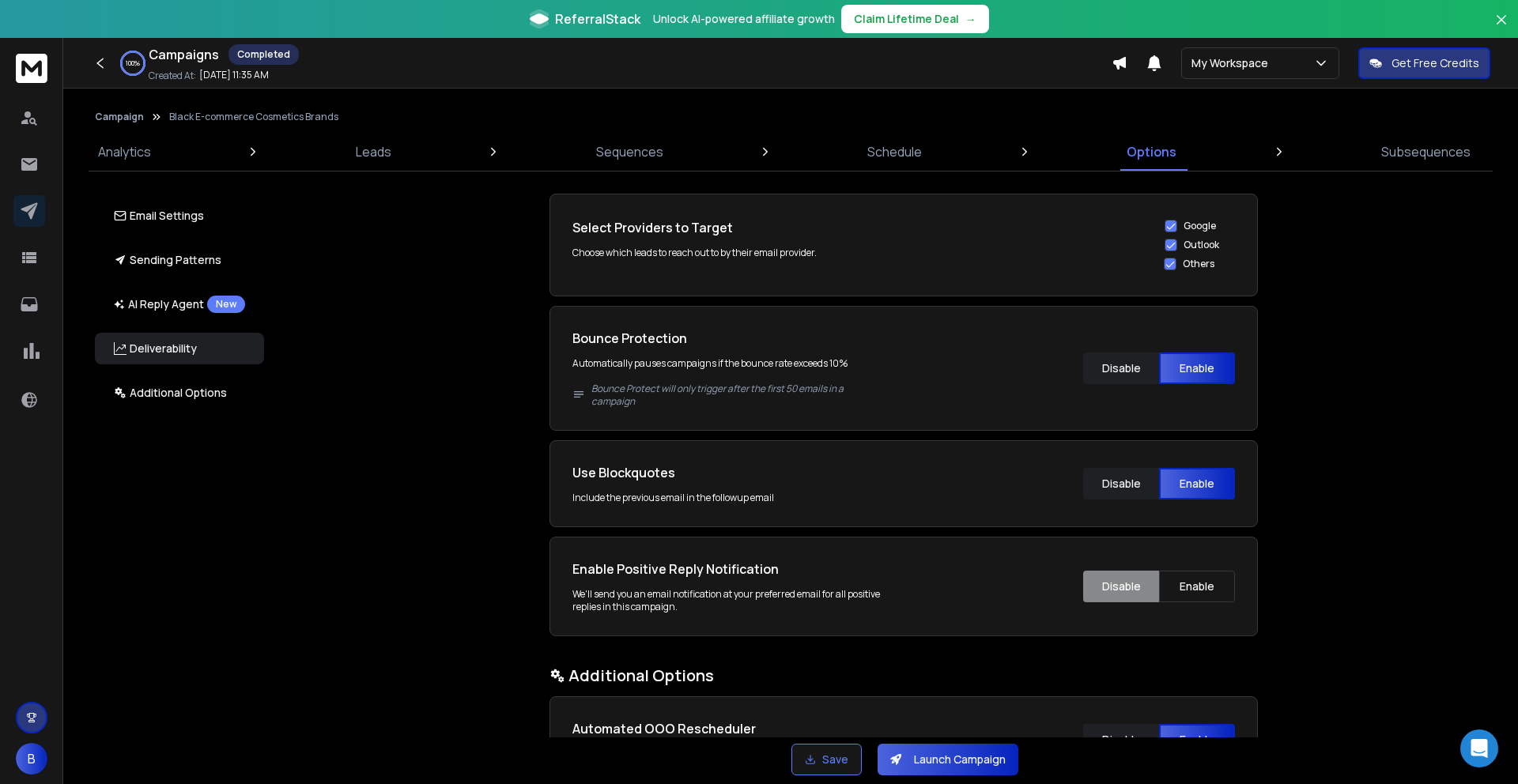
scroll to position [2362, 0]
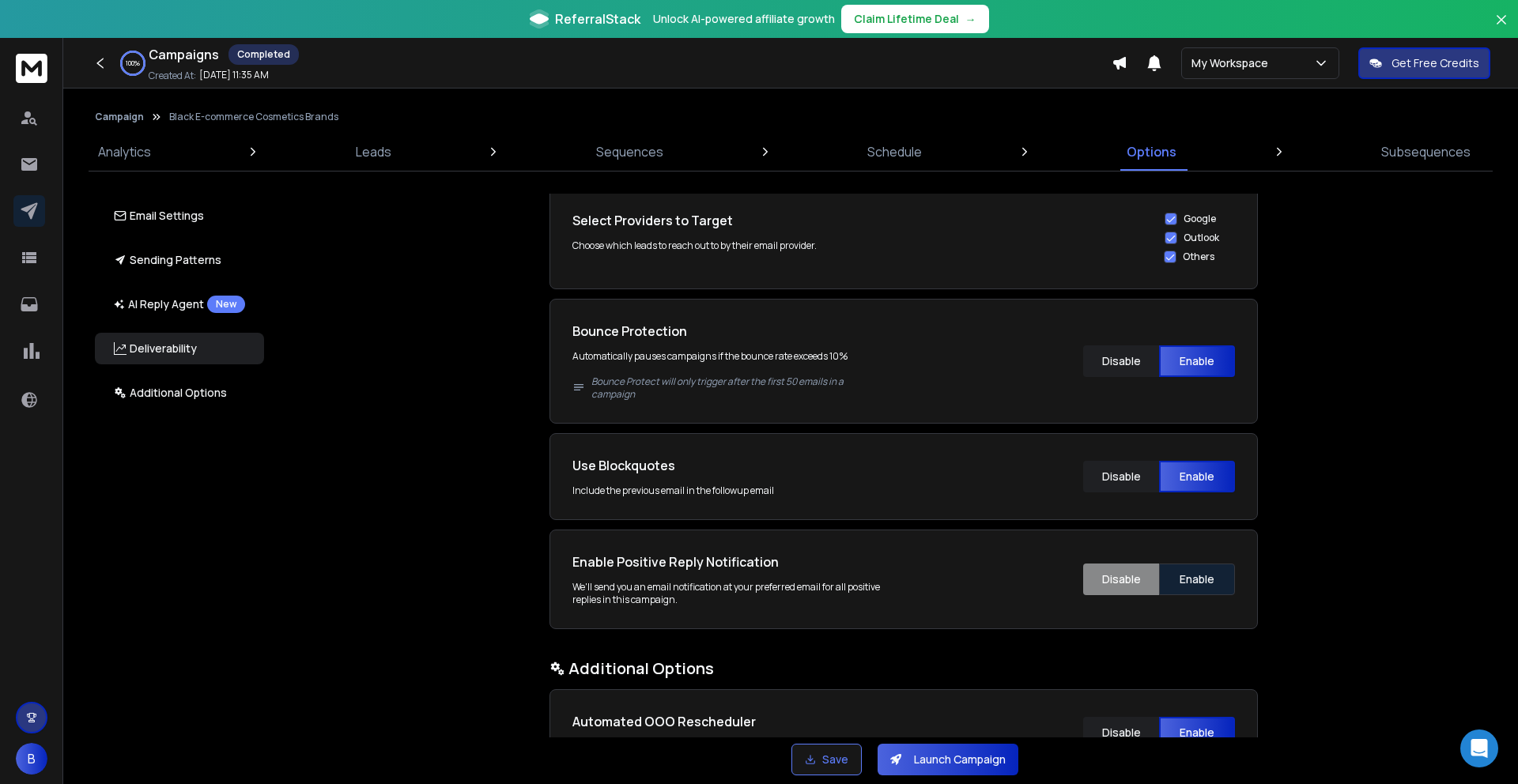
click at [1164, 579] on button "Enable" at bounding box center [1196, 580] width 76 height 32
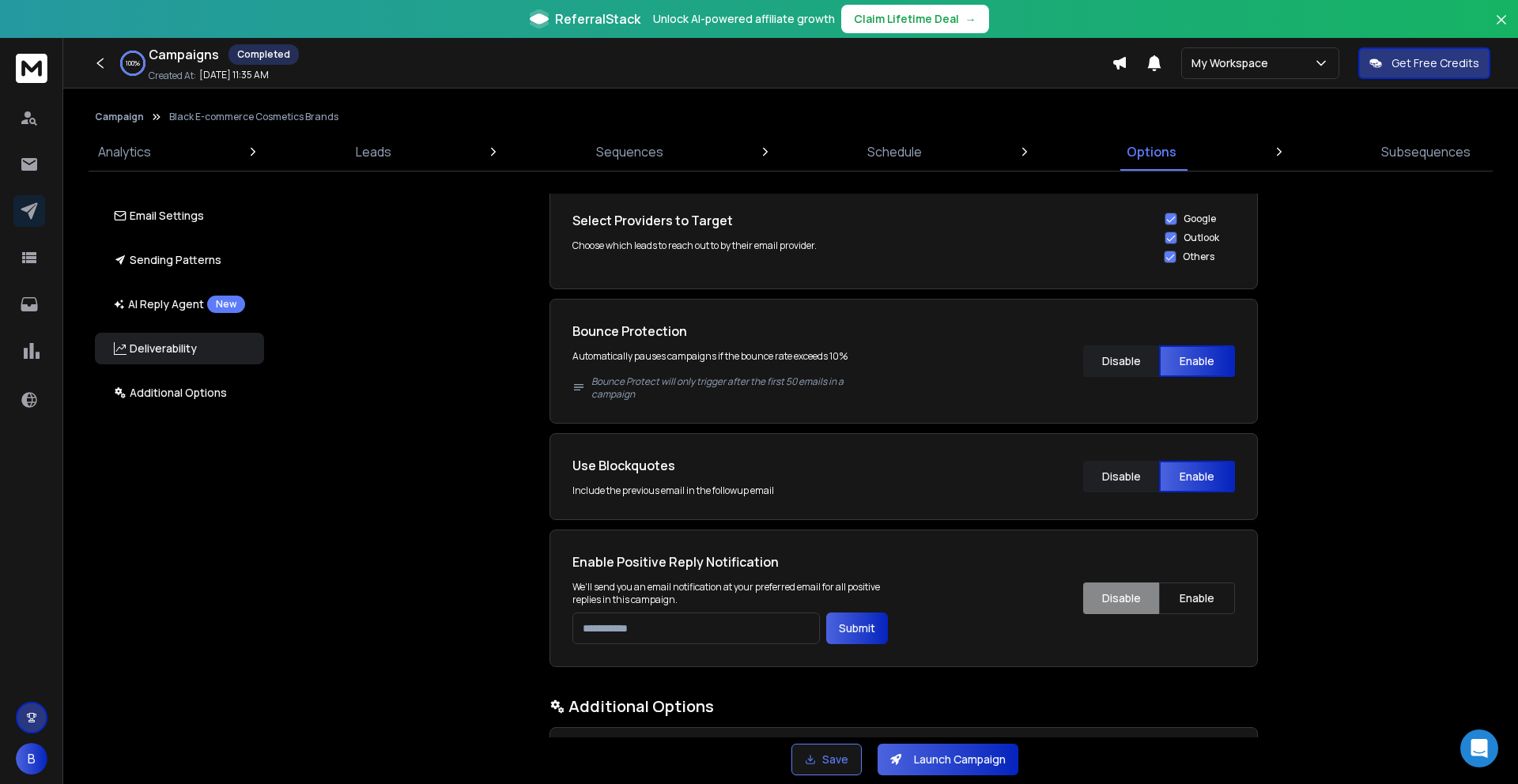
click at [651, 634] on input "email" at bounding box center [696, 628] width 247 height 32
click at [938, 584] on div "Disable Enable" at bounding box center [1077, 599] width 316 height 32
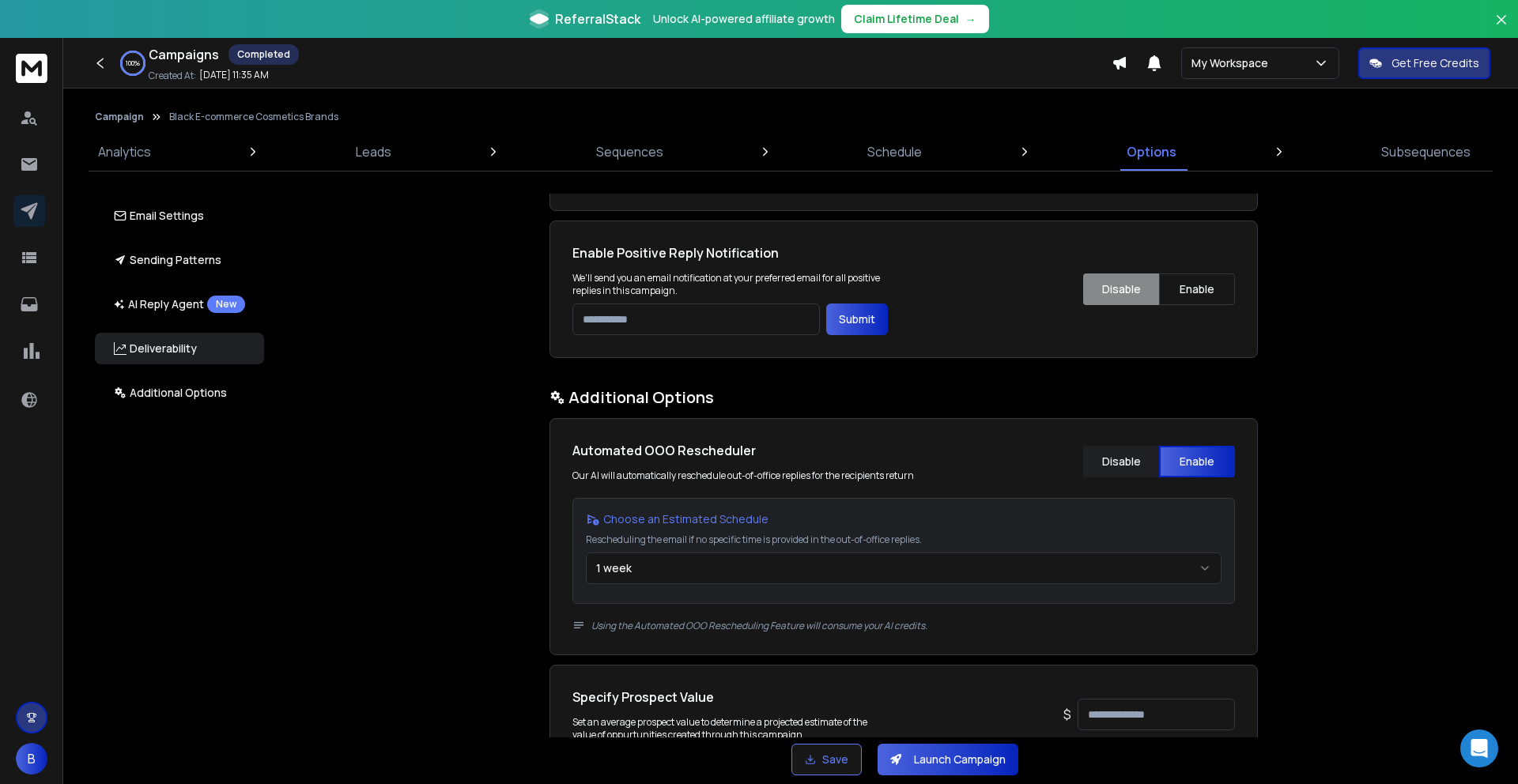
scroll to position [2669, 0]
click at [1119, 468] on button "Disable" at bounding box center [1120, 464] width 76 height 32
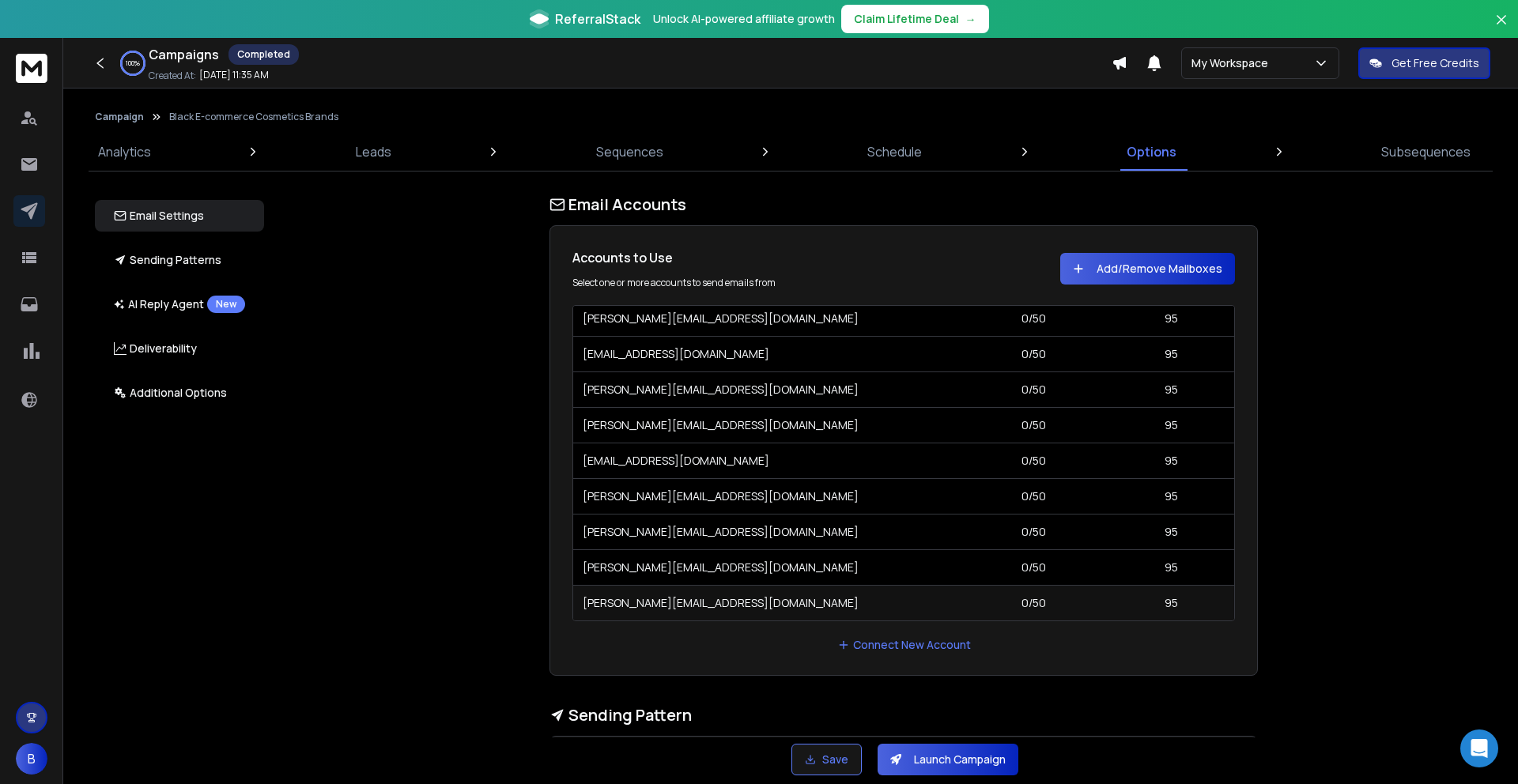
scroll to position [0, 0]
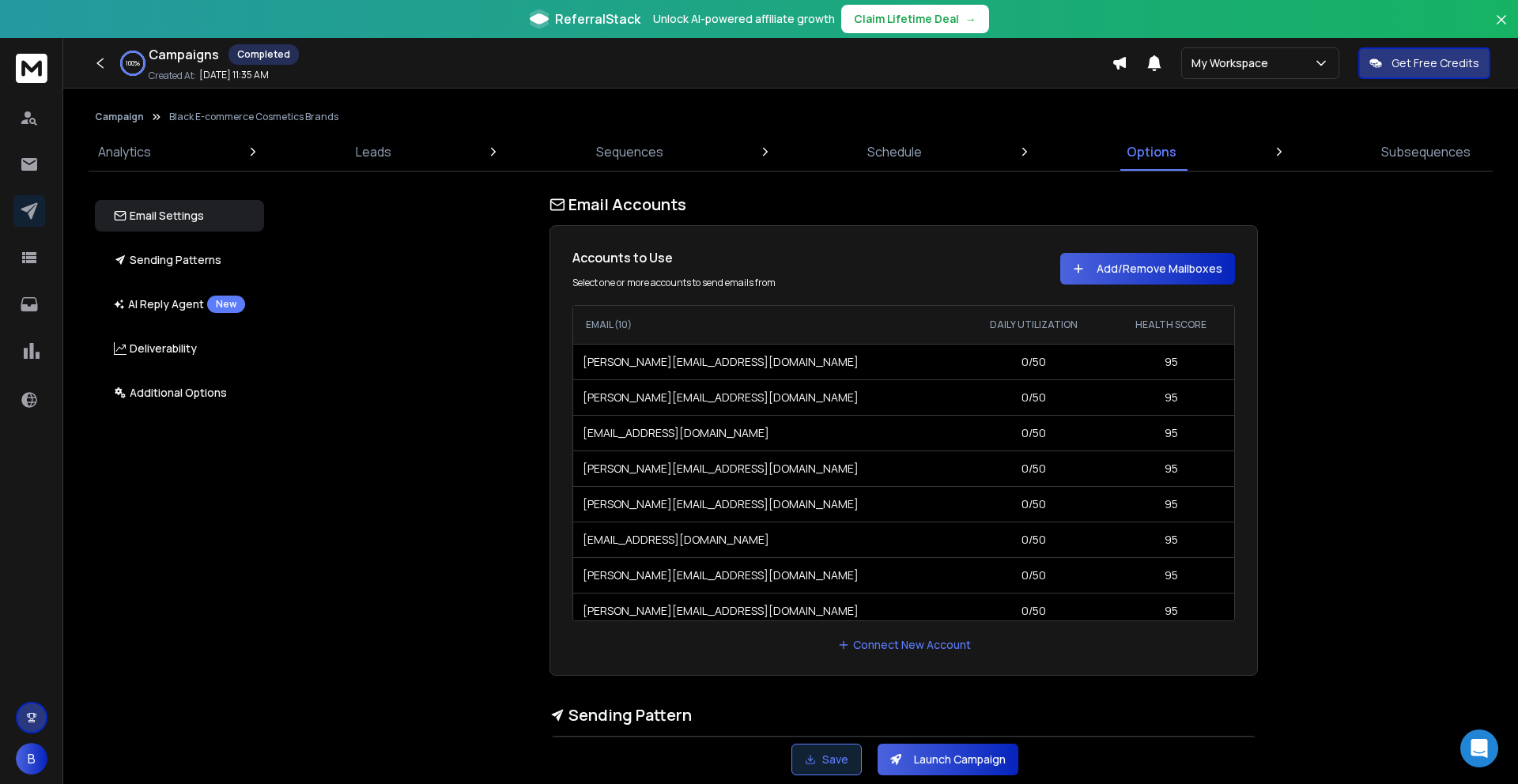
click at [814, 760] on icon "submit" at bounding box center [810, 759] width 11 height 11
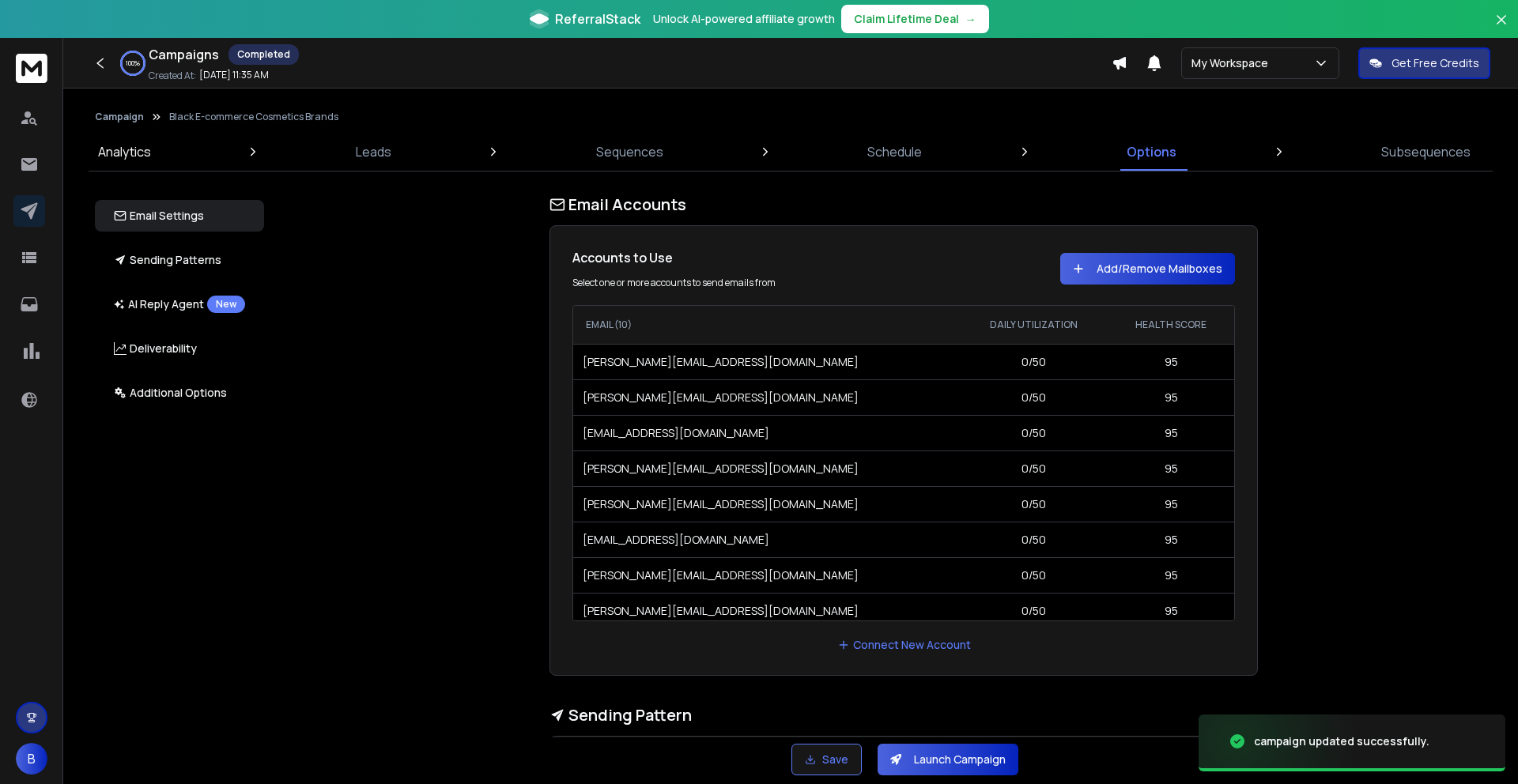
click at [131, 151] on p "Analytics" at bounding box center [124, 152] width 53 height 19
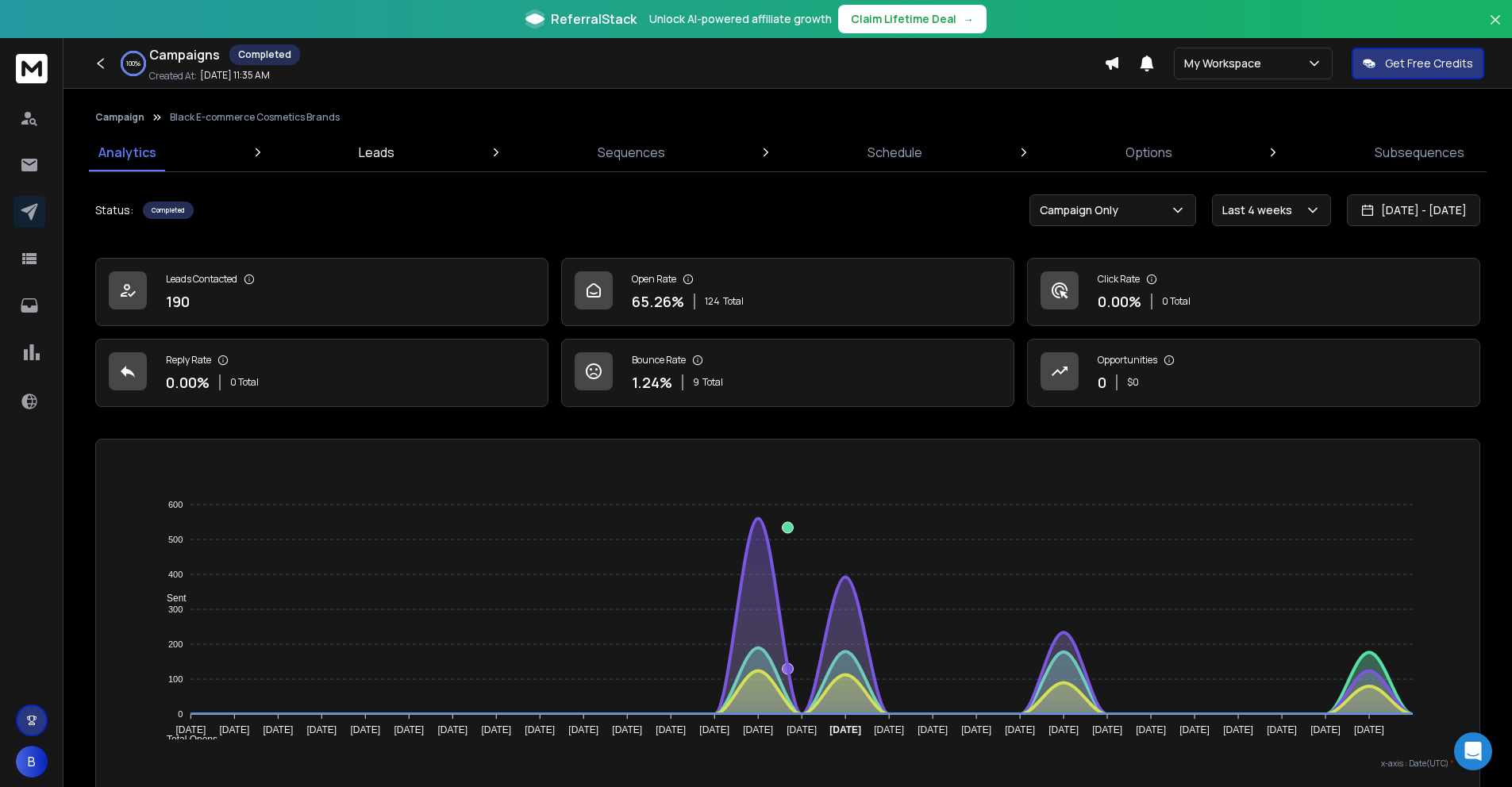
click at [373, 151] on p "Leads" at bounding box center [376, 152] width 36 height 19
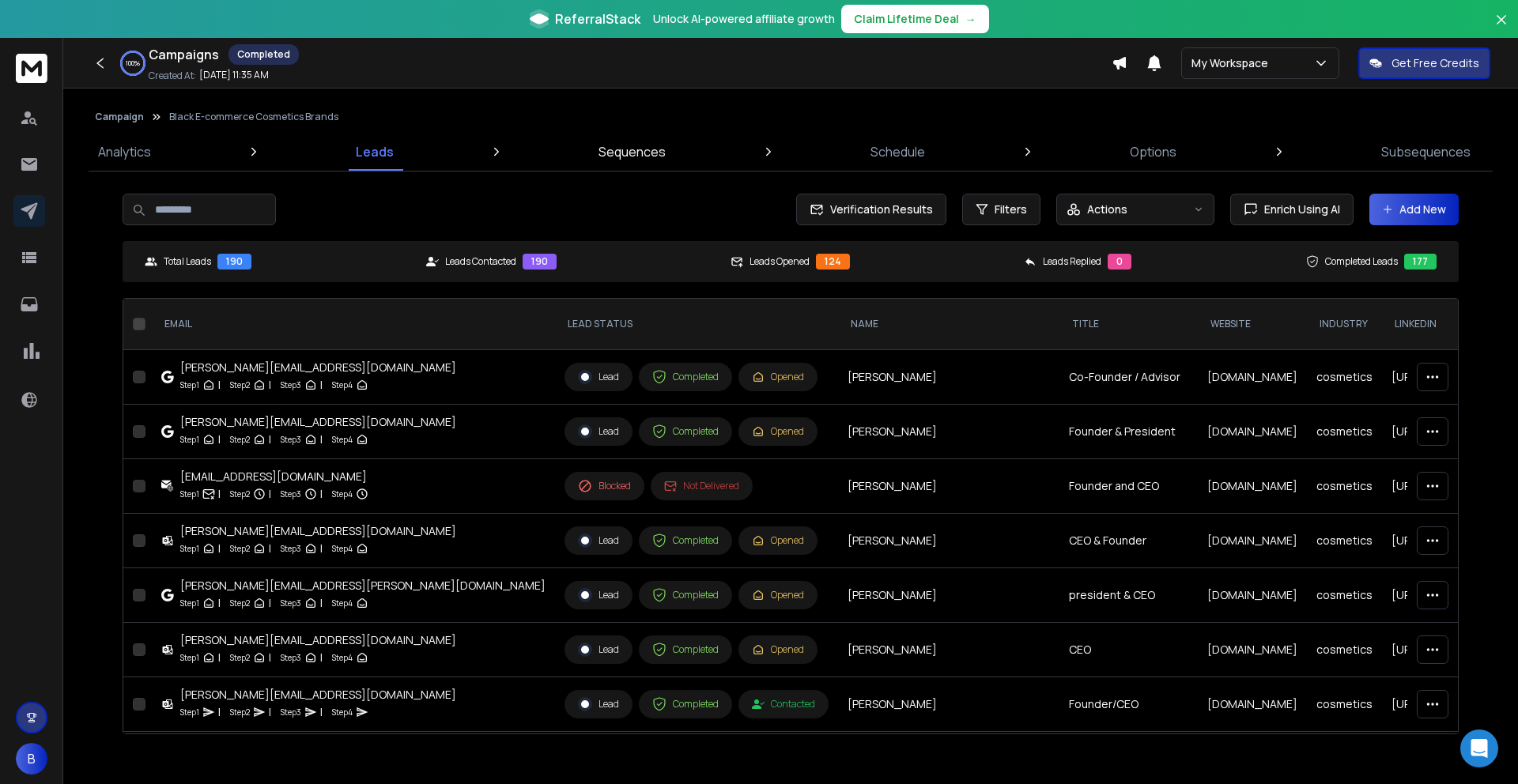
click at [616, 160] on p "Sequences" at bounding box center [632, 152] width 67 height 19
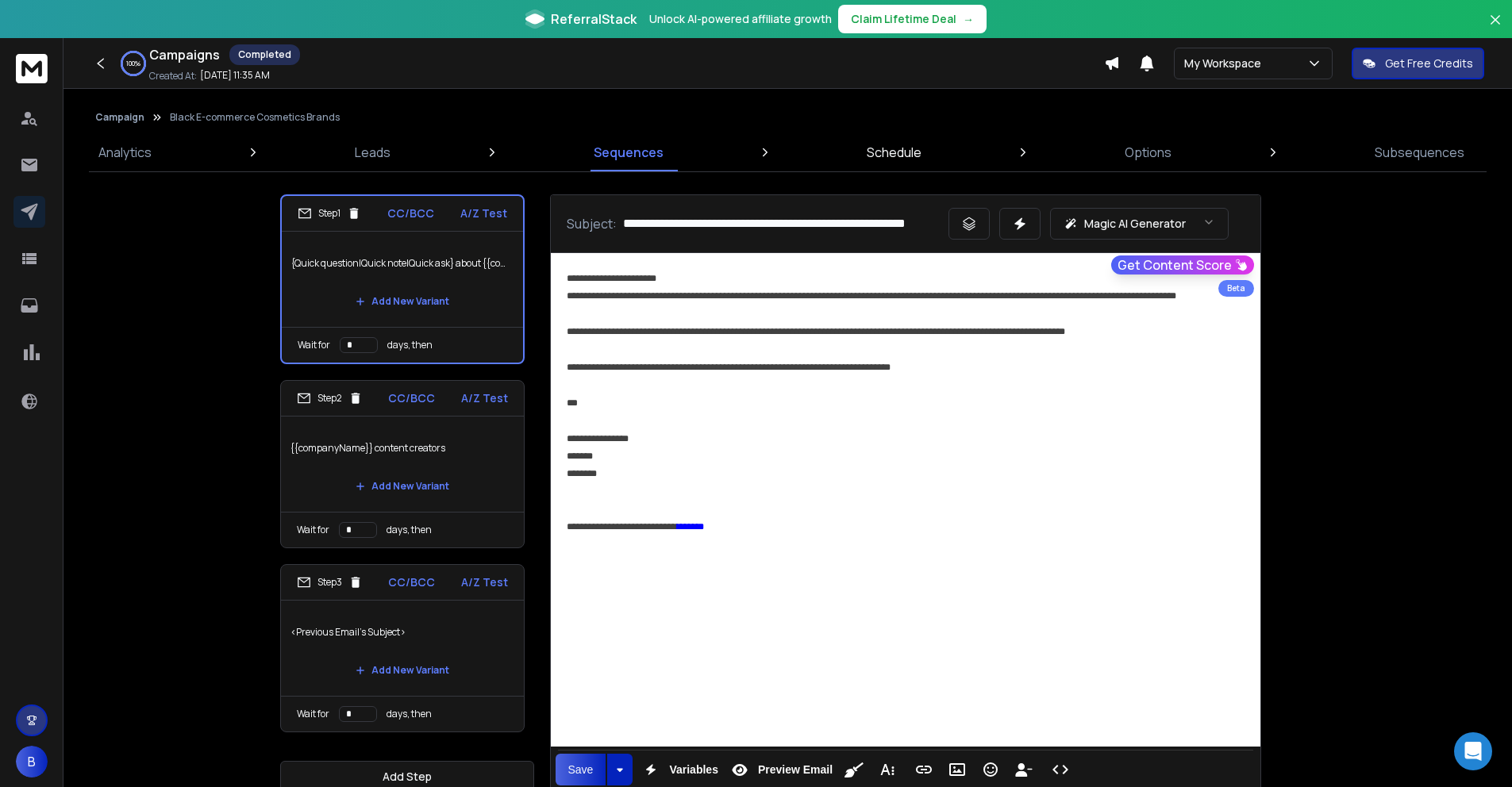
click at [891, 155] on p "Schedule" at bounding box center [894, 152] width 55 height 19
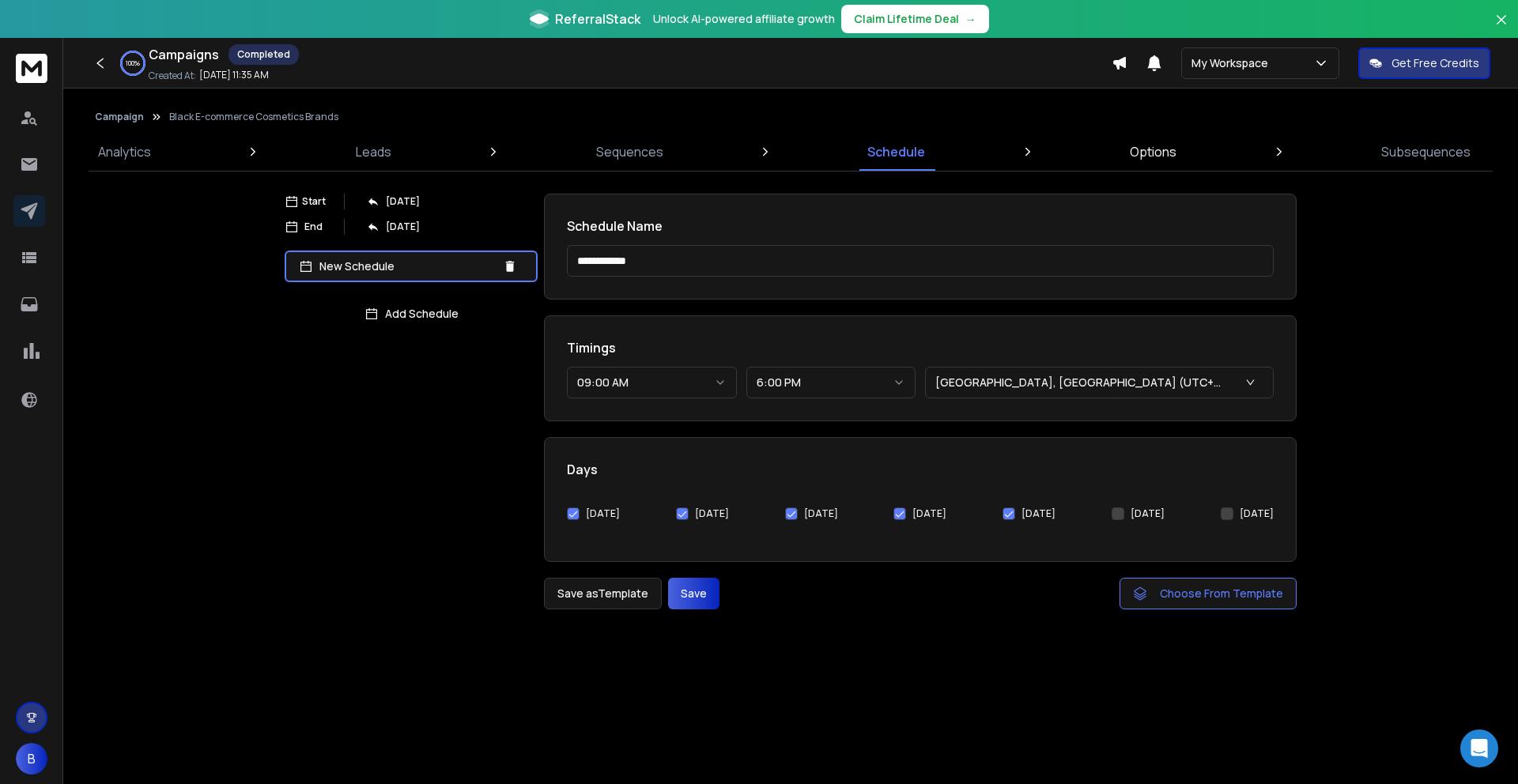
click at [1137, 157] on p "Options" at bounding box center [1153, 152] width 47 height 19
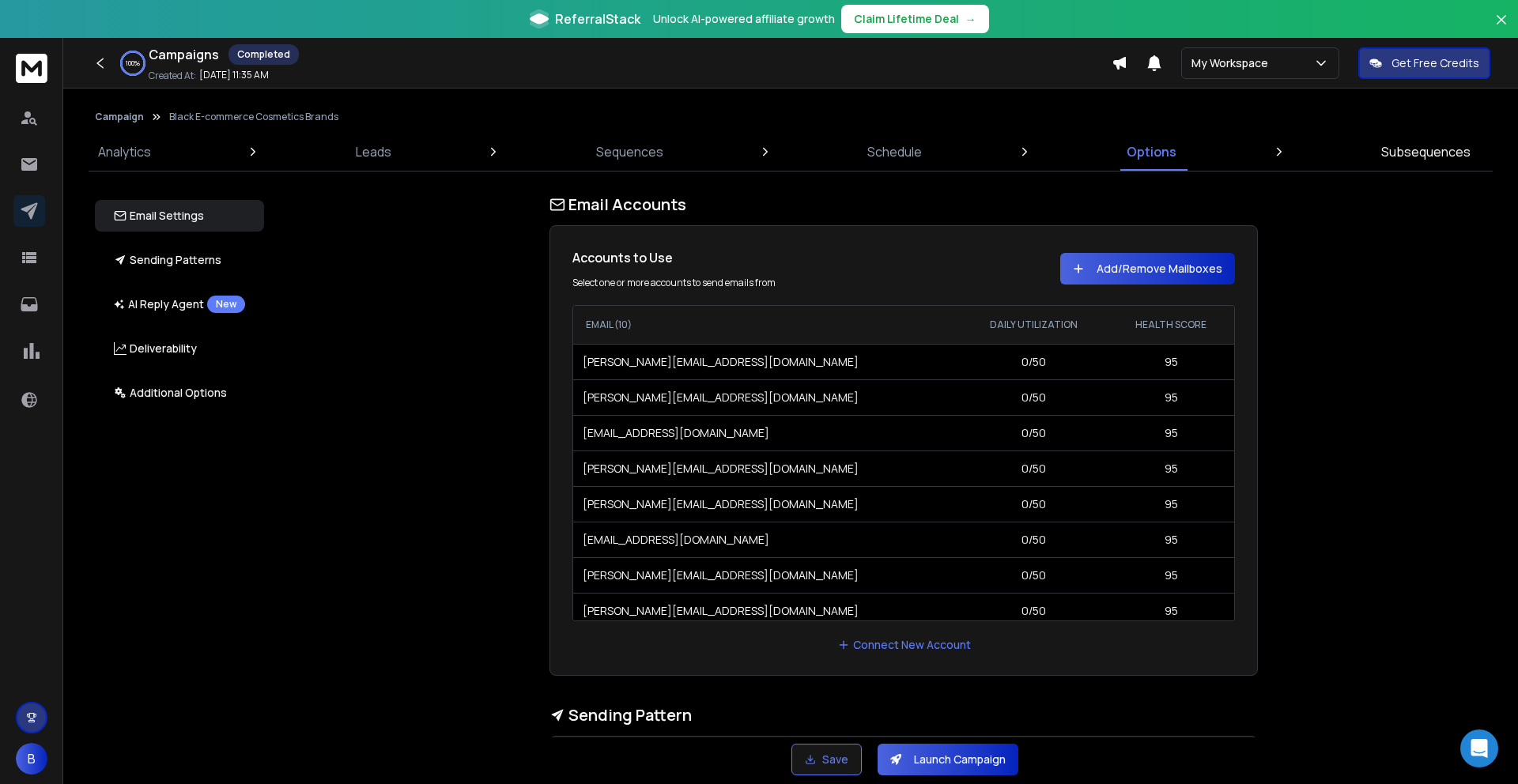
click at [1417, 157] on p "Subsequences" at bounding box center [1426, 152] width 89 height 19
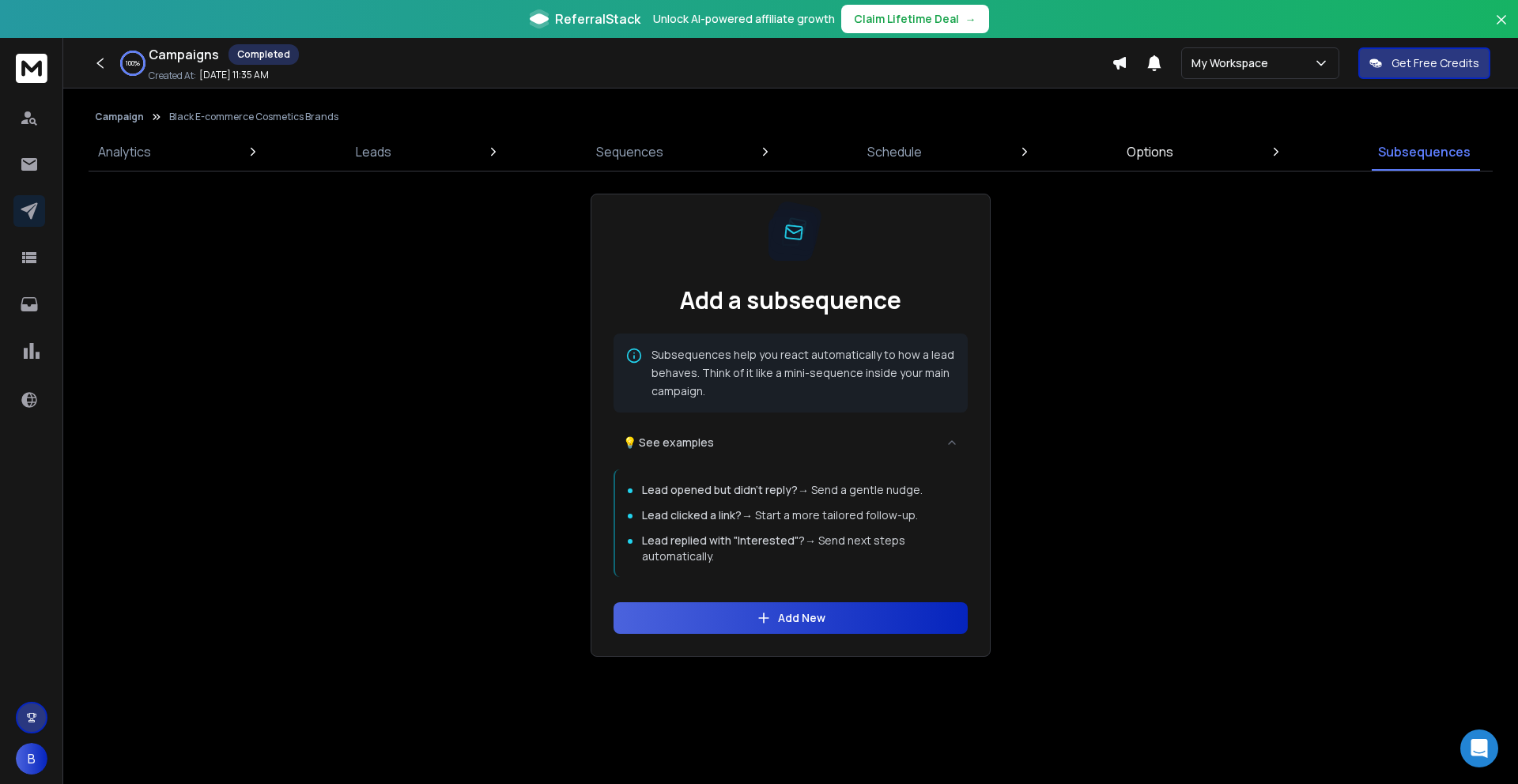
click at [1162, 148] on p "Options" at bounding box center [1150, 152] width 47 height 19
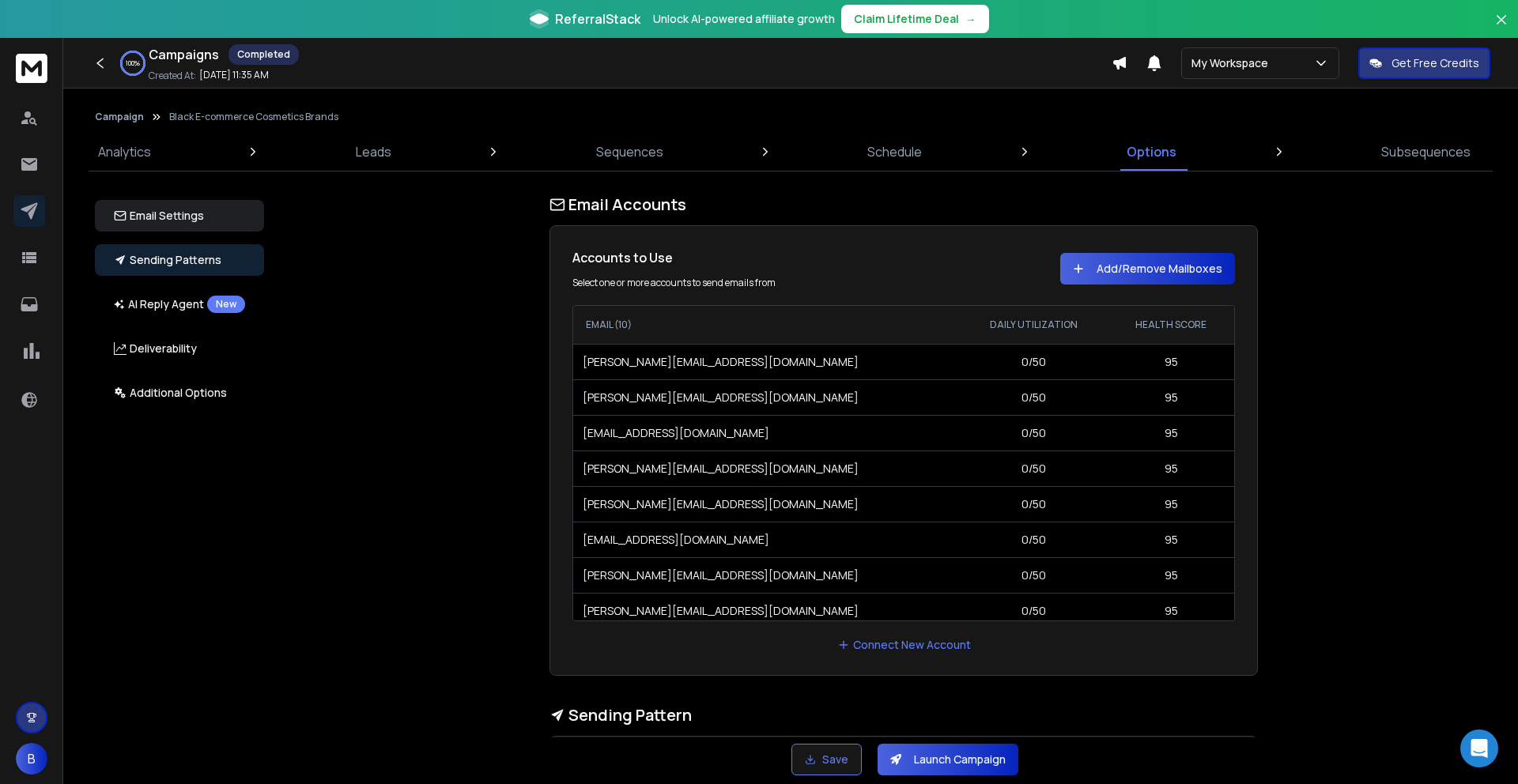
click at [210, 267] on p "Sending Patterns" at bounding box center [167, 260] width 107 height 16
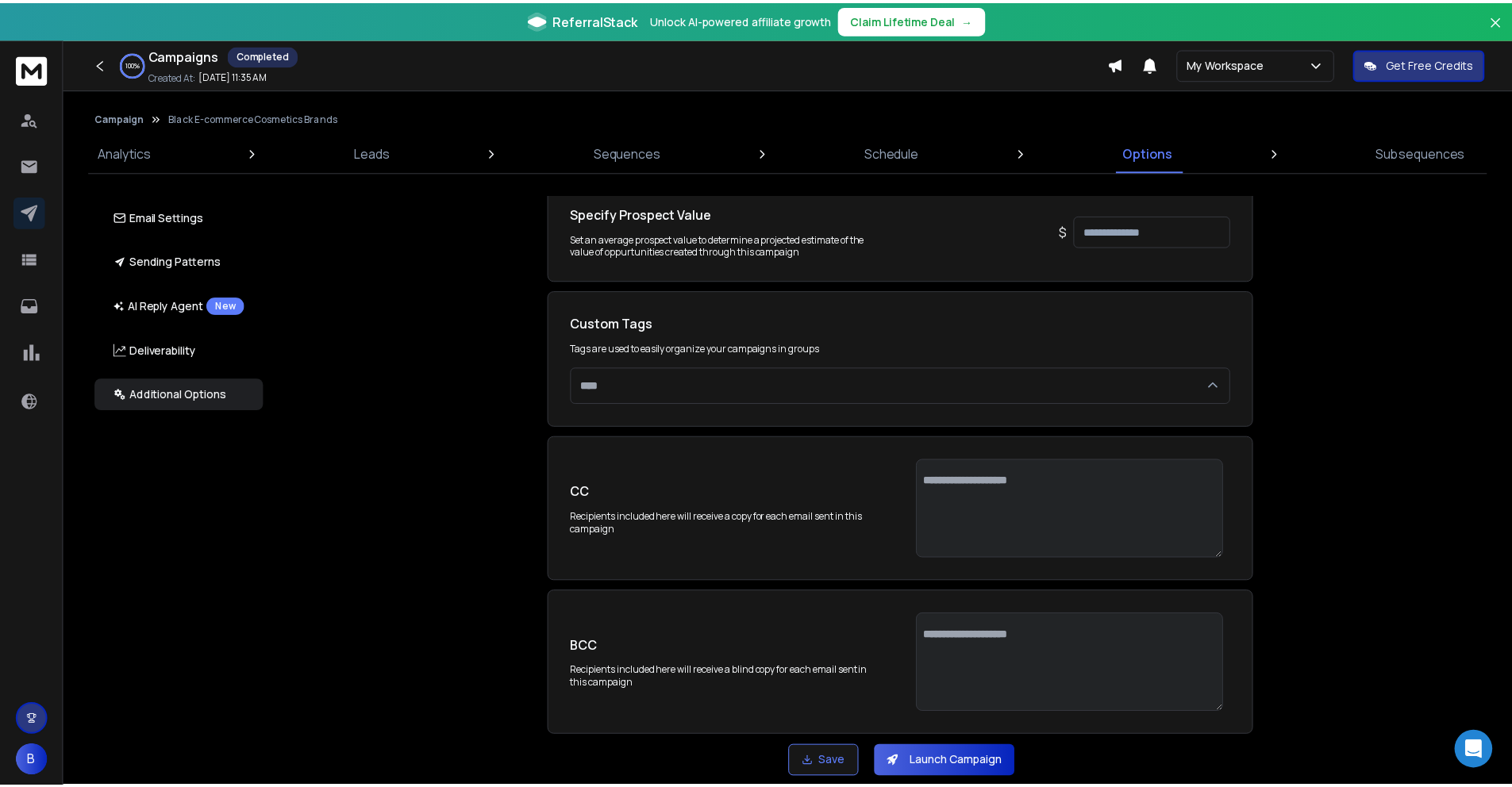
scroll to position [2984, 0]
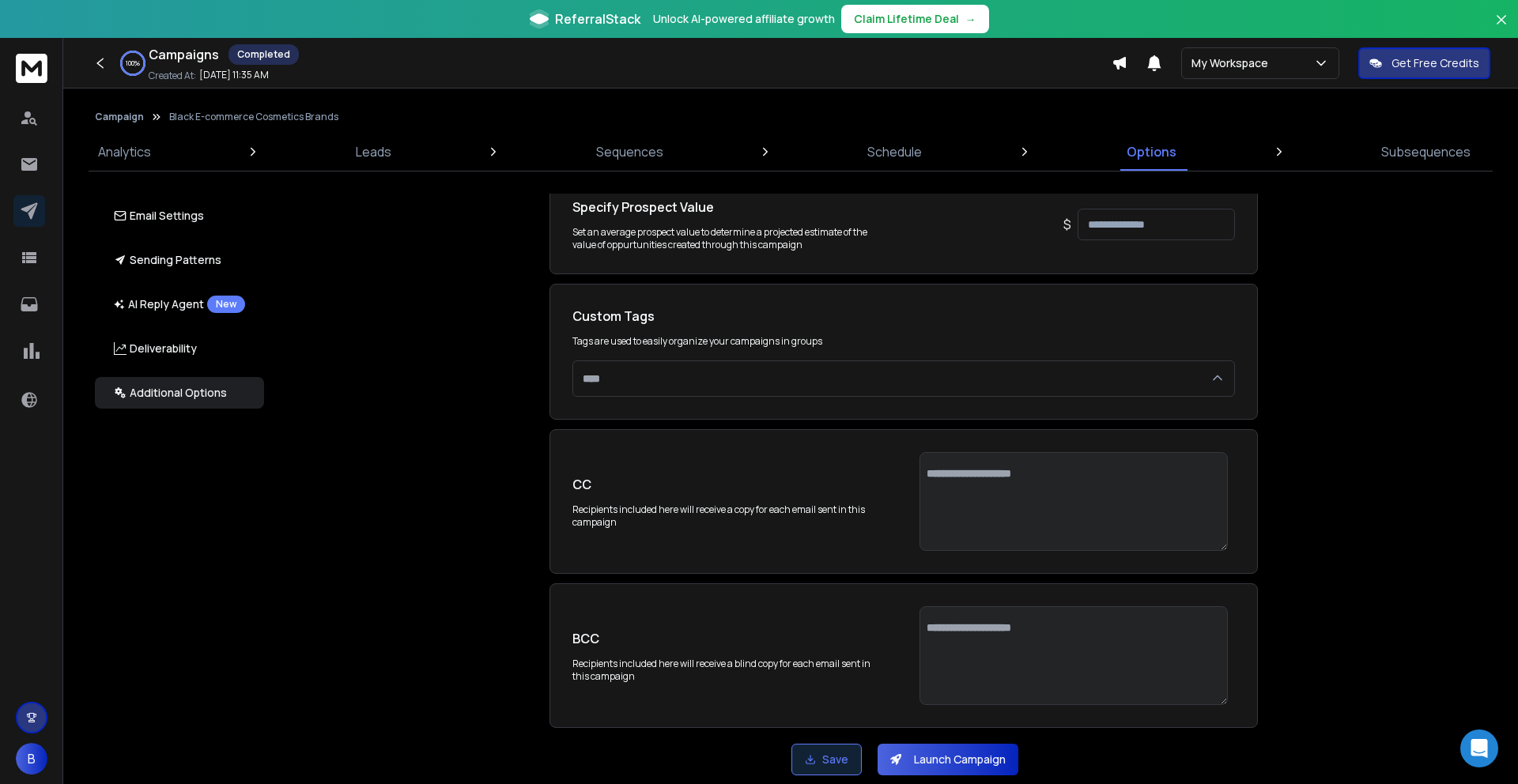
click at [831, 767] on button "Save" at bounding box center [826, 759] width 70 height 32
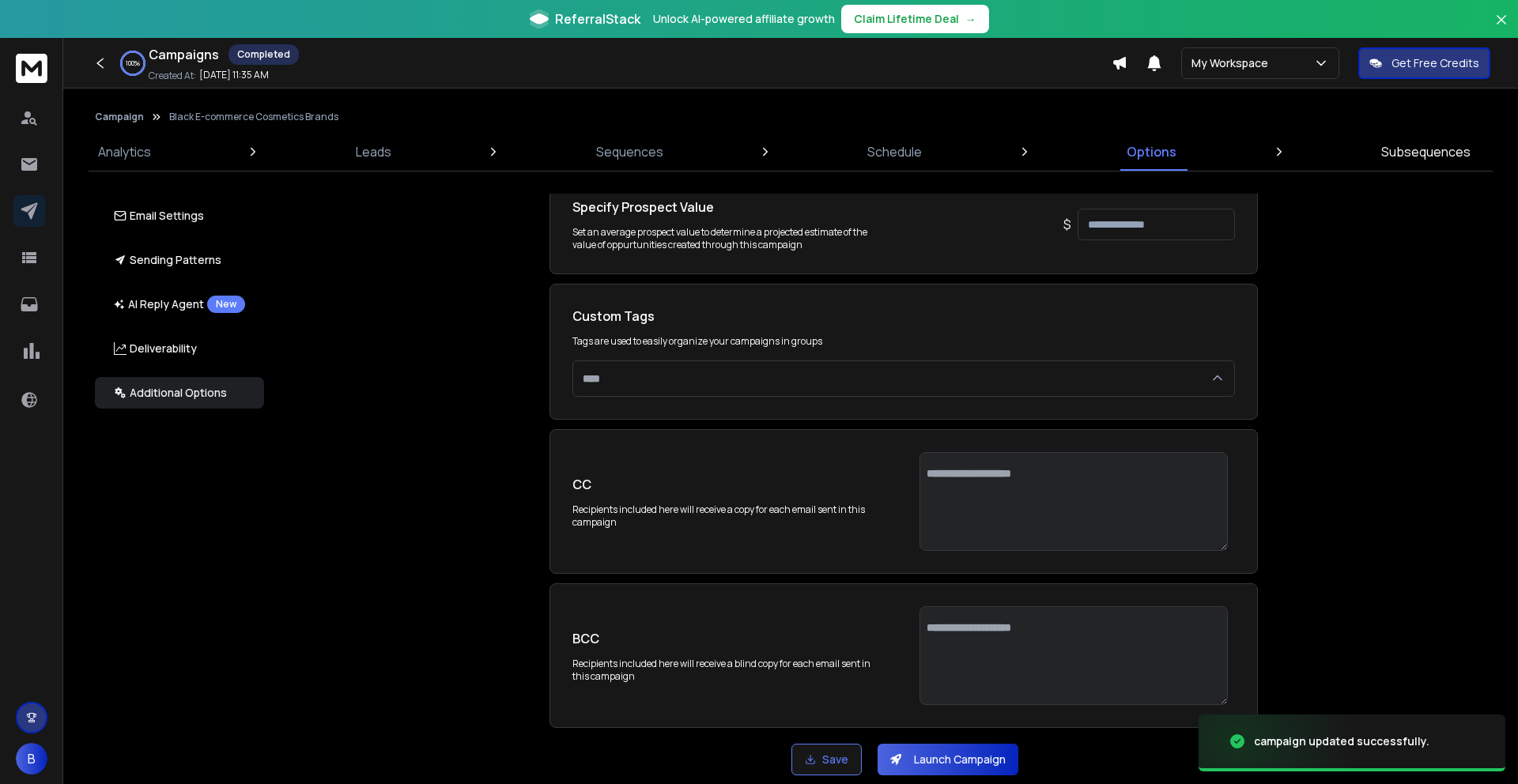
click at [1441, 151] on p "Subsequences" at bounding box center [1426, 152] width 89 height 19
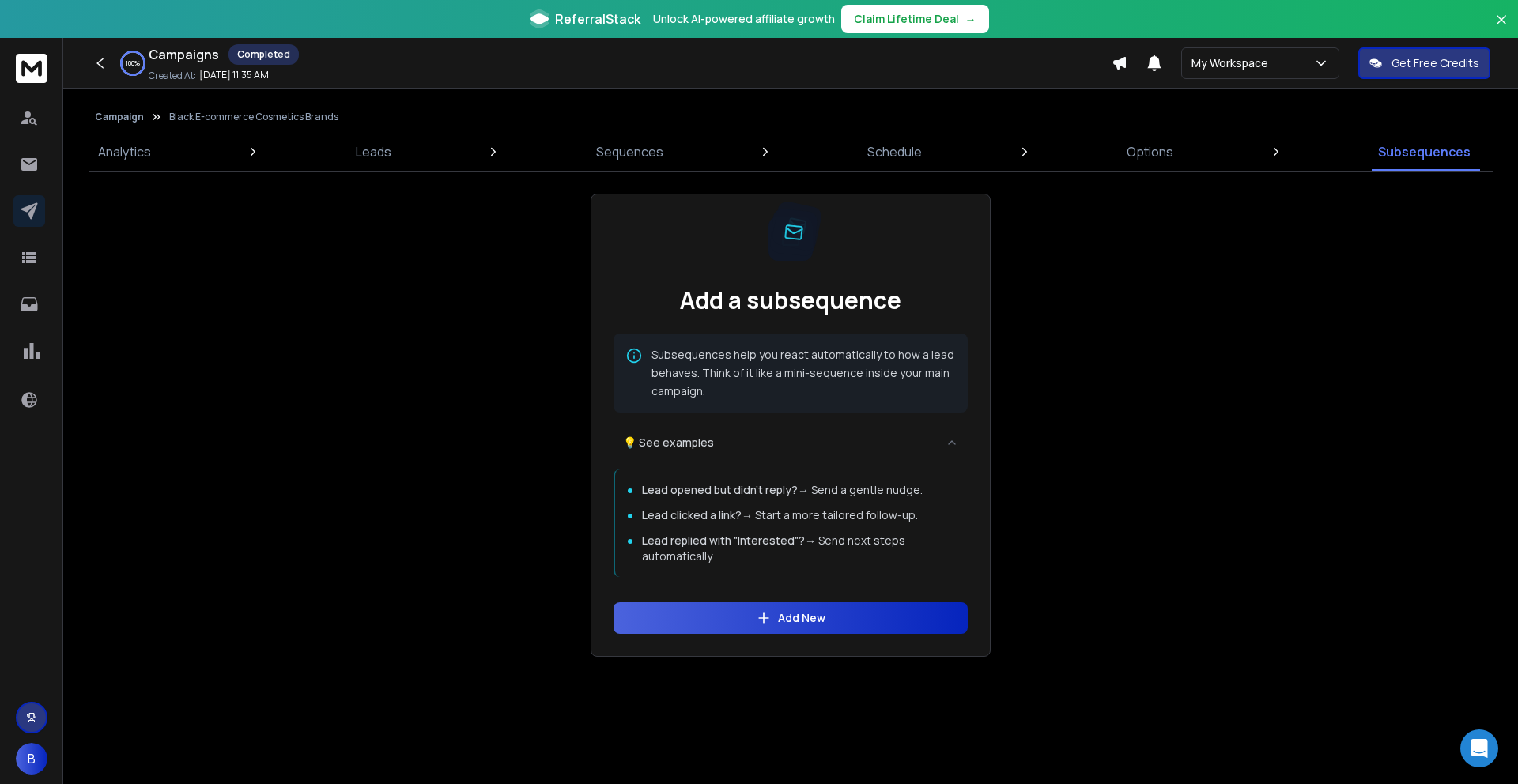
click at [18, 75] on icon at bounding box center [32, 68] width 32 height 29
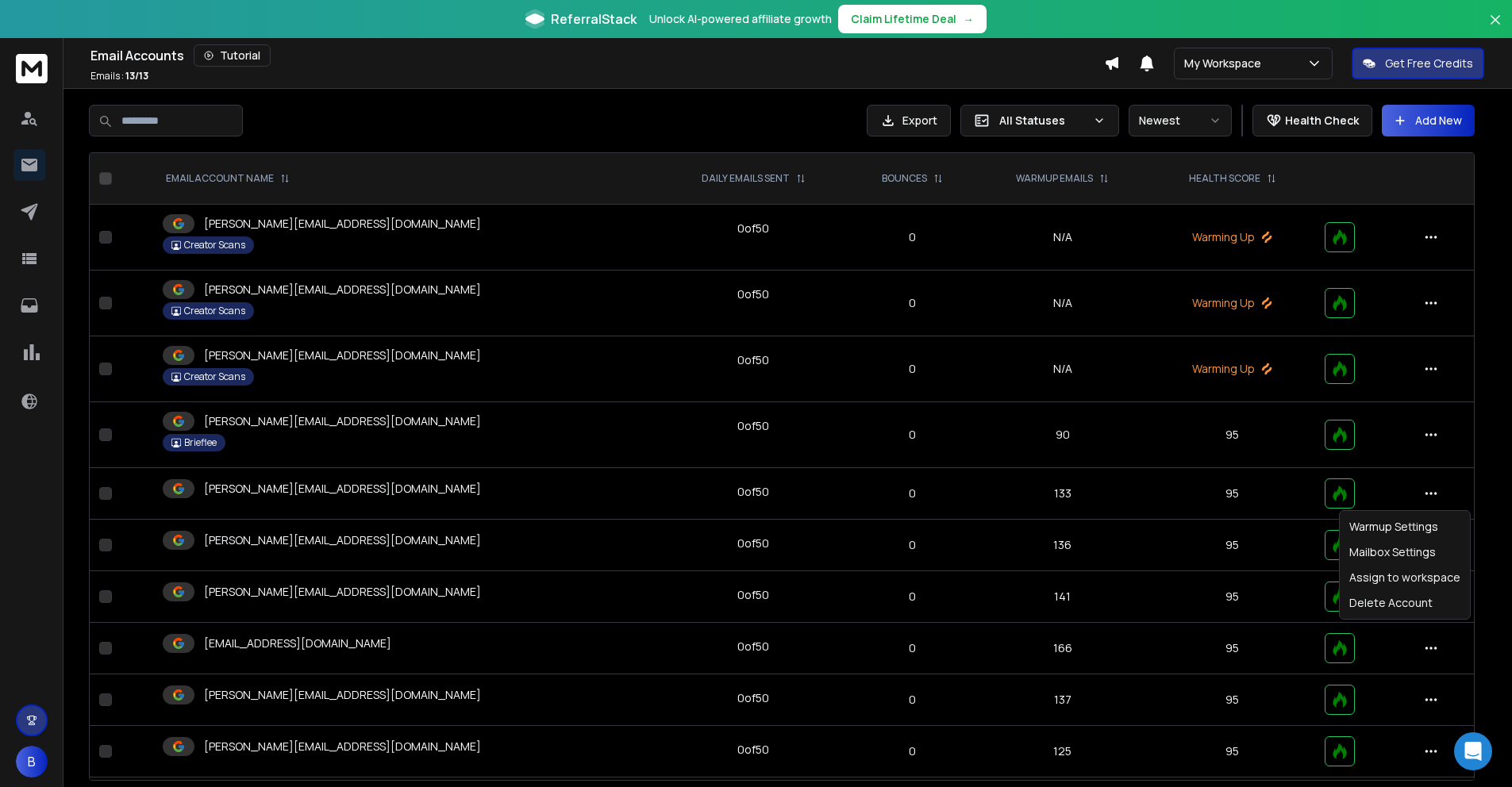
click at [1428, 495] on icon at bounding box center [1431, 493] width 14 height 14
click at [1412, 579] on div "Assign to workspace" at bounding box center [1404, 578] width 124 height 26
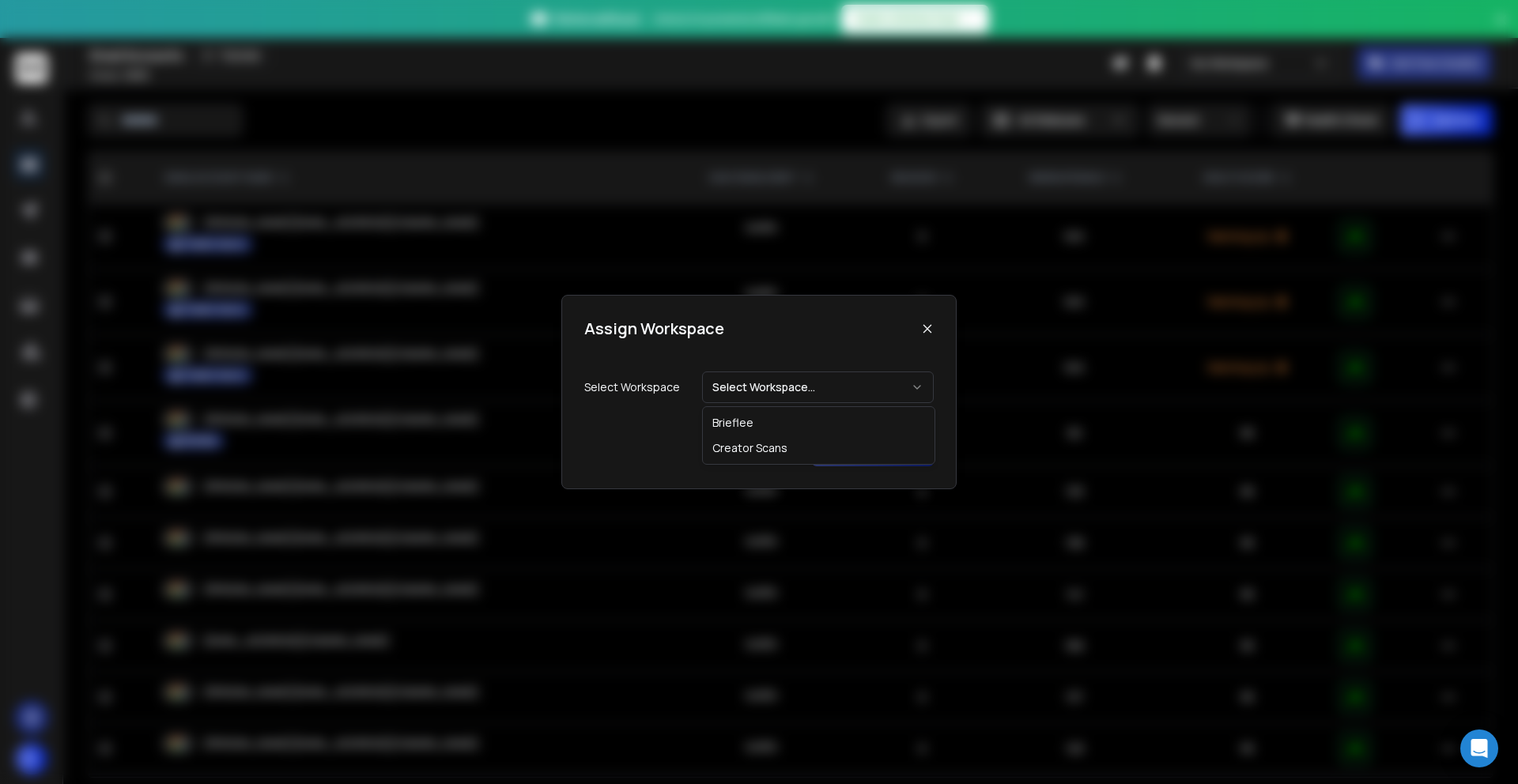
click at [760, 385] on button "Select Workspace..." at bounding box center [817, 387] width 231 height 32
click at [899, 450] on button "Assign Workspace" at bounding box center [872, 451] width 122 height 32
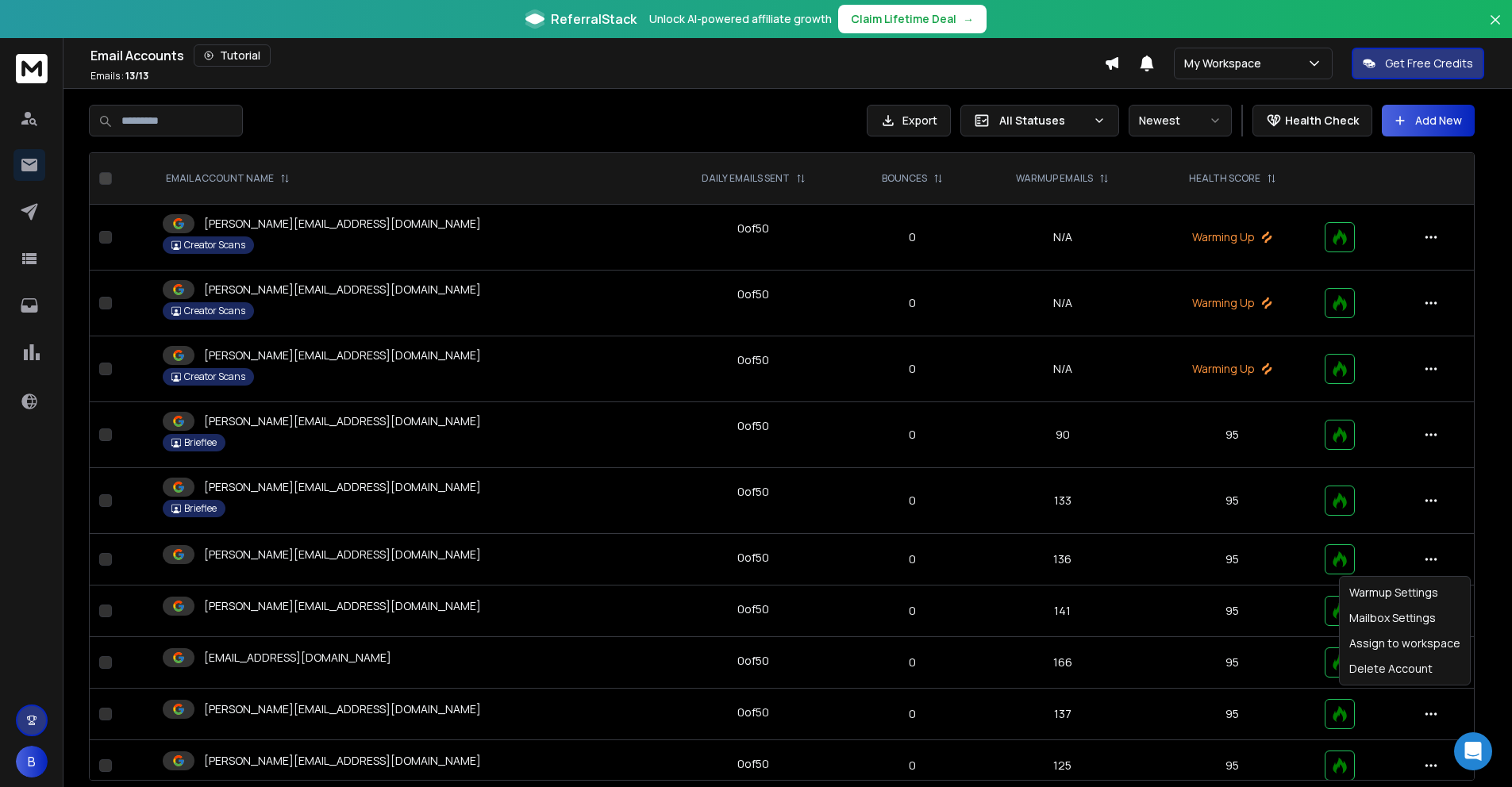
click at [1423, 555] on icon at bounding box center [1431, 560] width 14 height 14
click at [1383, 647] on div "Assign to workspace" at bounding box center [1404, 643] width 124 height 26
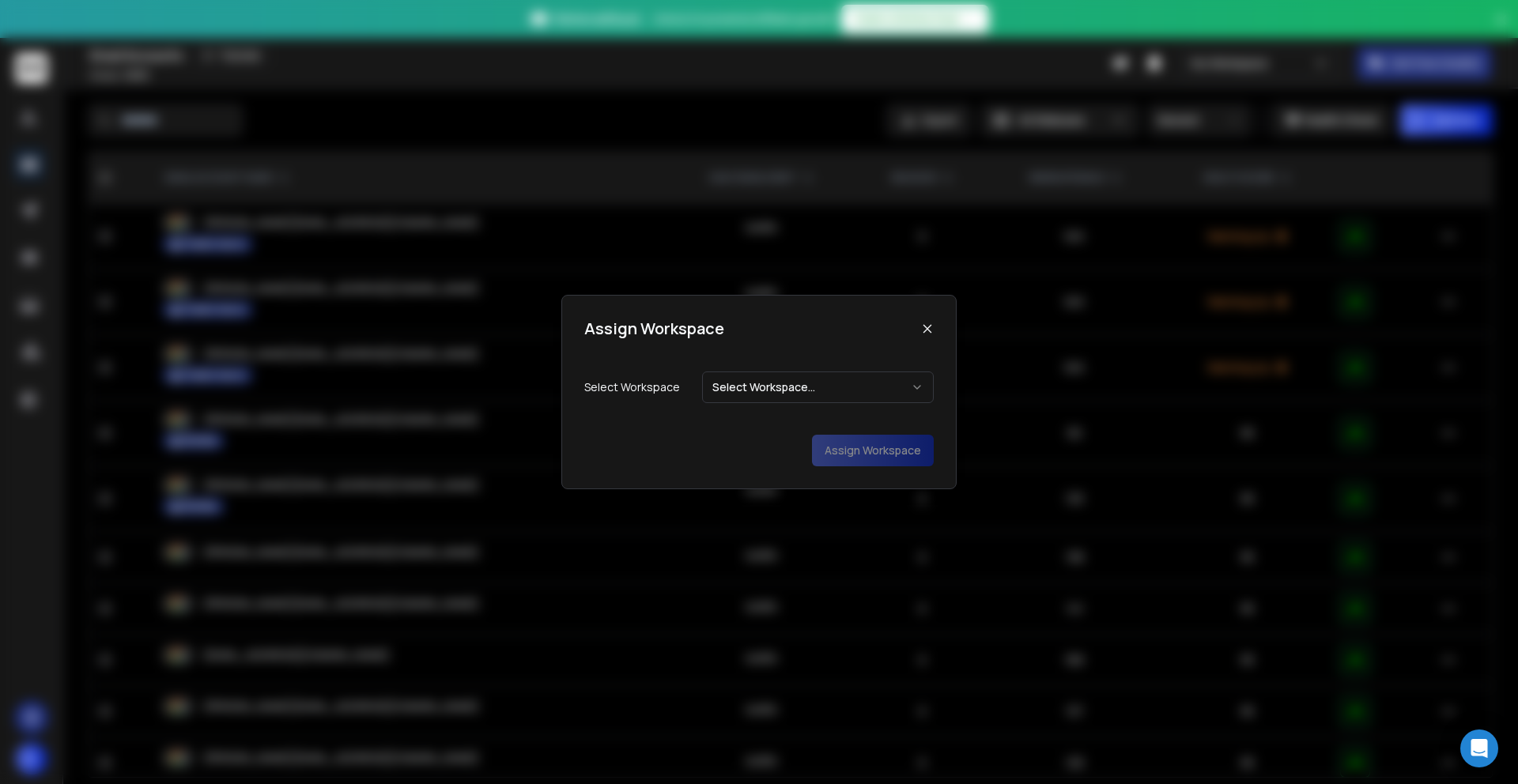
click at [802, 398] on button "Select Workspace..." at bounding box center [817, 387] width 231 height 32
click at [862, 461] on button "Assign Workspace" at bounding box center [872, 451] width 122 height 32
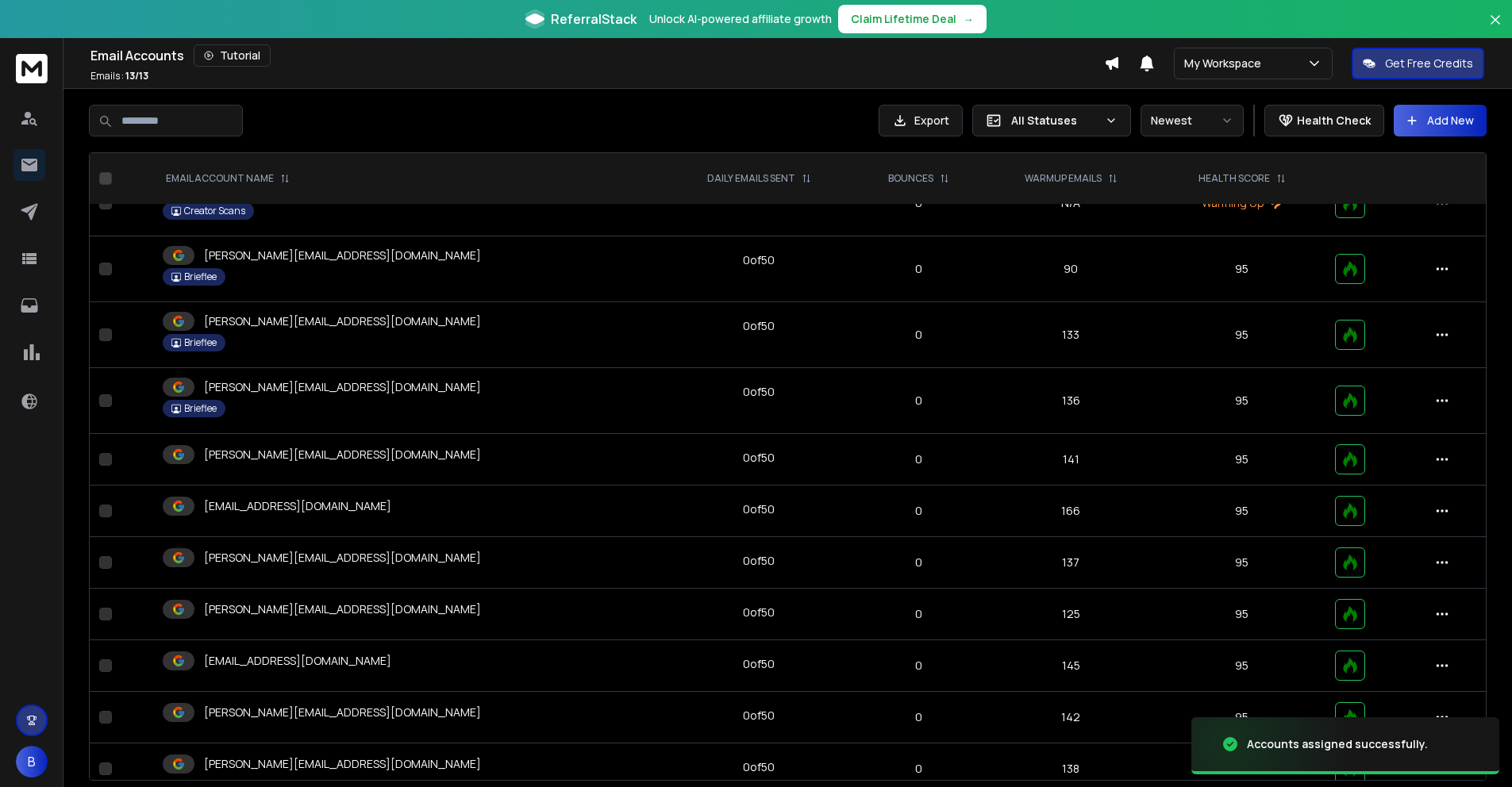
scroll to position [193, 0]
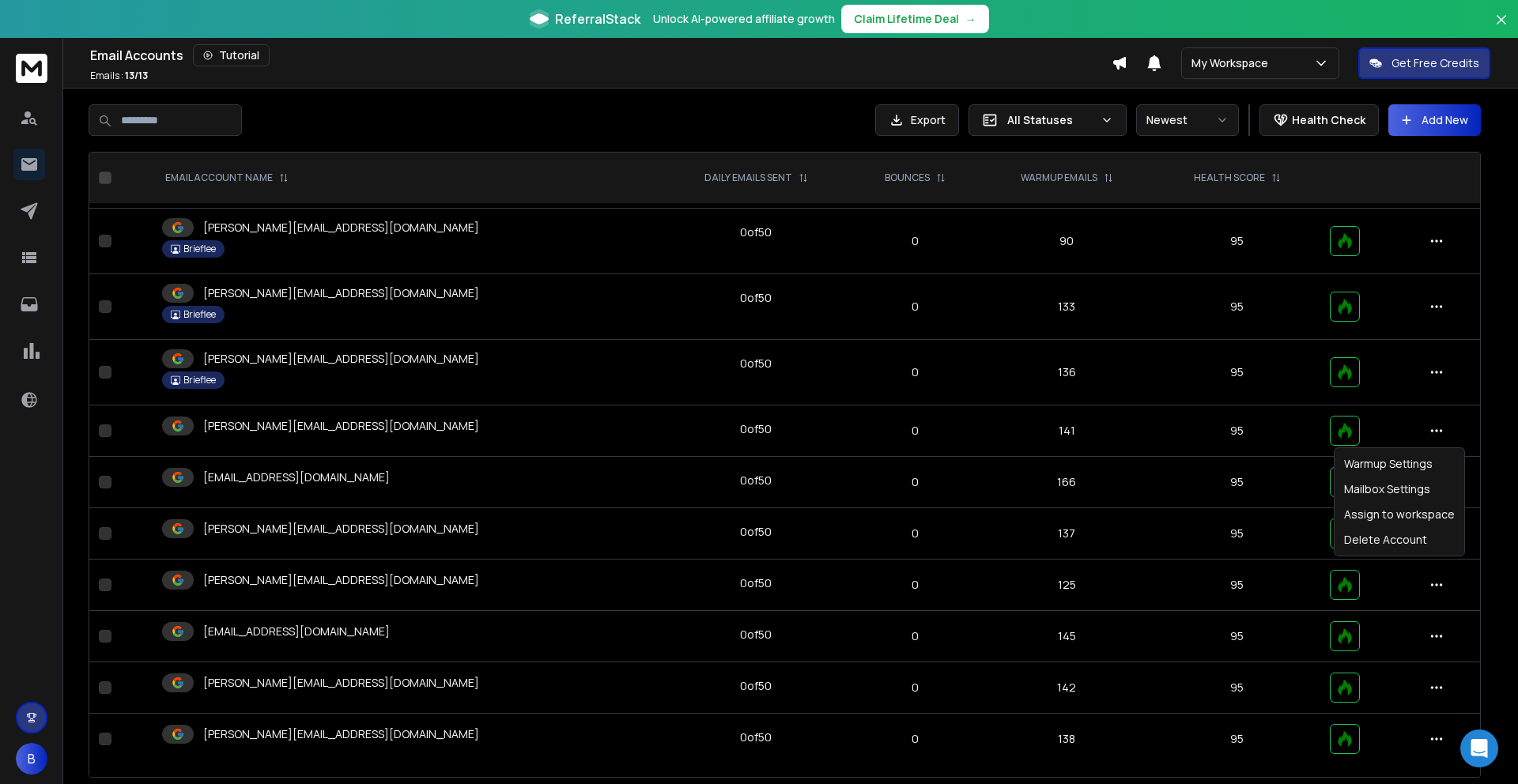
click at [1429, 428] on icon at bounding box center [1436, 431] width 14 height 14
click at [1372, 516] on div "Assign to workspace" at bounding box center [1399, 514] width 123 height 25
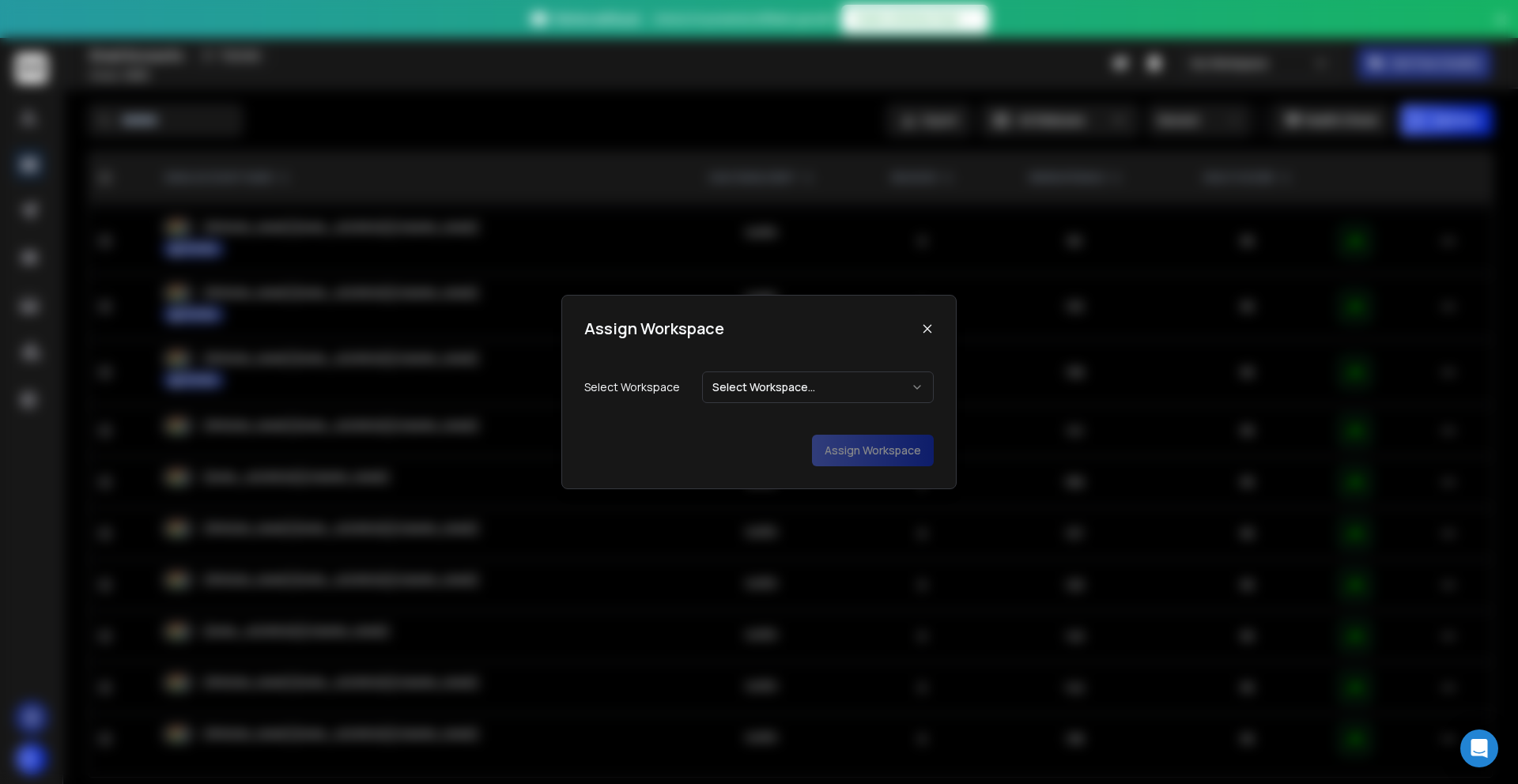
click at [806, 378] on button "Select Workspace..." at bounding box center [817, 387] width 231 height 32
click at [845, 450] on button "Assign Workspace" at bounding box center [872, 451] width 122 height 32
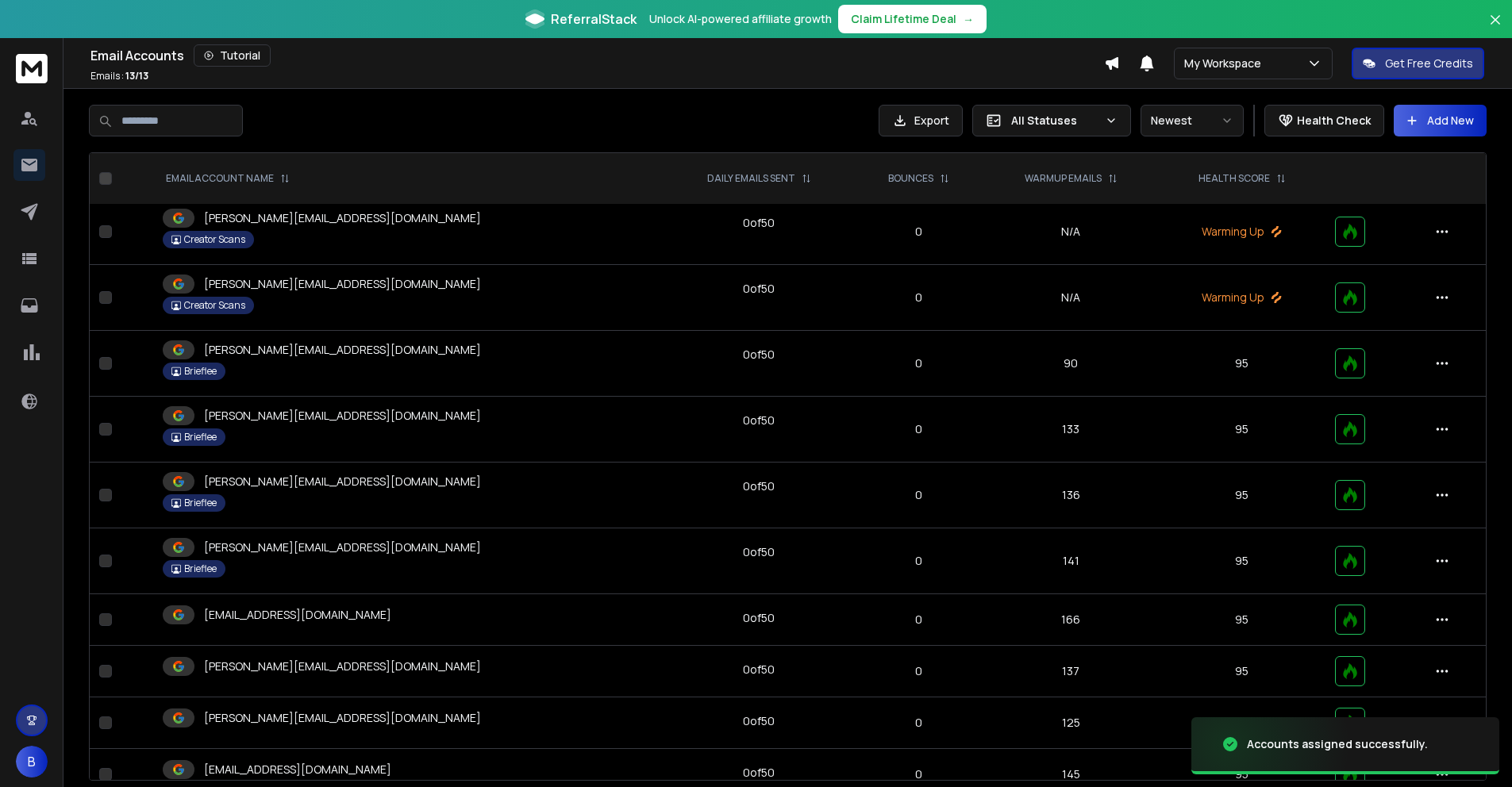
scroll to position [207, 0]
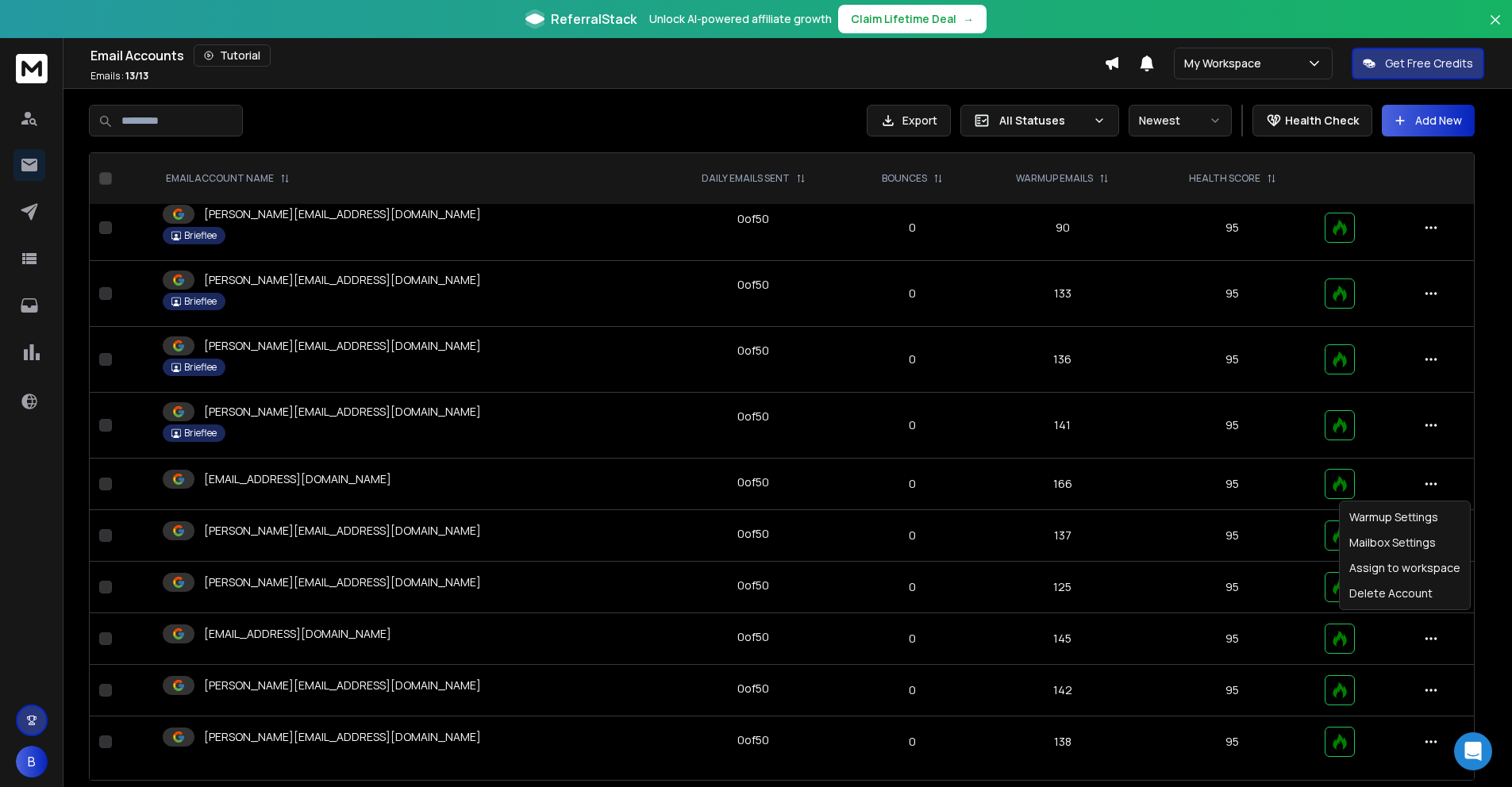
click at [1423, 480] on icon at bounding box center [1431, 484] width 14 height 14
click at [1400, 568] on div "Assign to workspace" at bounding box center [1404, 568] width 124 height 26
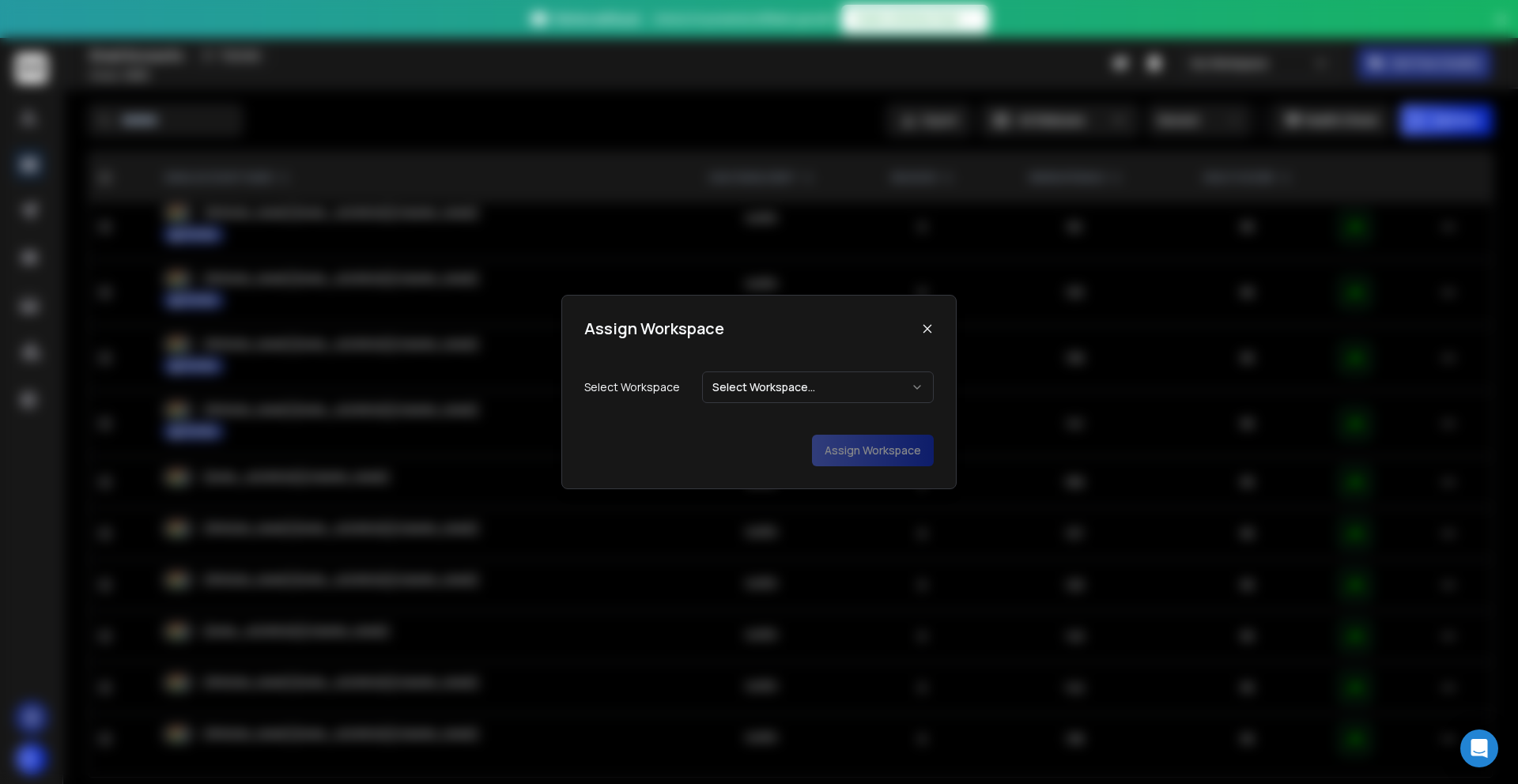
click at [891, 391] on button "Select Workspace..." at bounding box center [817, 387] width 231 height 32
click at [910, 447] on button "Assign Workspace" at bounding box center [872, 451] width 122 height 32
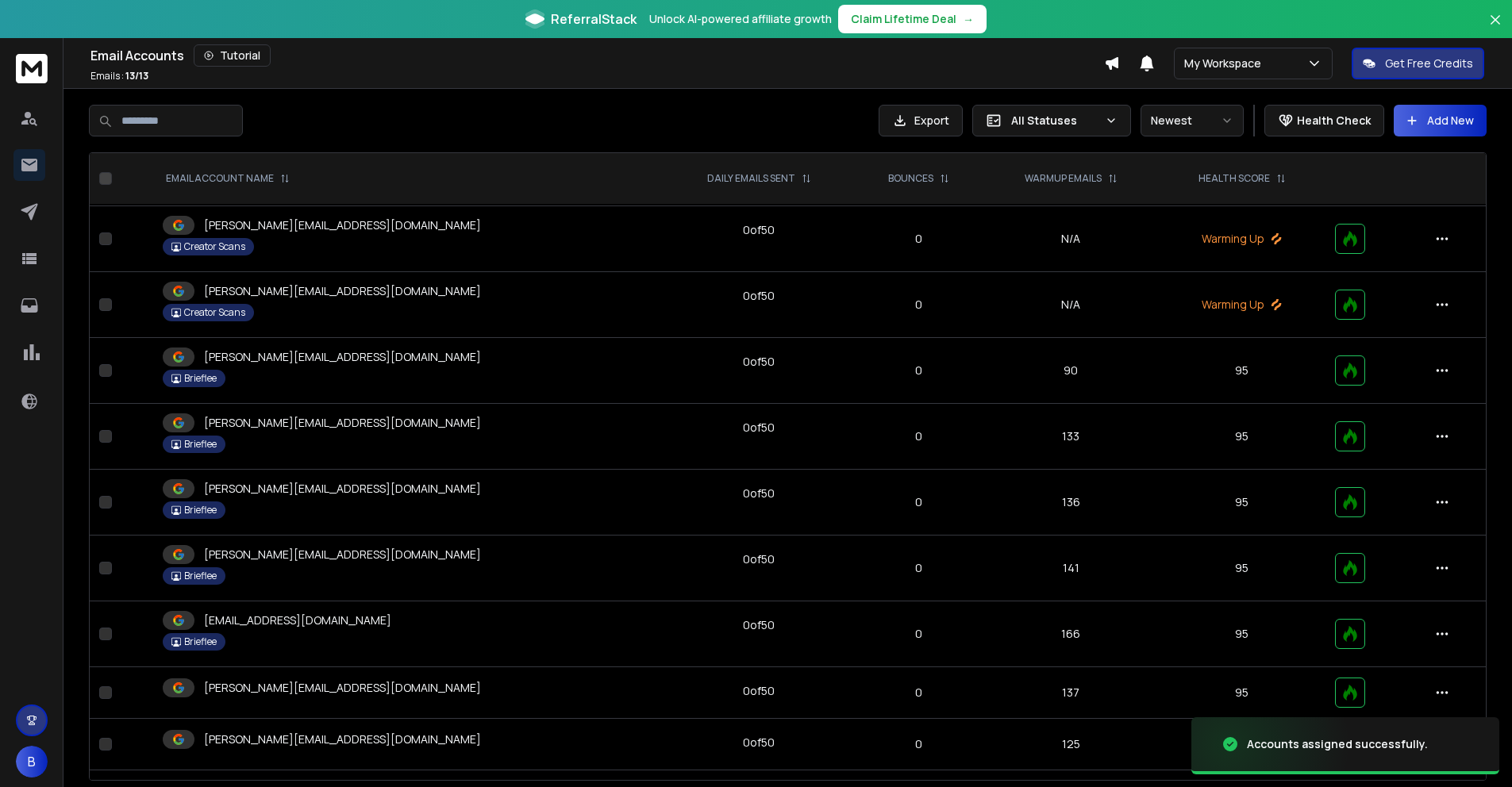
scroll to position [221, 0]
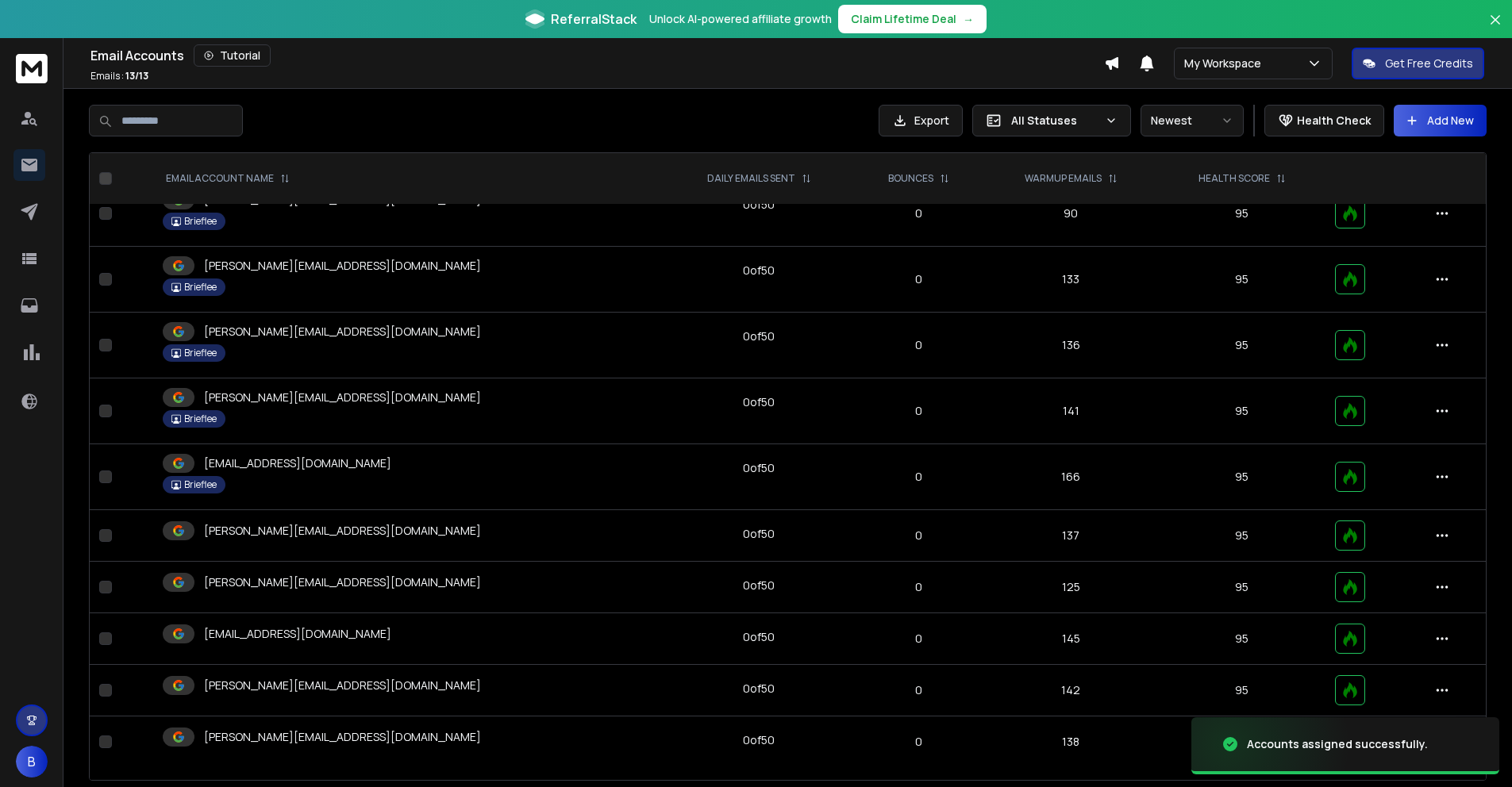
click at [1435, 533] on icon at bounding box center [1442, 536] width 14 height 14
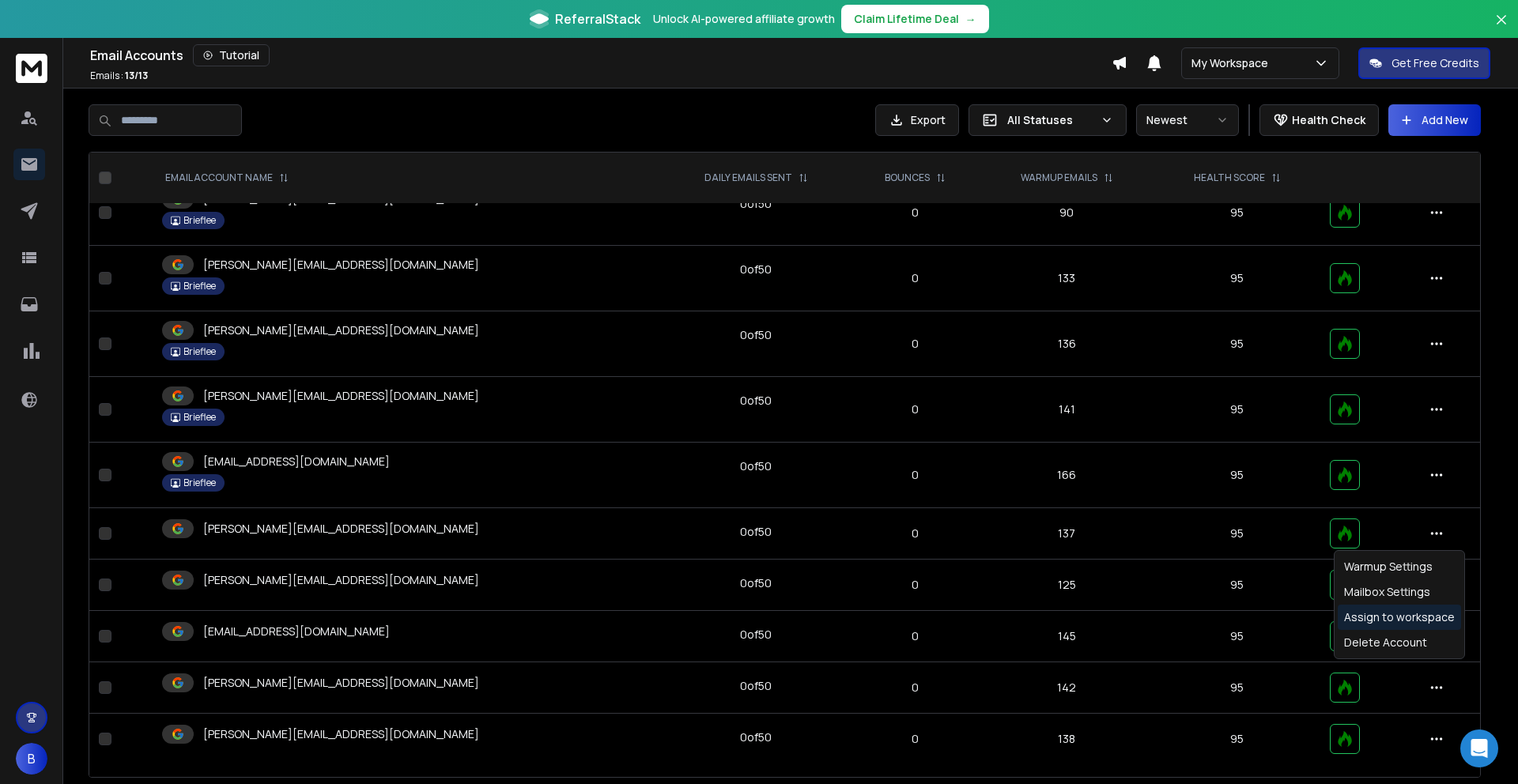
click at [1417, 612] on div "Assign to workspace" at bounding box center [1399, 617] width 123 height 25
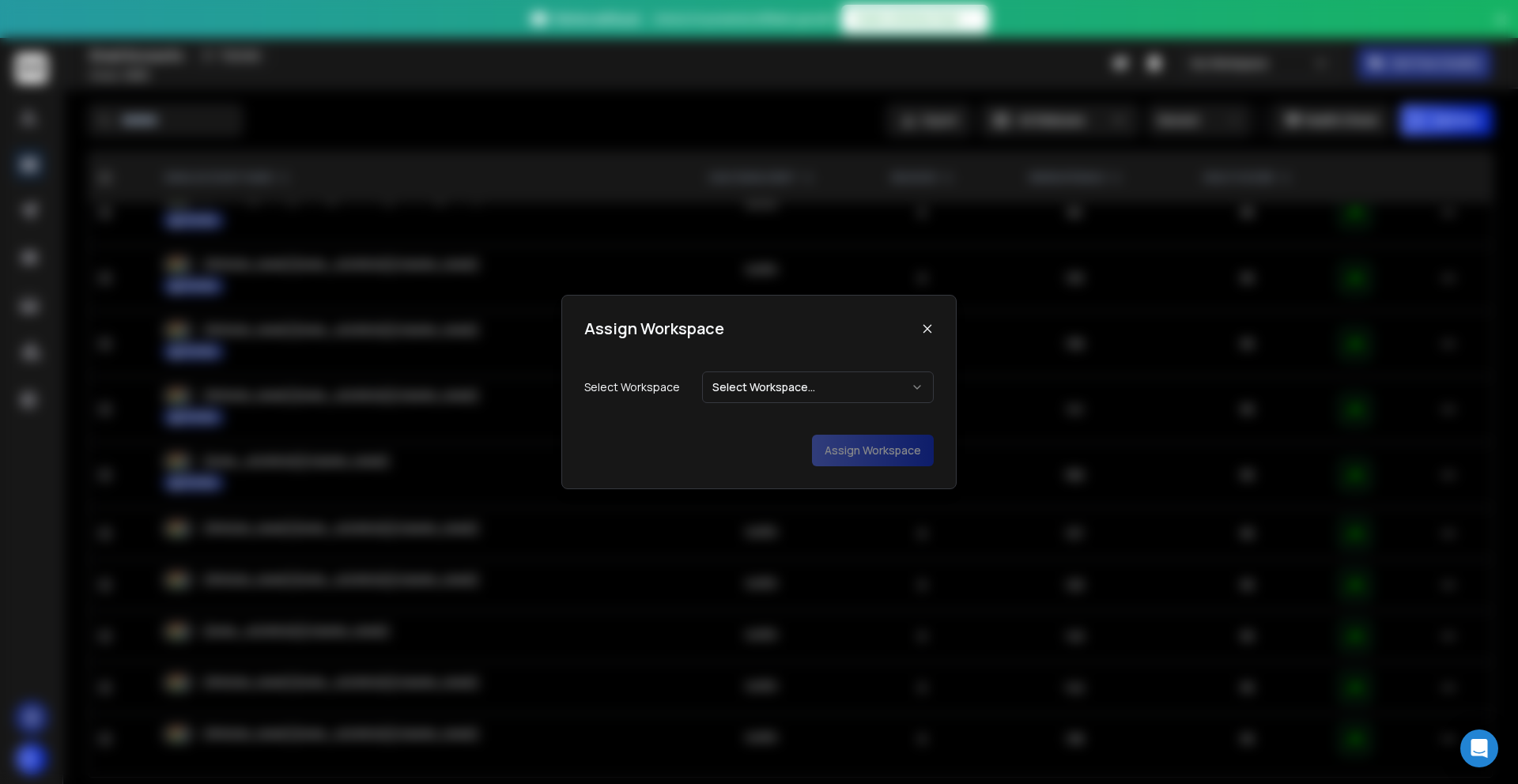
click at [758, 394] on button "Select Workspace..." at bounding box center [817, 387] width 231 height 32
click at [890, 451] on button "Assign Workspace" at bounding box center [872, 451] width 122 height 32
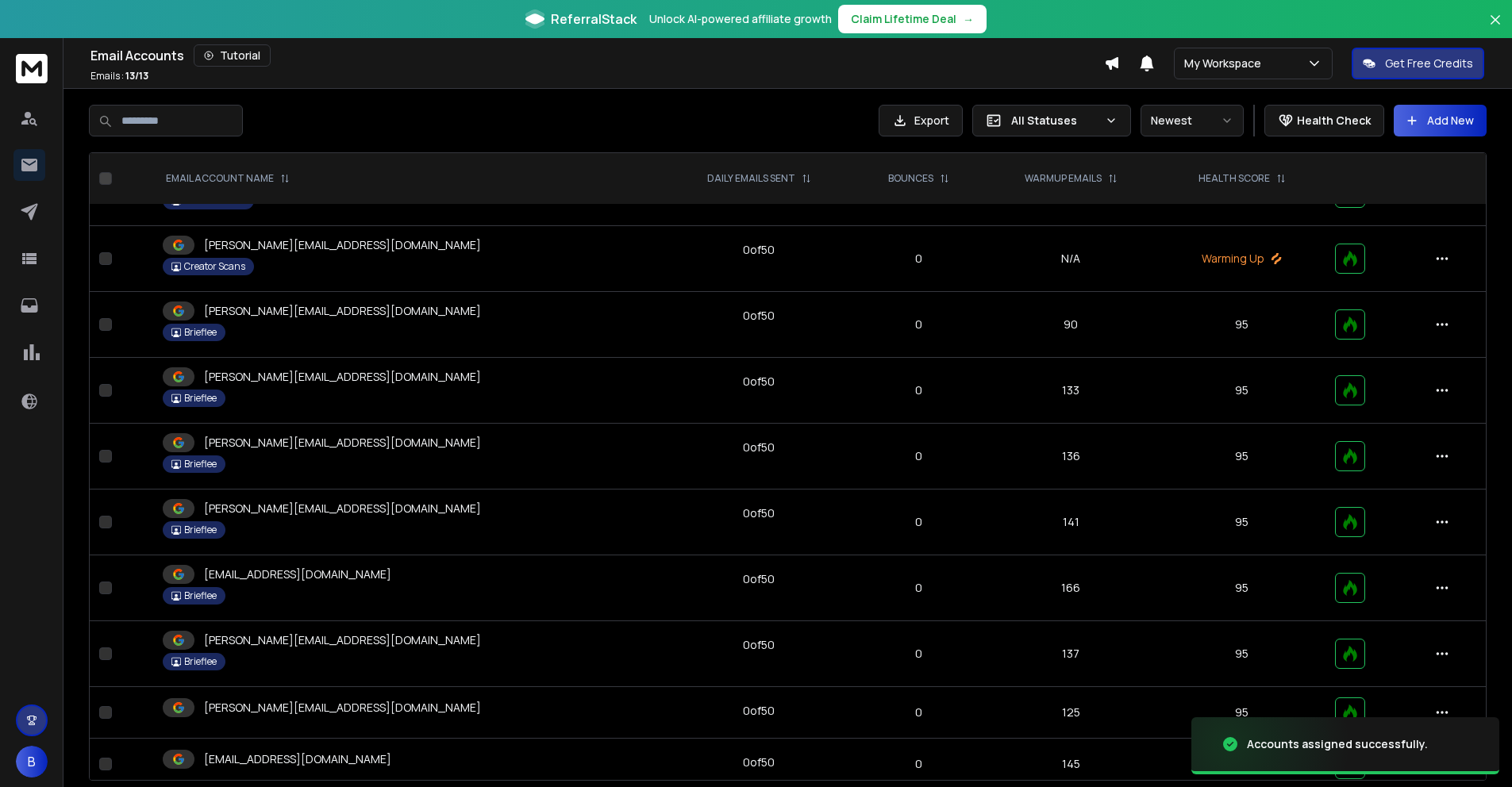
scroll to position [235, 0]
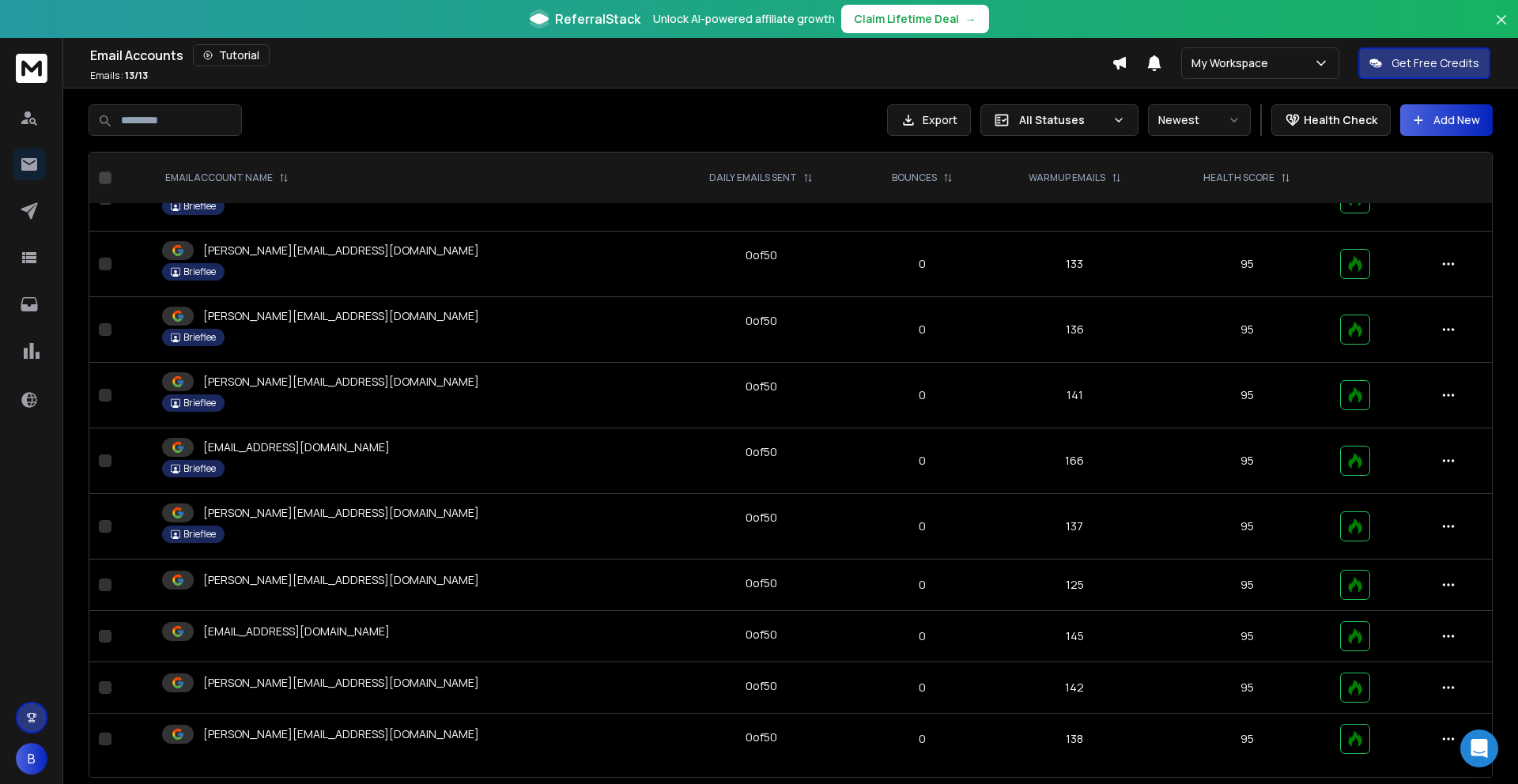
click at [1441, 590] on icon at bounding box center [1448, 585] width 14 height 14
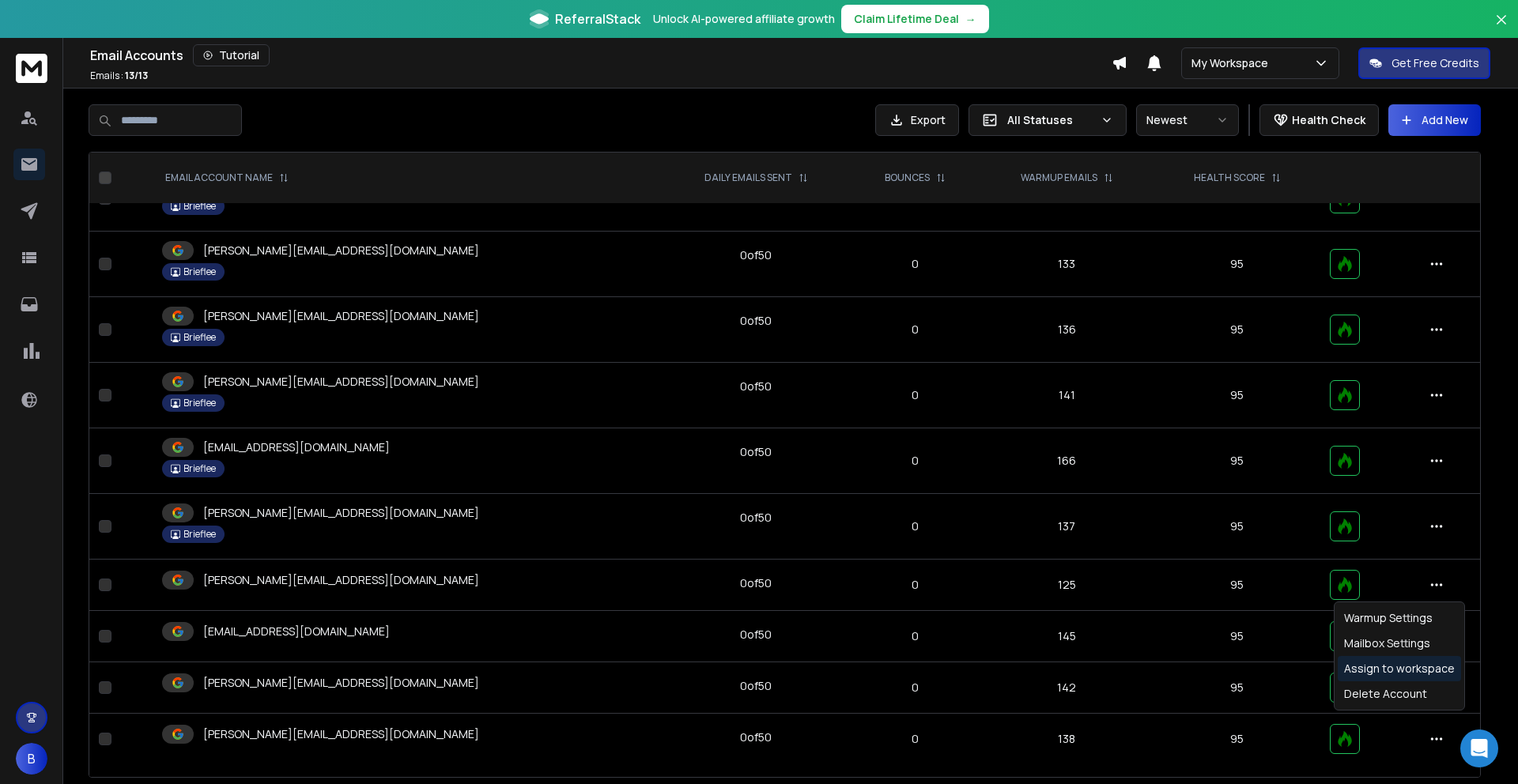
click at [1363, 673] on div "Assign to workspace" at bounding box center [1399, 669] width 123 height 25
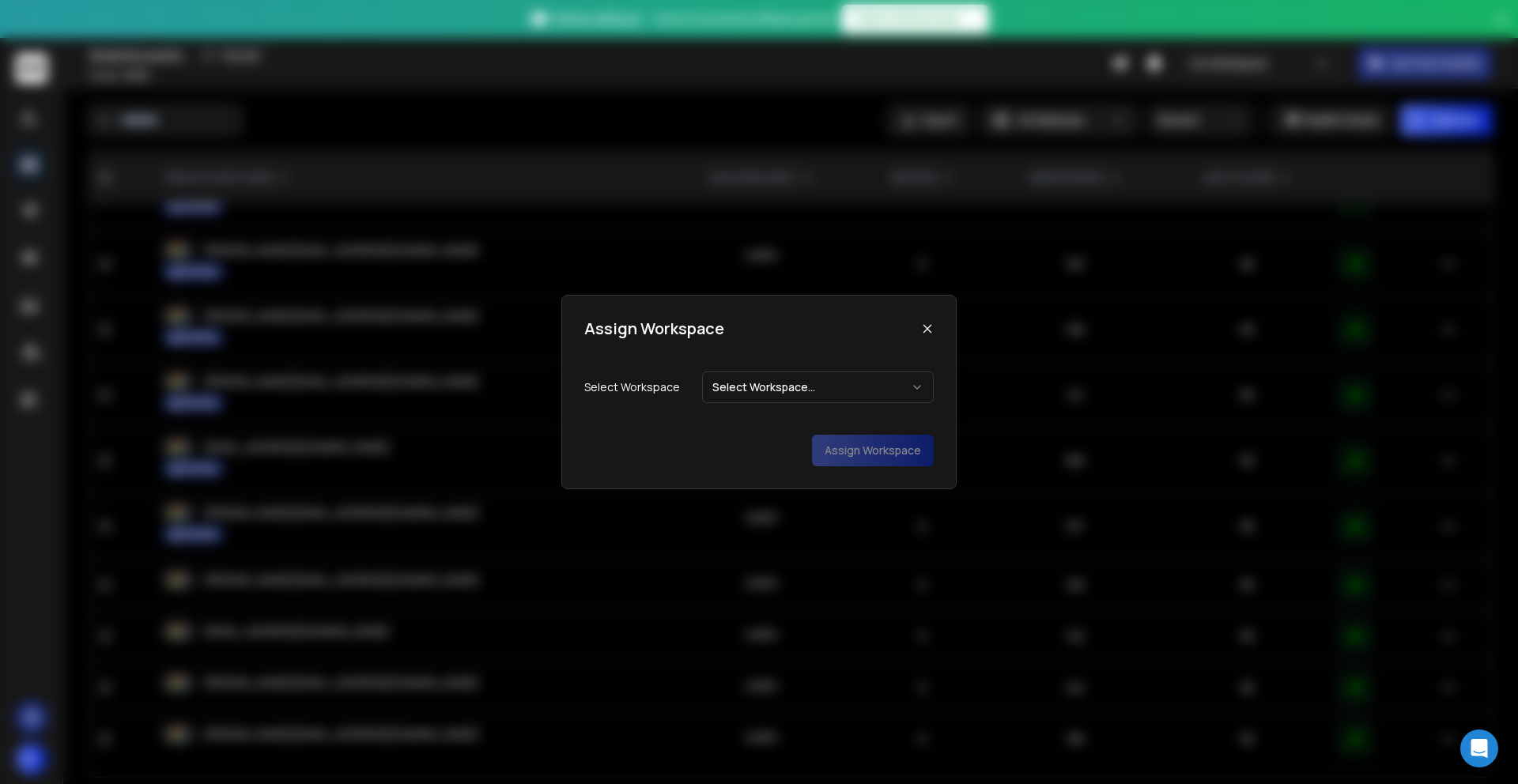
click at [712, 386] on button "Select Workspace..." at bounding box center [817, 387] width 231 height 32
click at [868, 445] on button "Assign Workspace" at bounding box center [872, 451] width 122 height 32
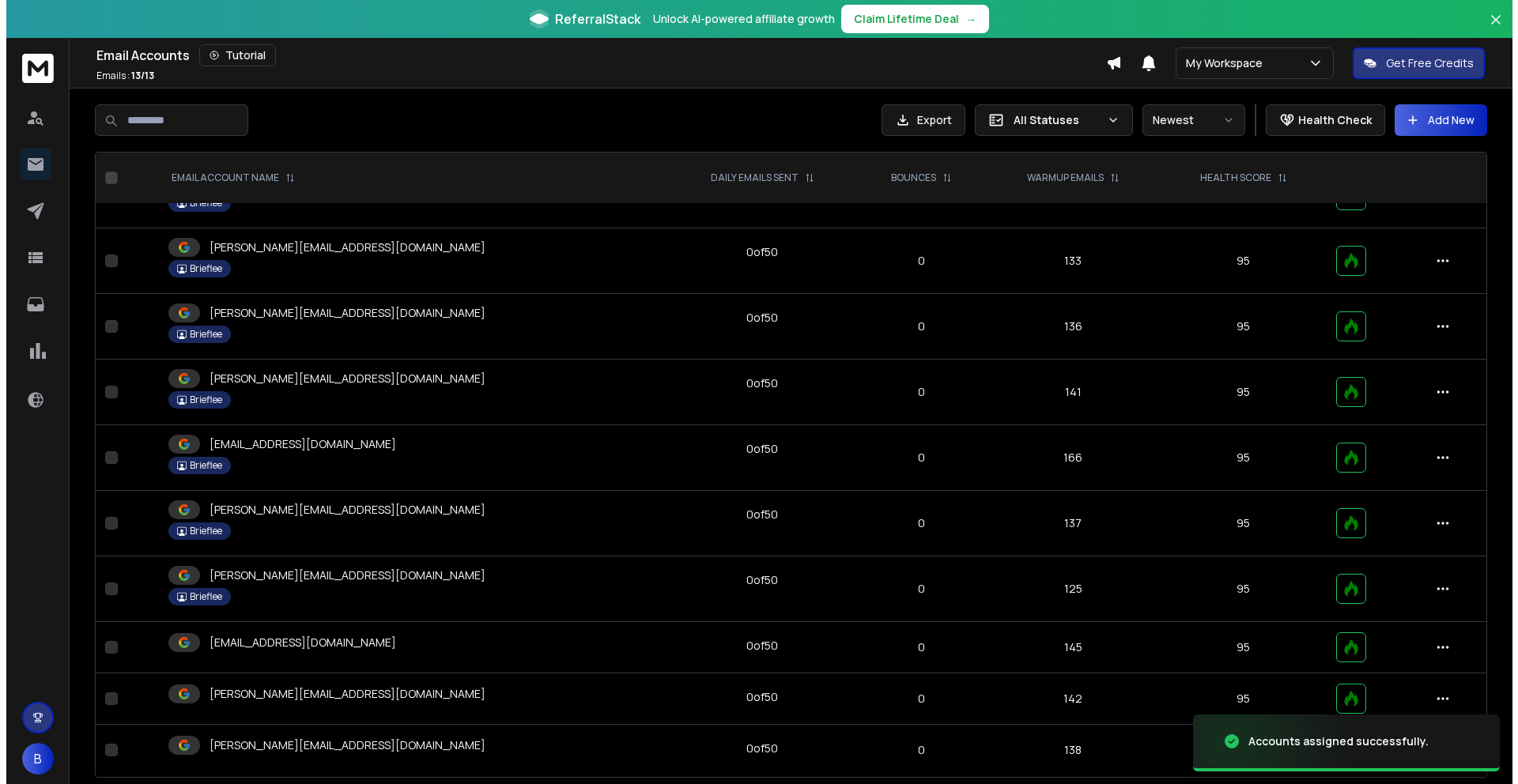
scroll to position [249, 0]
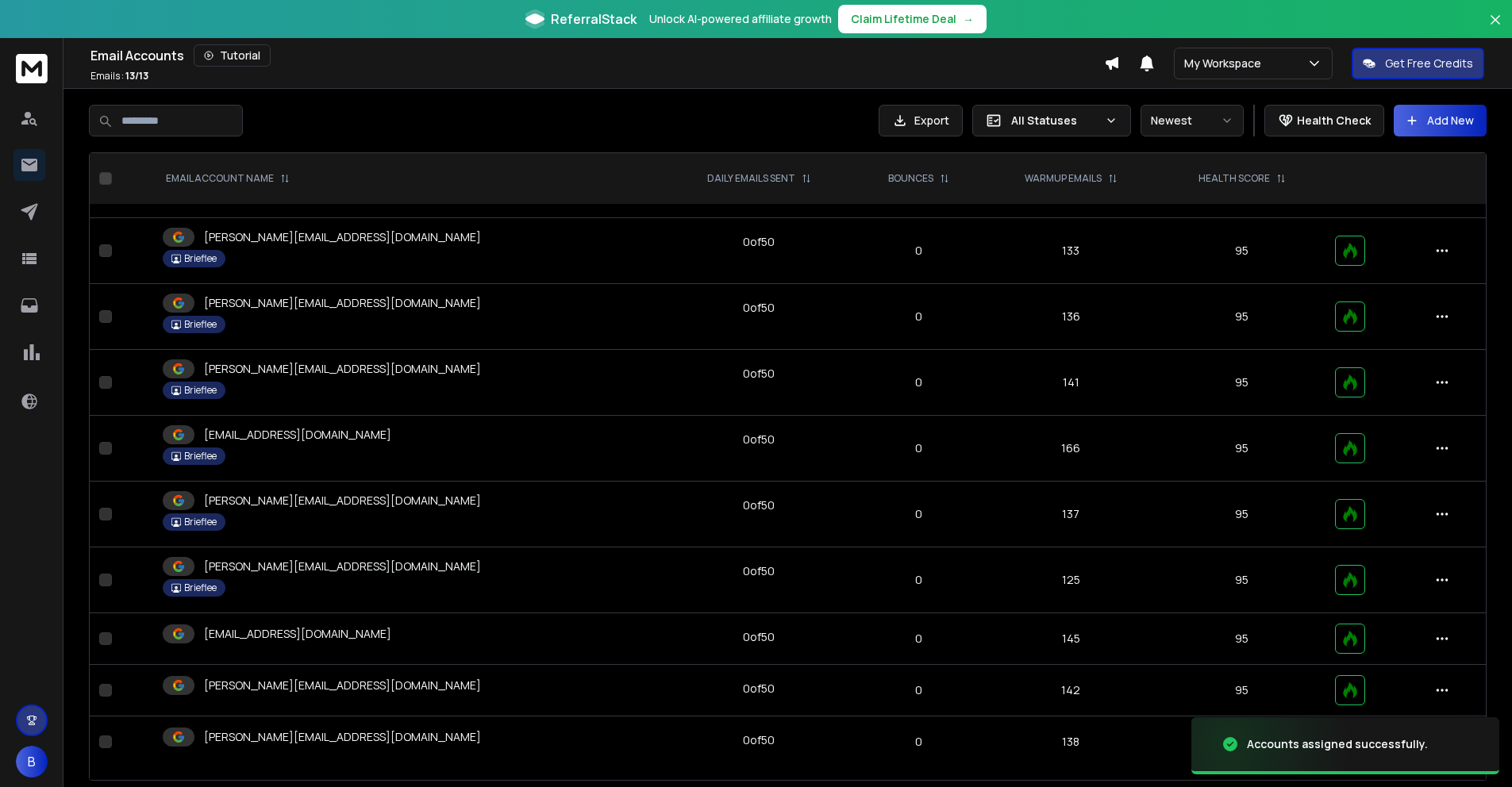
click at [1435, 635] on icon at bounding box center [1442, 639] width 14 height 14
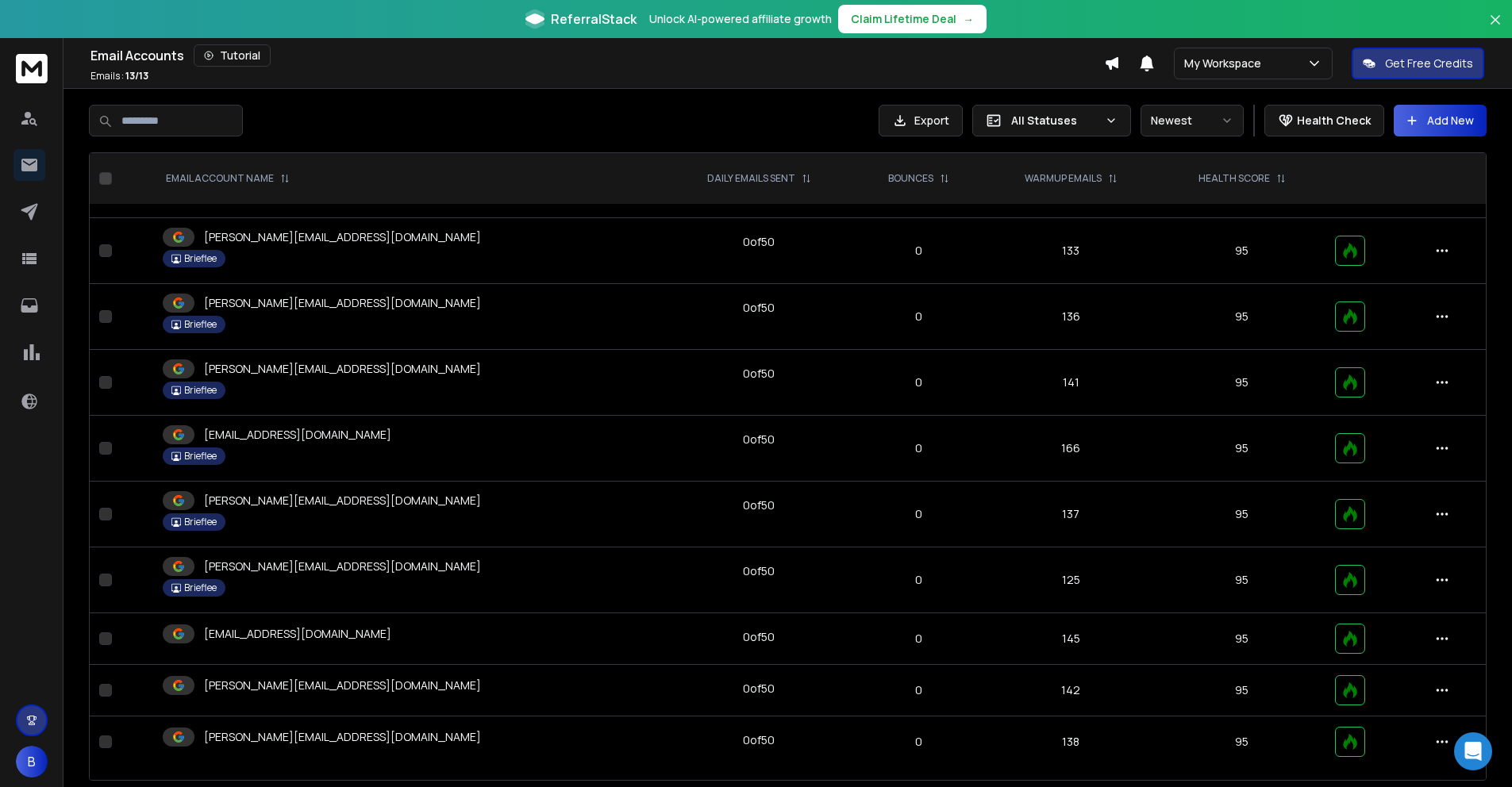
click at [1408, 647] on button at bounding box center [1442, 639] width 68 height 27
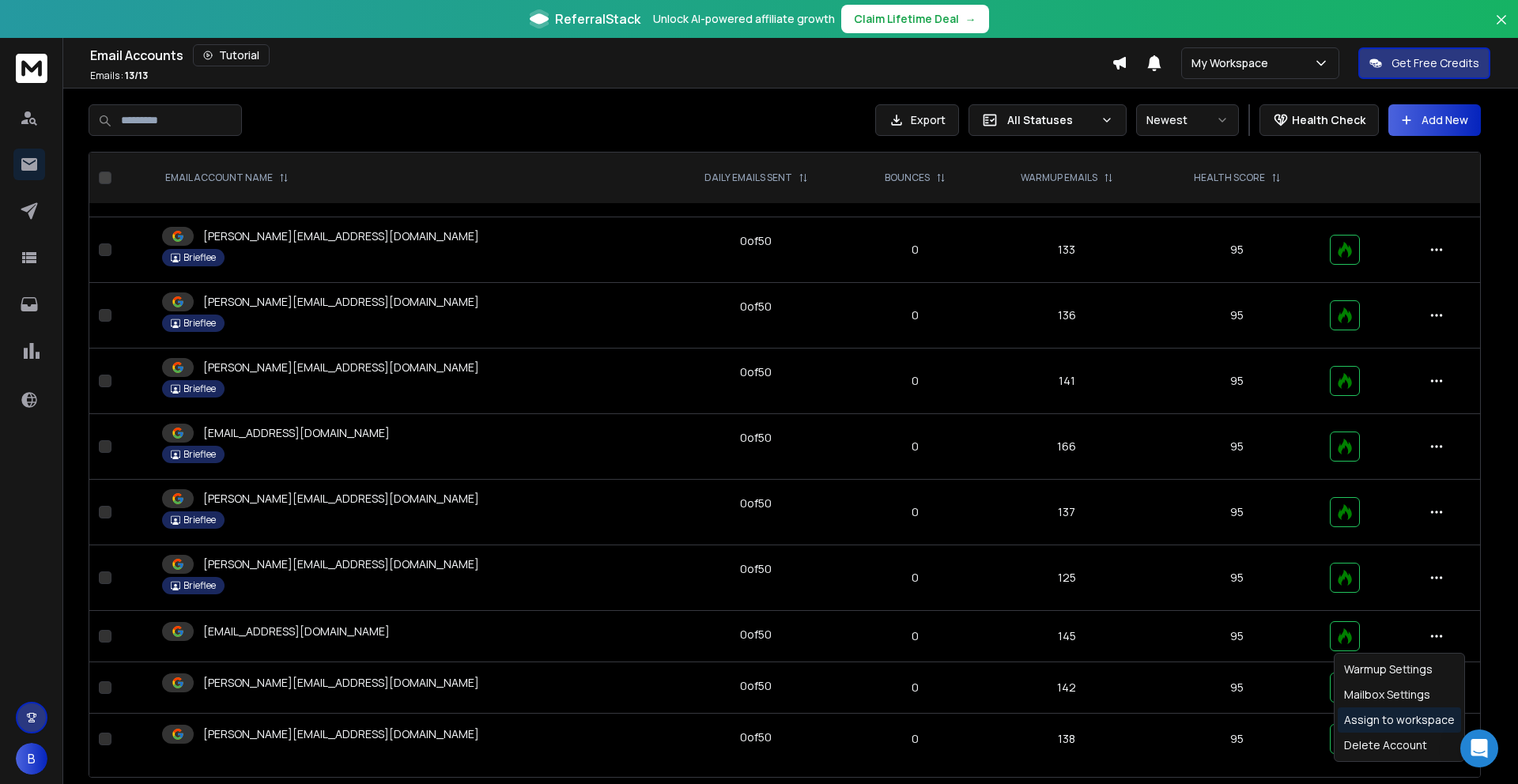
click at [1373, 719] on div "Assign to workspace" at bounding box center [1399, 720] width 123 height 25
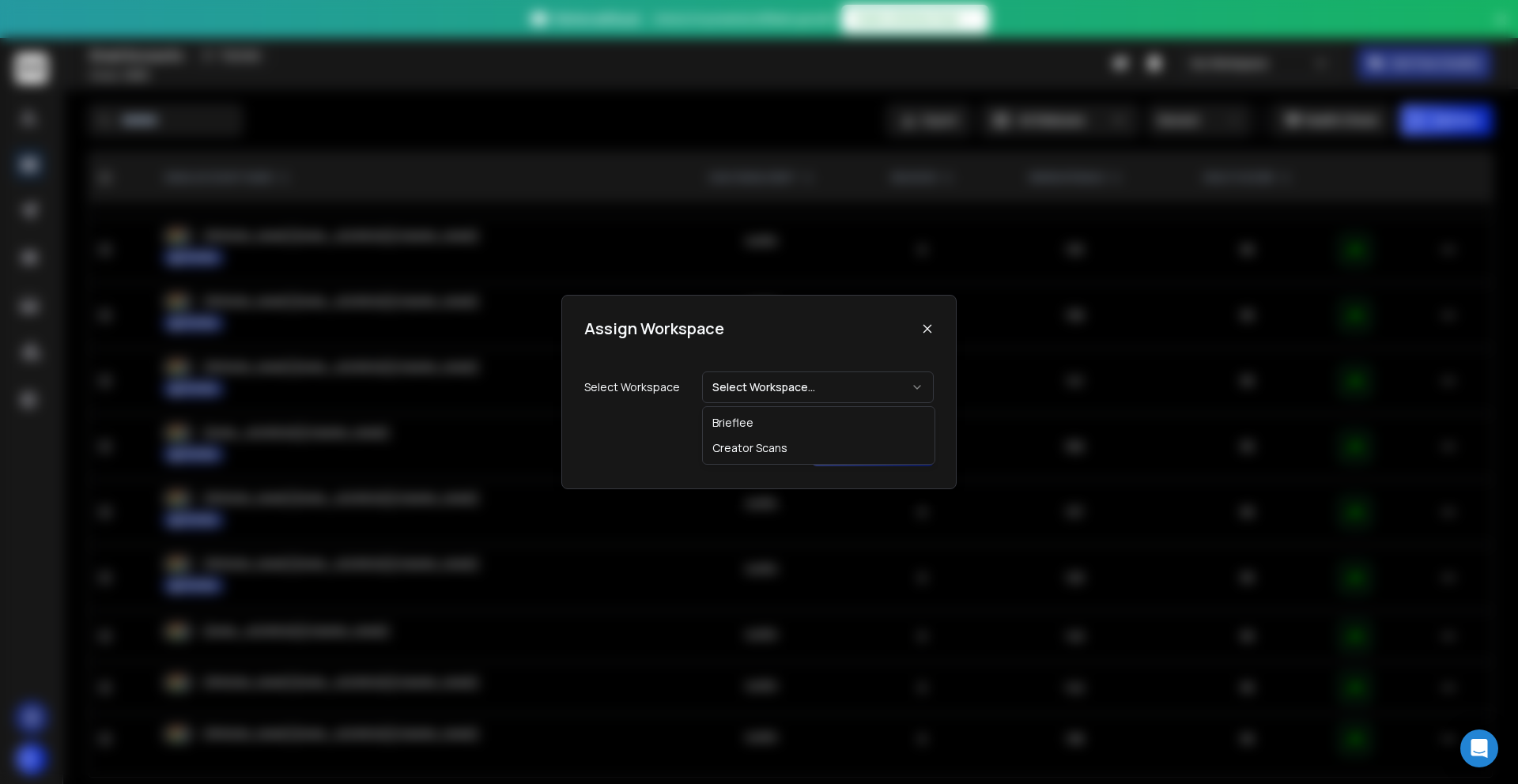
click at [780, 374] on button "Select Workspace..." at bounding box center [817, 387] width 231 height 32
click at [864, 451] on button "Assign Workspace" at bounding box center [872, 451] width 122 height 32
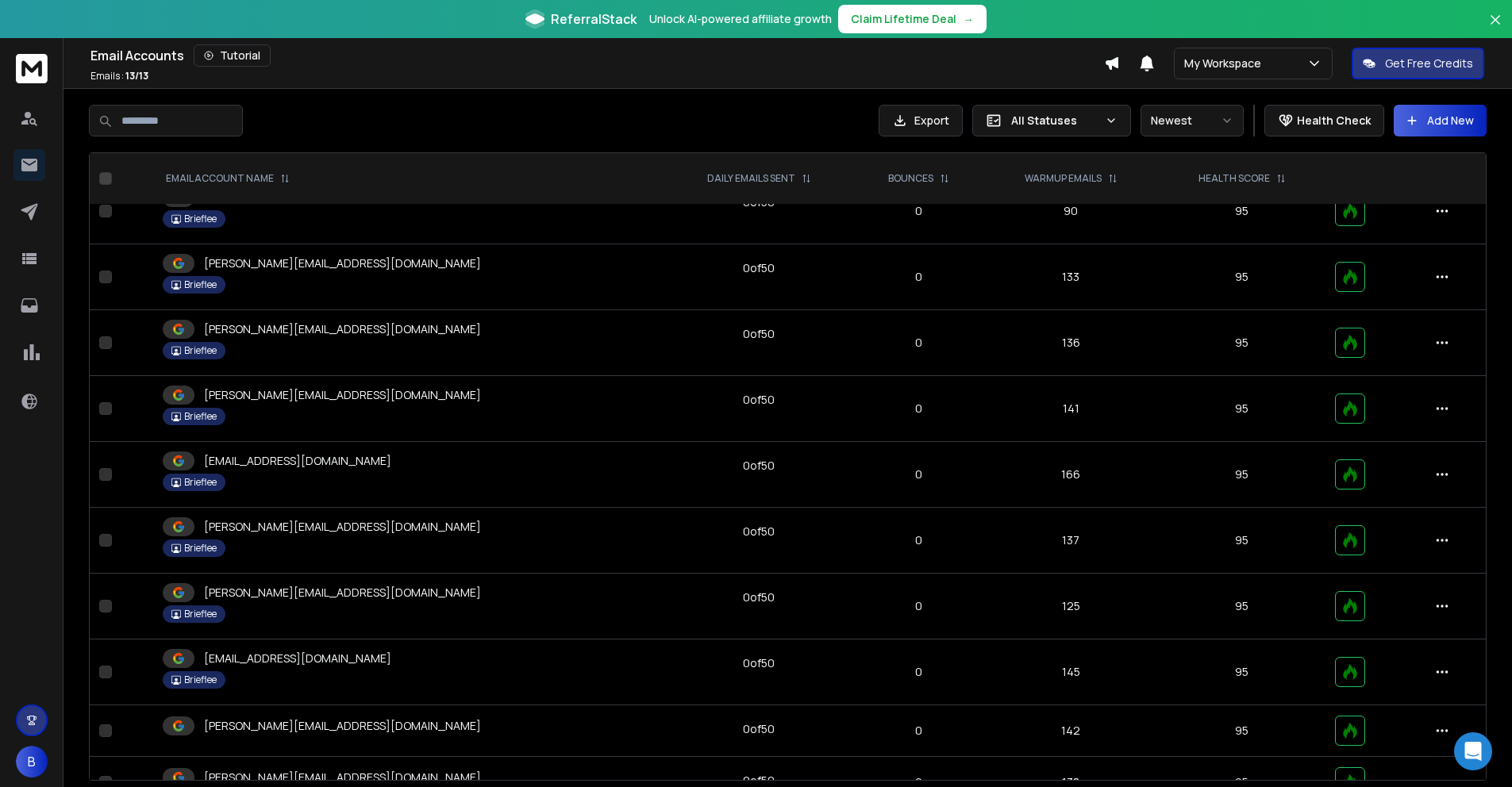
scroll to position [264, 0]
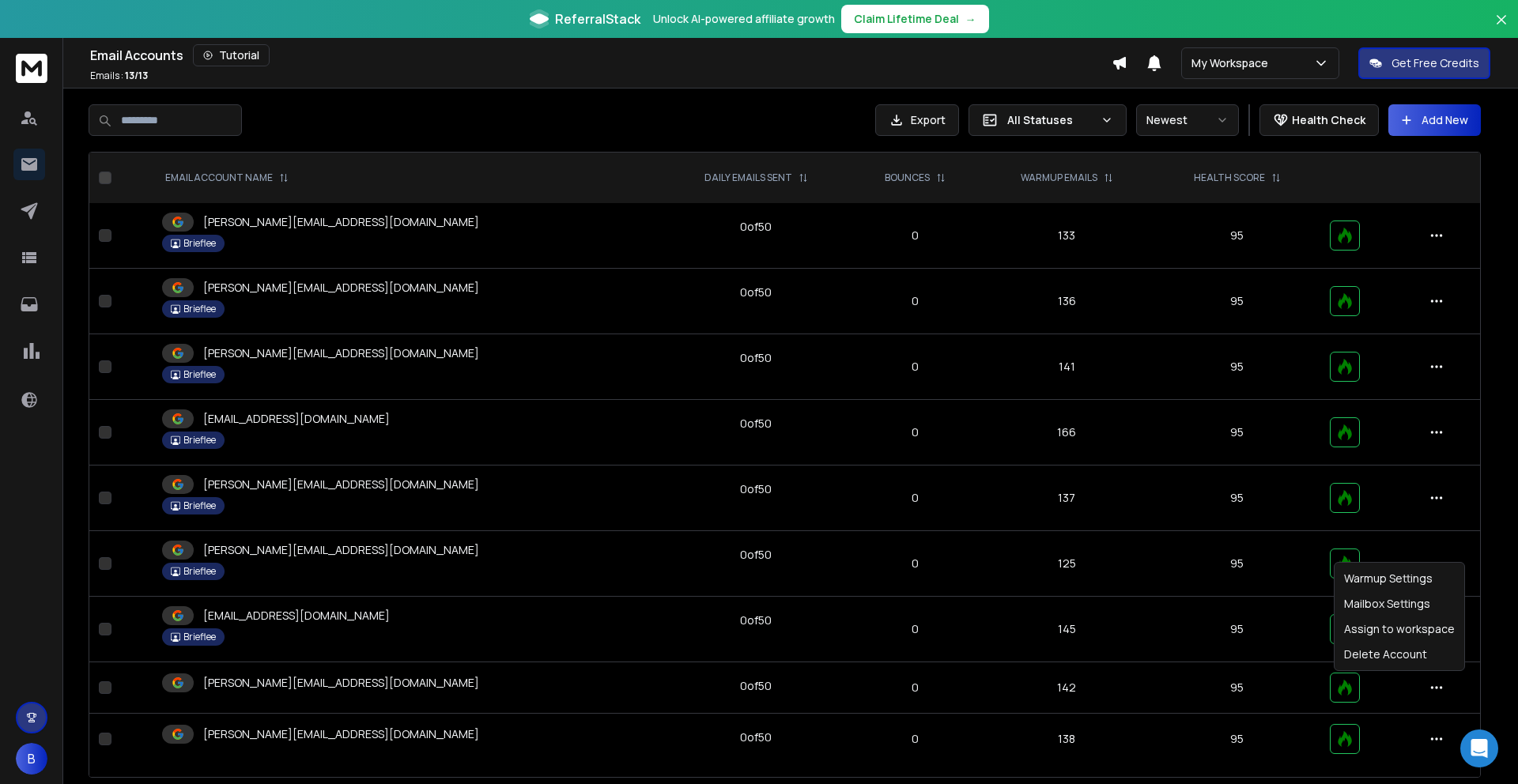
click at [1404, 690] on button at bounding box center [1436, 688] width 68 height 27
click at [1396, 632] on div "Assign to workspace" at bounding box center [1399, 629] width 123 height 25
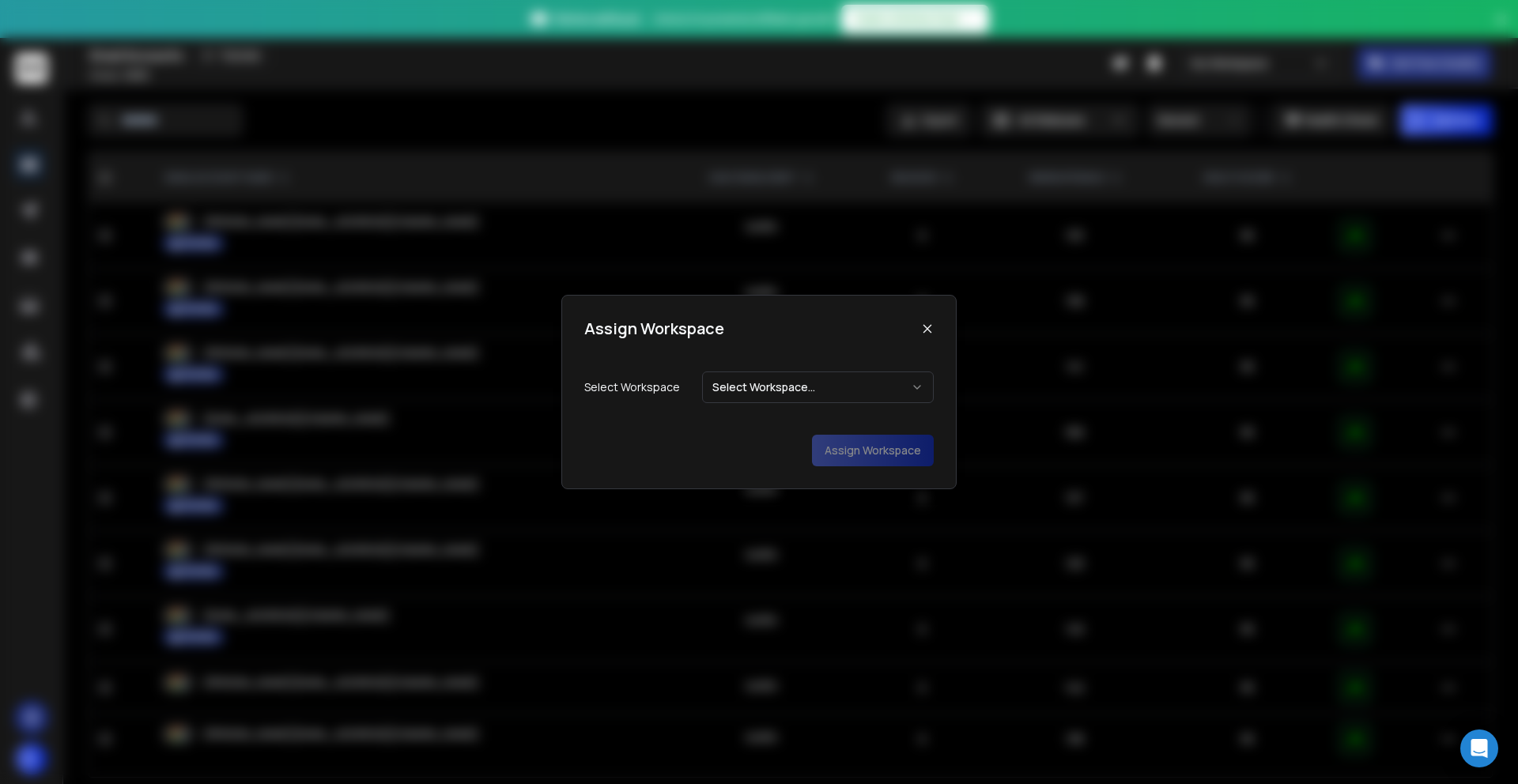
click at [781, 387] on button "Select Workspace..." at bounding box center [817, 387] width 231 height 32
click at [875, 459] on button "Assign Workspace" at bounding box center [872, 451] width 122 height 32
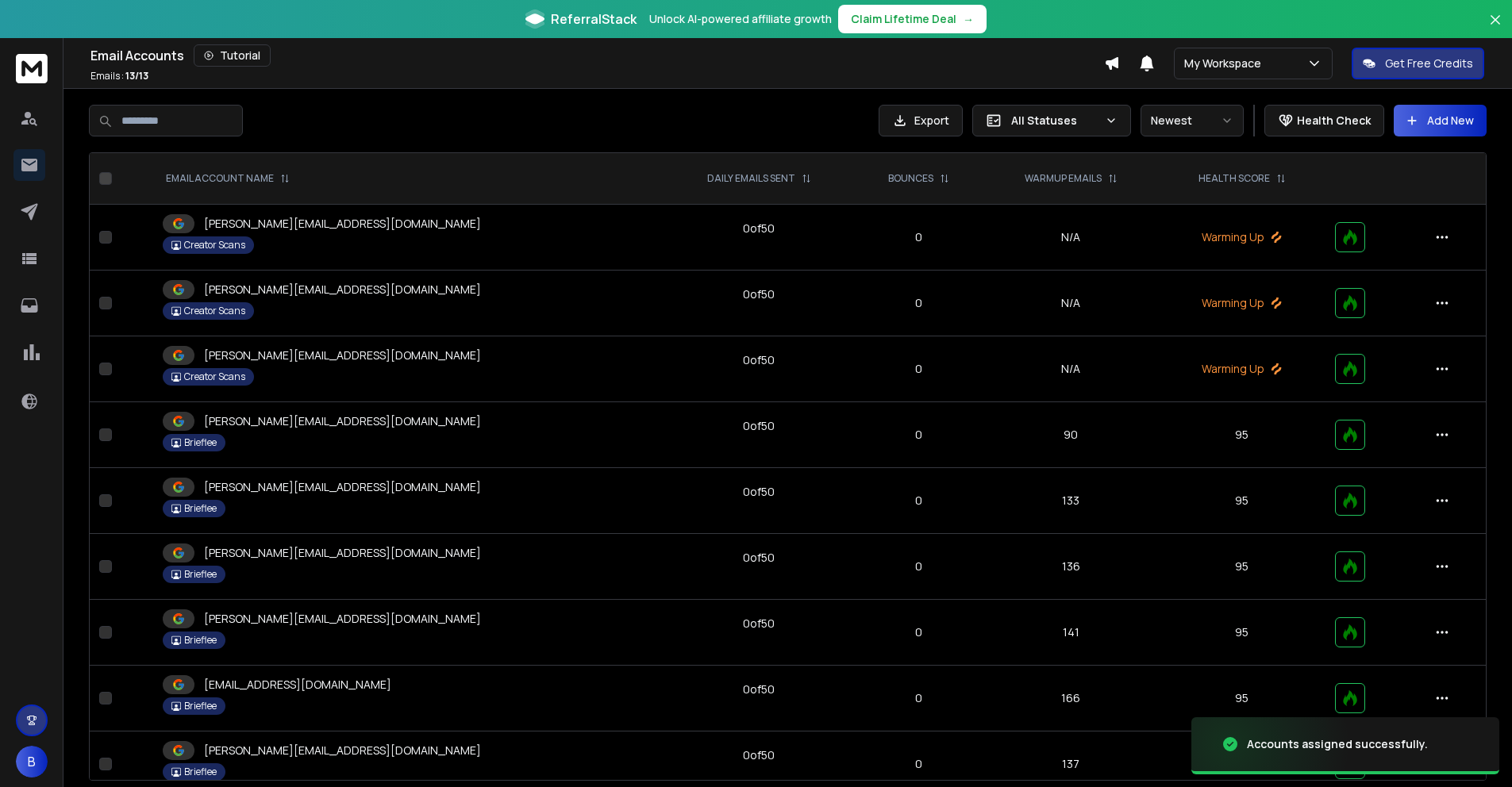
scroll to position [279, 0]
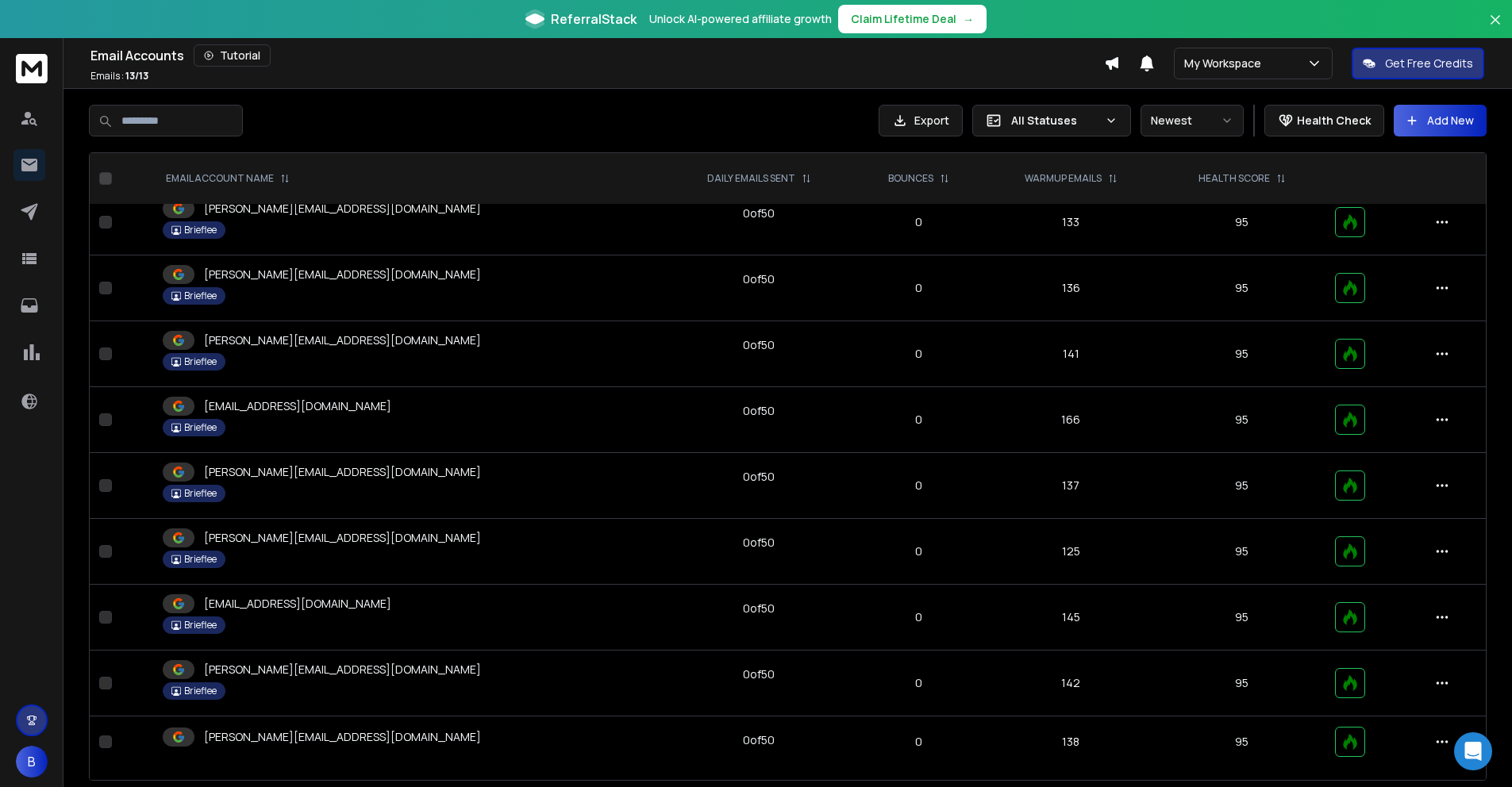
click at [1435, 736] on icon at bounding box center [1442, 742] width 14 height 14
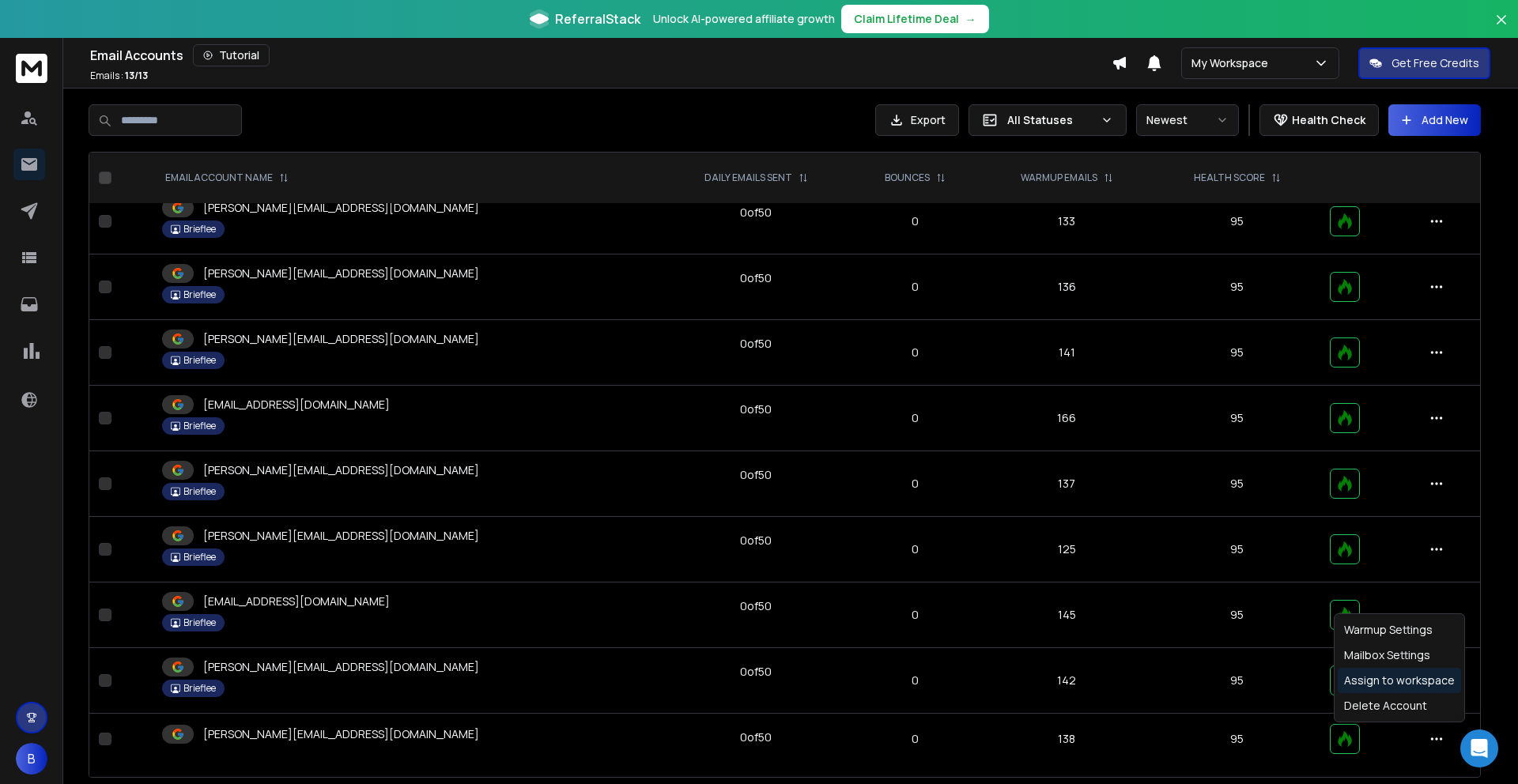
click at [1384, 685] on div "Assign to workspace" at bounding box center [1399, 681] width 123 height 25
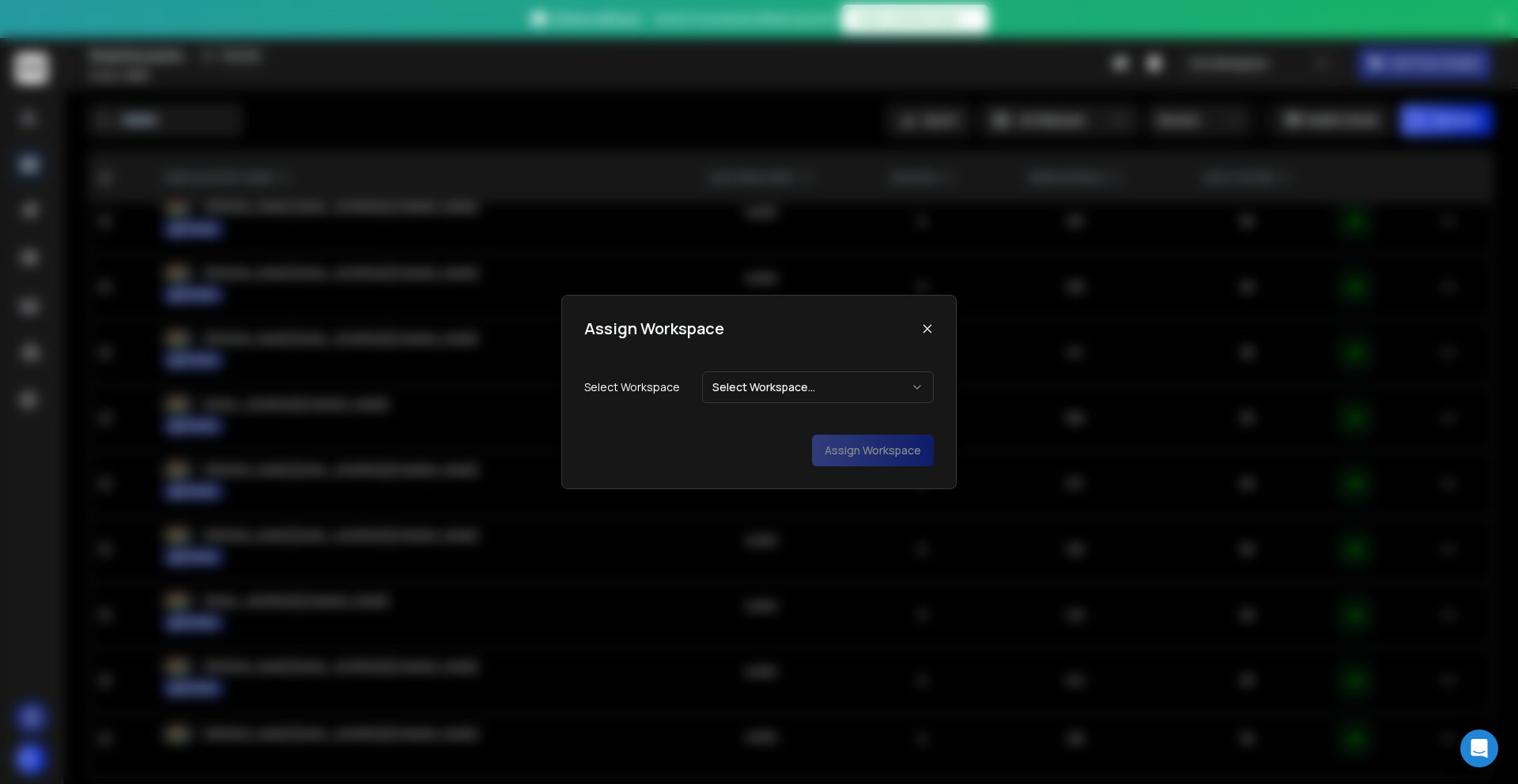
click at [810, 382] on button "Select Workspace..." at bounding box center [817, 387] width 231 height 32
click at [763, 391] on button "Creator Scans" at bounding box center [817, 387] width 231 height 32
click at [864, 462] on button "Assign Workspace" at bounding box center [872, 451] width 122 height 32
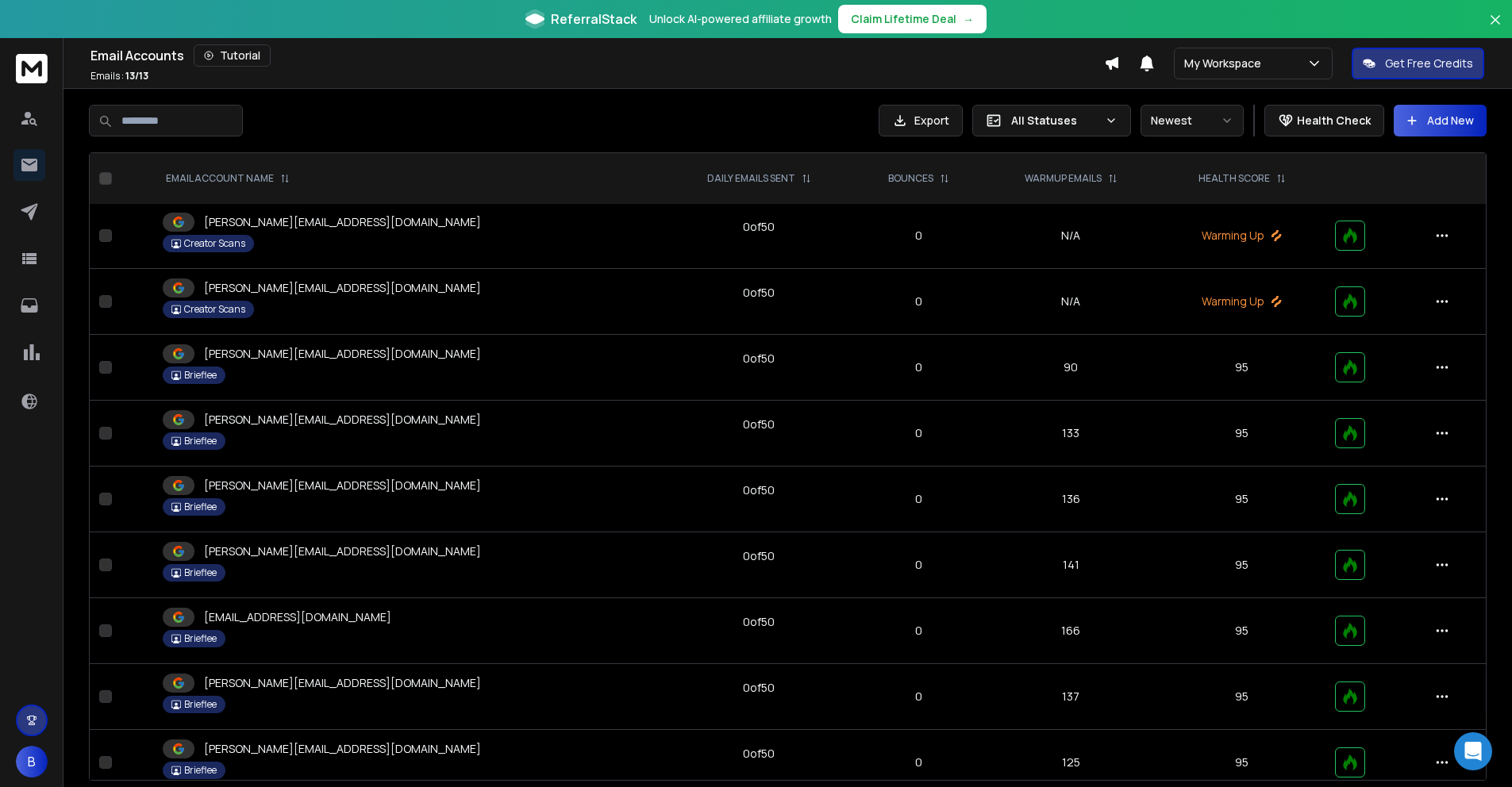
scroll to position [0, 0]
